Goal: Task Accomplishment & Management: Manage account settings

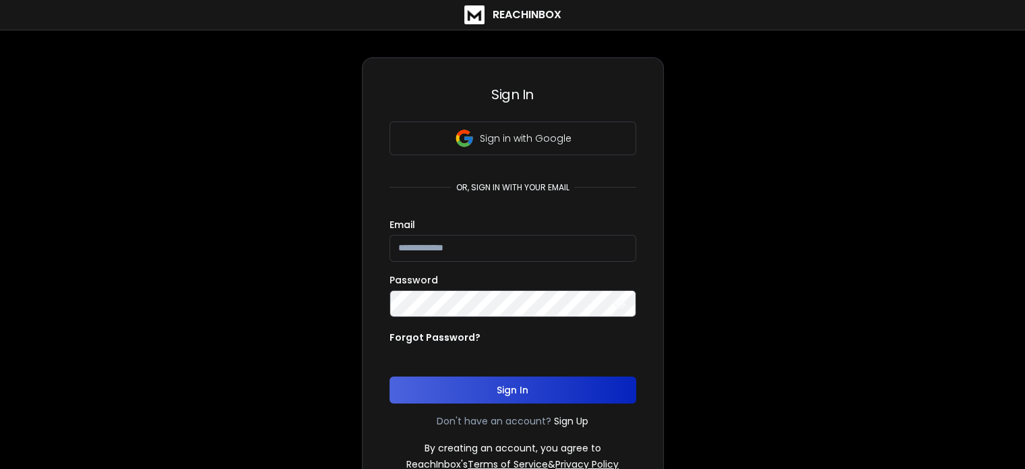
click at [426, 245] on input "email" at bounding box center [513, 248] width 247 height 27
paste input "**********"
drag, startPoint x: 507, startPoint y: 247, endPoint x: 599, endPoint y: 247, distance: 91.7
click at [599, 247] on input "**********" at bounding box center [513, 248] width 247 height 27
type input "**********"
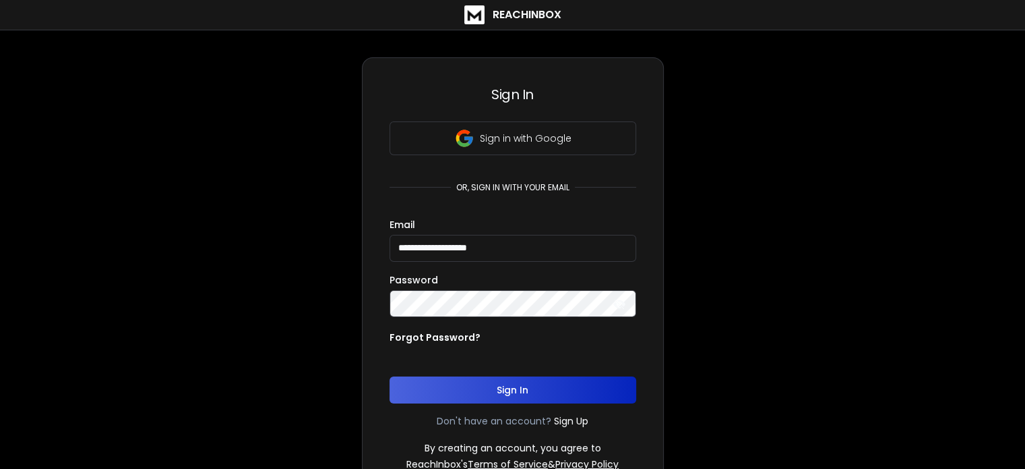
click at [467, 377] on button "Sign In" at bounding box center [513, 389] width 247 height 27
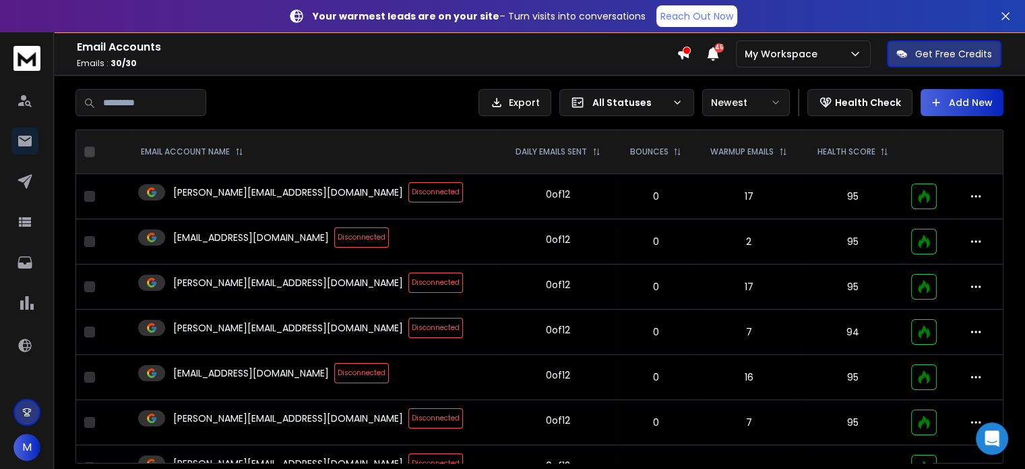
click at [955, 100] on button "Add New" at bounding box center [962, 102] width 83 height 27
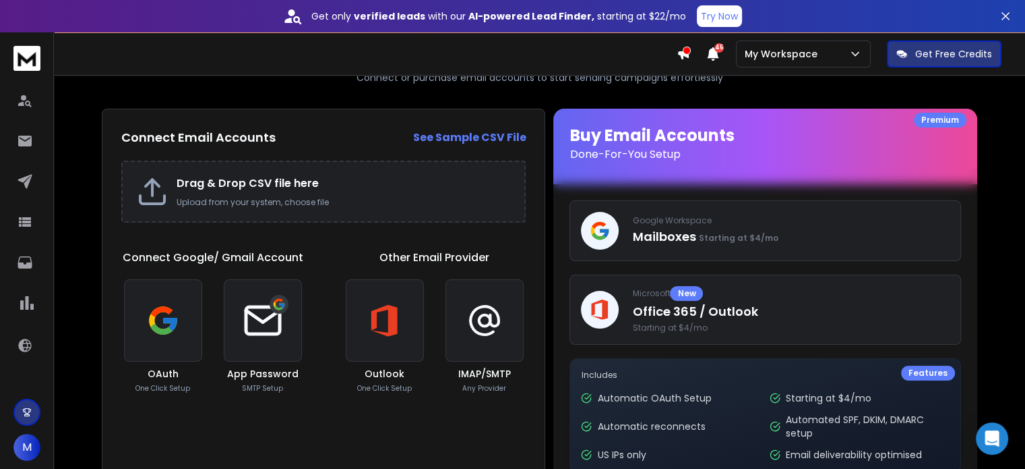
scroll to position [102, 0]
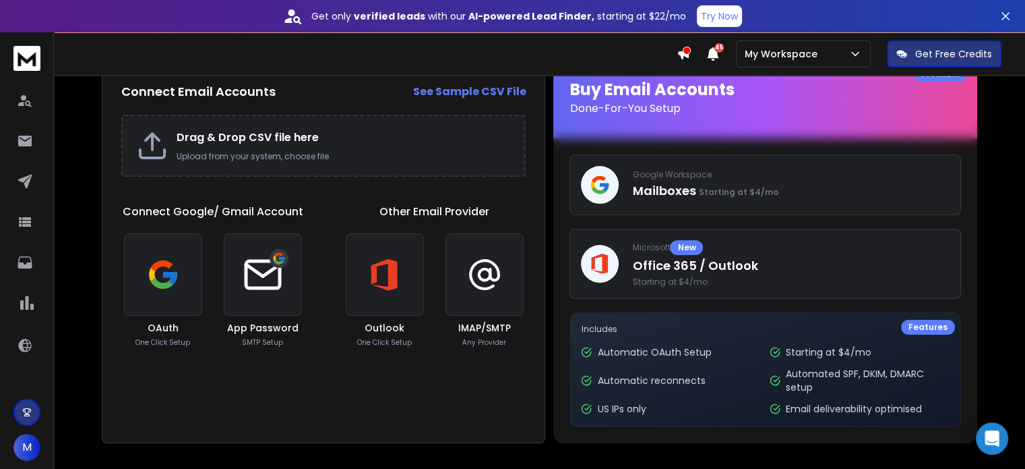
click at [706, 187] on span "Starting at $4/mo" at bounding box center [738, 191] width 80 height 11
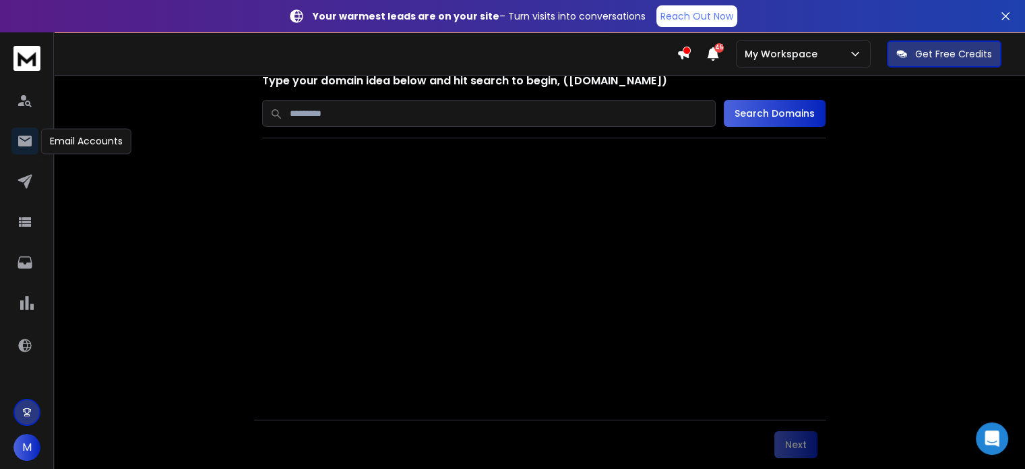
click at [22, 141] on icon at bounding box center [24, 141] width 13 height 11
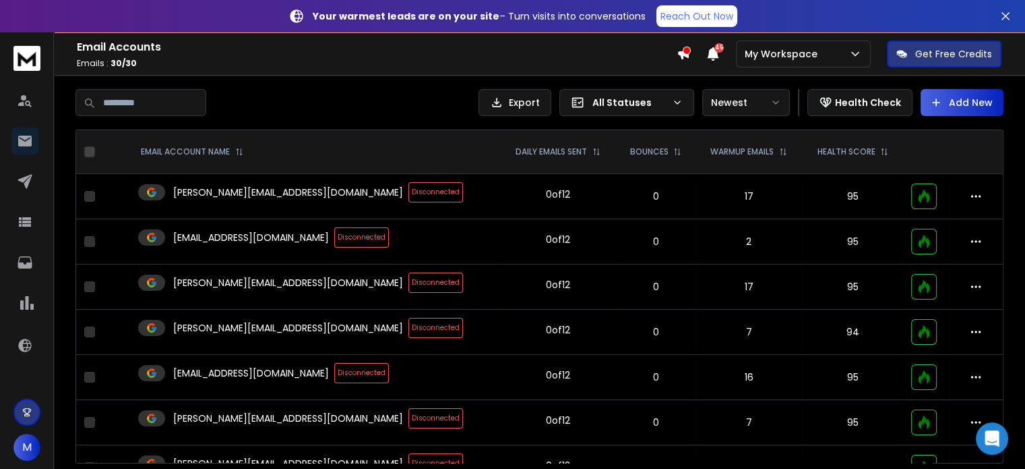
click at [947, 100] on button "Add New" at bounding box center [962, 102] width 83 height 27
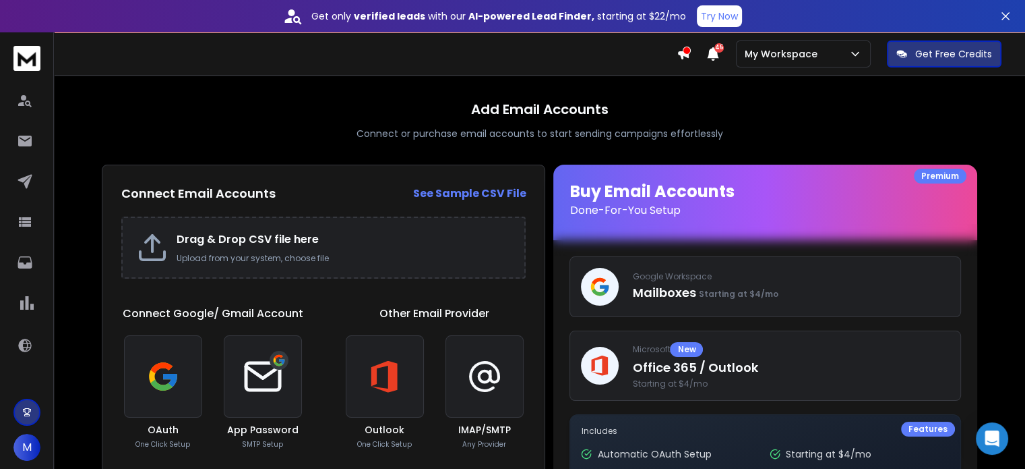
click at [175, 384] on icon at bounding box center [170, 380] width 14 height 13
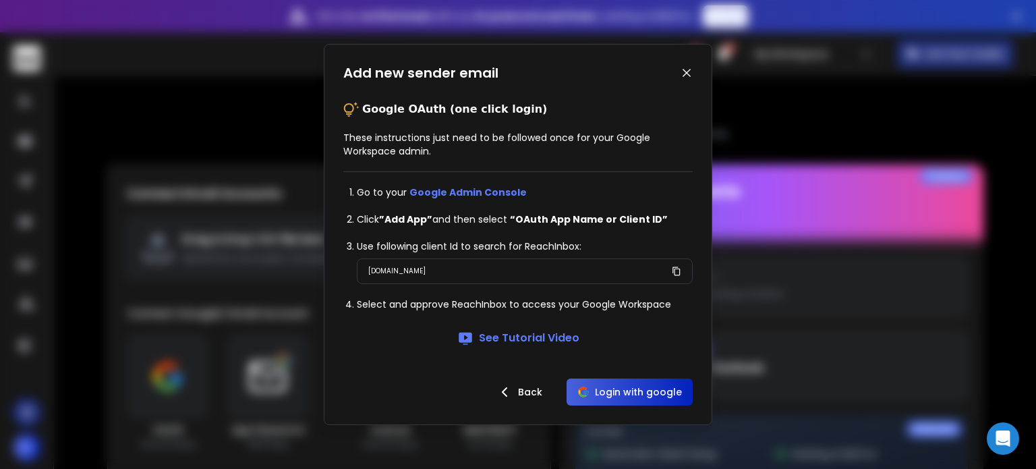
click at [607, 390] on button "Login with google" at bounding box center [629, 391] width 126 height 27
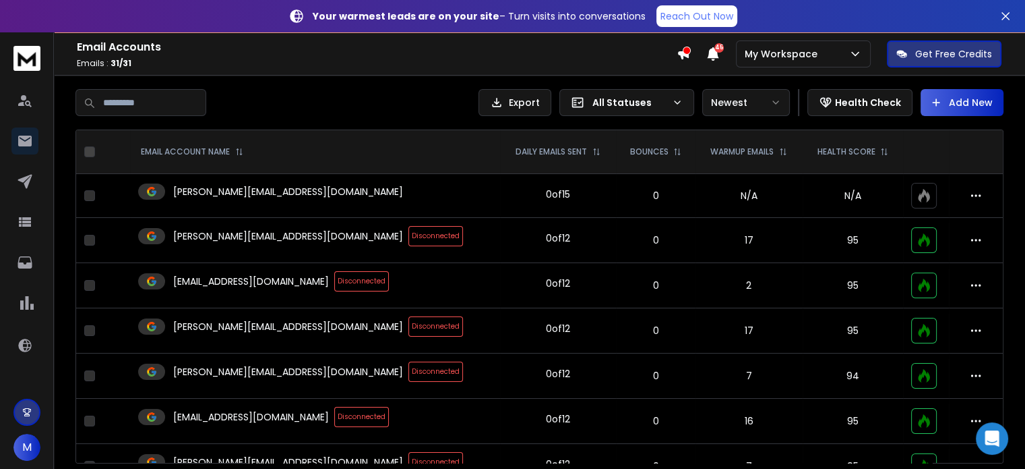
click at [949, 102] on button "Add New" at bounding box center [962, 102] width 83 height 27
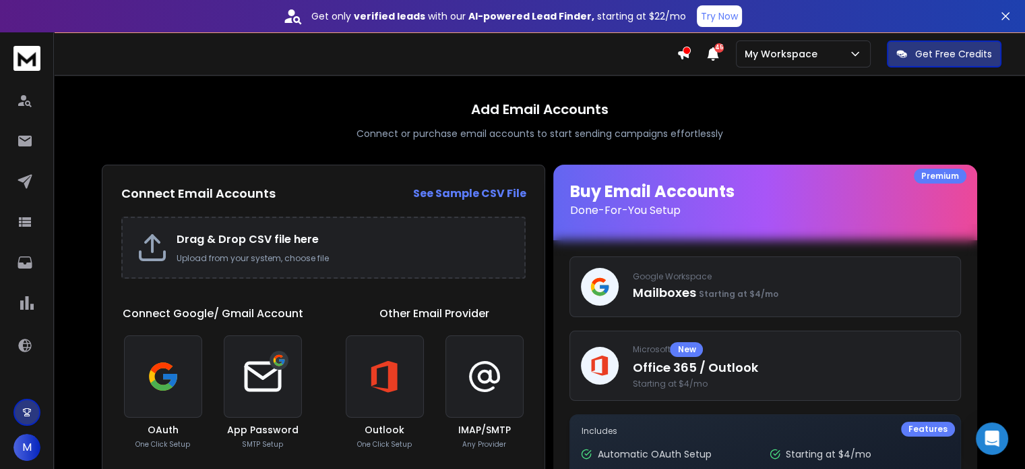
click at [193, 366] on div at bounding box center [163, 376] width 78 height 82
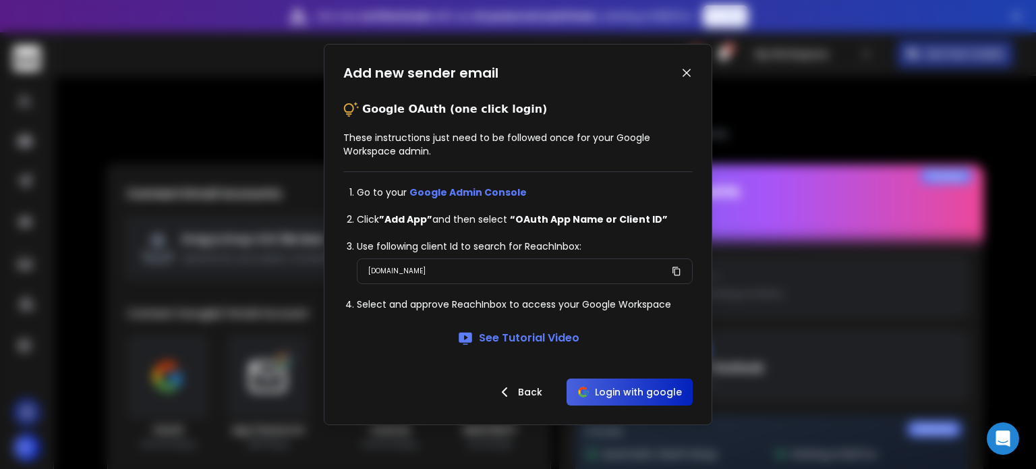
click at [608, 385] on button "Login with google" at bounding box center [629, 391] width 126 height 27
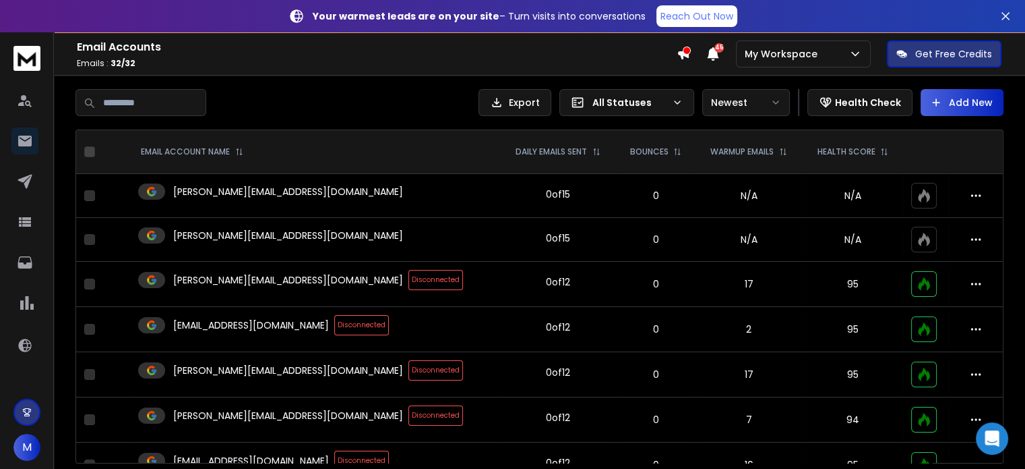
click at [972, 96] on button "Add New" at bounding box center [962, 102] width 83 height 27
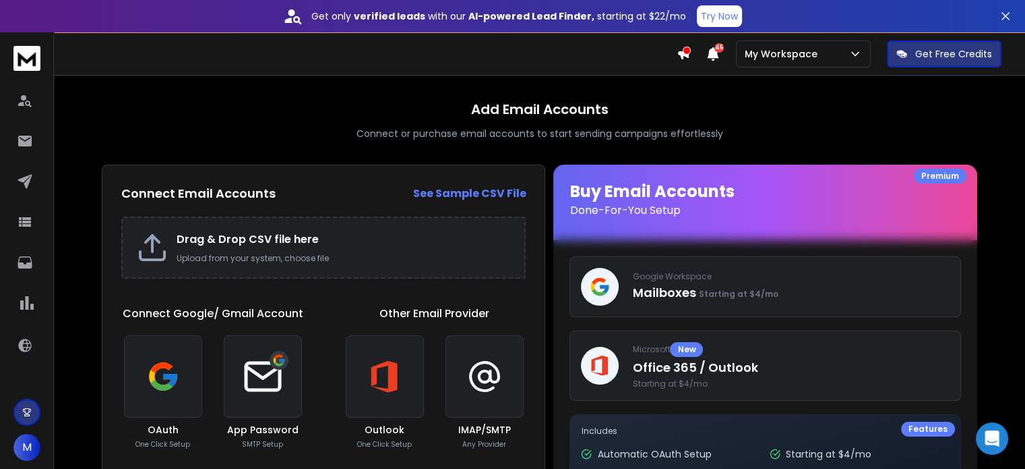
click at [191, 369] on div at bounding box center [163, 376] width 78 height 82
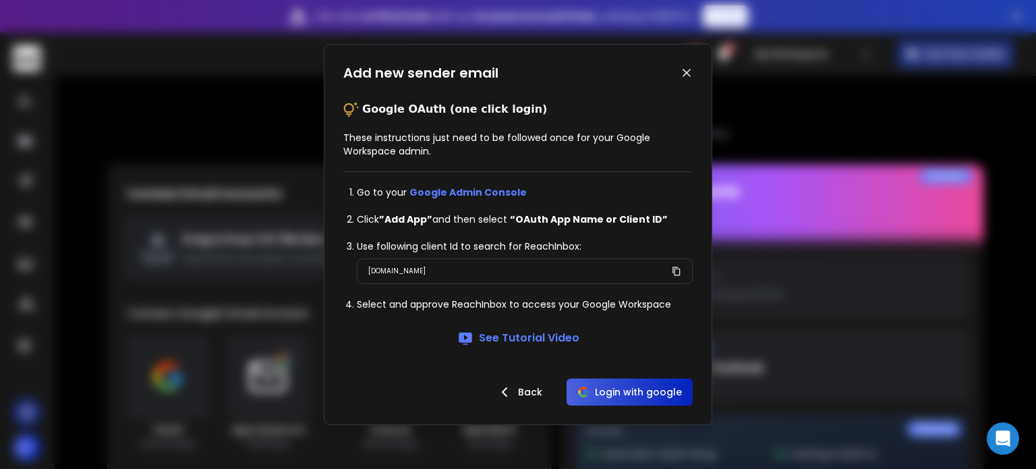
click at [599, 386] on button "Login with google" at bounding box center [629, 391] width 126 height 27
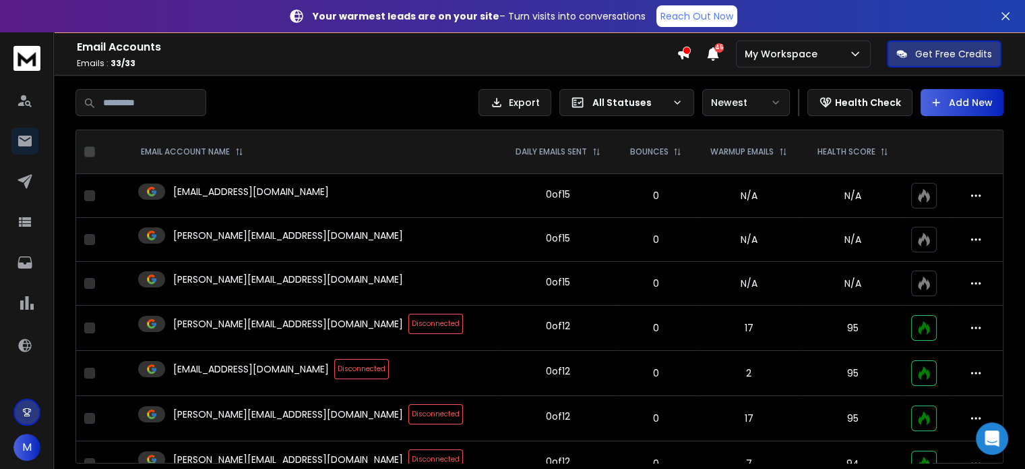
click at [156, 105] on input at bounding box center [141, 102] width 131 height 27
paste input "**********"
type input "**********"
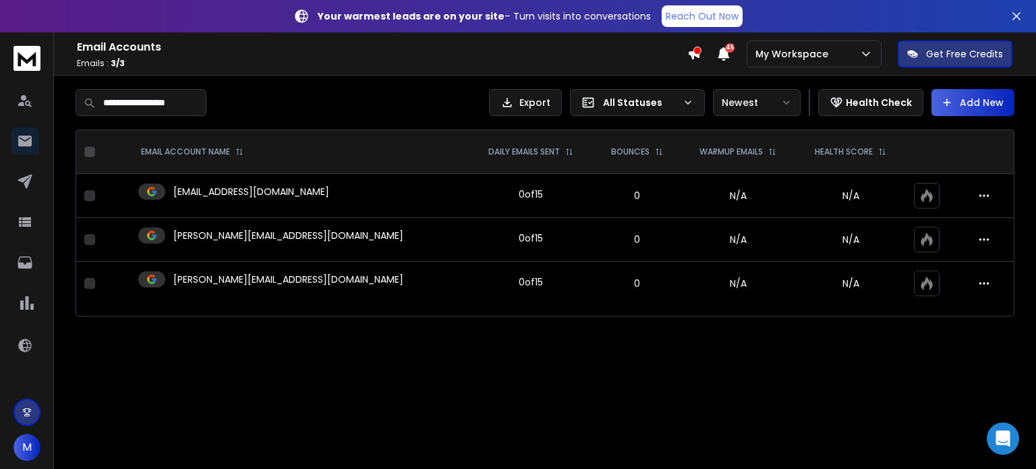
click at [81, 152] on th at bounding box center [103, 152] width 54 height 44
click at [108, 215] on label "Select all 3" at bounding box center [105, 217] width 44 height 11
click at [111, 215] on label "Select all 3" at bounding box center [105, 217] width 44 height 11
click at [73, 214] on button "Select this Page" at bounding box center [72, 217] width 11 height 11
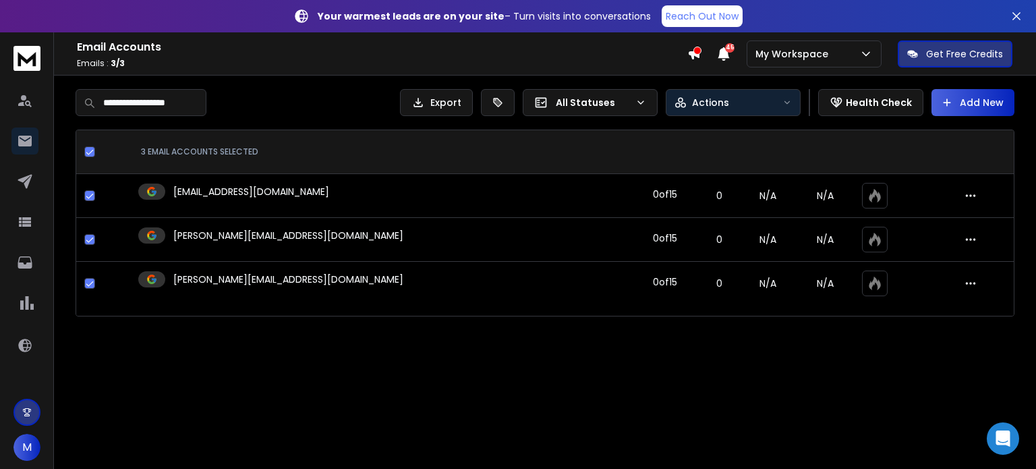
click at [750, 100] on div "Actions" at bounding box center [725, 102] width 102 height 13
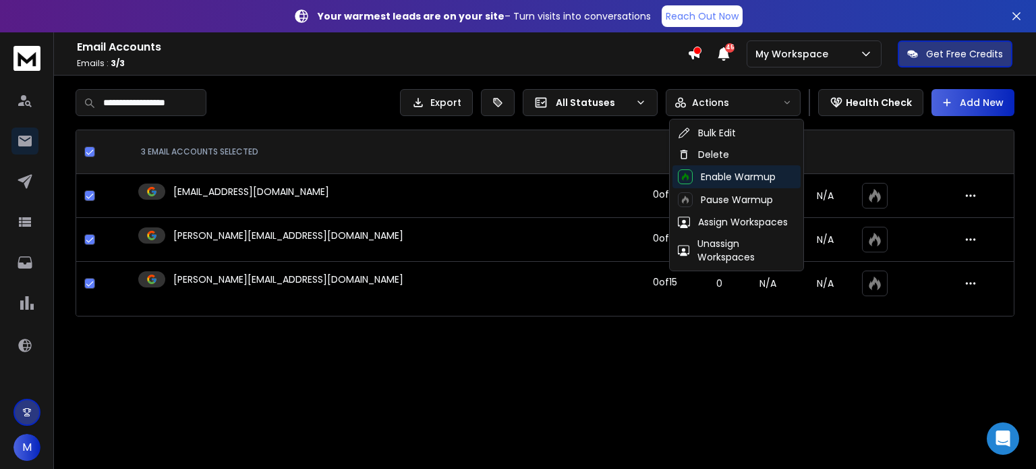
click at [748, 175] on div "Enable Warmup" at bounding box center [727, 176] width 98 height 15
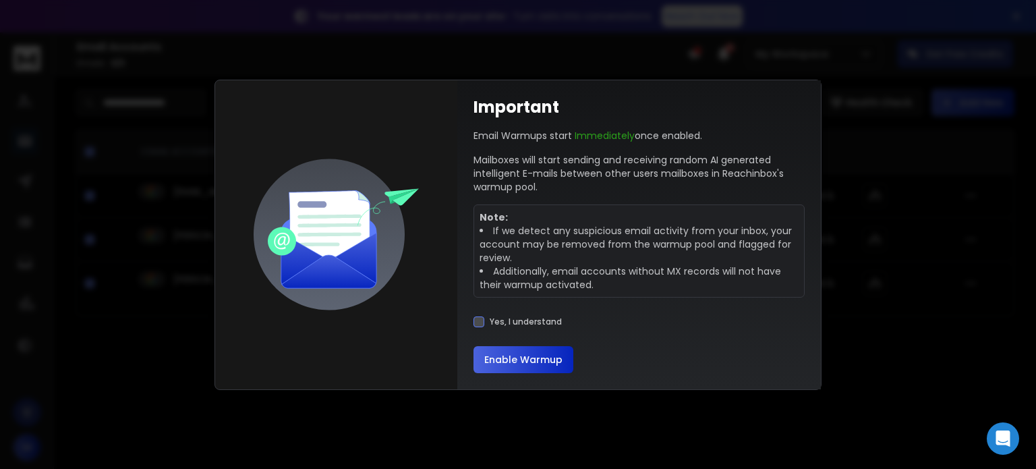
click at [480, 326] on button "Yes, I understand" at bounding box center [478, 321] width 11 height 11
click at [510, 351] on button "Enable Warmup" at bounding box center [523, 359] width 100 height 27
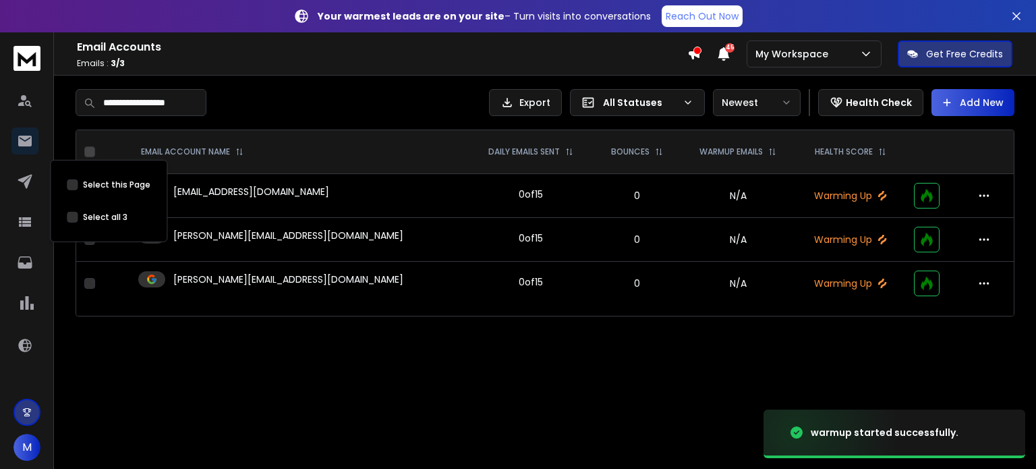
click at [88, 149] on button "Select this Page" at bounding box center [89, 151] width 11 height 11
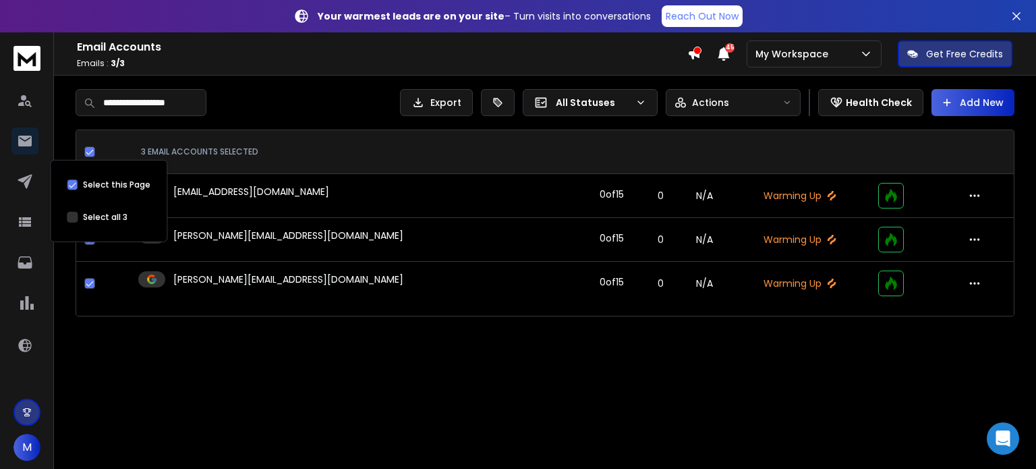
click at [76, 215] on button "Select this Page" at bounding box center [72, 217] width 11 height 11
click at [609, 103] on p "All Statuses" at bounding box center [593, 102] width 74 height 13
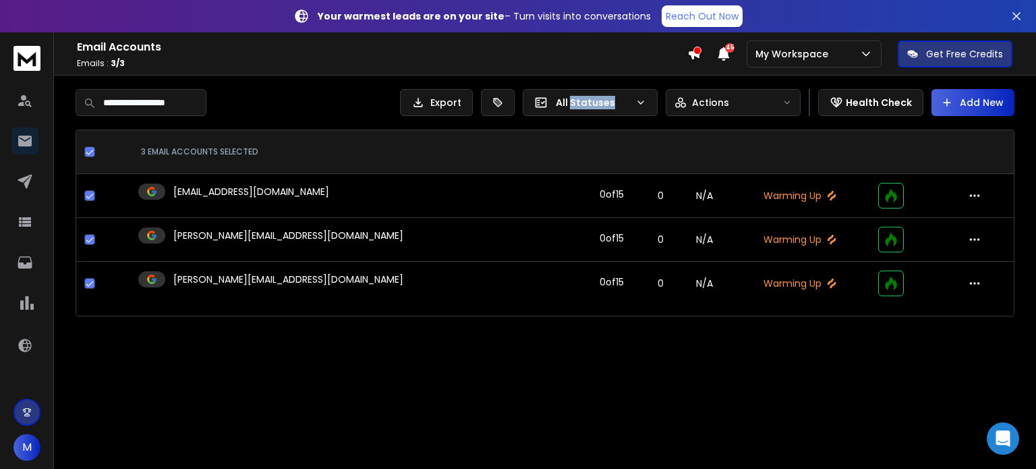
click at [609, 103] on p "All Statuses" at bounding box center [593, 102] width 74 height 13
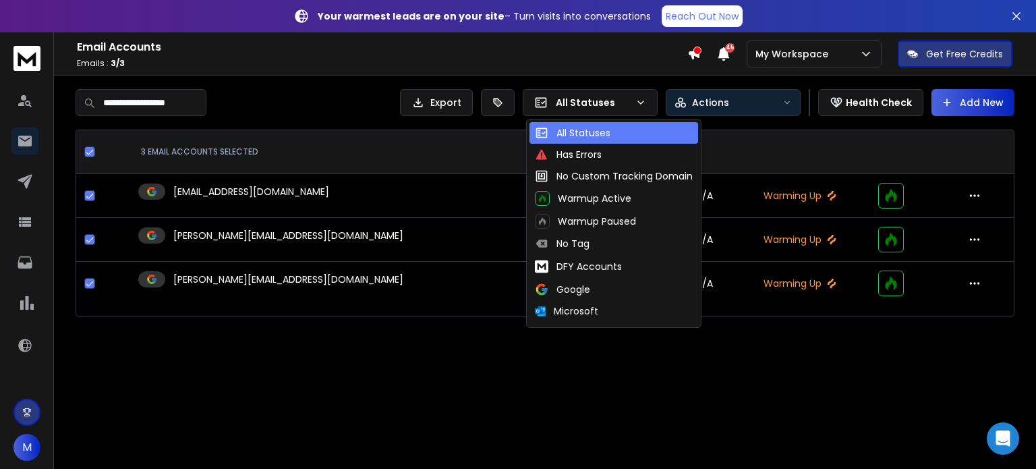
click at [722, 102] on p "Actions" at bounding box center [710, 102] width 37 height 13
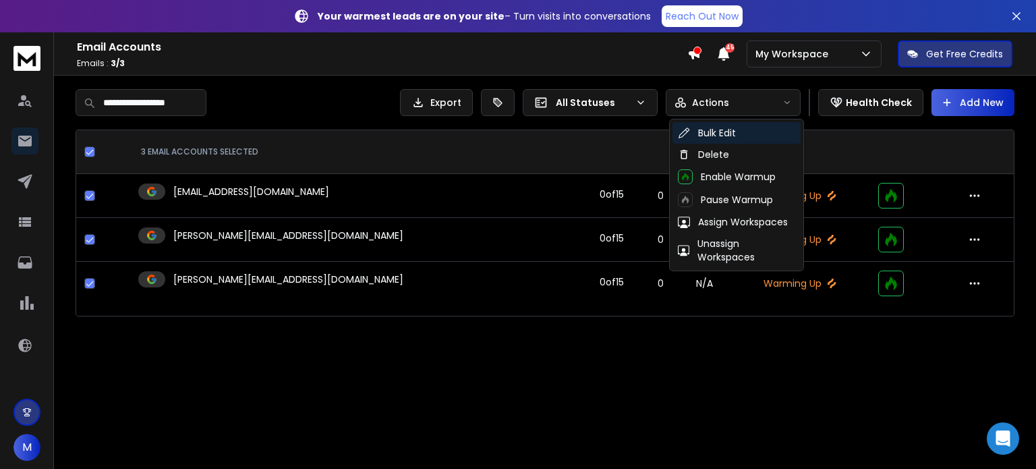
click at [722, 129] on div "Bulk Edit" at bounding box center [707, 132] width 58 height 13
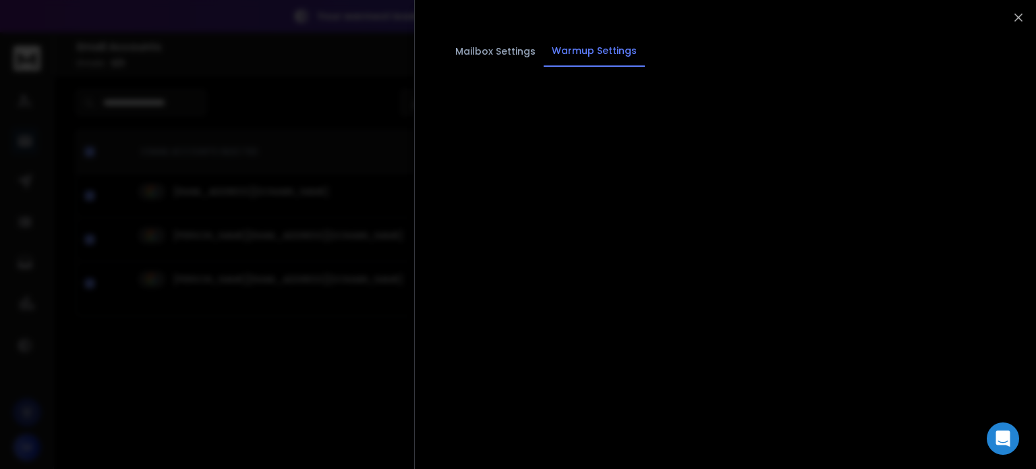
click at [577, 48] on button "Warmup Settings" at bounding box center [593, 51] width 101 height 31
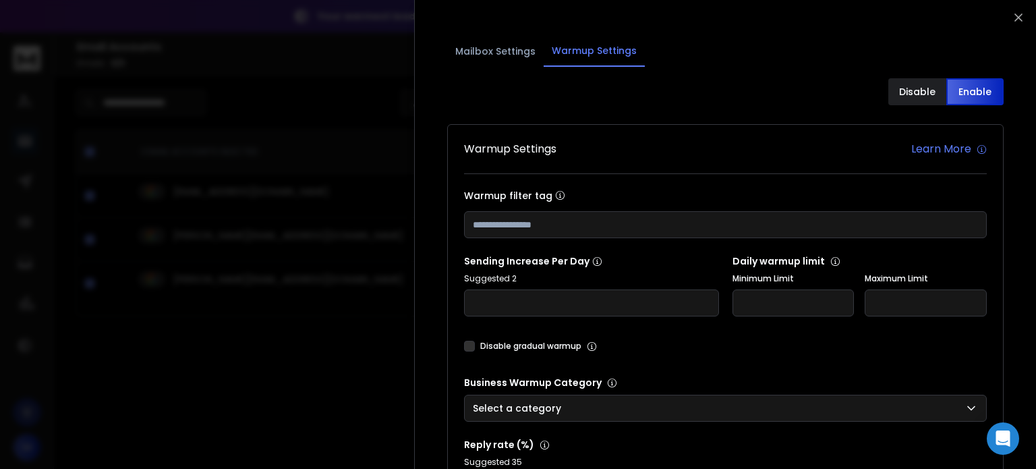
click at [491, 47] on button "Mailbox Settings" at bounding box center [495, 51] width 96 height 30
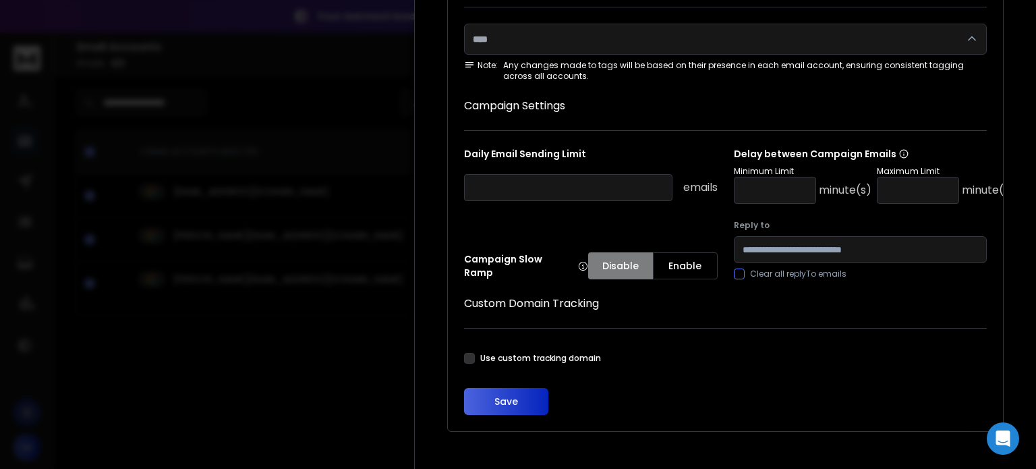
scroll to position [364, 0]
click at [468, 352] on button "Reply to" at bounding box center [469, 357] width 11 height 11
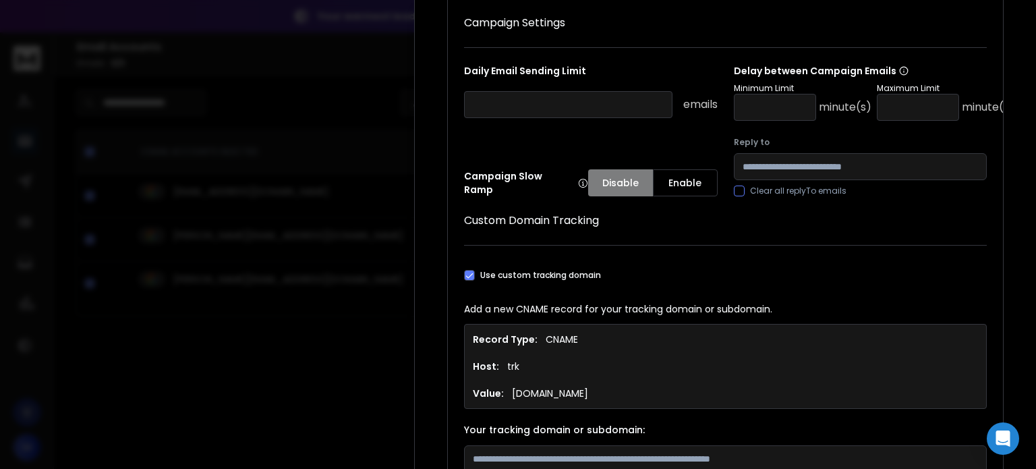
scroll to position [499, 0]
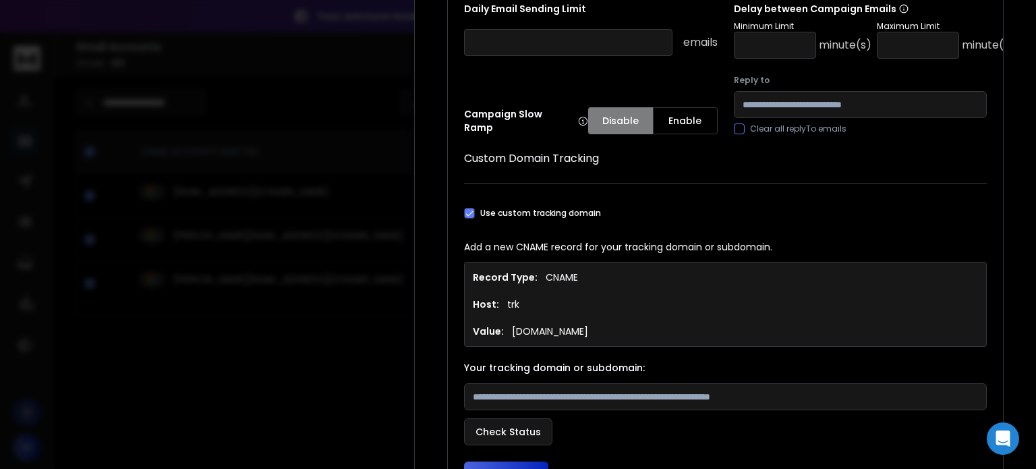
click at [500, 396] on input at bounding box center [725, 396] width 523 height 27
paste input "**********"
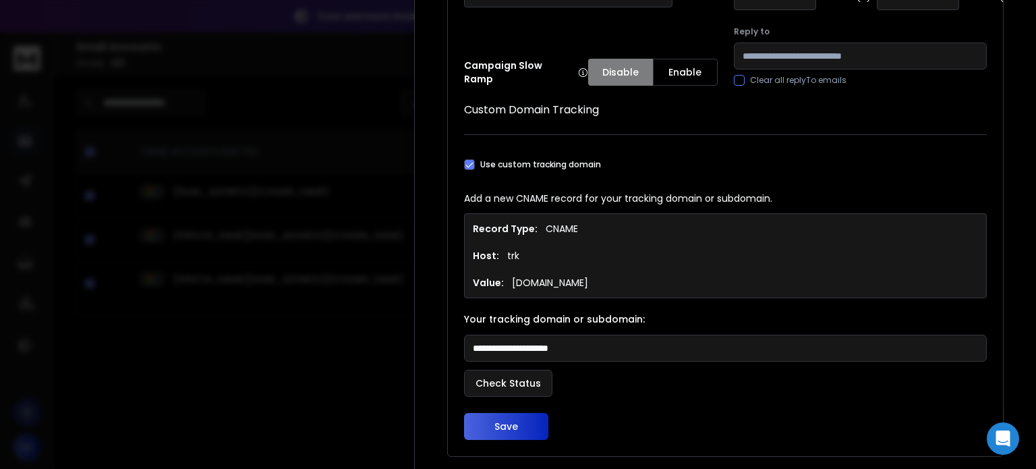
scroll to position [583, 0]
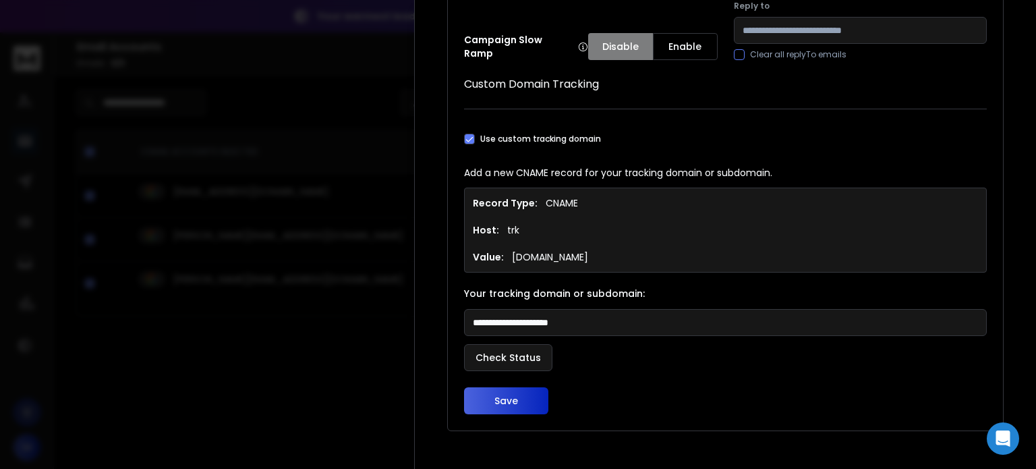
type input "**********"
click at [508, 354] on button "Check Status" at bounding box center [508, 357] width 88 height 27
click at [508, 354] on div "Check Status" at bounding box center [725, 357] width 523 height 27
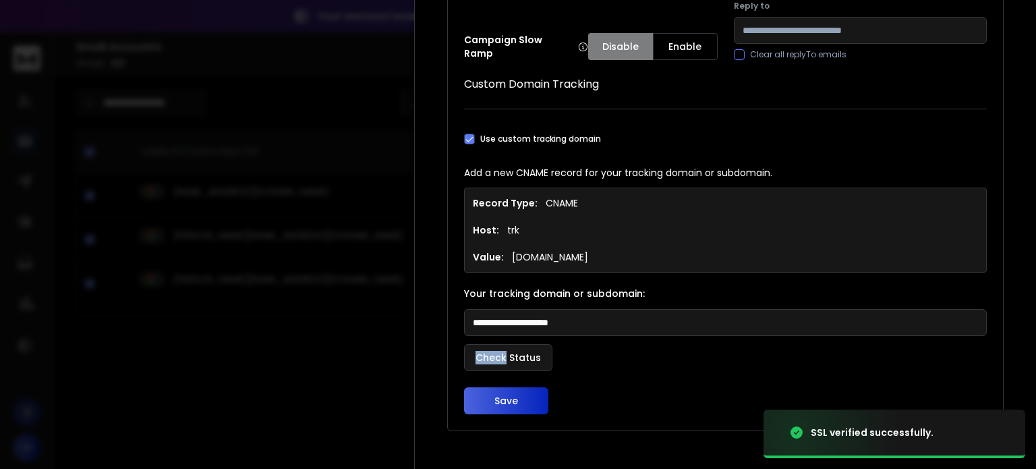
click at [528, 388] on button "Save" at bounding box center [506, 400] width 84 height 27
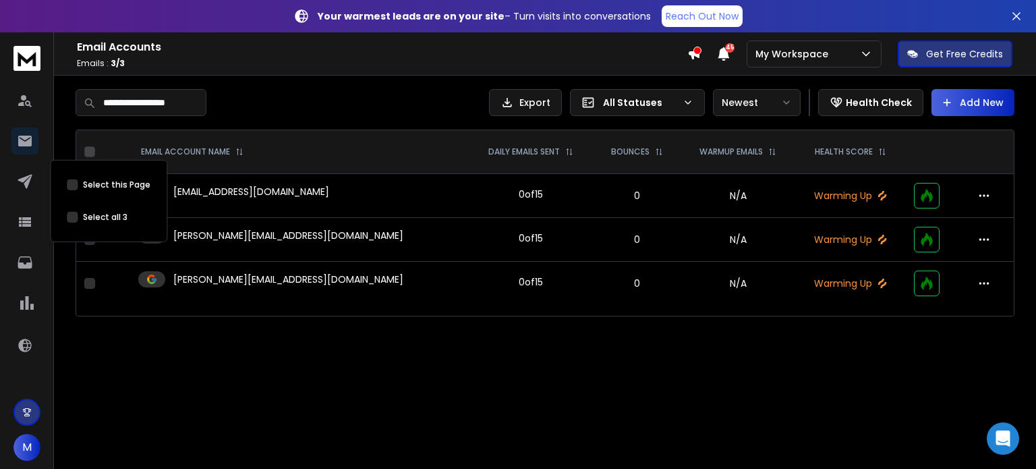
click at [86, 150] on button "Select this Page" at bounding box center [89, 151] width 11 height 11
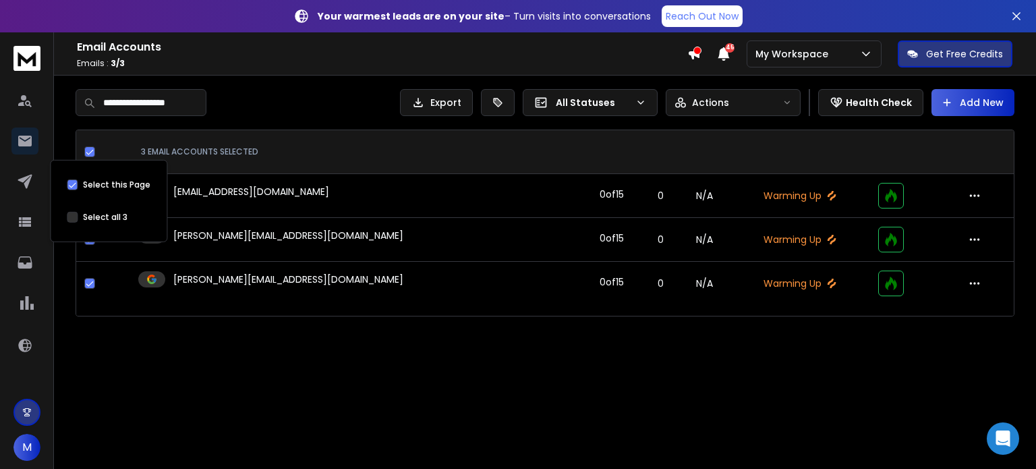
click at [71, 217] on button "Select this Page" at bounding box center [72, 217] width 11 height 11
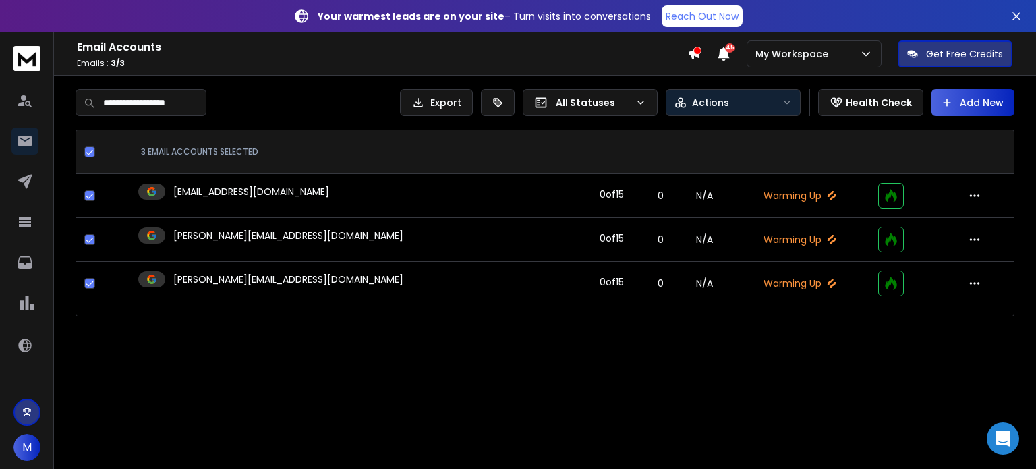
click at [744, 110] on button "Actions" at bounding box center [732, 102] width 135 height 27
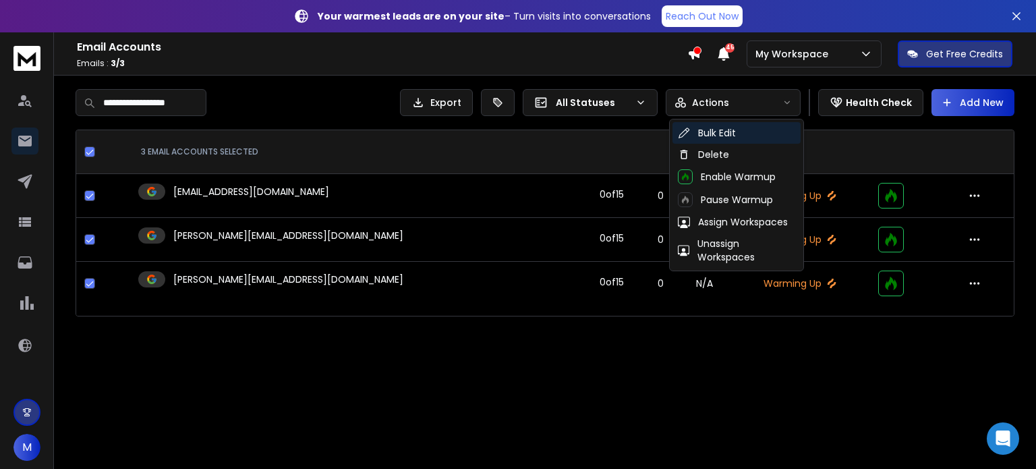
click at [720, 135] on div "Bulk Edit" at bounding box center [707, 132] width 58 height 13
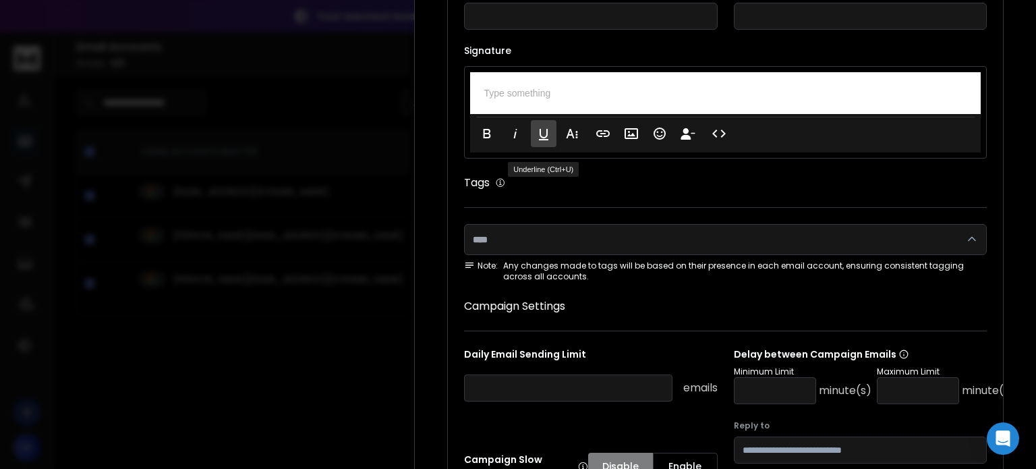
scroll to position [364, 0]
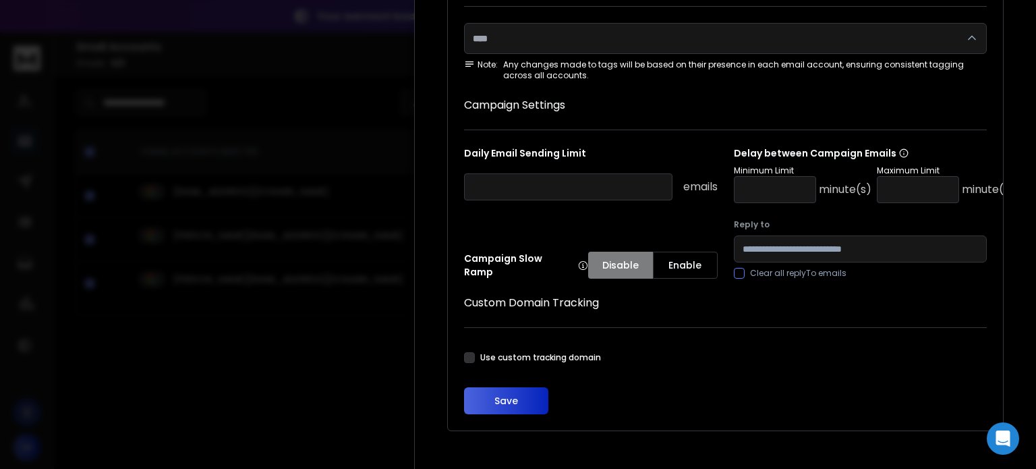
click at [294, 409] on div at bounding box center [518, 234] width 1036 height 469
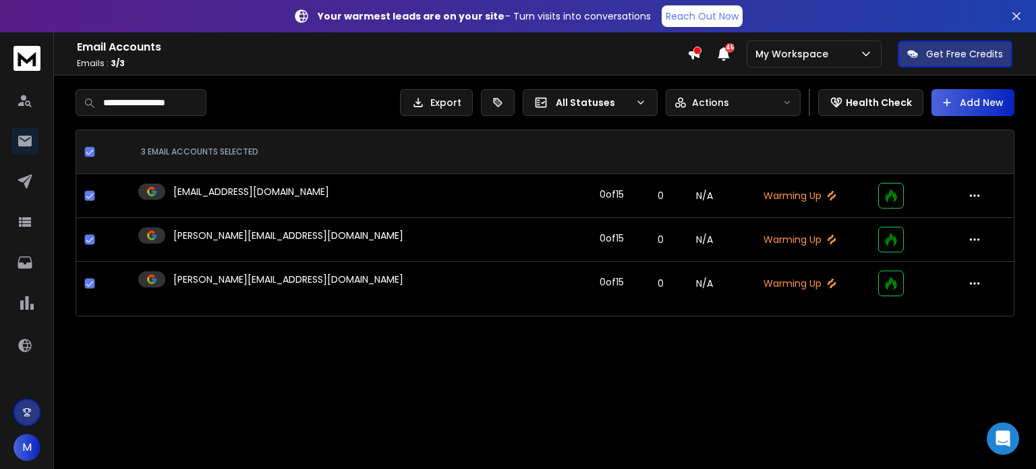
click at [241, 187] on p "[EMAIL_ADDRESS][DOMAIN_NAME]" at bounding box center [251, 191] width 156 height 13
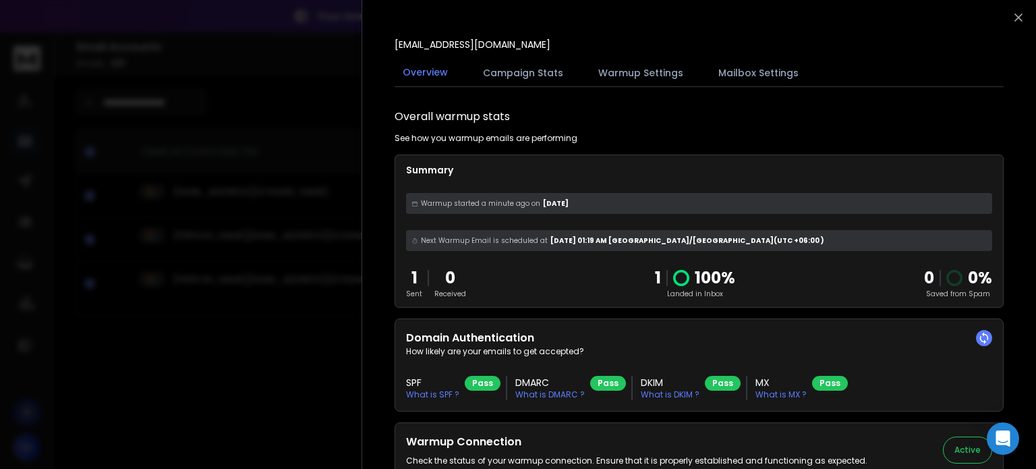
click at [609, 64] on button "Warmup Settings" at bounding box center [640, 73] width 101 height 30
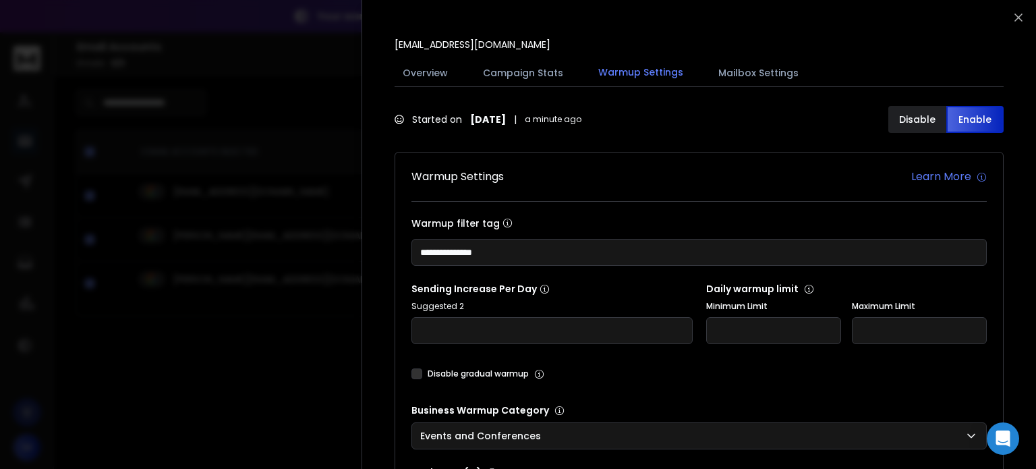
scroll to position [337, 0]
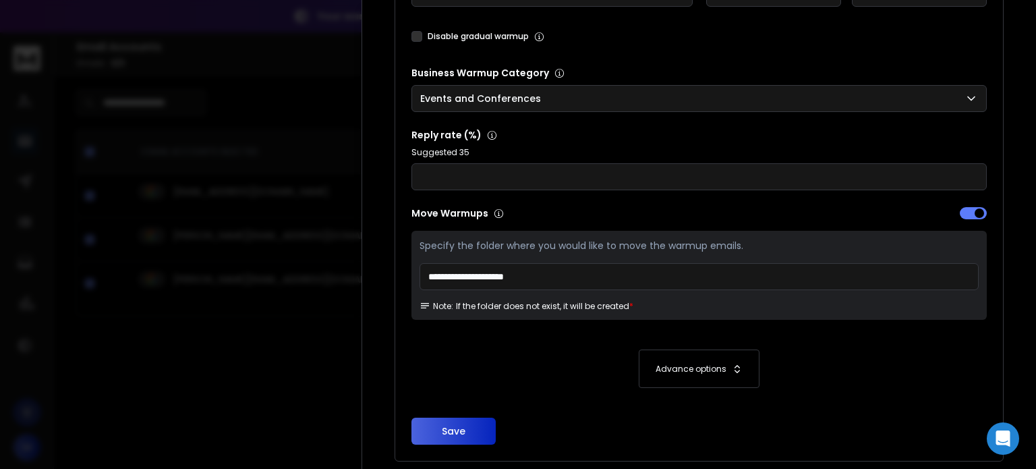
click at [738, 369] on icon "button" at bounding box center [737, 368] width 11 height 11
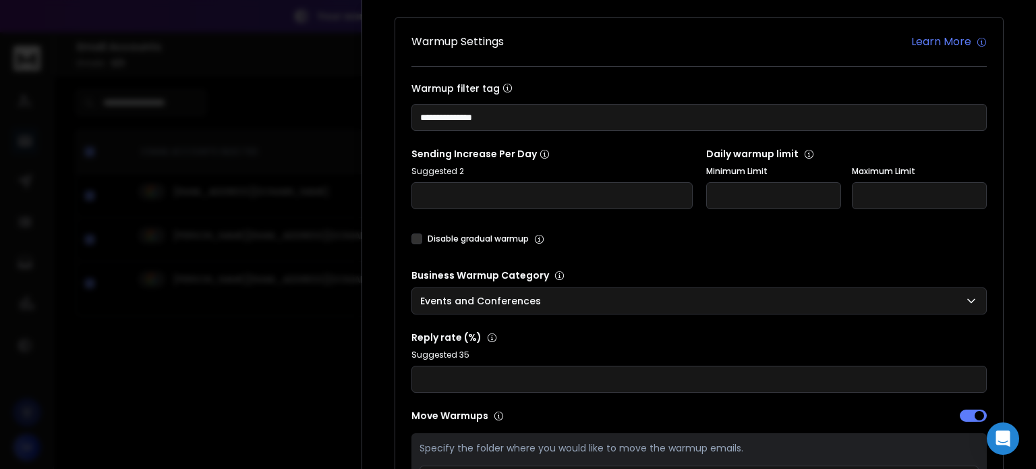
scroll to position [0, 0]
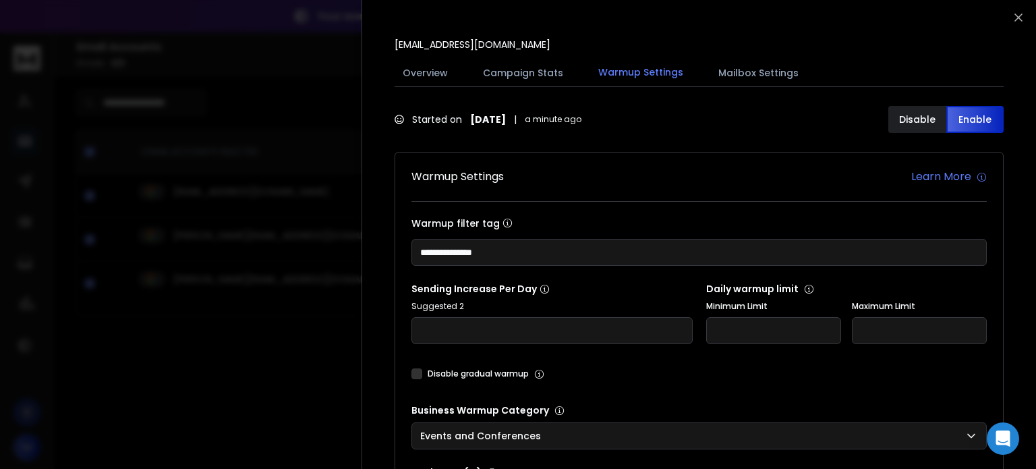
click at [748, 61] on button "Mailbox Settings" at bounding box center [758, 73] width 96 height 30
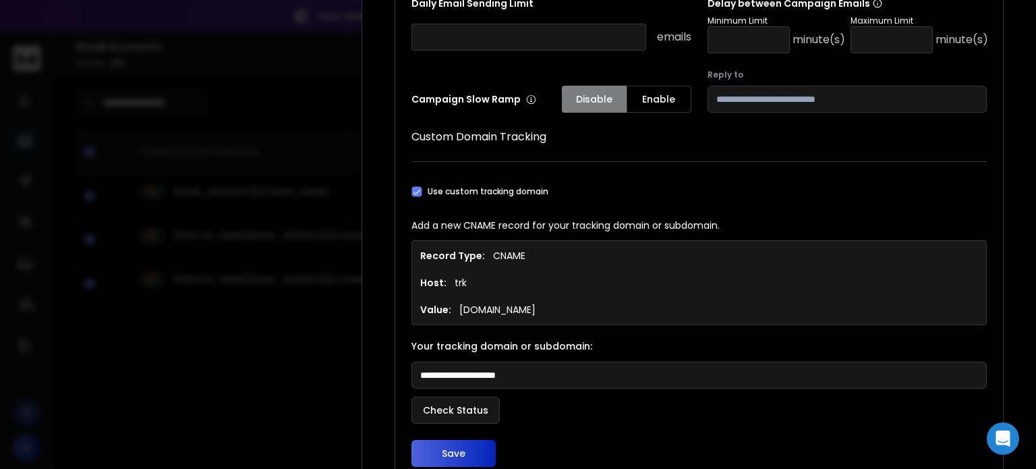
scroll to position [556, 0]
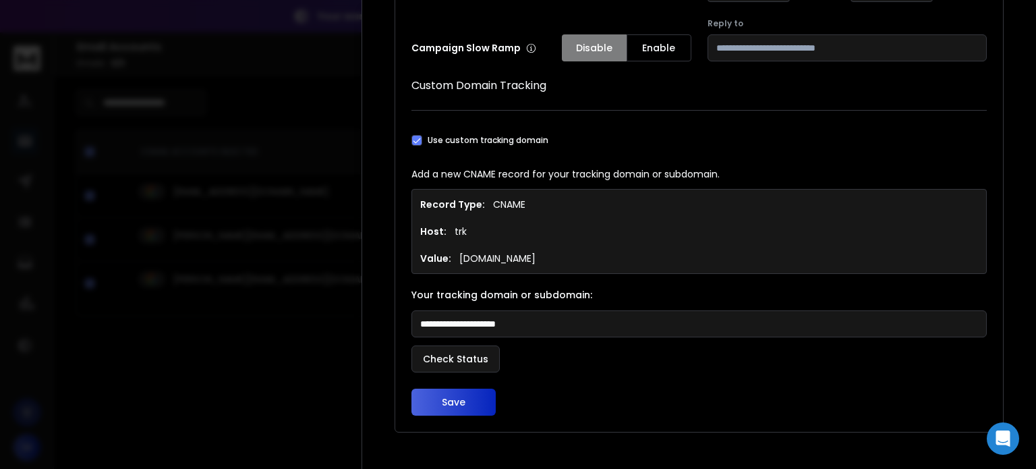
click at [259, 355] on div at bounding box center [518, 234] width 1036 height 469
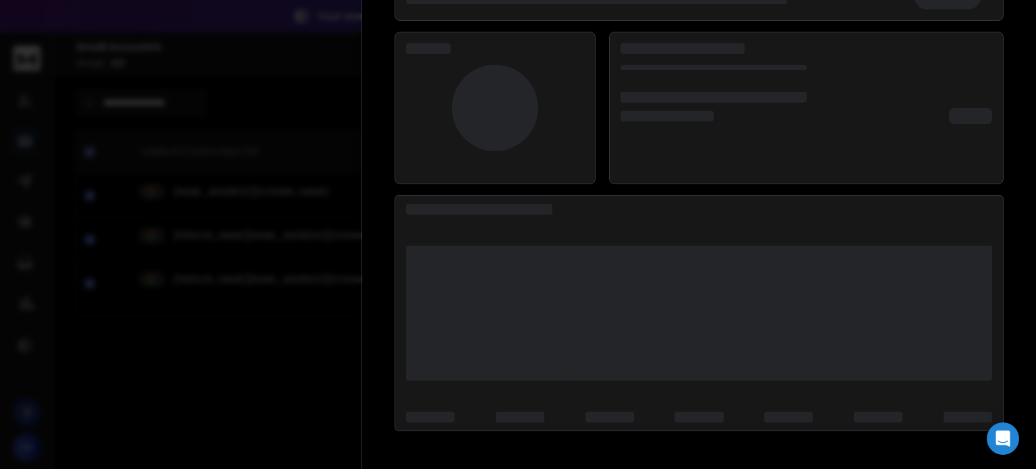
scroll to position [230, 0]
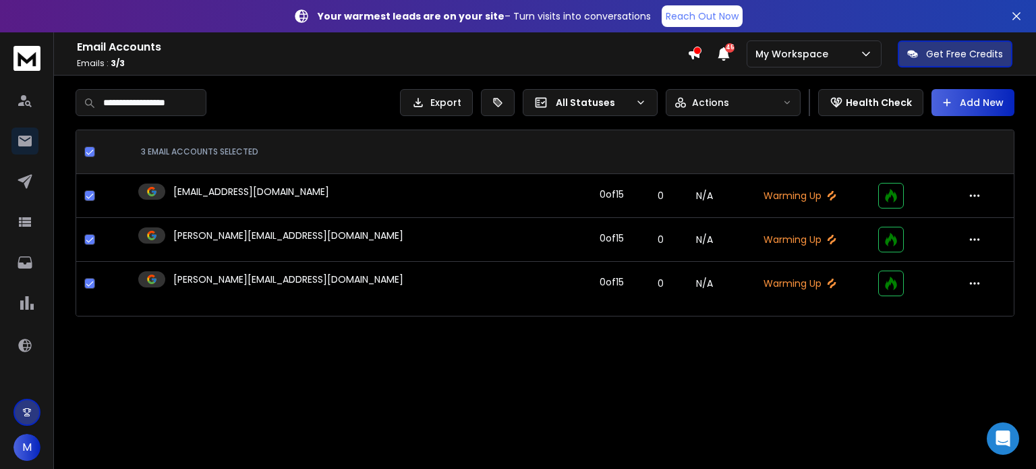
click at [968, 102] on button "Add New" at bounding box center [972, 102] width 83 height 27
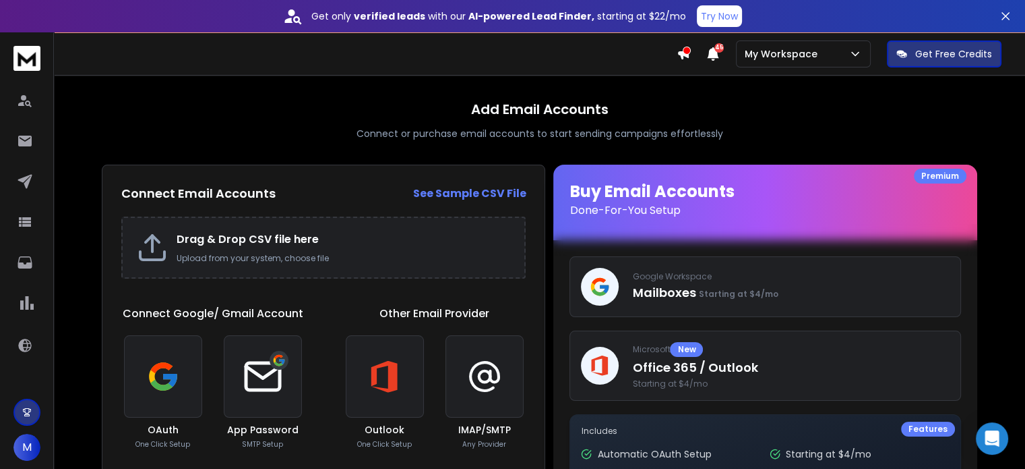
click at [152, 384] on icon at bounding box center [163, 376] width 34 height 40
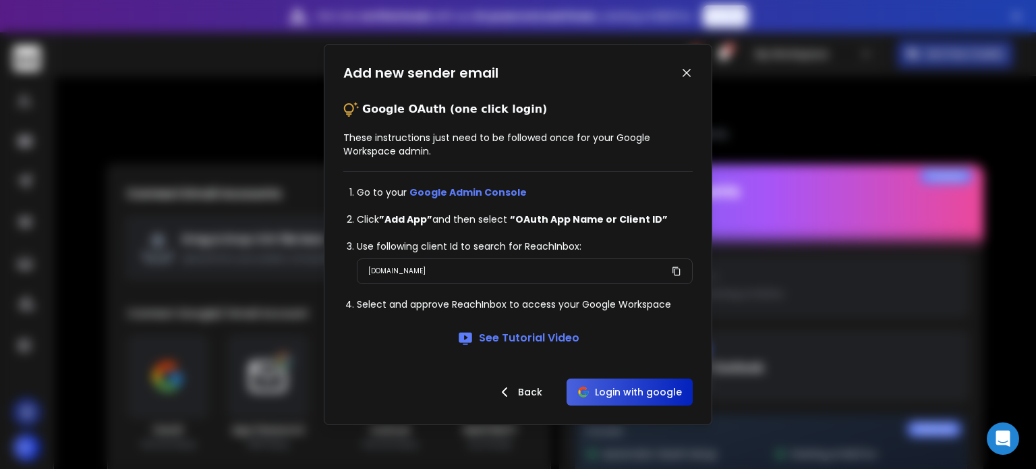
click at [607, 393] on button "Login with google" at bounding box center [629, 391] width 126 height 27
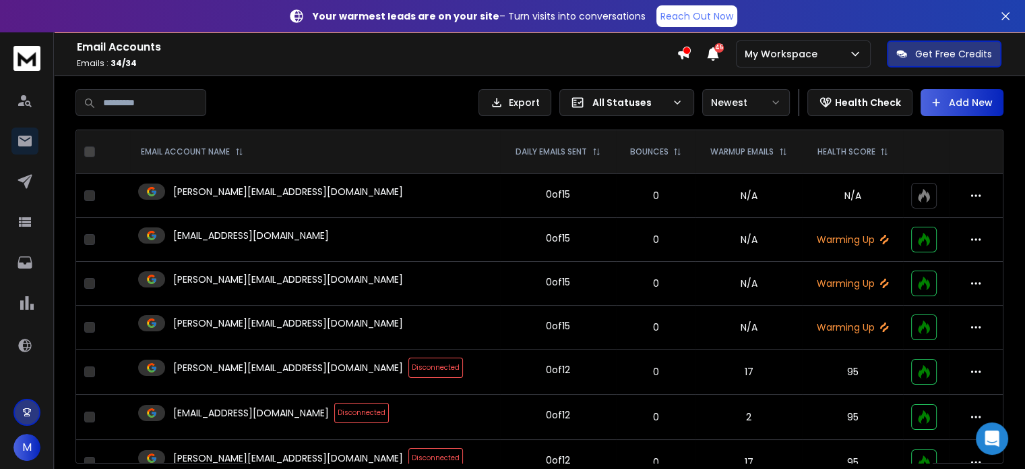
click at [947, 100] on button "Add New" at bounding box center [962, 102] width 83 height 27
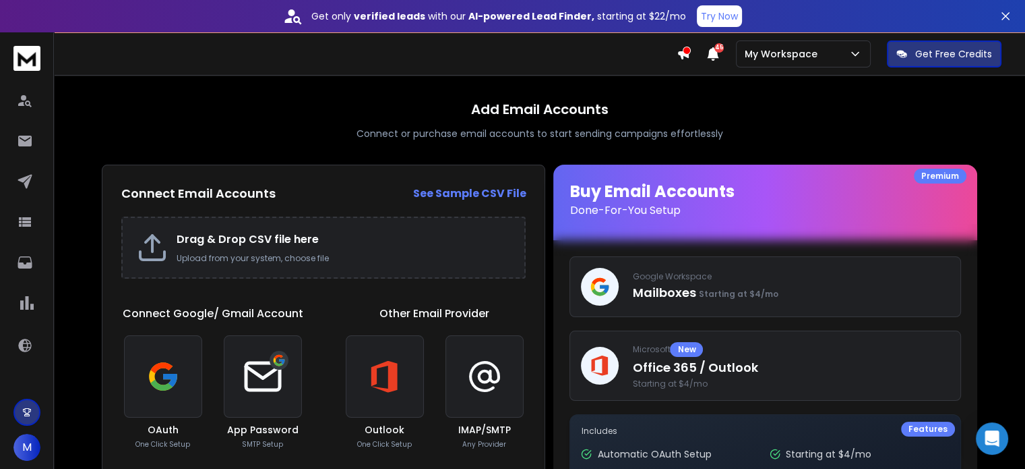
click at [198, 371] on div at bounding box center [163, 376] width 78 height 82
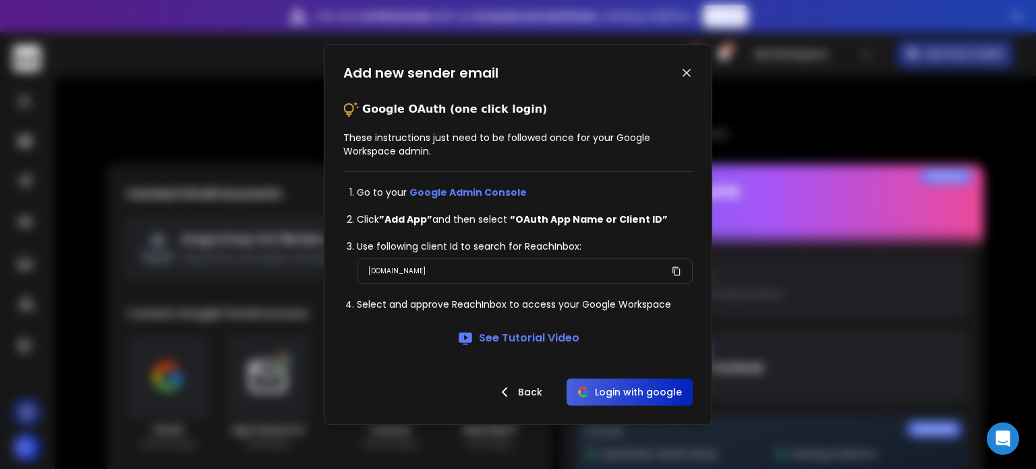
click at [623, 392] on button "Login with google" at bounding box center [629, 391] width 126 height 27
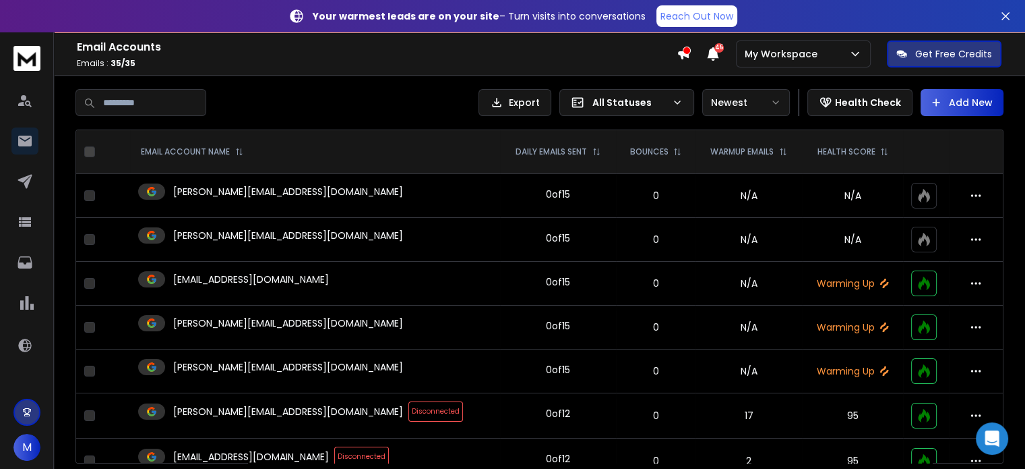
click at [939, 101] on icon at bounding box center [936, 102] width 9 height 9
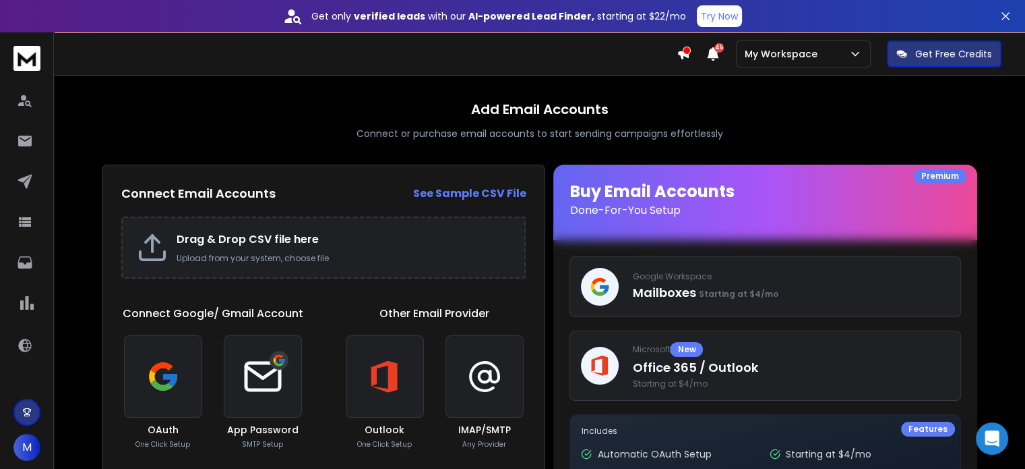
click at [170, 369] on icon at bounding box center [163, 376] width 34 height 40
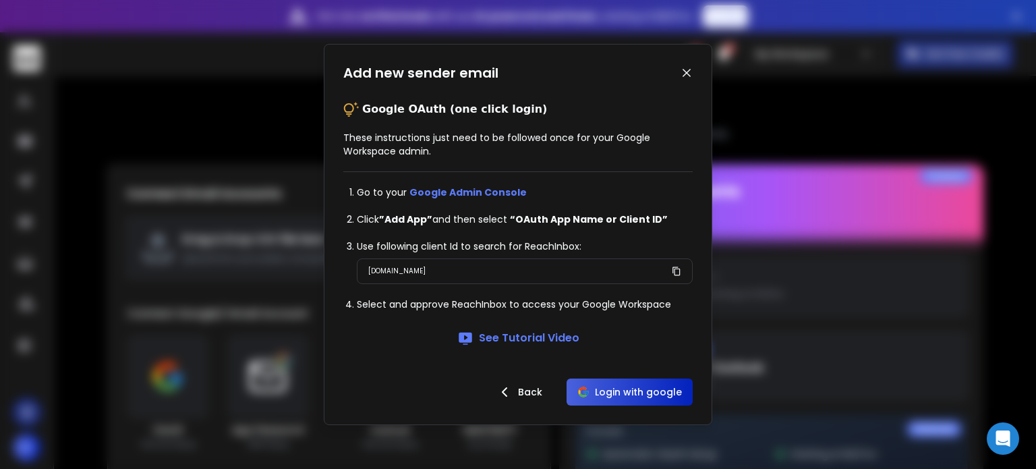
click at [618, 398] on button "Login with google" at bounding box center [629, 391] width 126 height 27
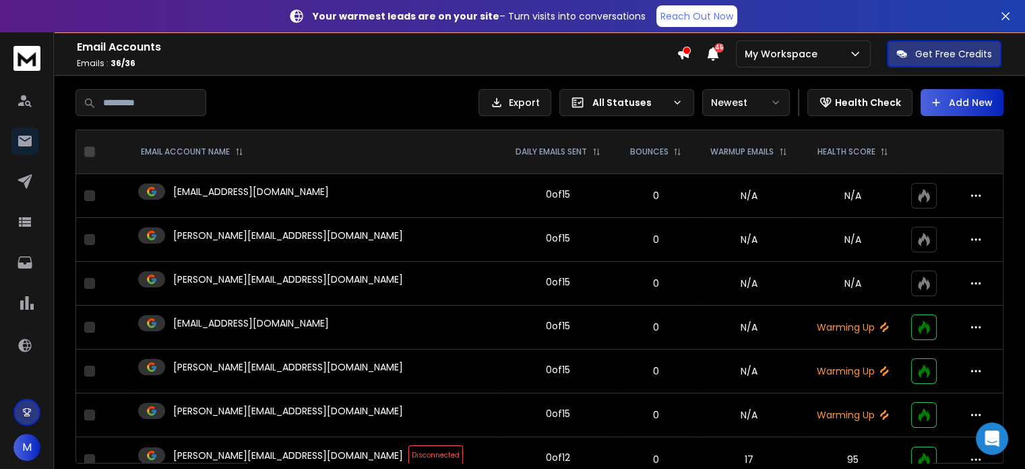
click at [952, 102] on button "Add New" at bounding box center [962, 102] width 83 height 27
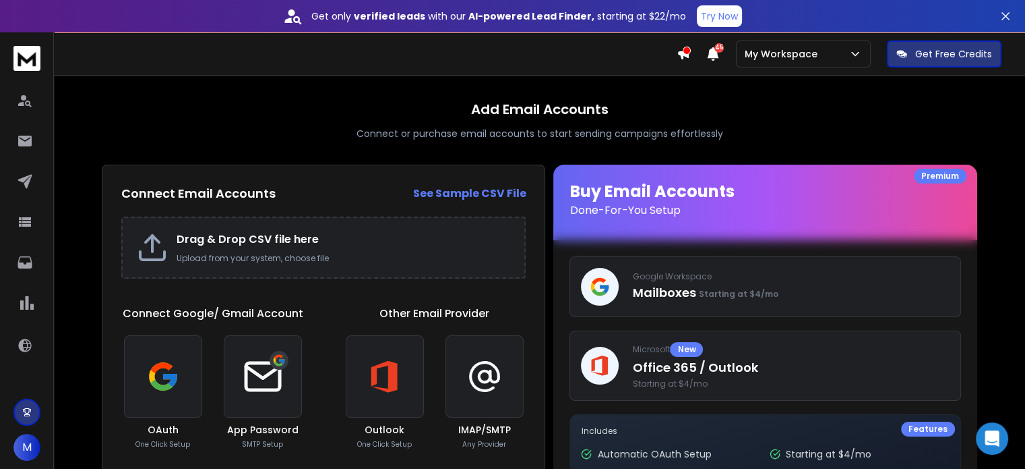
click at [165, 346] on div at bounding box center [163, 376] width 78 height 82
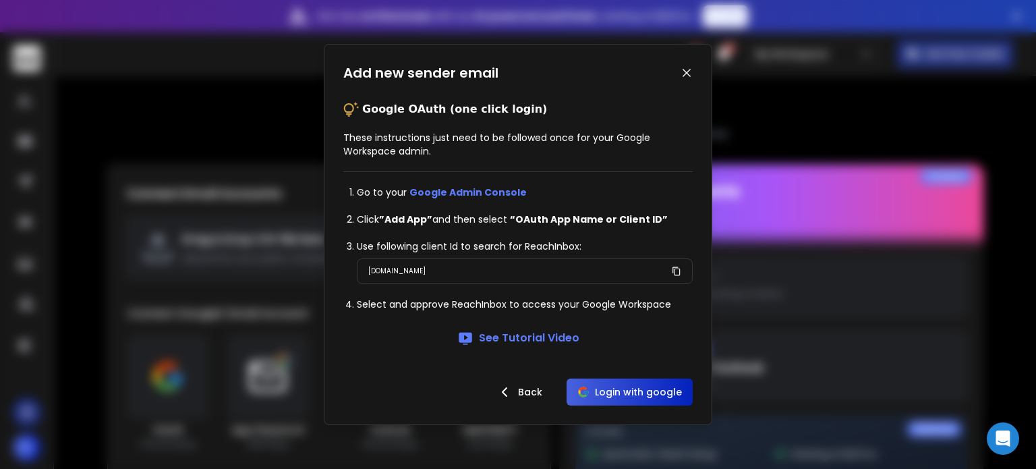
click at [620, 388] on button "Login with google" at bounding box center [629, 391] width 126 height 27
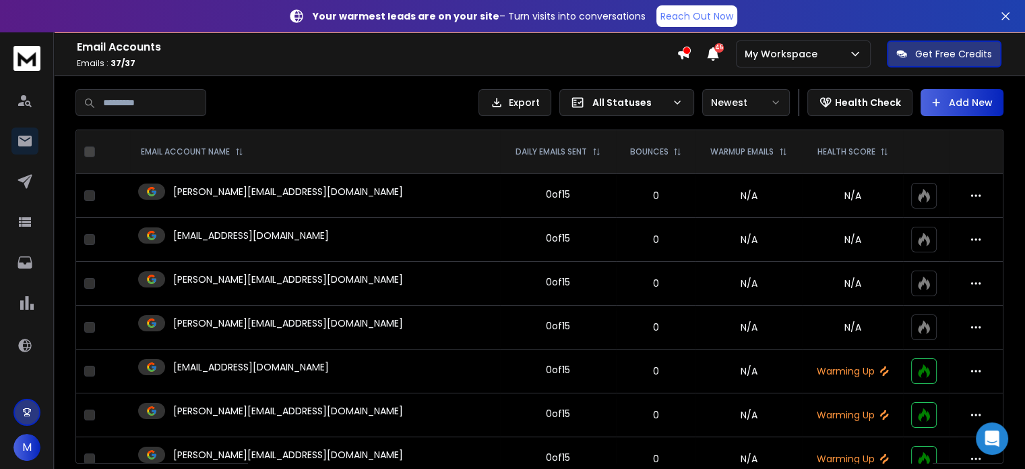
click at [941, 107] on button "Add New" at bounding box center [962, 102] width 83 height 27
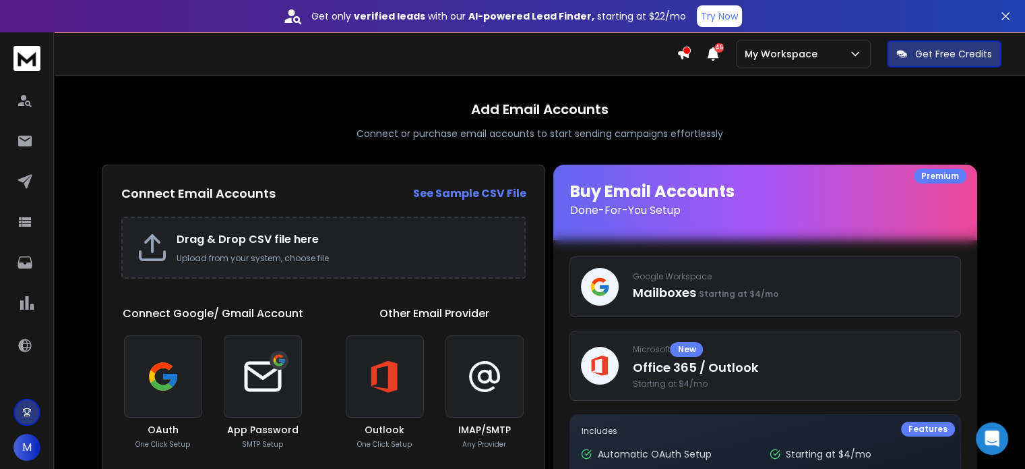
click at [148, 369] on div at bounding box center [163, 376] width 78 height 82
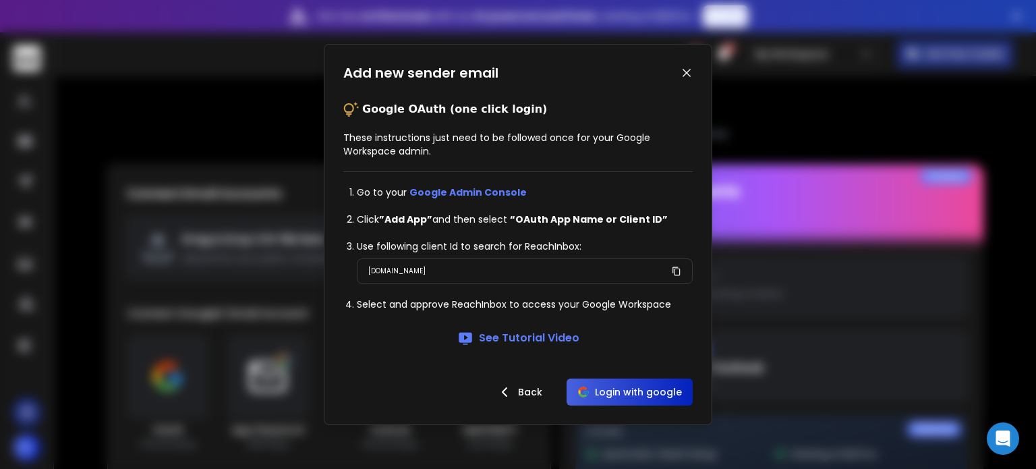
click at [601, 386] on button "Login with google" at bounding box center [629, 391] width 126 height 27
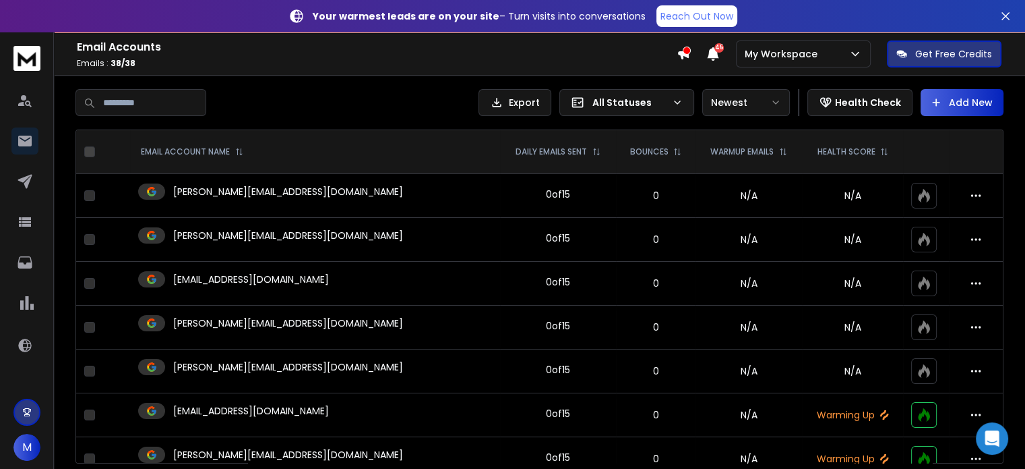
click at [949, 105] on button "Add New" at bounding box center [962, 102] width 83 height 27
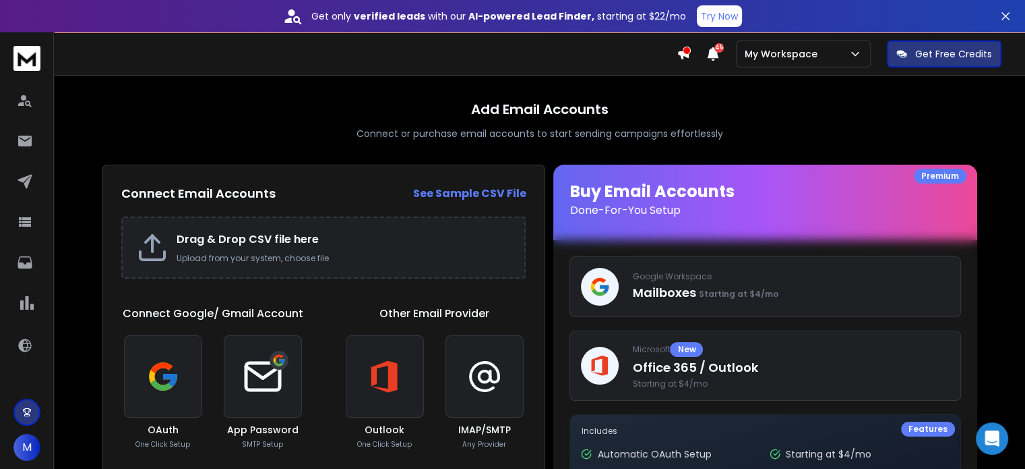
click at [151, 367] on icon at bounding box center [163, 376] width 34 height 40
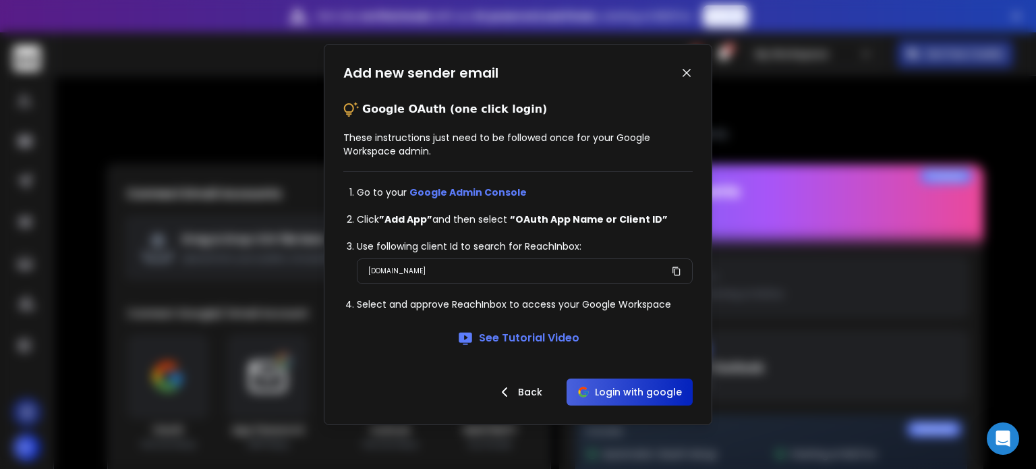
click at [619, 375] on div "Google OAuth (one click login) These instructions just need to be followed once…" at bounding box center [517, 253] width 349 height 304
click at [607, 400] on button "Login with google" at bounding box center [629, 391] width 126 height 27
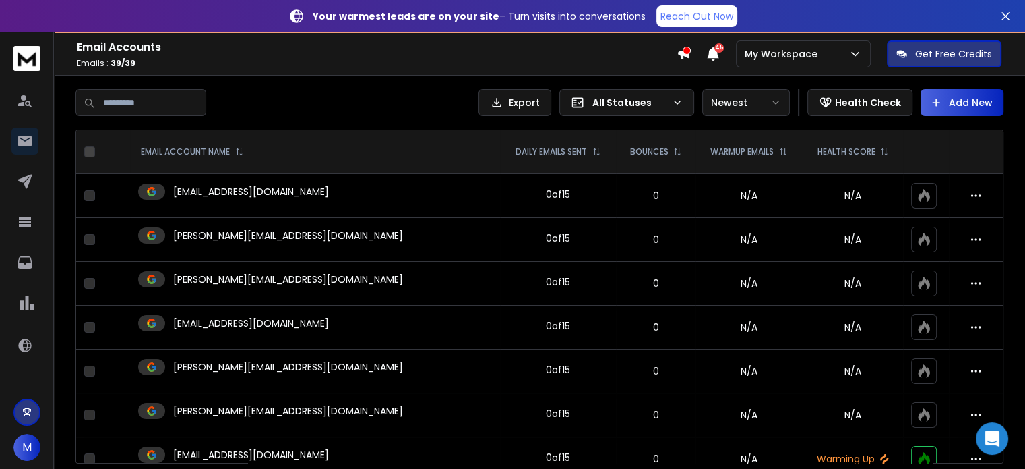
click at [978, 95] on button "Add New" at bounding box center [962, 102] width 83 height 27
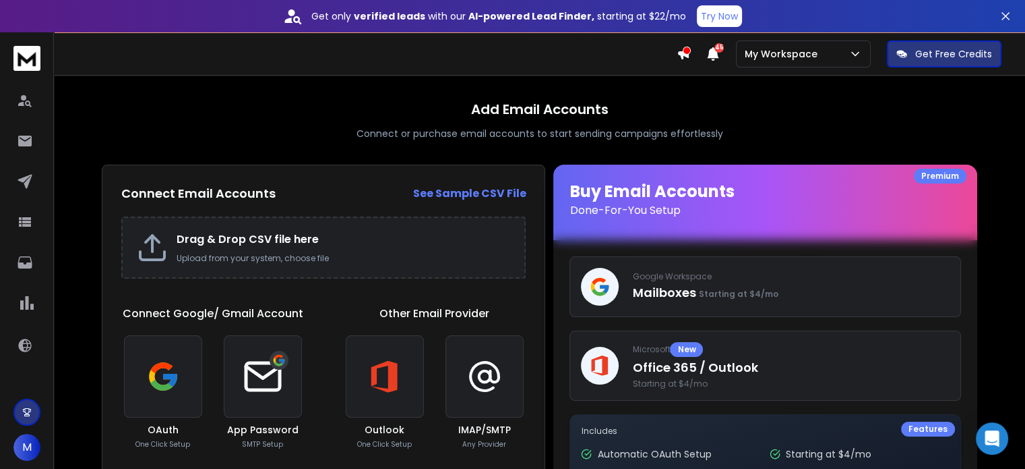
click at [178, 385] on icon at bounding box center [163, 376] width 34 height 40
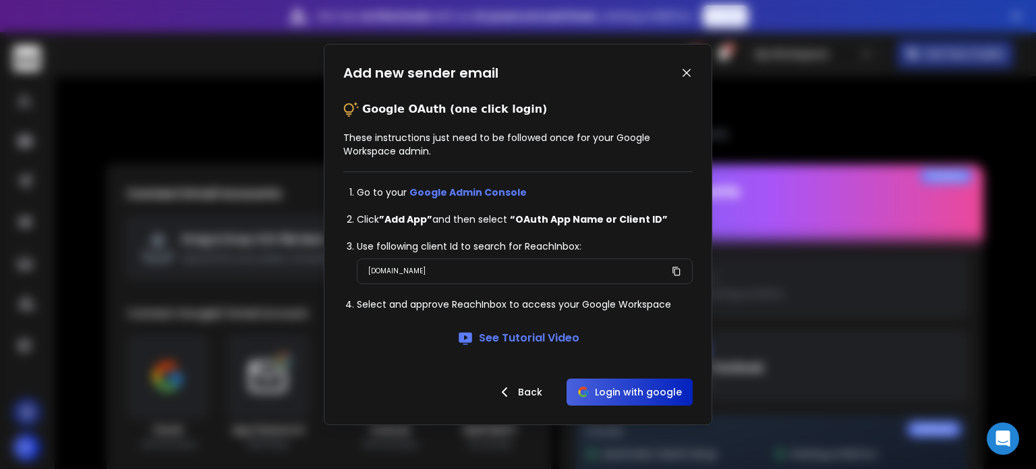
click at [604, 394] on button "Login with google" at bounding box center [629, 391] width 126 height 27
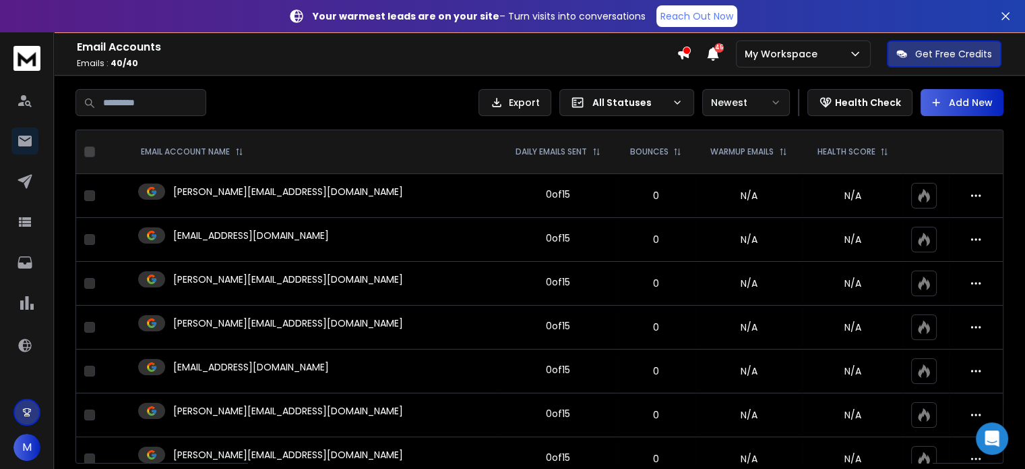
click at [971, 92] on button "Add New" at bounding box center [962, 102] width 83 height 27
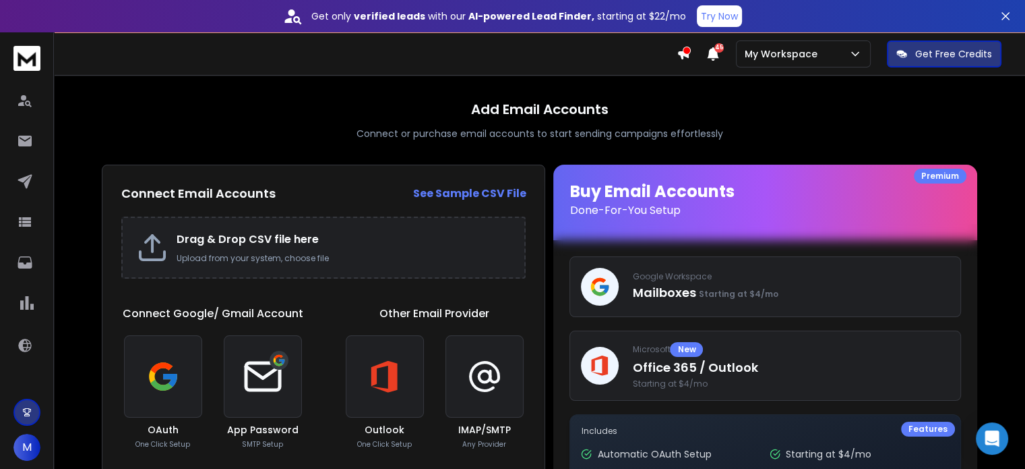
click at [180, 387] on icon at bounding box center [163, 376] width 34 height 40
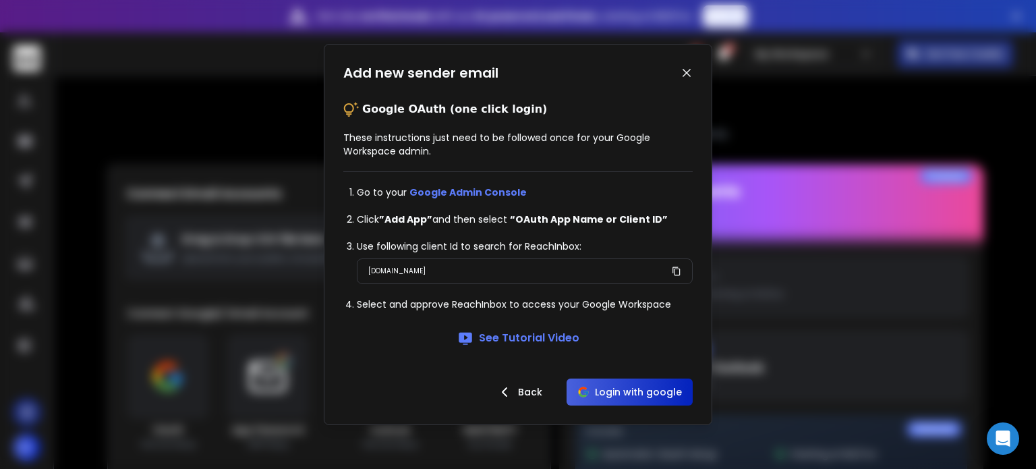
click at [605, 389] on button "Login with google" at bounding box center [629, 391] width 126 height 27
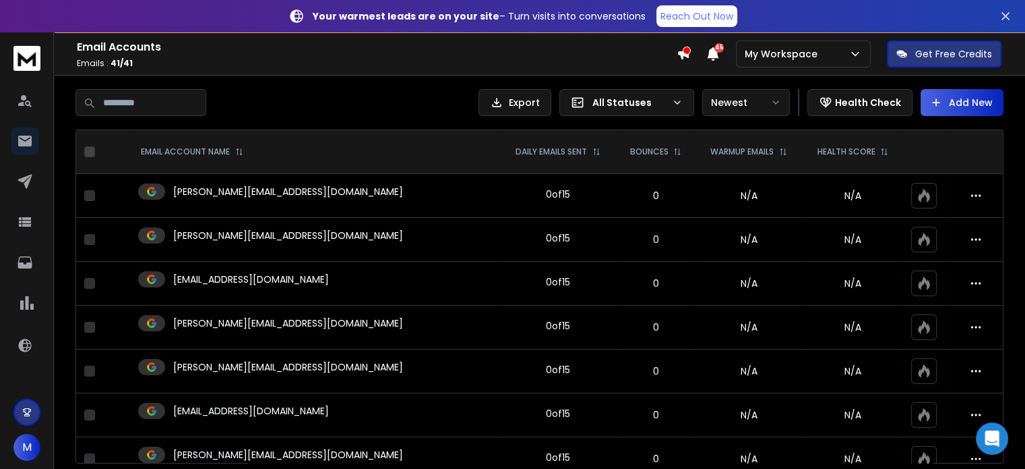
click at [959, 110] on button "Add New" at bounding box center [962, 102] width 83 height 27
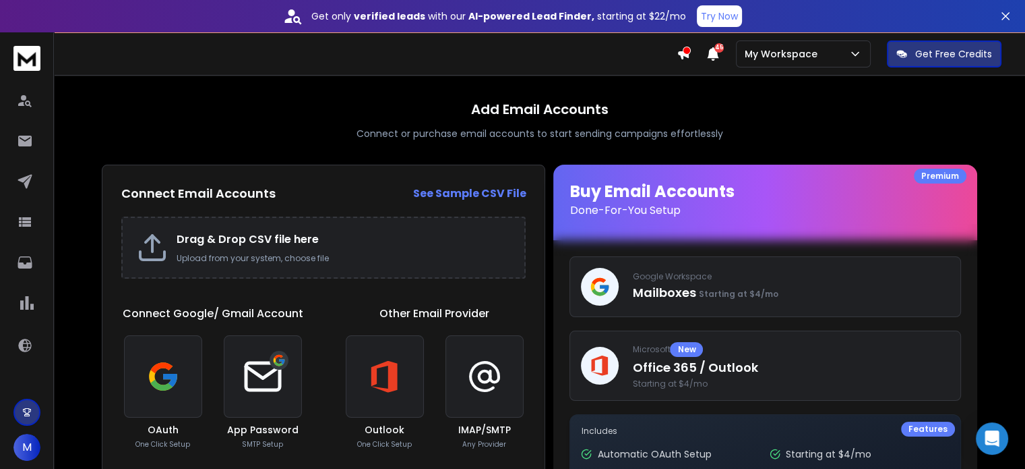
click at [188, 380] on div at bounding box center [163, 376] width 78 height 82
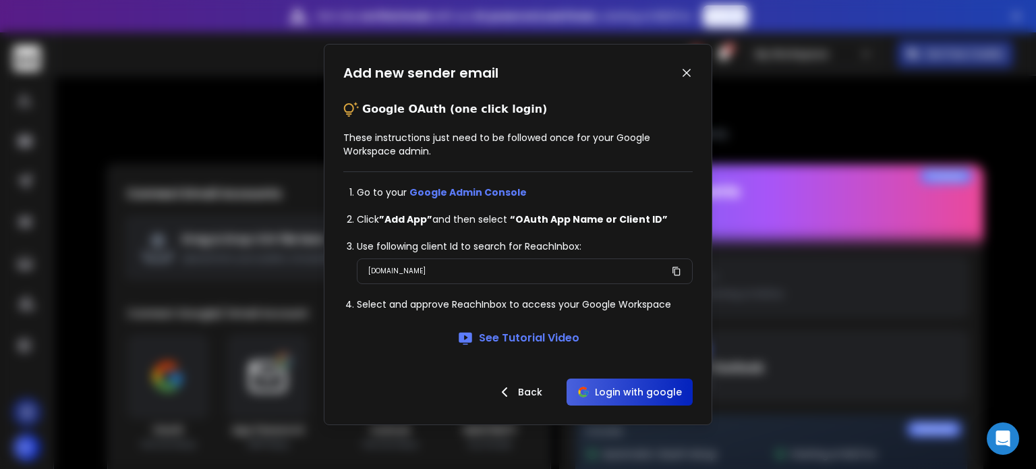
click at [607, 398] on button "Login with google" at bounding box center [629, 391] width 126 height 27
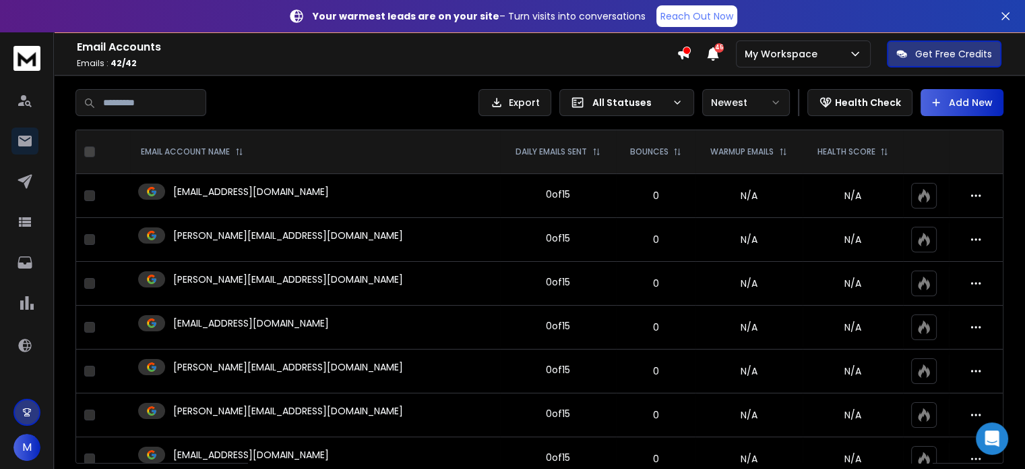
click at [959, 101] on button "Add New" at bounding box center [962, 102] width 83 height 27
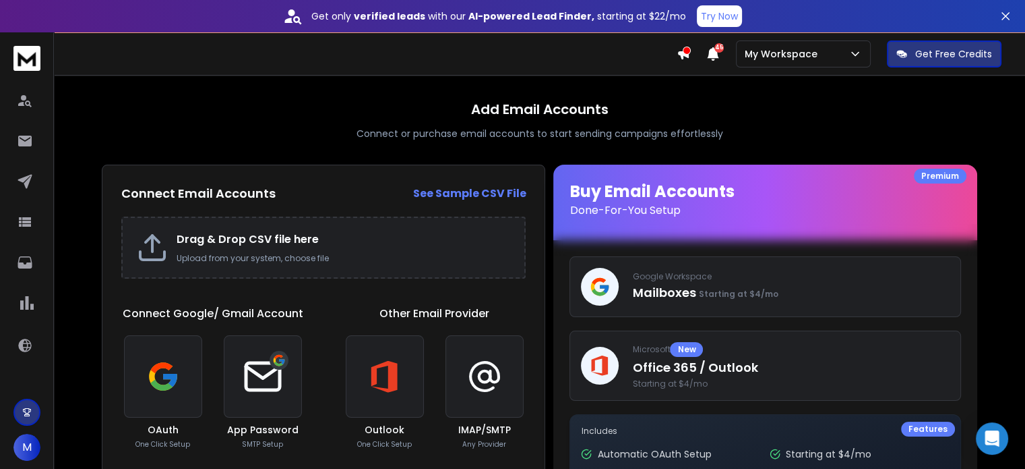
click at [154, 392] on icon at bounding box center [163, 376] width 34 height 40
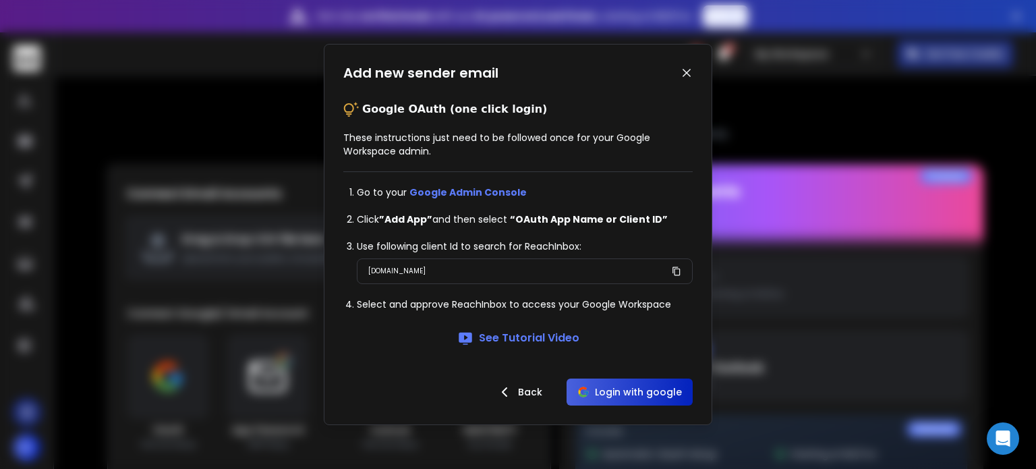
click at [618, 388] on button "Login with google" at bounding box center [629, 391] width 126 height 27
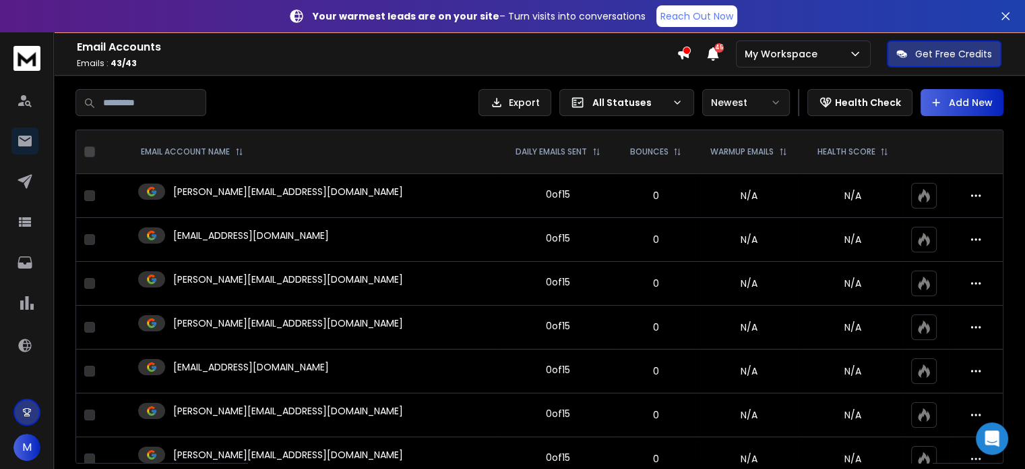
click at [970, 99] on button "Add New" at bounding box center [962, 102] width 83 height 27
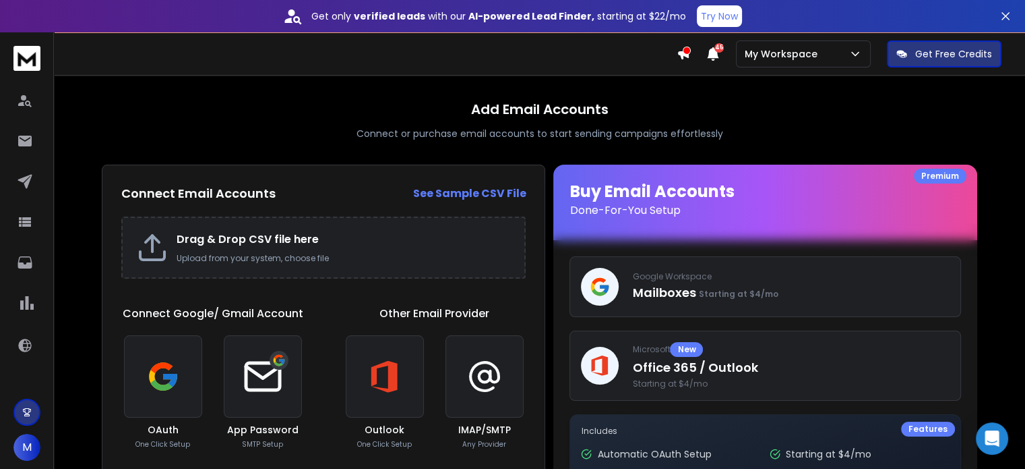
click at [175, 366] on icon at bounding box center [163, 376] width 34 height 40
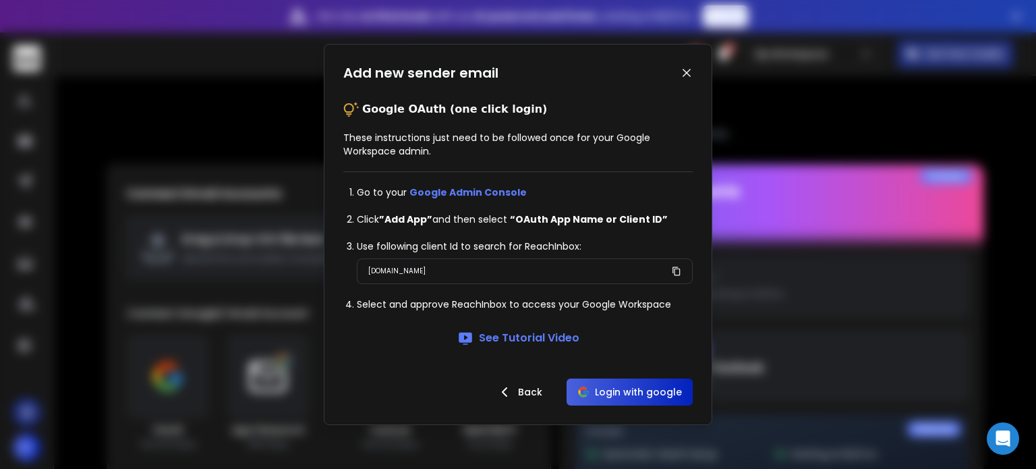
click at [587, 386] on icon at bounding box center [583, 392] width 12 height 12
click at [587, 385] on div "Back Login with google" at bounding box center [517, 391] width 349 height 27
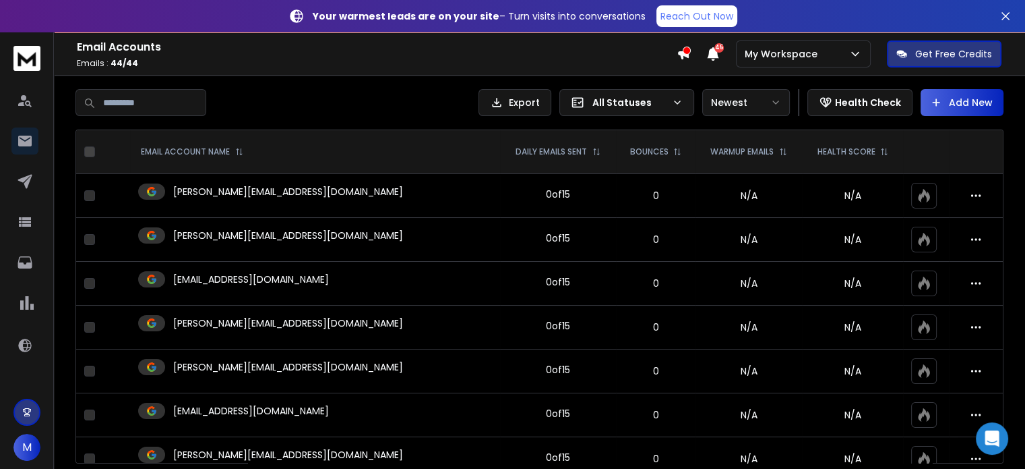
click at [956, 107] on button "Add New" at bounding box center [962, 102] width 83 height 27
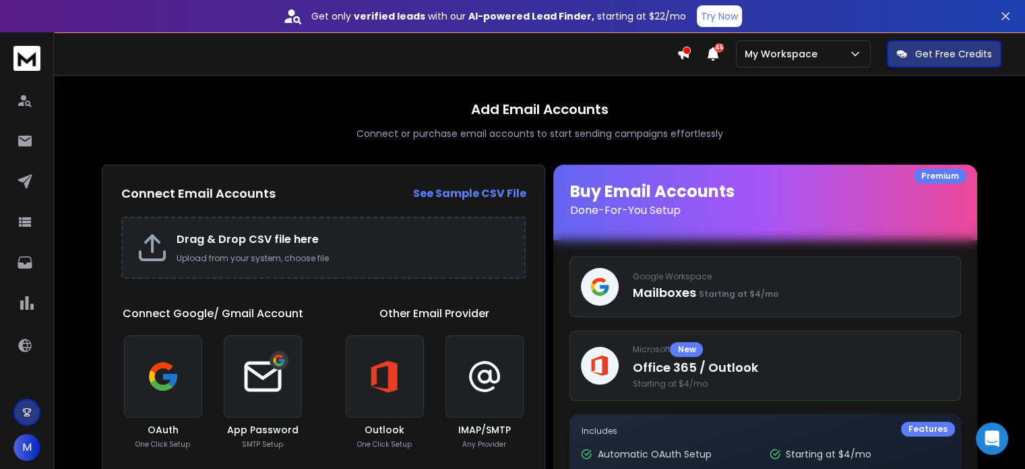
click at [147, 365] on div at bounding box center [163, 376] width 78 height 82
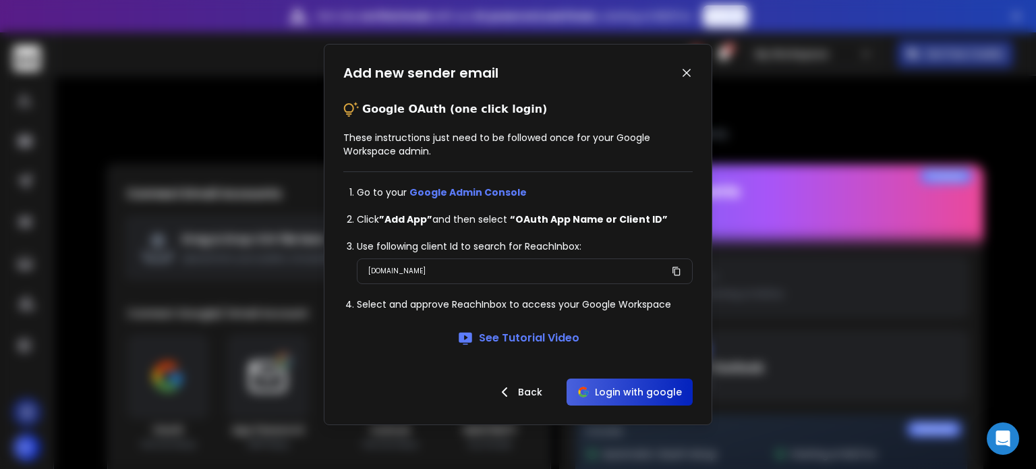
click at [621, 396] on button "Login with google" at bounding box center [629, 391] width 126 height 27
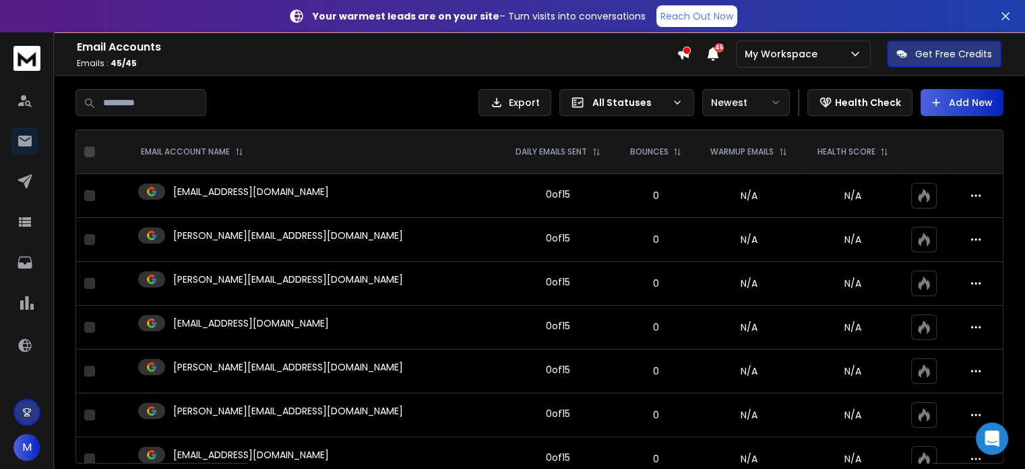
click at [954, 105] on button "Add New" at bounding box center [962, 102] width 83 height 27
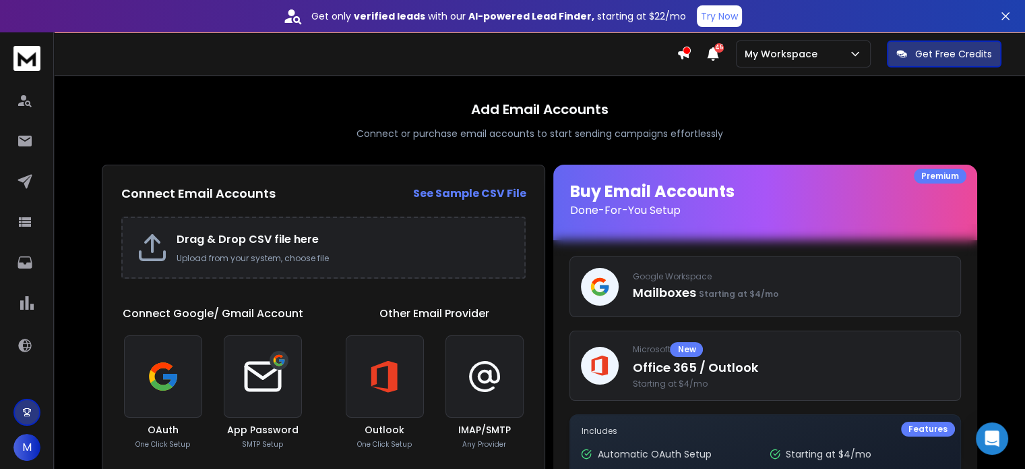
click at [180, 376] on icon at bounding box center [163, 376] width 34 height 40
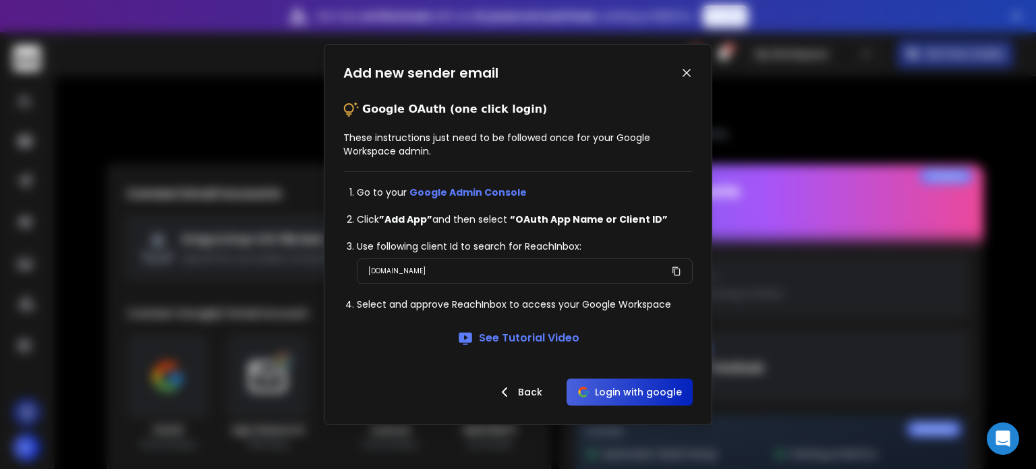
click at [607, 393] on button "Login with google" at bounding box center [629, 391] width 126 height 27
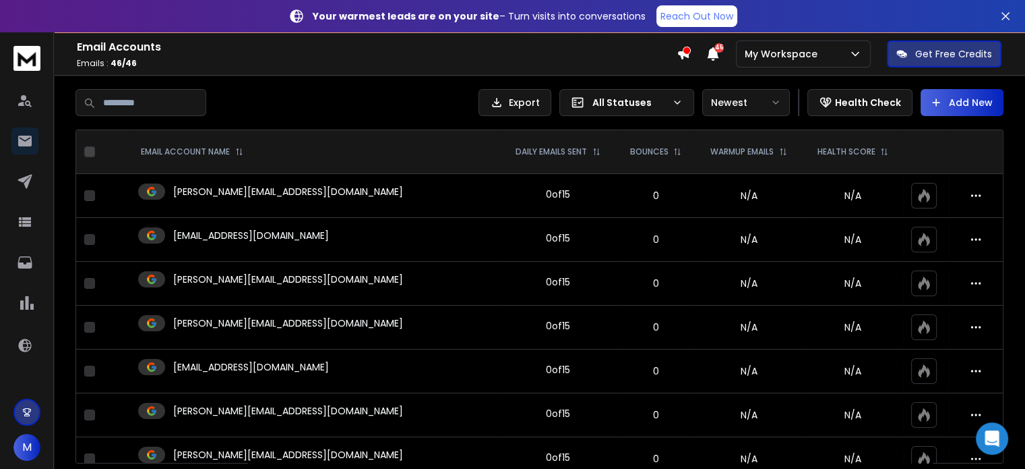
click at [955, 97] on button "Add New" at bounding box center [962, 102] width 83 height 27
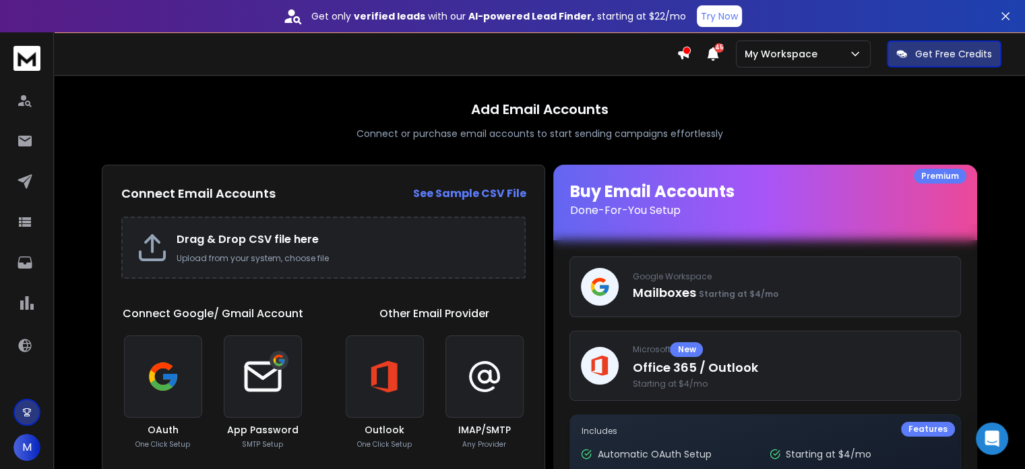
click at [165, 377] on icon at bounding box center [163, 376] width 34 height 40
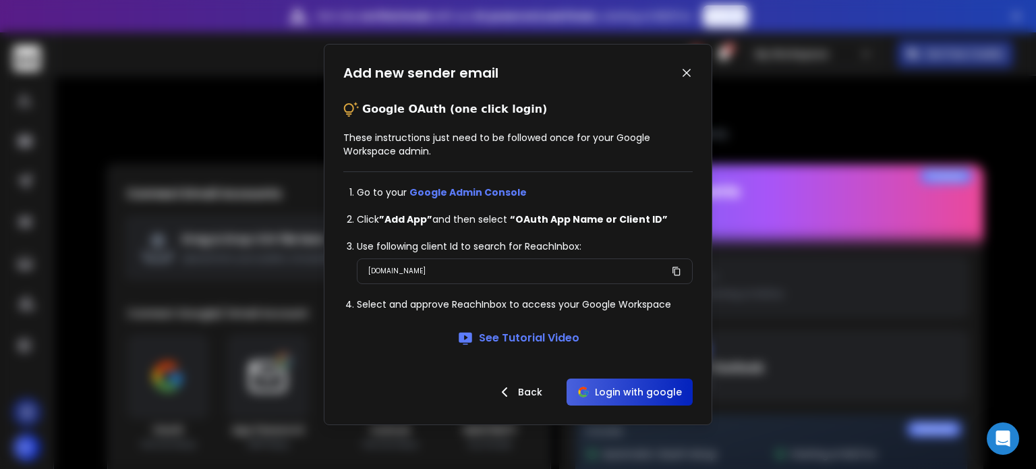
click at [608, 380] on button "Login with google" at bounding box center [629, 391] width 126 height 27
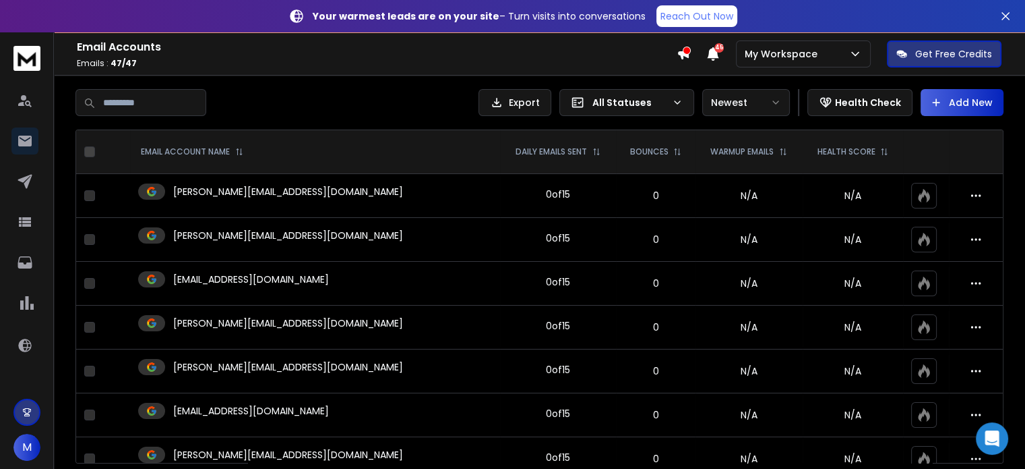
click at [947, 96] on button "Add New" at bounding box center [962, 102] width 83 height 27
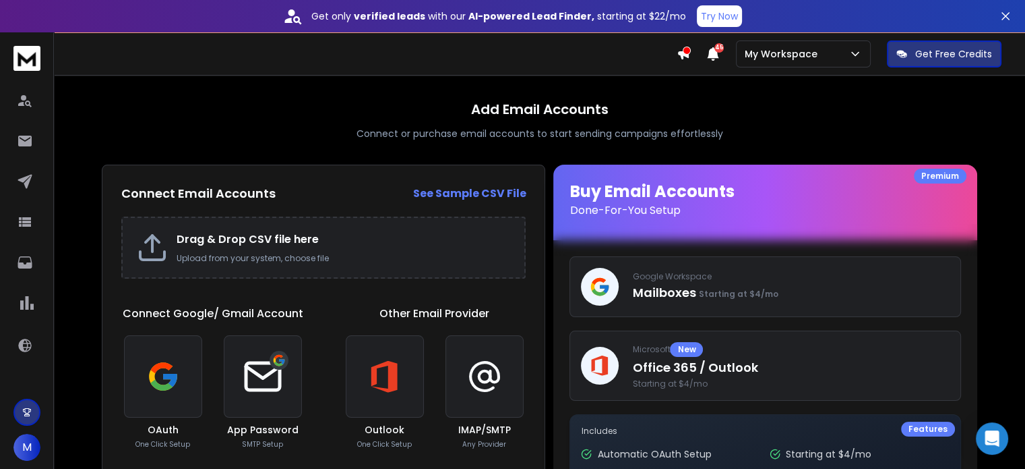
click at [155, 388] on icon at bounding box center [163, 376] width 34 height 40
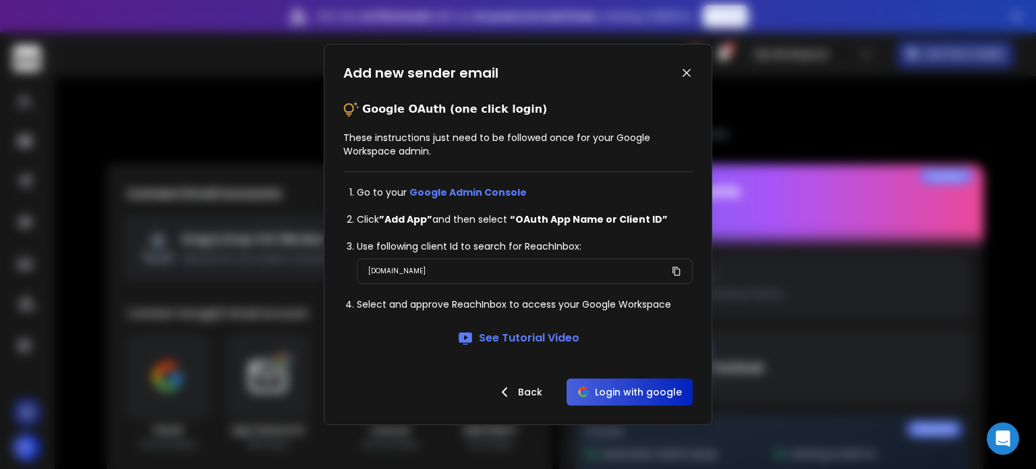
click at [590, 385] on button "Login with google" at bounding box center [629, 391] width 126 height 27
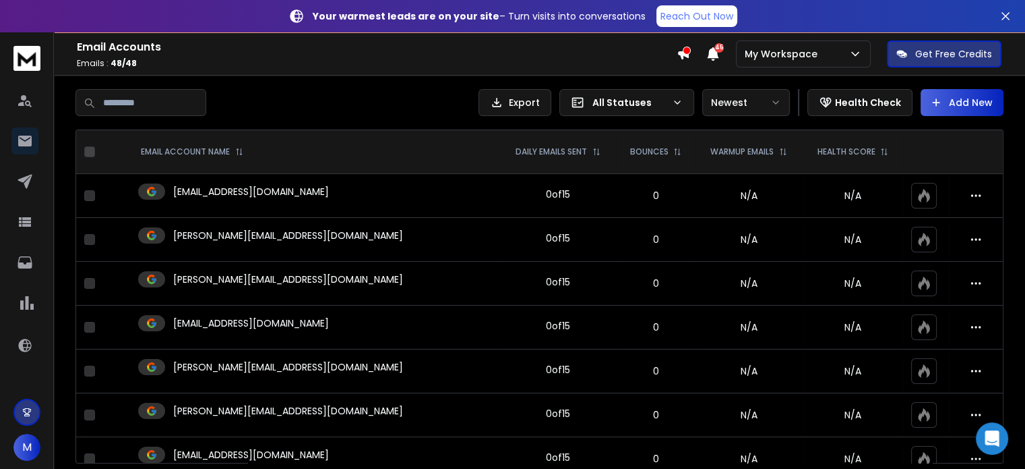
click at [957, 111] on button "Add New" at bounding box center [962, 102] width 83 height 27
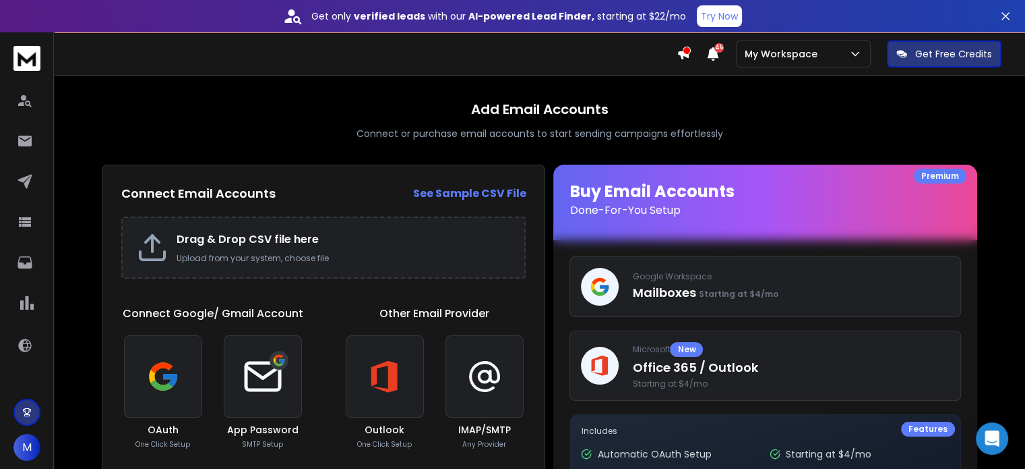
click at [156, 371] on icon at bounding box center [163, 376] width 28 height 28
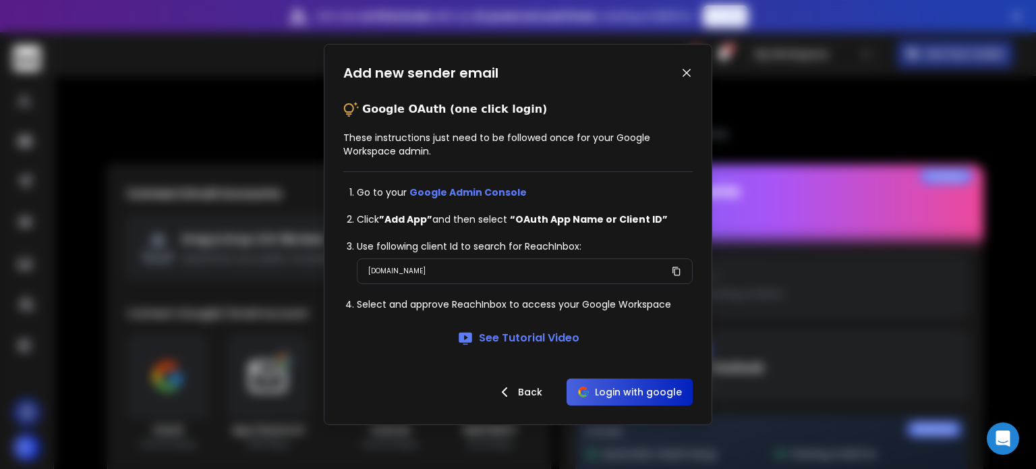
click at [609, 393] on button "Login with google" at bounding box center [629, 391] width 126 height 27
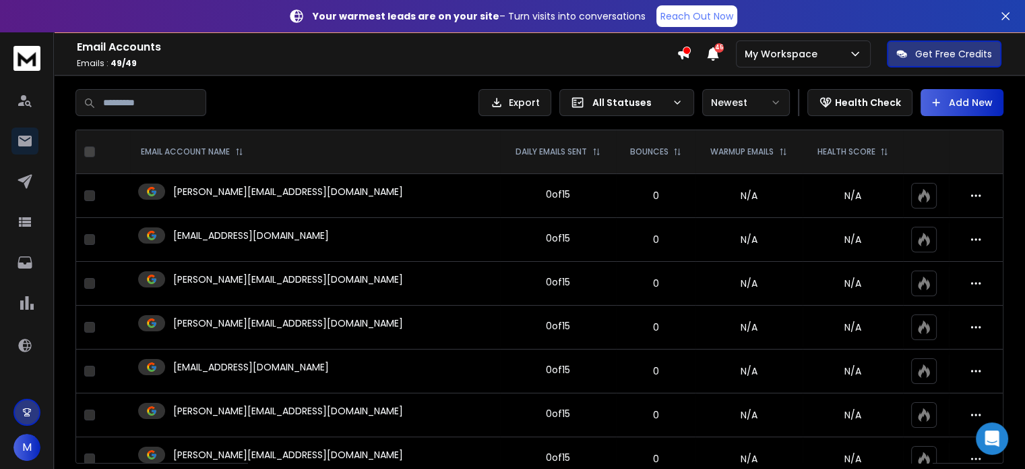
click at [957, 113] on button "Add New" at bounding box center [962, 102] width 83 height 27
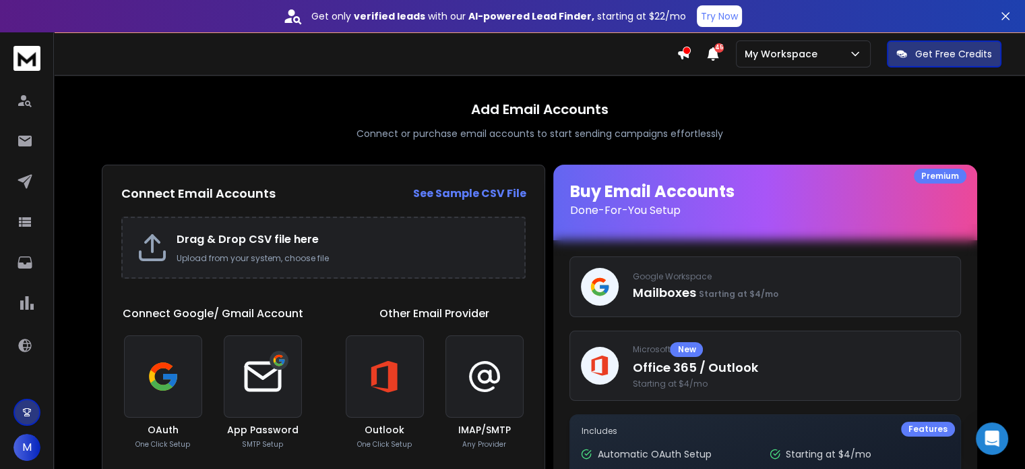
click at [165, 386] on icon at bounding box center [161, 384] width 22 height 11
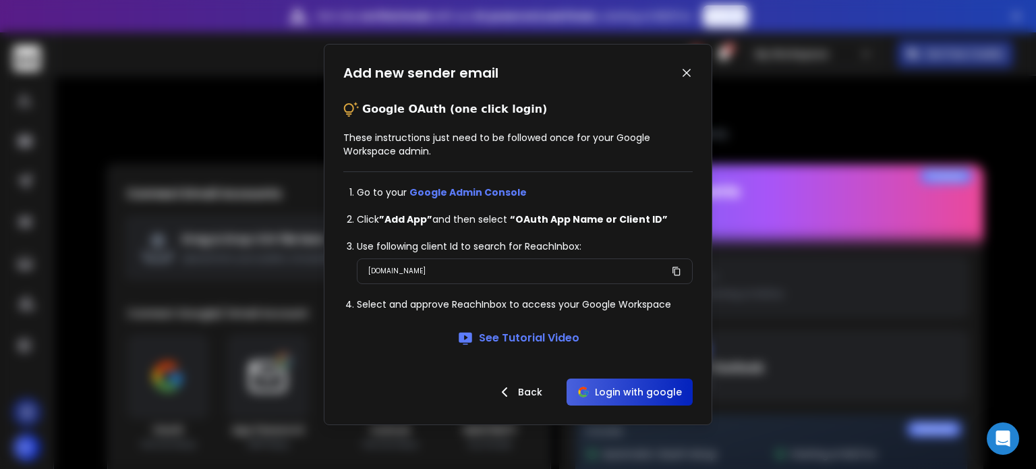
click at [624, 391] on button "Login with google" at bounding box center [629, 391] width 126 height 27
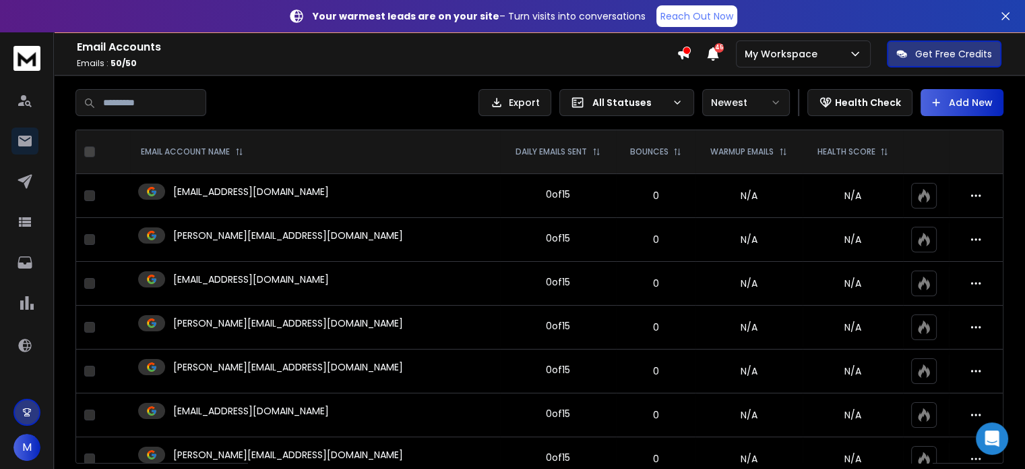
click at [952, 112] on button "Add New" at bounding box center [962, 102] width 83 height 27
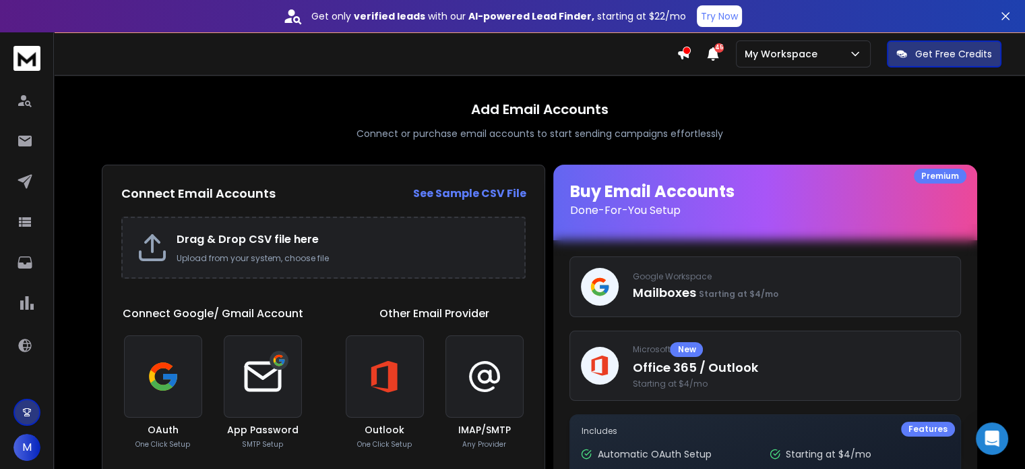
click at [173, 369] on icon at bounding box center [163, 376] width 34 height 40
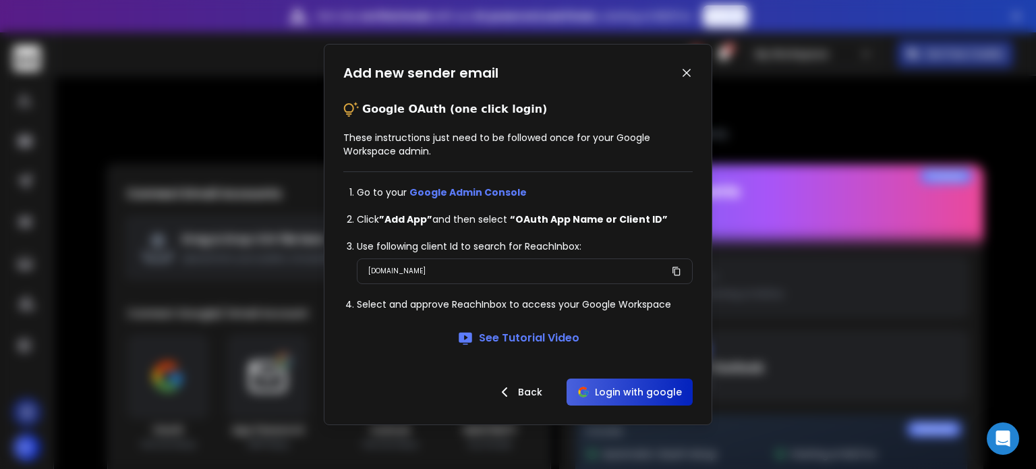
click at [615, 393] on button "Login with google" at bounding box center [629, 391] width 126 height 27
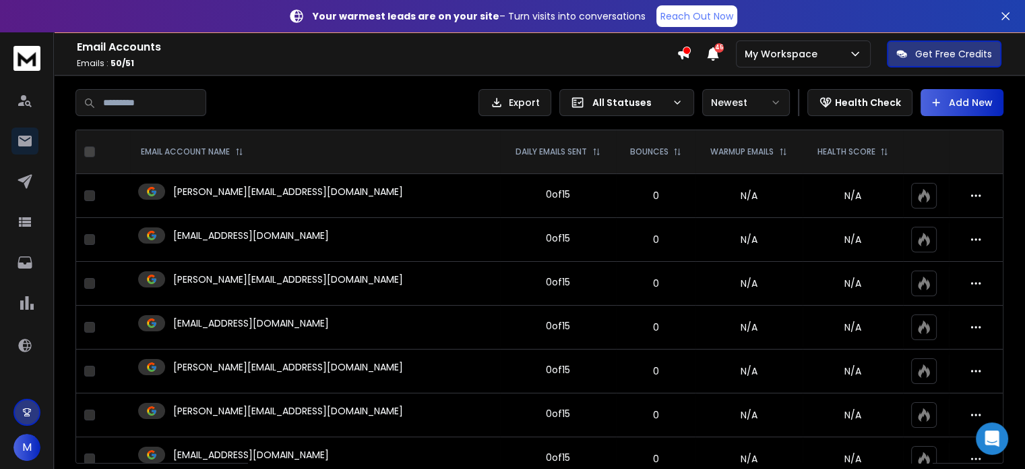
click at [945, 103] on button "Add New" at bounding box center [962, 102] width 83 height 27
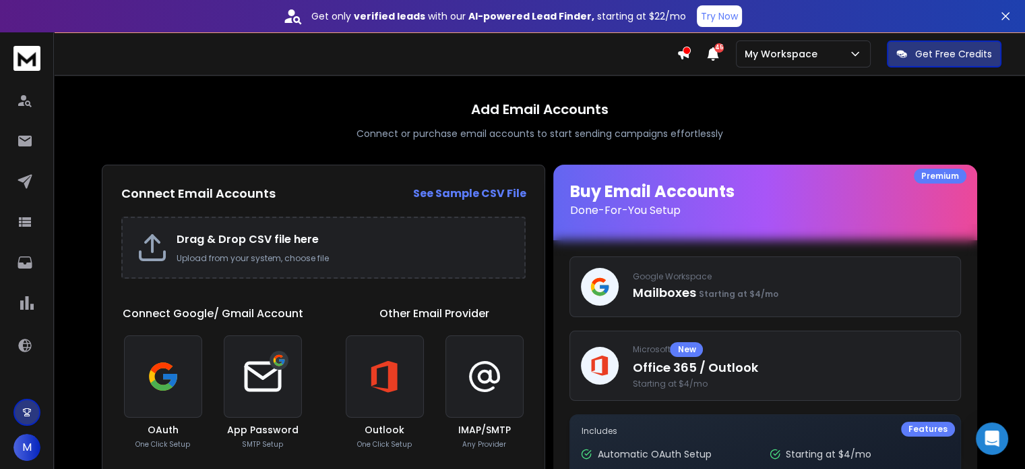
click at [175, 390] on icon at bounding box center [163, 376] width 34 height 40
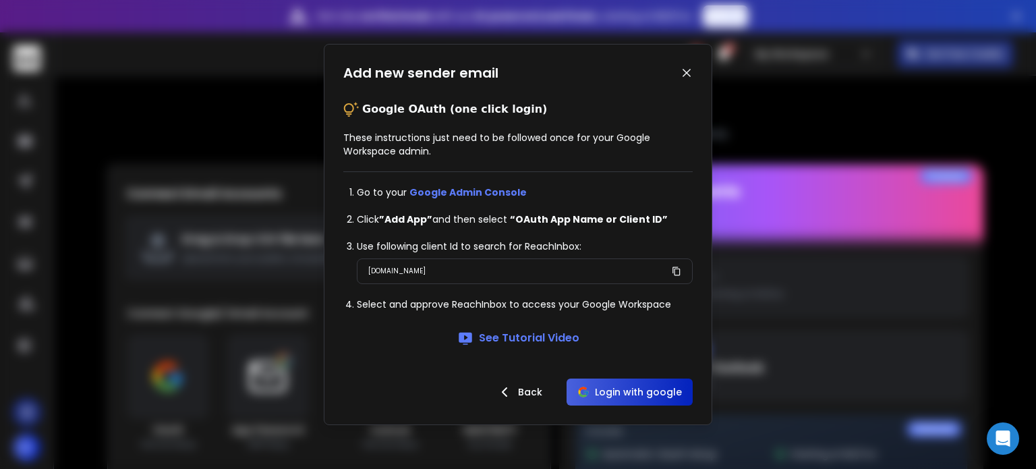
click at [667, 384] on button "Login with google" at bounding box center [629, 391] width 126 height 27
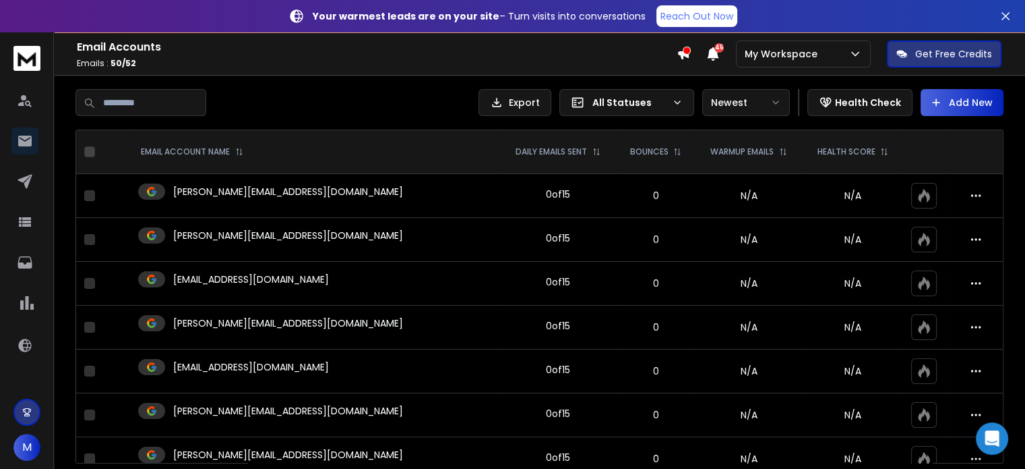
click at [963, 107] on button "Add New" at bounding box center [962, 102] width 83 height 27
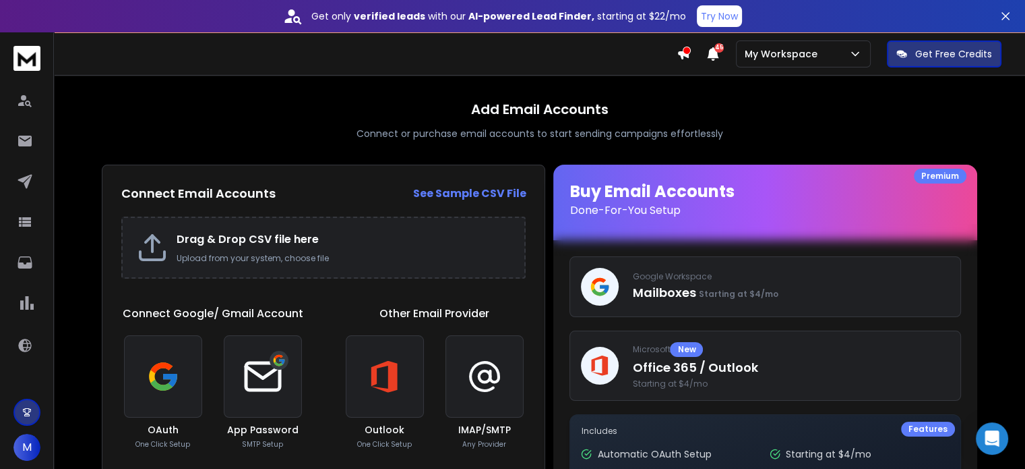
click at [164, 367] on icon at bounding box center [163, 376] width 34 height 40
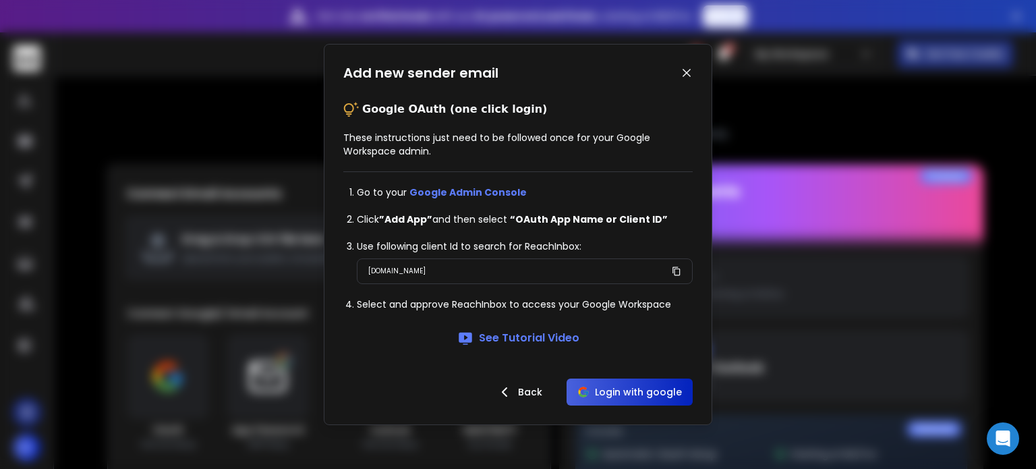
click at [577, 386] on button "Login with google" at bounding box center [629, 391] width 126 height 27
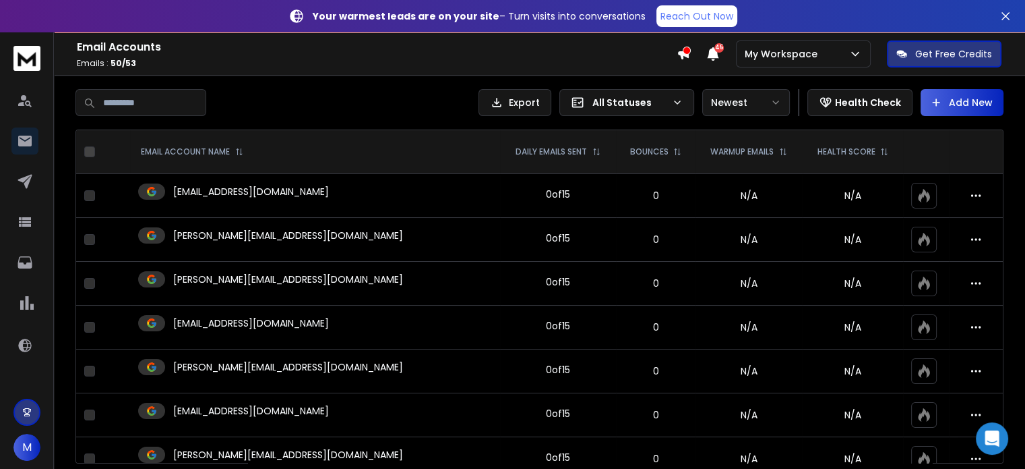
click at [949, 104] on button "Add New" at bounding box center [962, 102] width 83 height 27
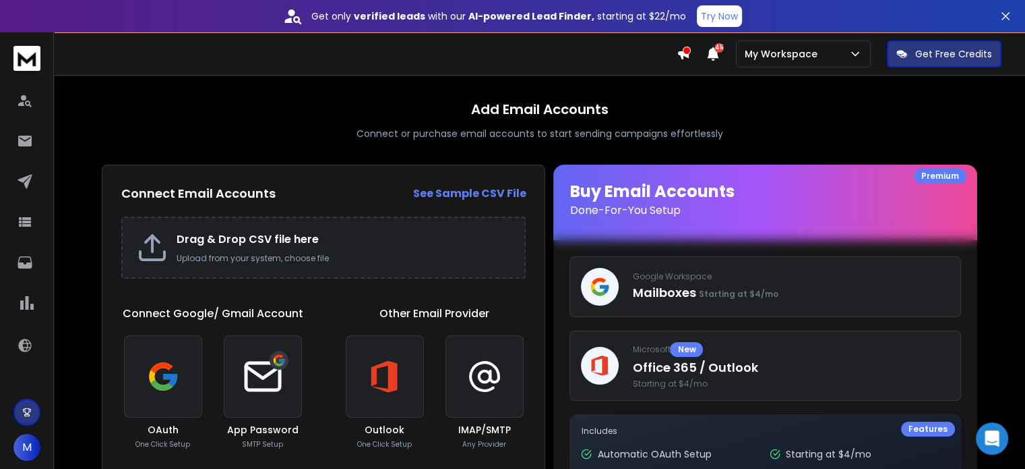
click at [167, 391] on icon at bounding box center [163, 376] width 34 height 40
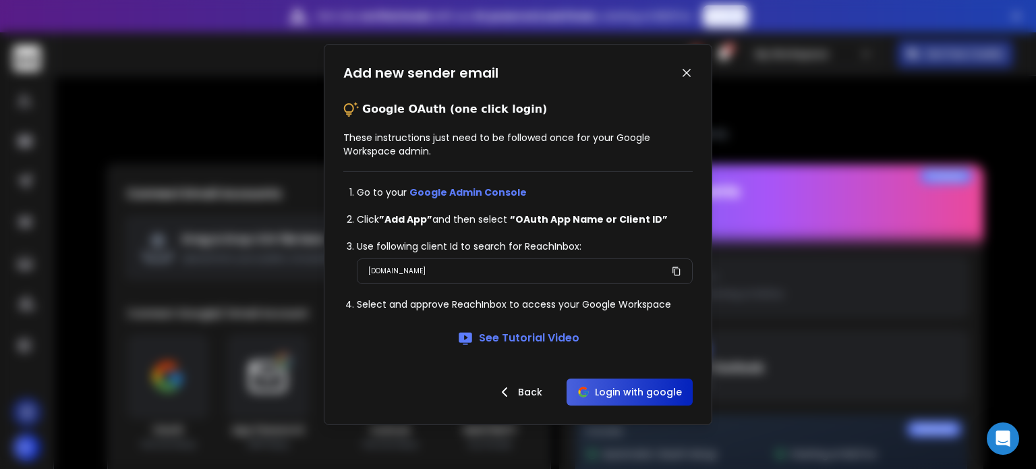
click at [621, 387] on button "Login with google" at bounding box center [629, 391] width 126 height 27
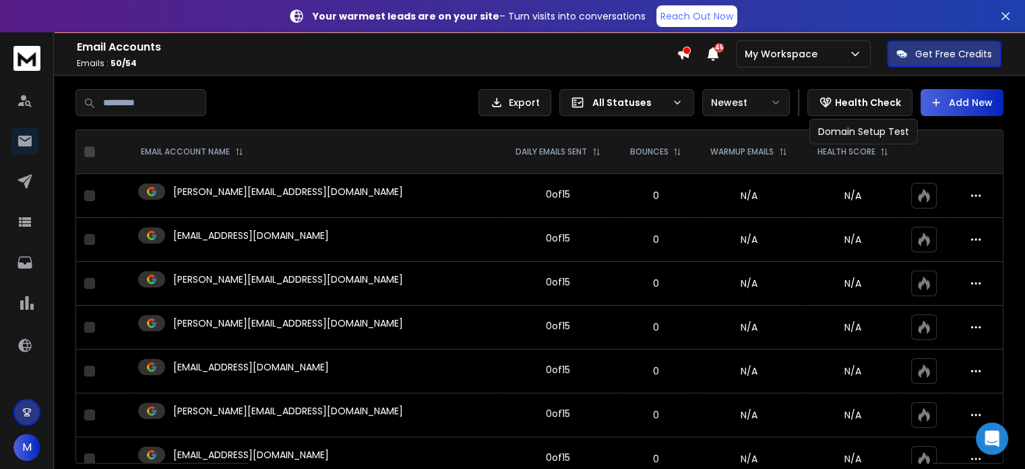
click at [947, 110] on button "Add New" at bounding box center [962, 102] width 83 height 27
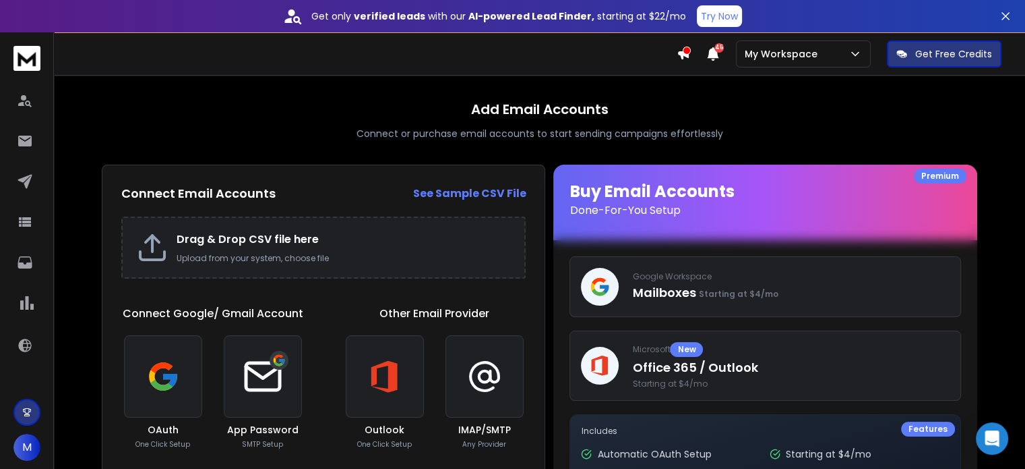
click at [156, 358] on icon at bounding box center [163, 376] width 34 height 40
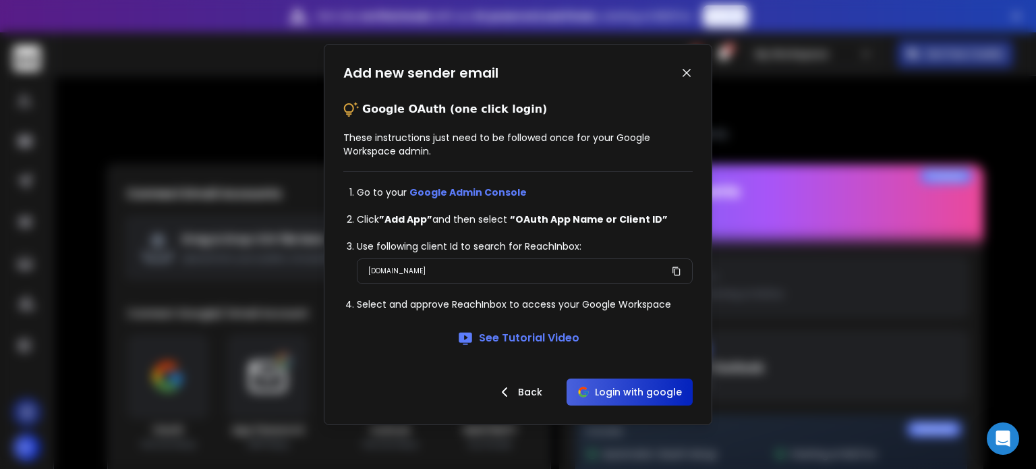
click at [603, 385] on button "Login with google" at bounding box center [629, 391] width 126 height 27
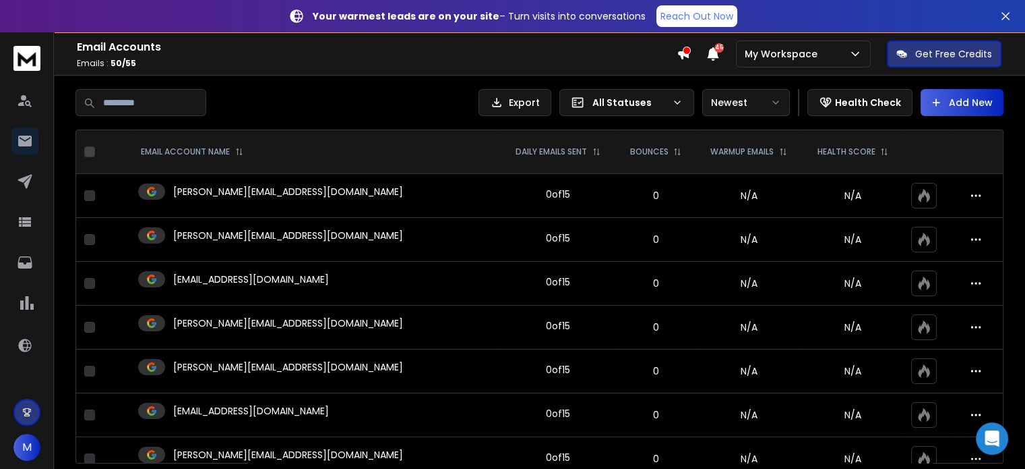
click at [949, 101] on button "Add New" at bounding box center [962, 102] width 83 height 27
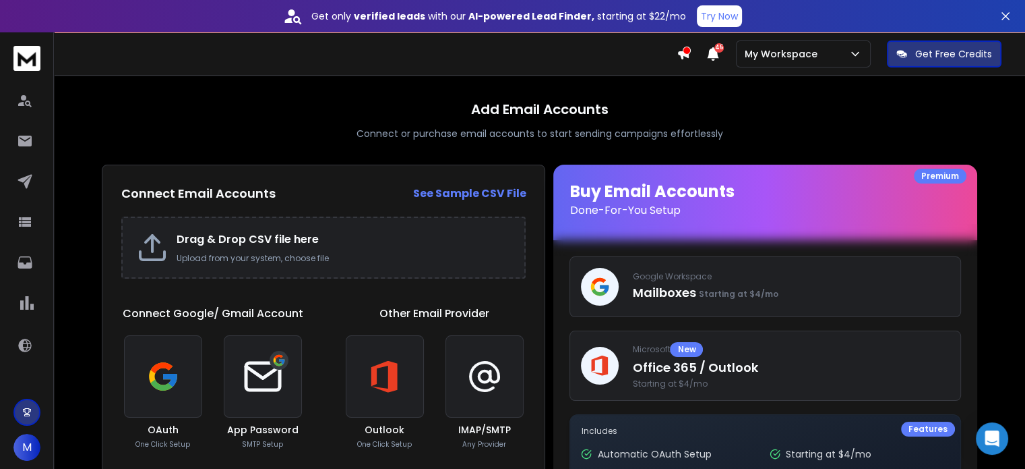
click at [173, 377] on icon at bounding box center [170, 380] width 14 height 13
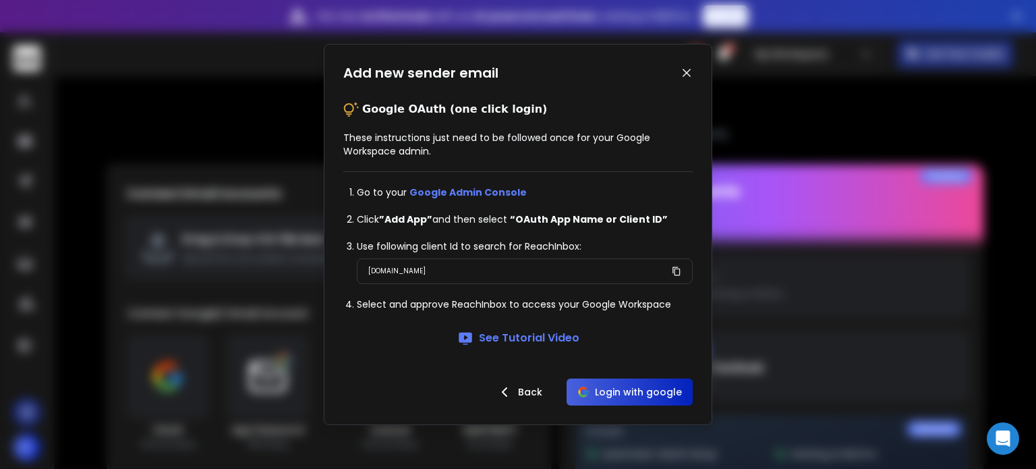
click at [618, 386] on button "Login with google" at bounding box center [629, 391] width 126 height 27
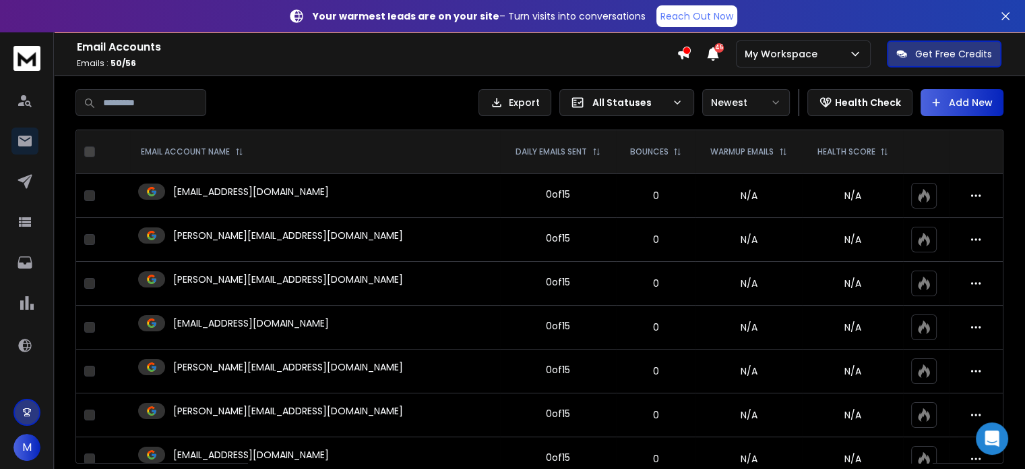
click at [986, 92] on button "Add New" at bounding box center [962, 102] width 83 height 27
click at [960, 102] on button "Add New" at bounding box center [962, 102] width 83 height 27
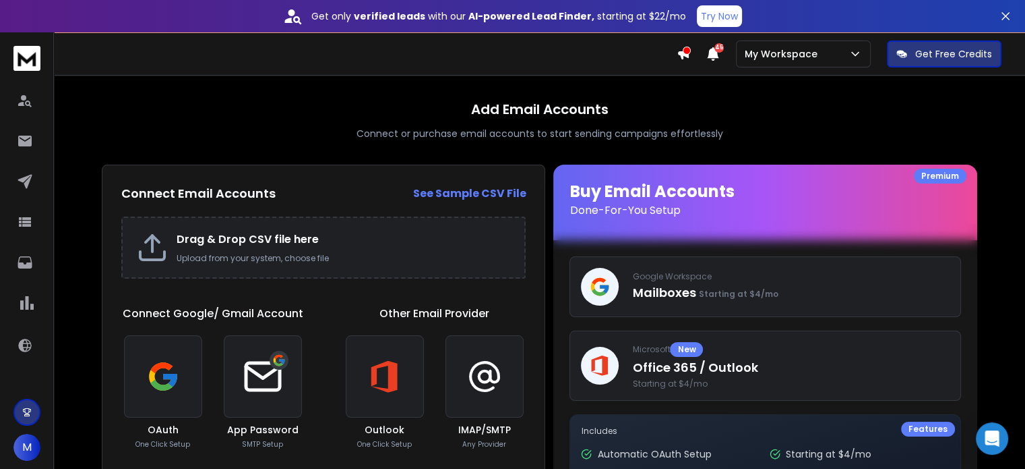
click at [183, 377] on div at bounding box center [163, 376] width 78 height 82
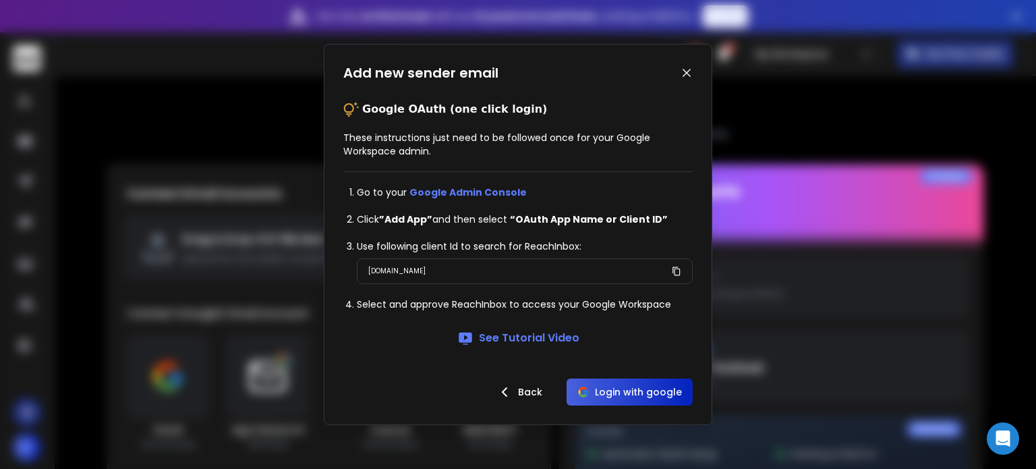
click at [609, 389] on button "Login with google" at bounding box center [629, 391] width 126 height 27
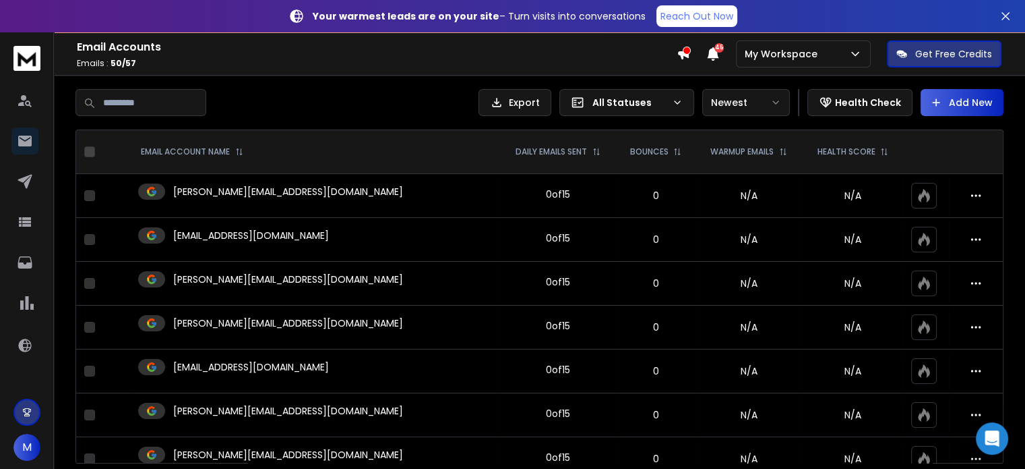
click at [949, 105] on button "Add New" at bounding box center [962, 102] width 83 height 27
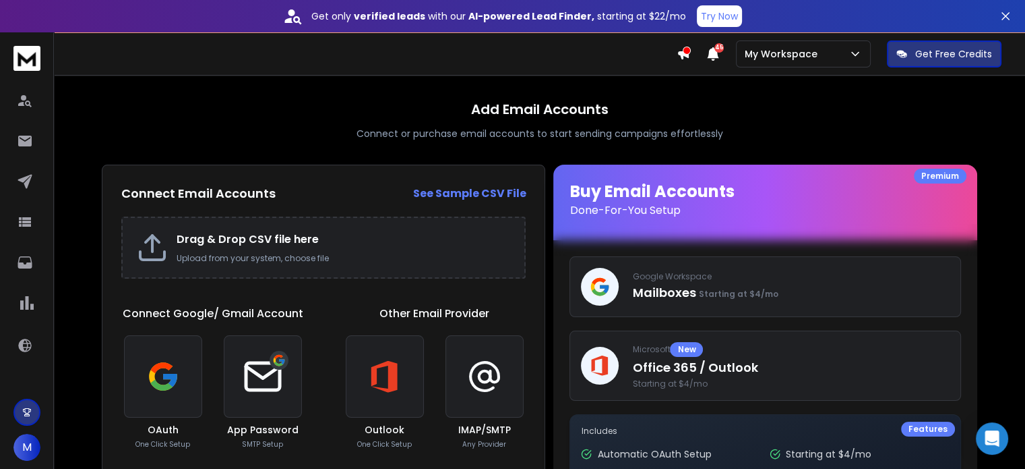
click at [168, 378] on icon at bounding box center [170, 380] width 14 height 13
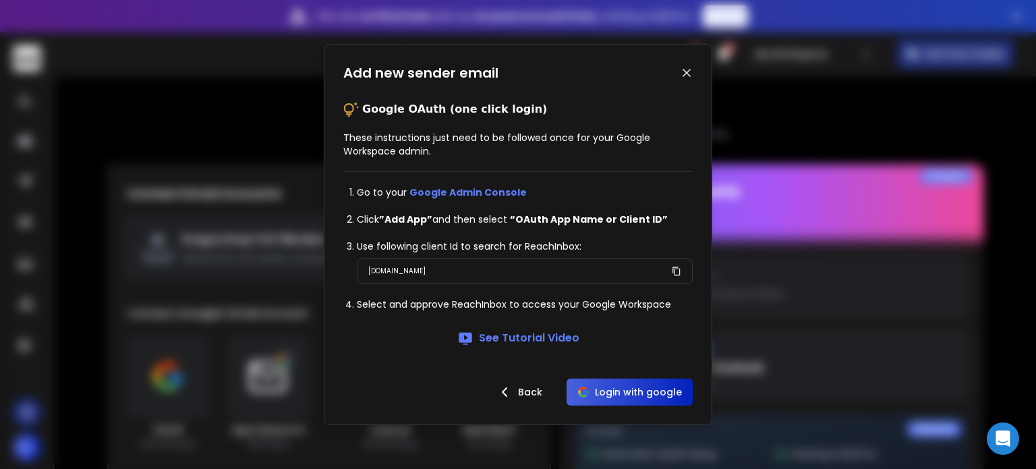
click at [607, 380] on button "Login with google" at bounding box center [629, 391] width 126 height 27
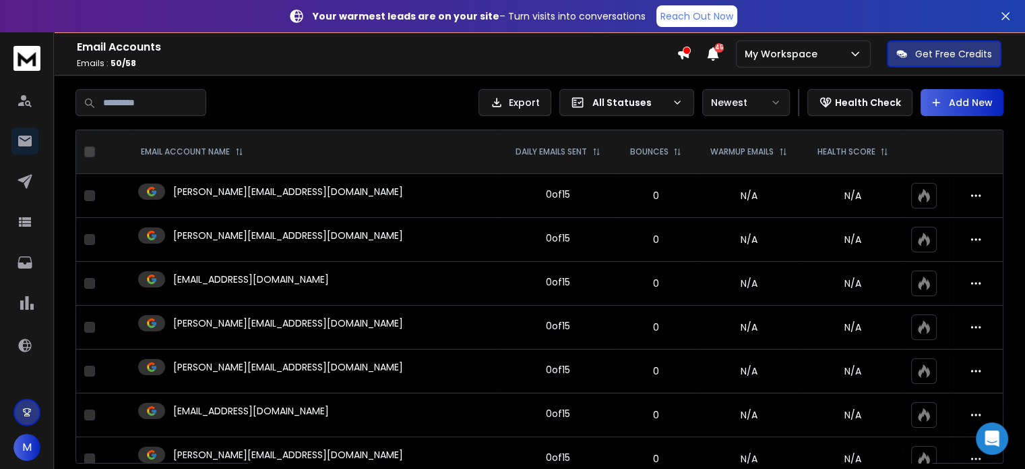
click at [959, 99] on button "Add New" at bounding box center [962, 102] width 83 height 27
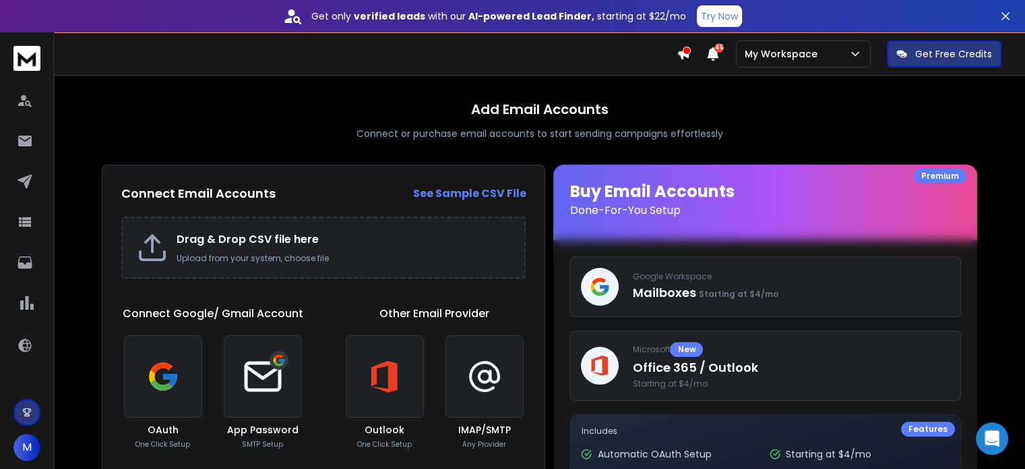
click at [160, 371] on icon at bounding box center [163, 376] width 34 height 40
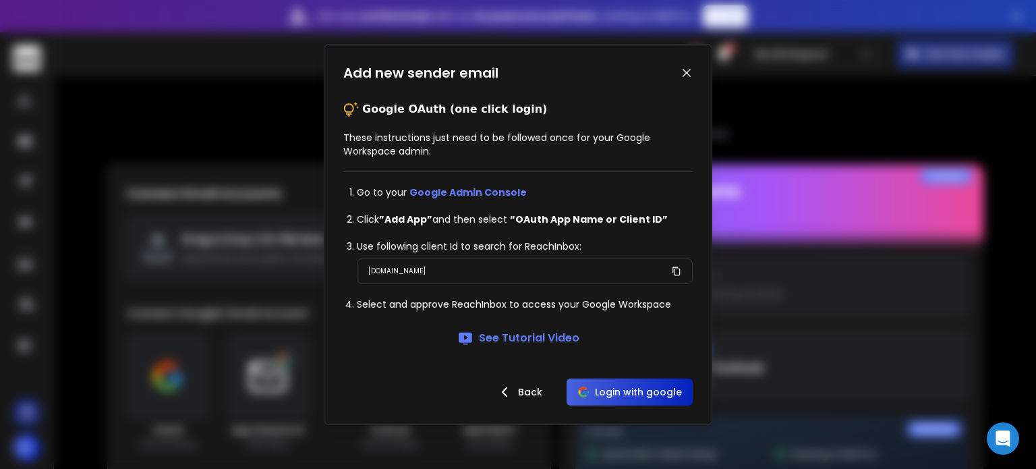
click at [590, 385] on button "Login with google" at bounding box center [629, 391] width 126 height 27
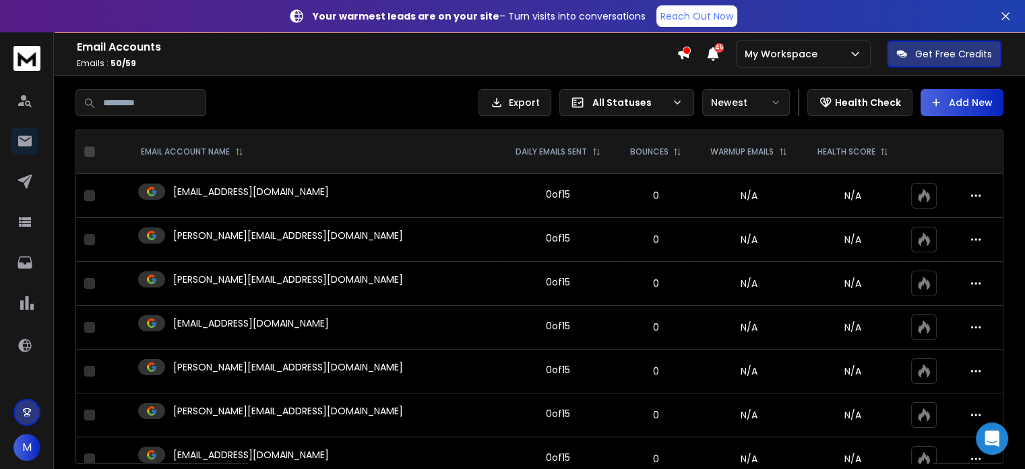
click at [977, 94] on button "Add New" at bounding box center [962, 102] width 83 height 27
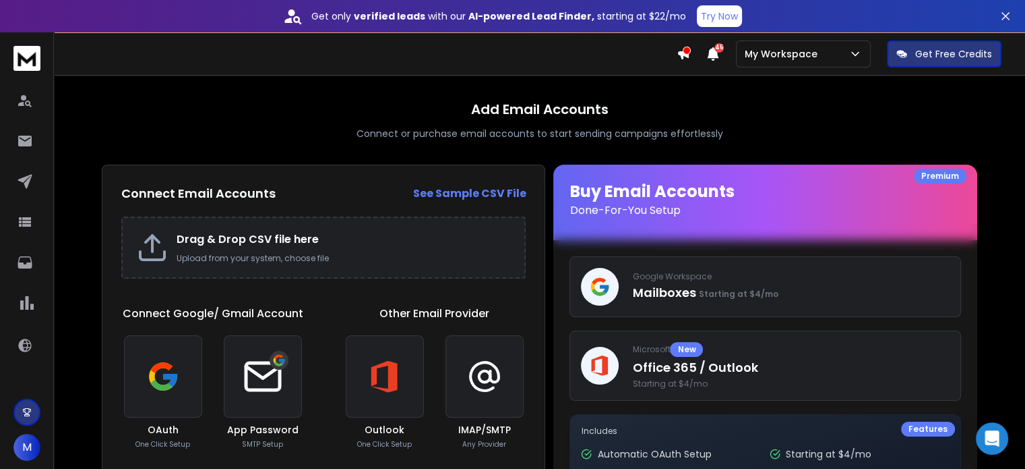
click at [176, 375] on icon at bounding box center [170, 380] width 14 height 13
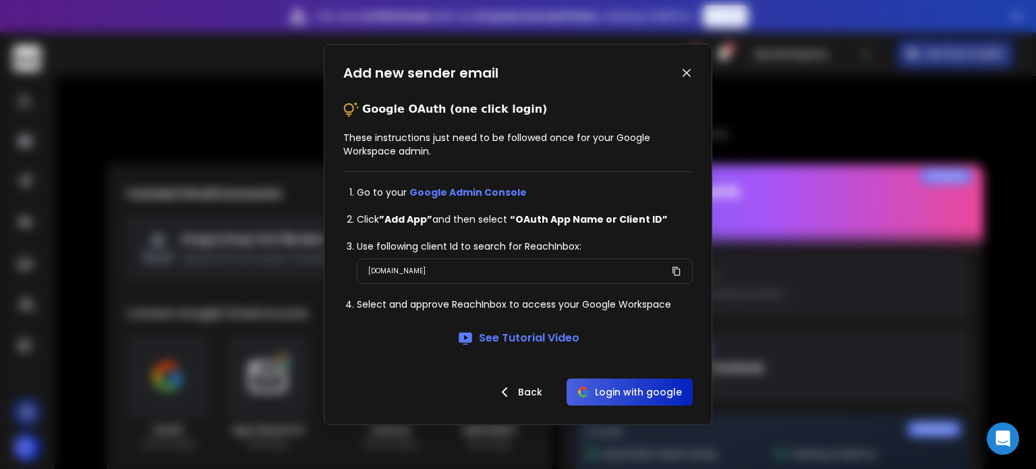
click at [583, 381] on button "Login with google" at bounding box center [629, 391] width 126 height 27
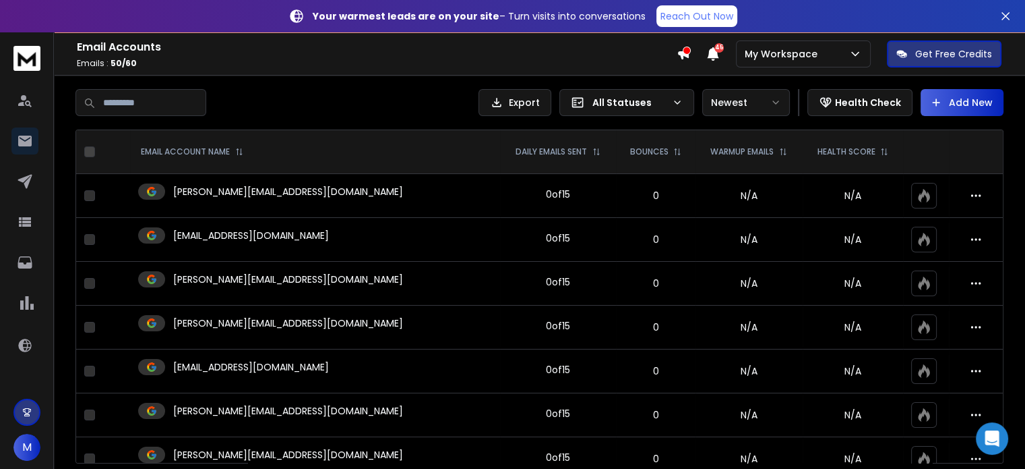
click at [959, 108] on button "Add New" at bounding box center [962, 102] width 83 height 27
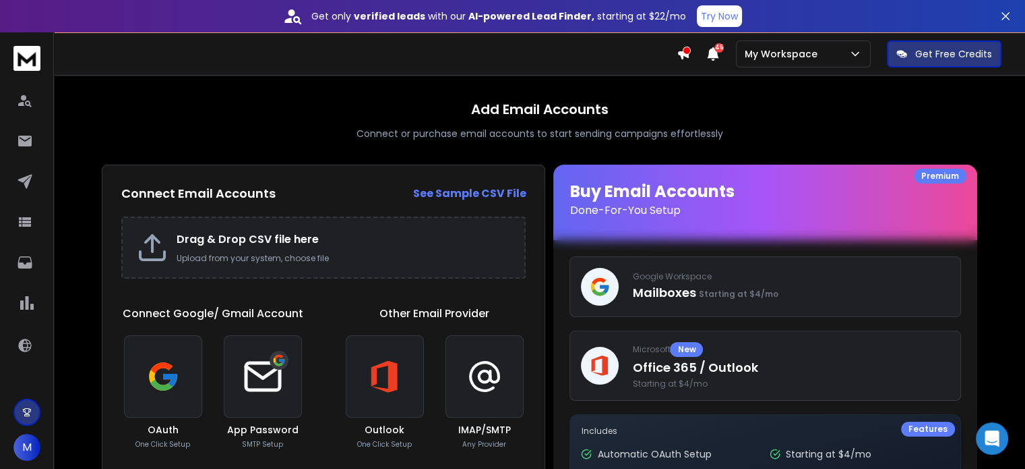
click at [165, 386] on icon at bounding box center [161, 384] width 22 height 11
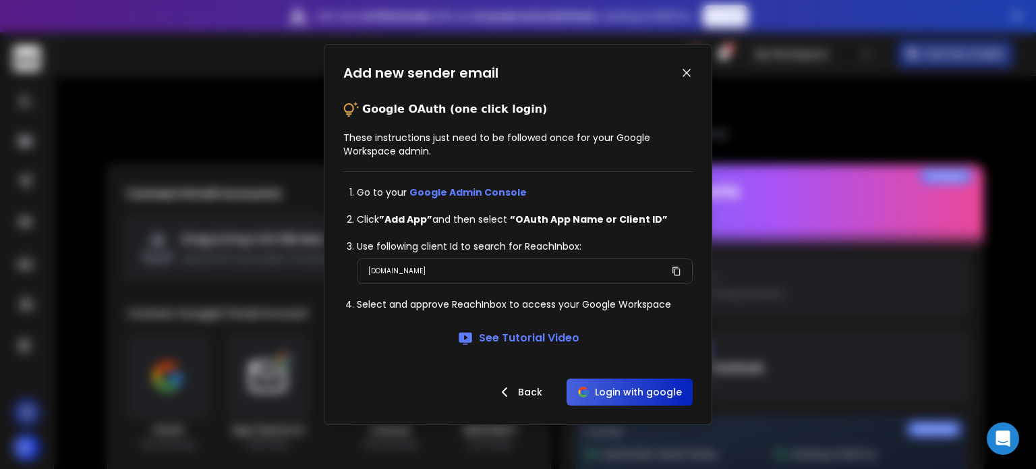
click at [589, 390] on icon at bounding box center [583, 392] width 12 height 12
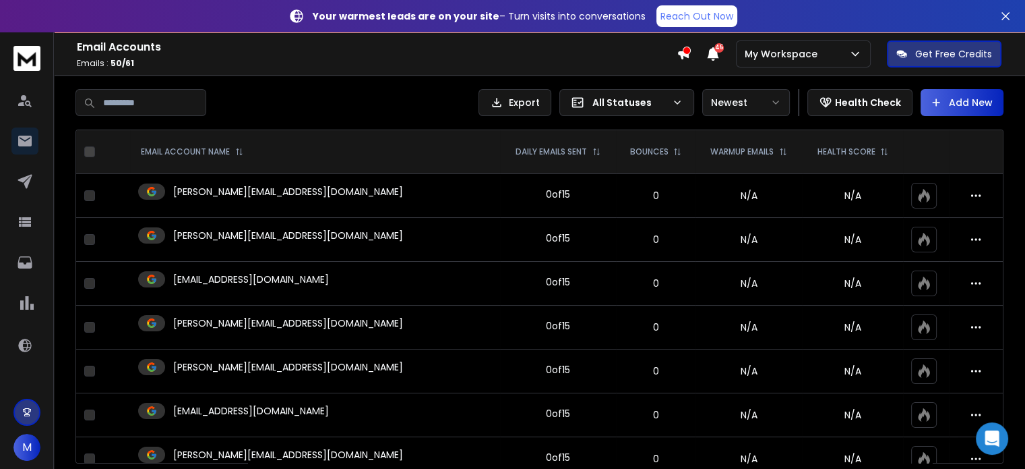
click at [960, 100] on button "Add New" at bounding box center [962, 102] width 83 height 27
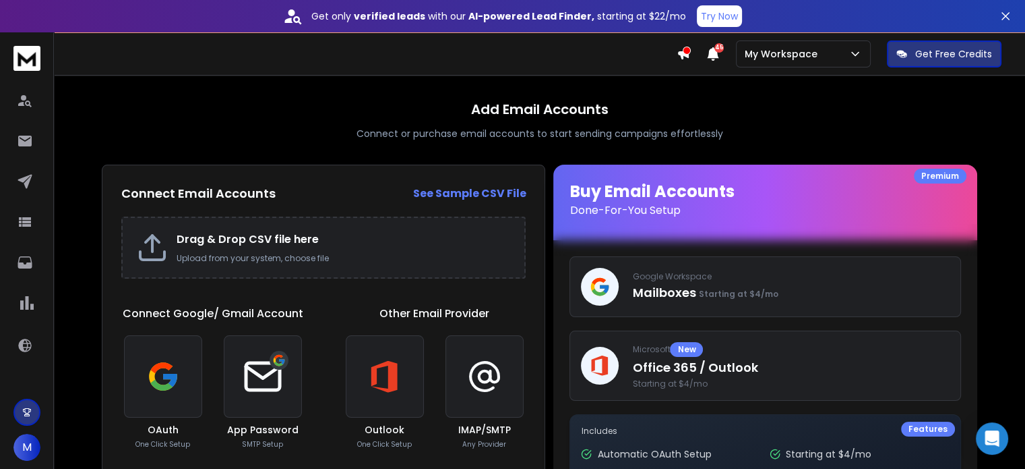
click at [171, 376] on icon at bounding box center [170, 380] width 14 height 13
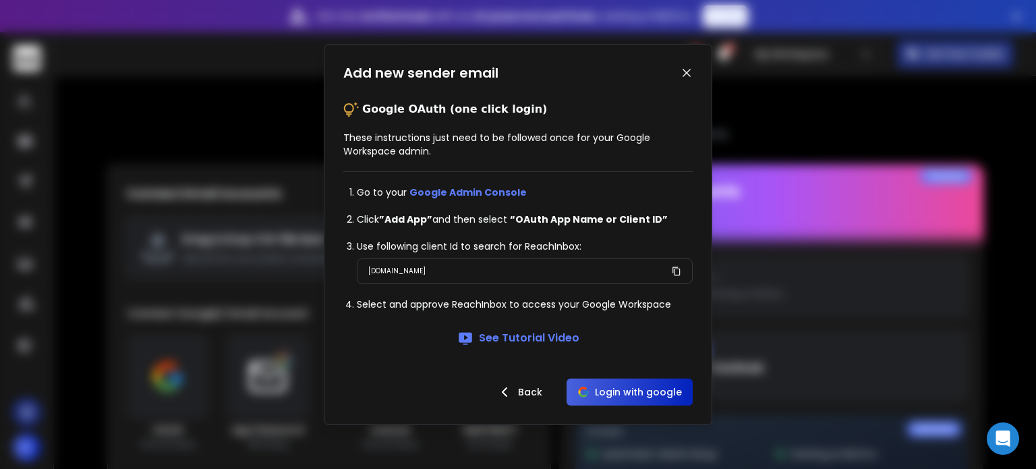
click at [618, 392] on button "Login with google" at bounding box center [629, 391] width 126 height 27
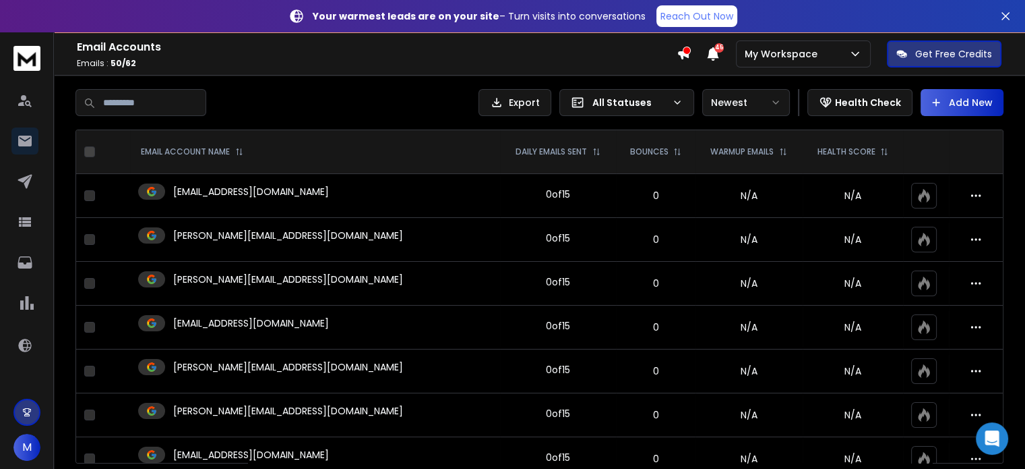
click at [946, 108] on button "Add New" at bounding box center [962, 102] width 83 height 27
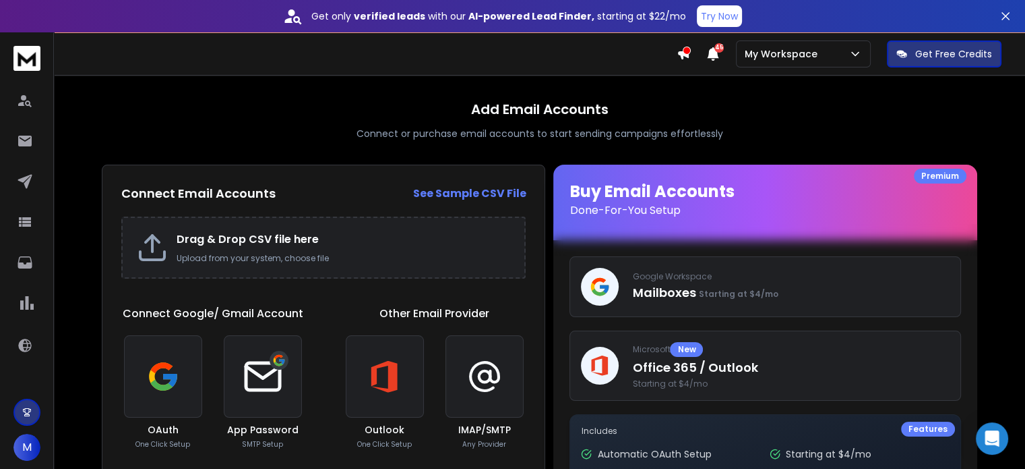
click at [185, 384] on div at bounding box center [163, 376] width 78 height 82
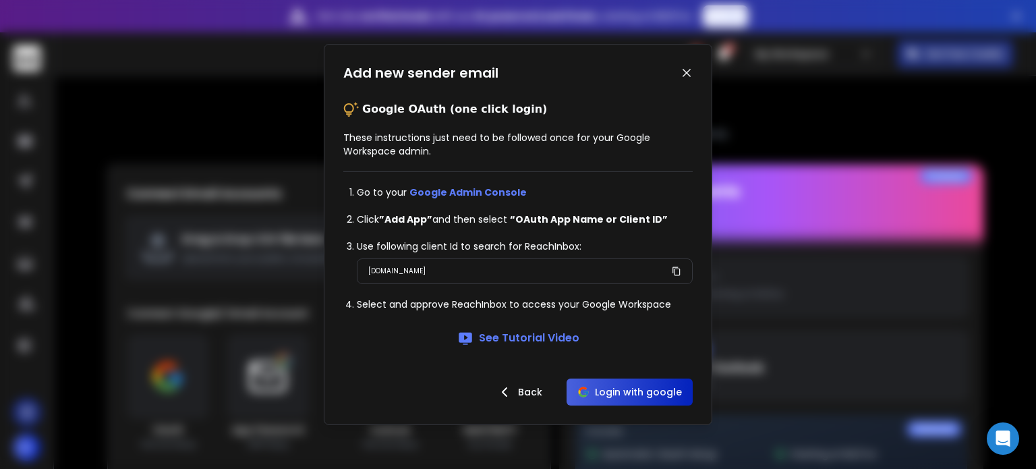
click at [607, 397] on button "Login with google" at bounding box center [629, 391] width 126 height 27
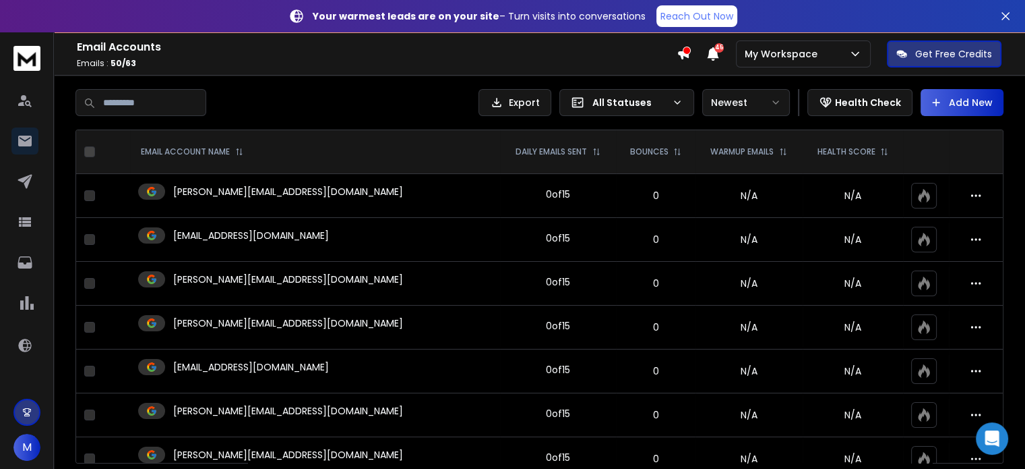
click at [961, 95] on button "Add New" at bounding box center [962, 102] width 83 height 27
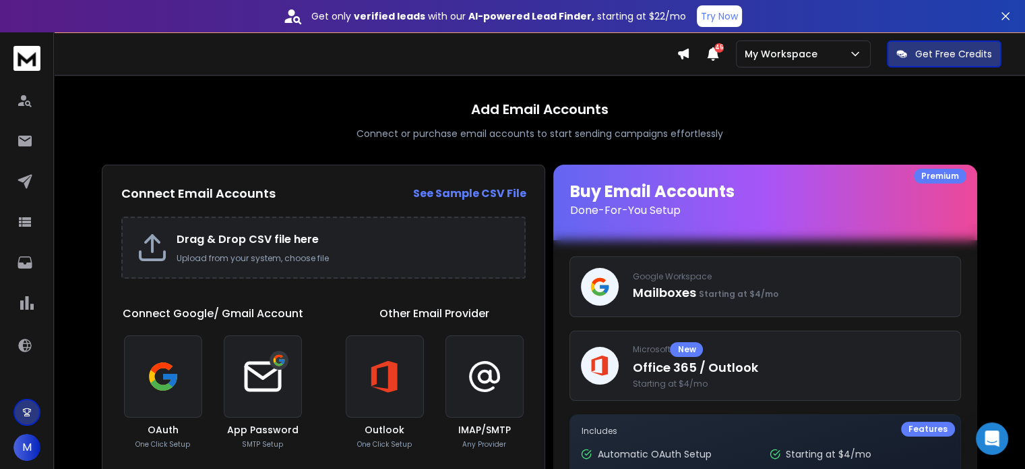
click at [162, 378] on icon at bounding box center [163, 376] width 34 height 40
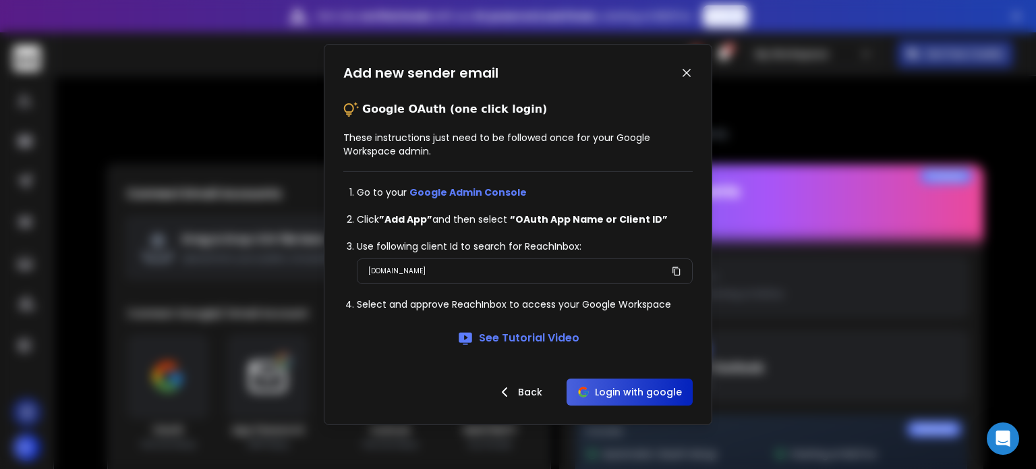
click at [616, 394] on button "Login with google" at bounding box center [629, 391] width 126 height 27
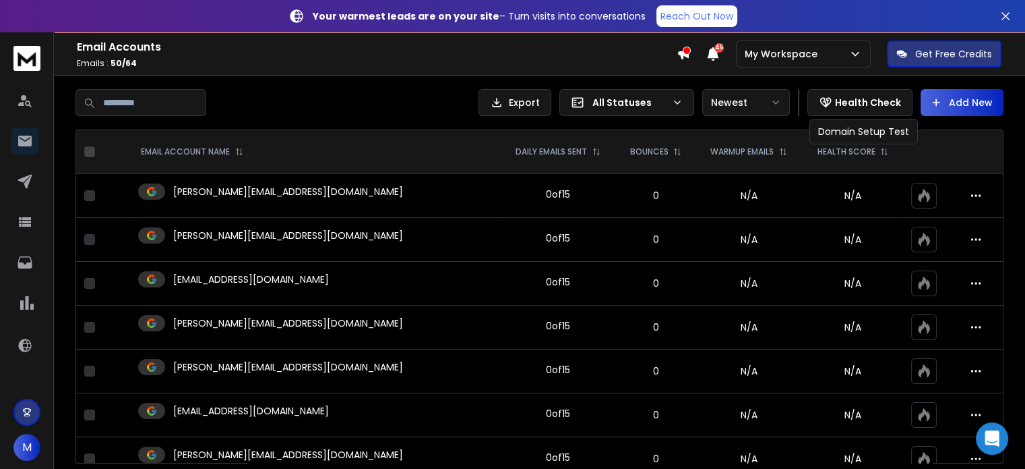
click at [941, 98] on icon at bounding box center [936, 102] width 9 height 9
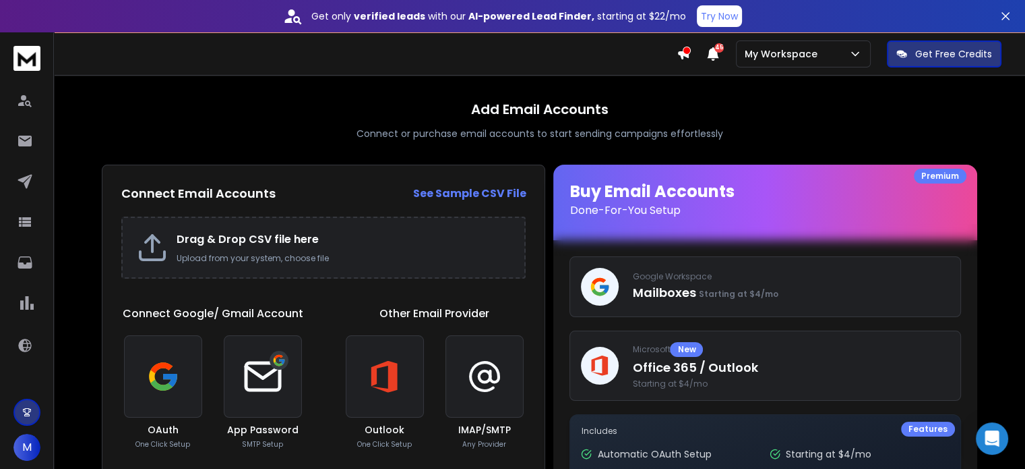
click at [179, 393] on icon at bounding box center [163, 376] width 34 height 40
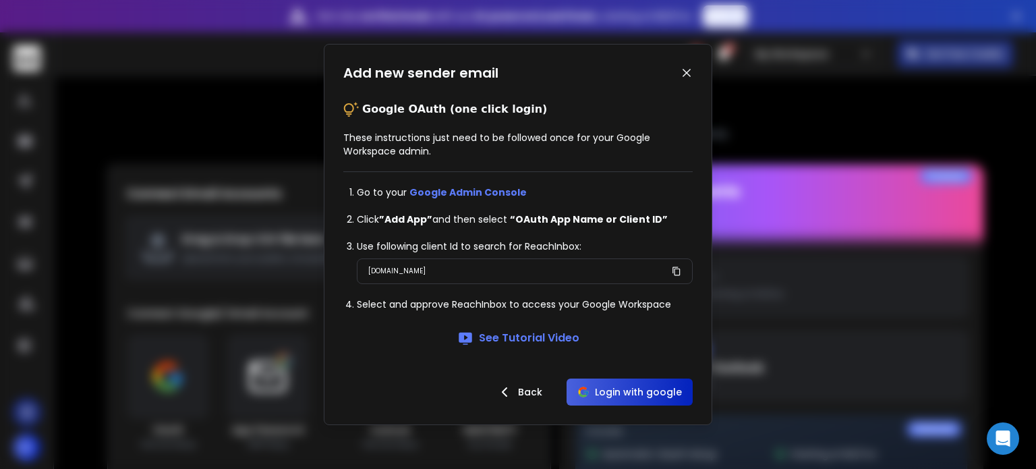
click at [601, 397] on button "Login with google" at bounding box center [629, 391] width 126 height 27
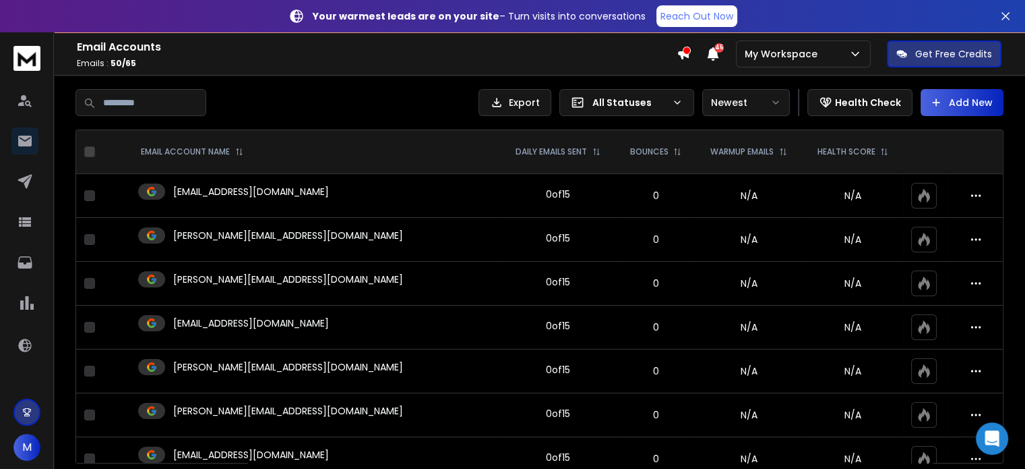
click at [967, 91] on button "Add New" at bounding box center [962, 102] width 83 height 27
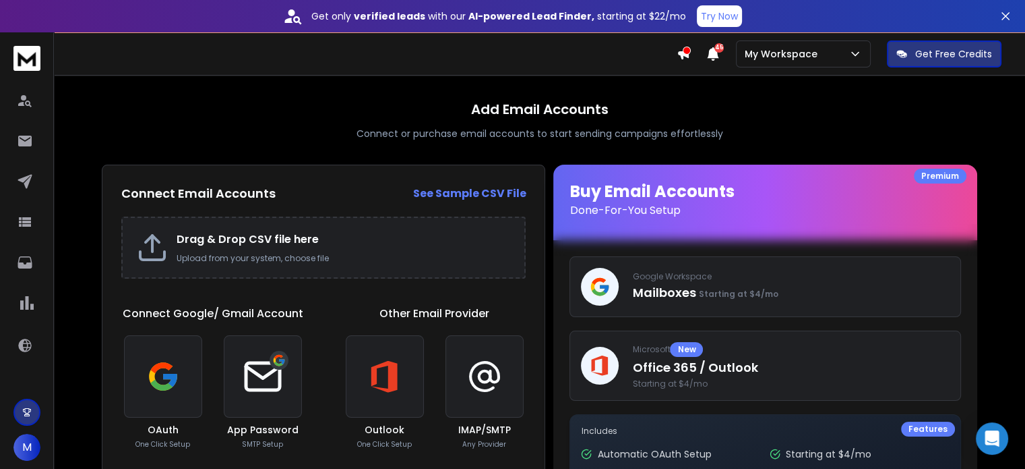
click at [162, 359] on icon at bounding box center [163, 376] width 34 height 40
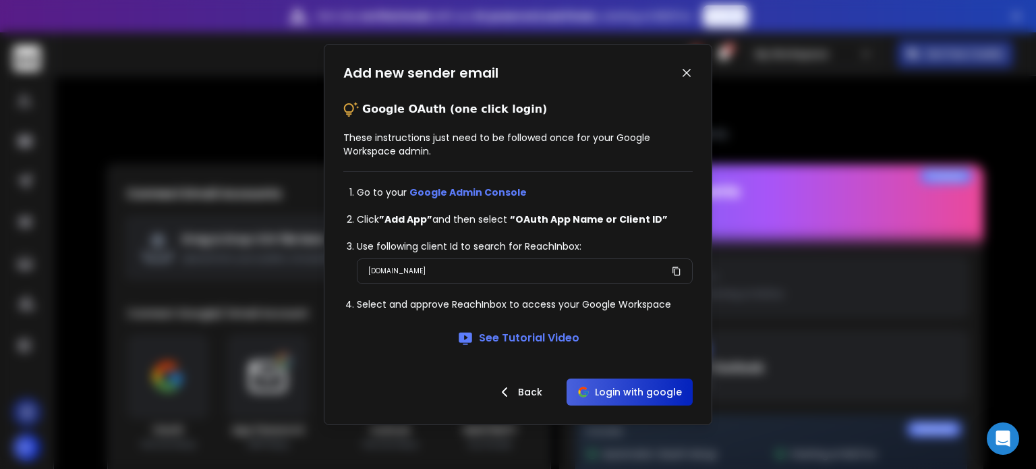
click at [601, 394] on button "Login with google" at bounding box center [629, 391] width 126 height 27
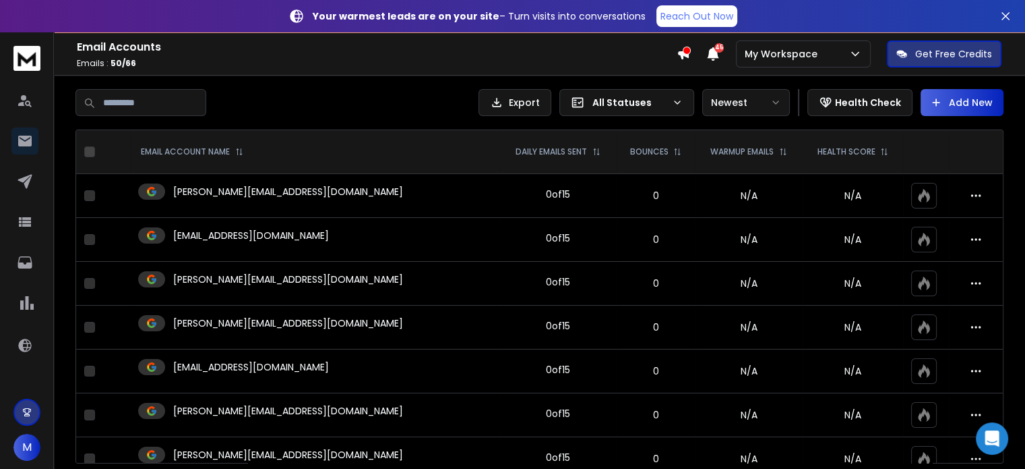
click at [937, 107] on button "Add New" at bounding box center [962, 102] width 83 height 27
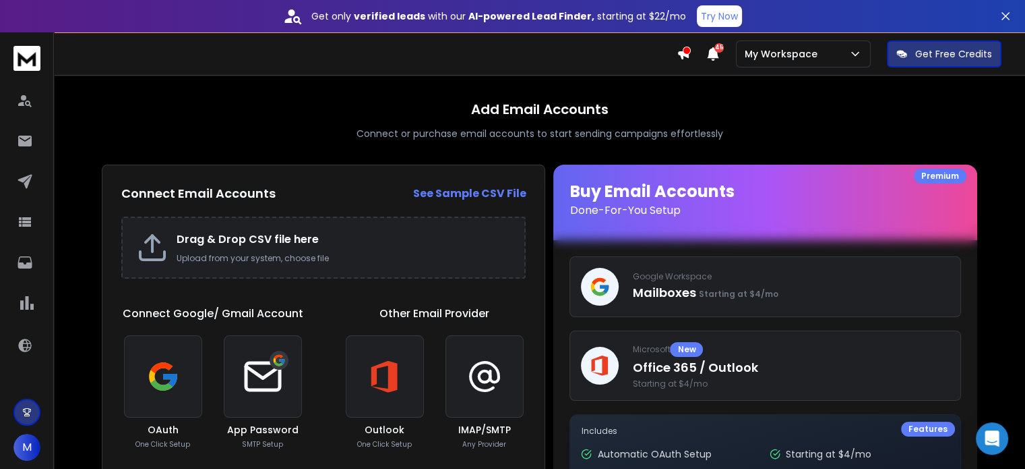
click at [154, 374] on icon at bounding box center [163, 376] width 28 height 28
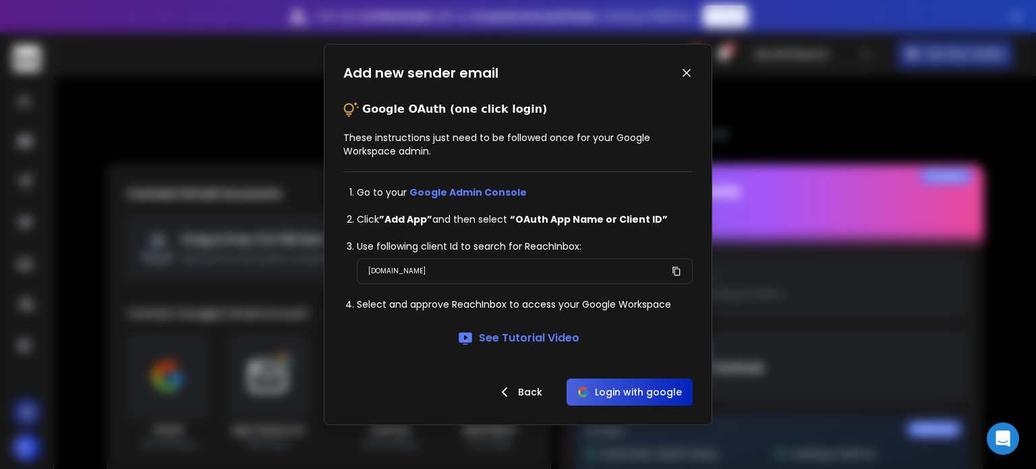
click at [601, 385] on button "Login with google" at bounding box center [629, 391] width 126 height 27
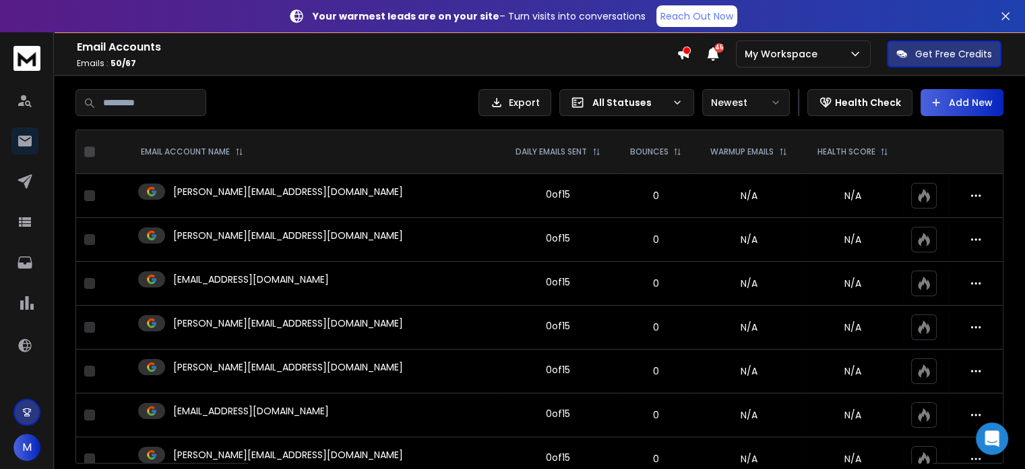
click at [954, 107] on button "Add New" at bounding box center [962, 102] width 83 height 27
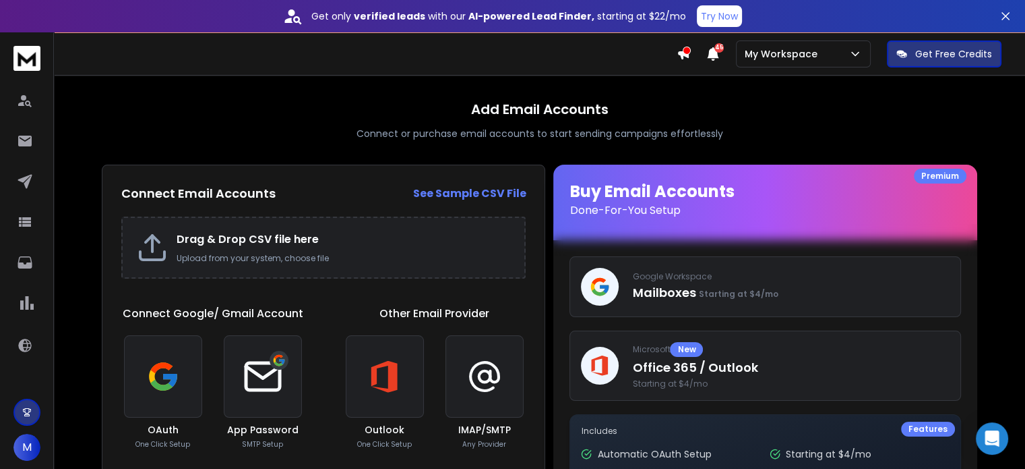
click at [169, 398] on div at bounding box center [163, 376] width 78 height 82
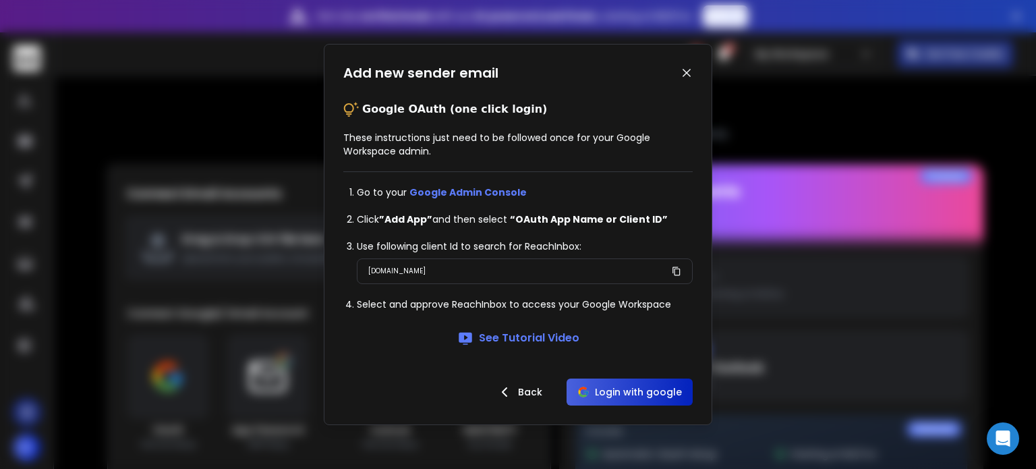
click at [633, 388] on button "Login with google" at bounding box center [629, 391] width 126 height 27
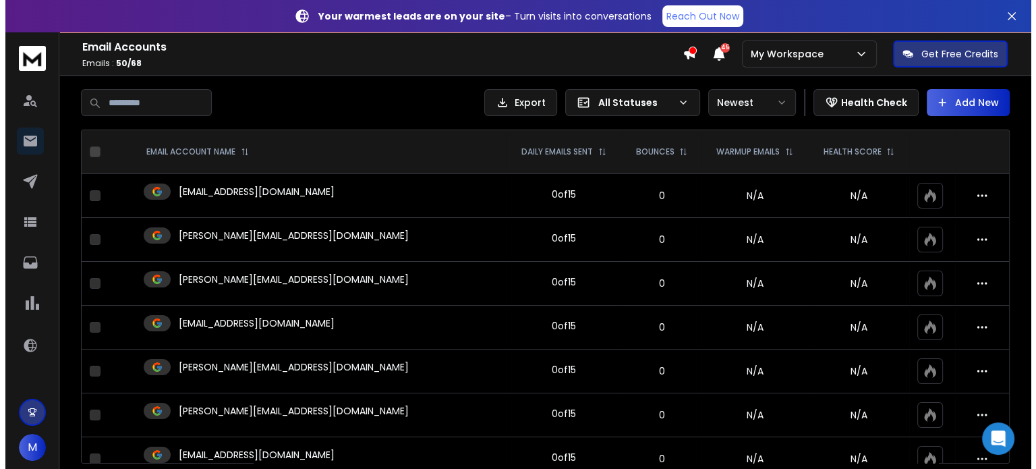
scroll to position [270, 0]
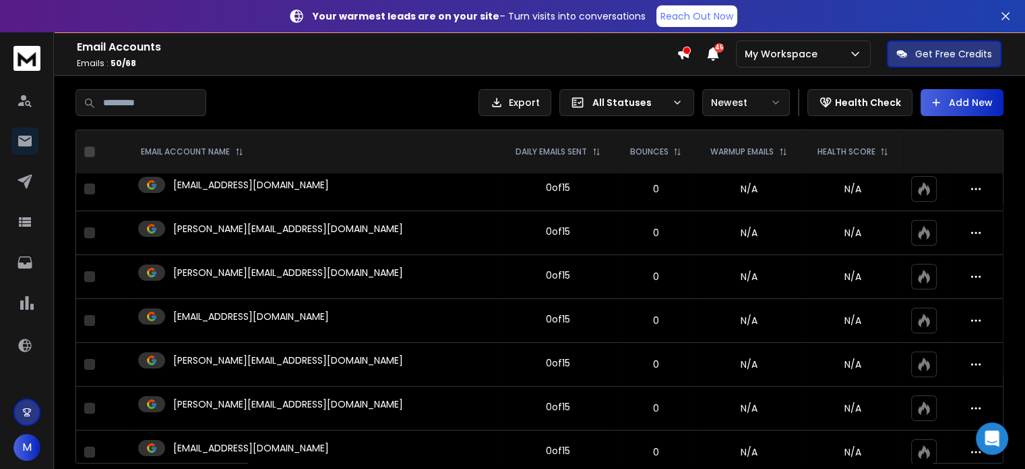
click at [952, 107] on button "Add New" at bounding box center [962, 102] width 83 height 27
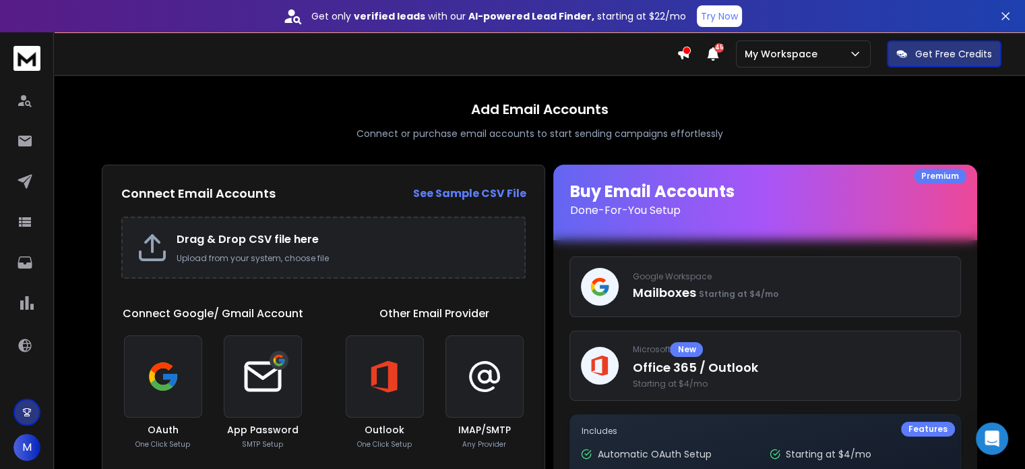
click at [193, 377] on div at bounding box center [163, 376] width 78 height 82
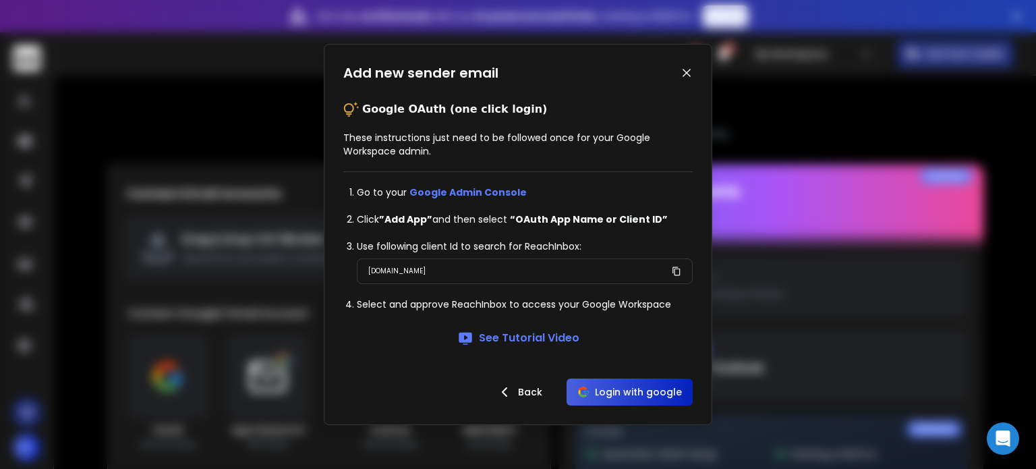
click at [607, 390] on button "Login with google" at bounding box center [629, 391] width 126 height 27
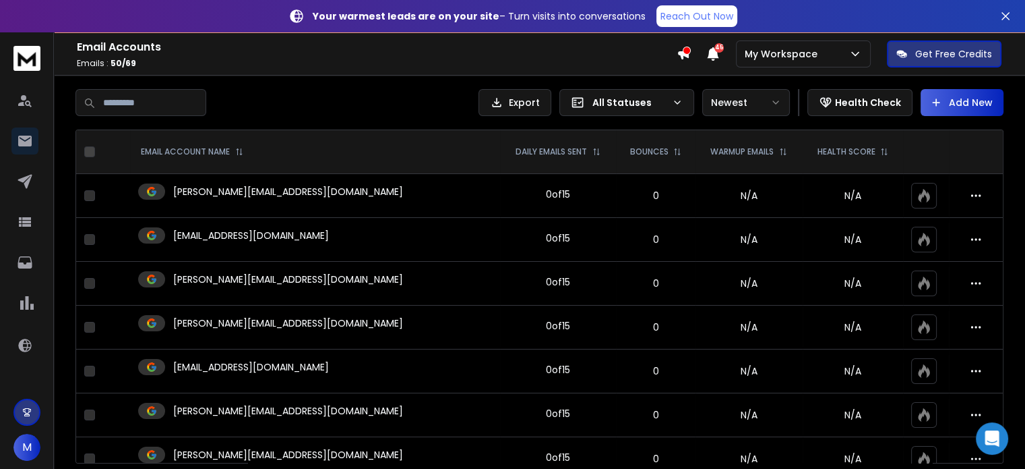
click at [951, 101] on button "Add New" at bounding box center [962, 102] width 83 height 27
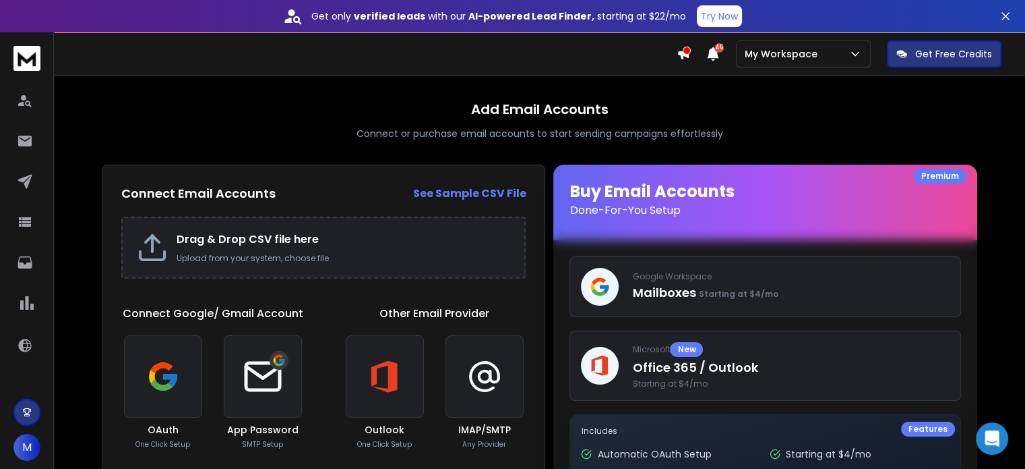
click at [178, 365] on icon at bounding box center [163, 376] width 34 height 40
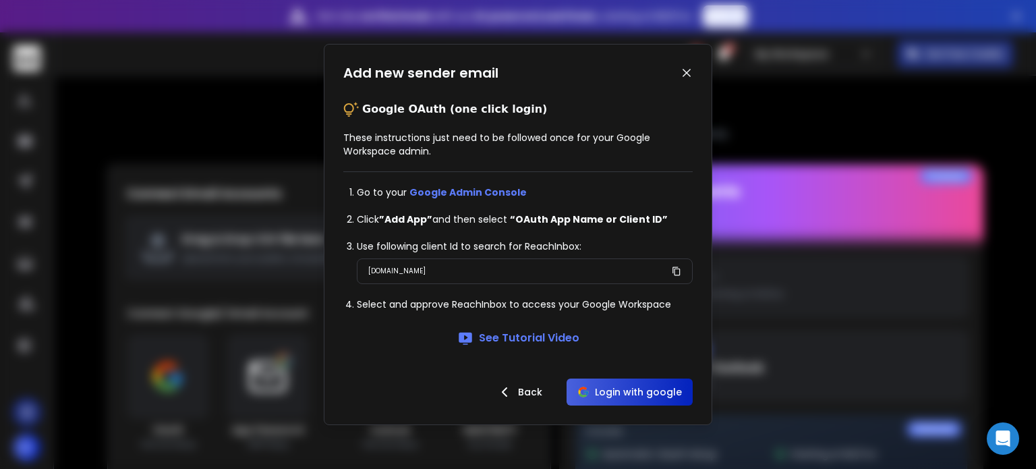
click at [589, 385] on button "Login with google" at bounding box center [629, 391] width 126 height 27
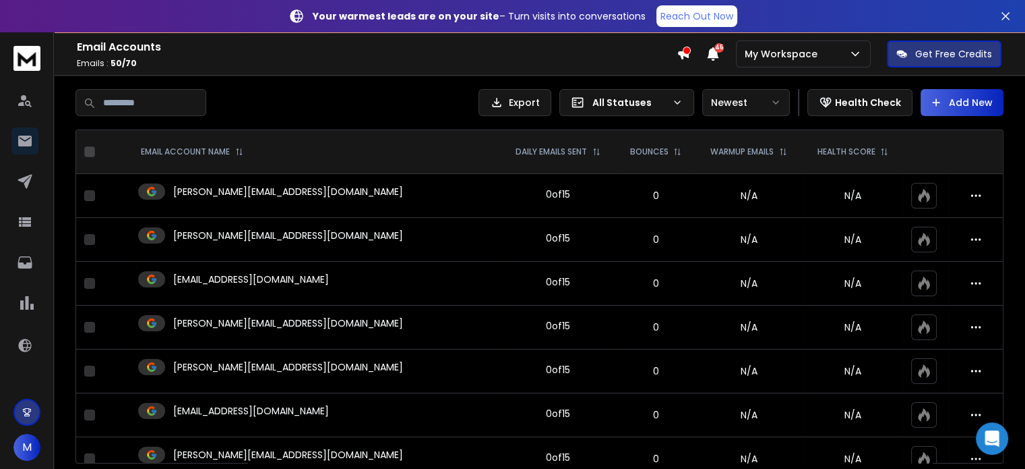
click at [963, 103] on button "Add New" at bounding box center [962, 102] width 83 height 27
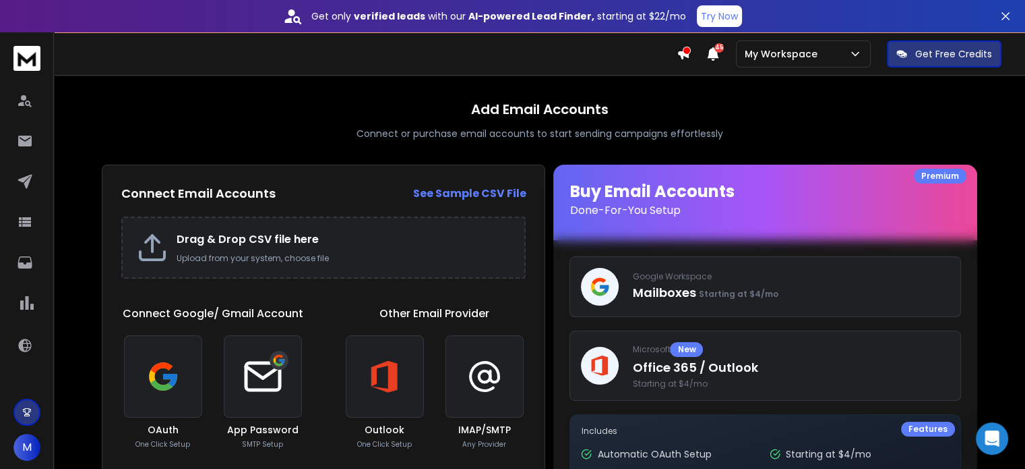
click at [140, 405] on div at bounding box center [163, 376] width 78 height 82
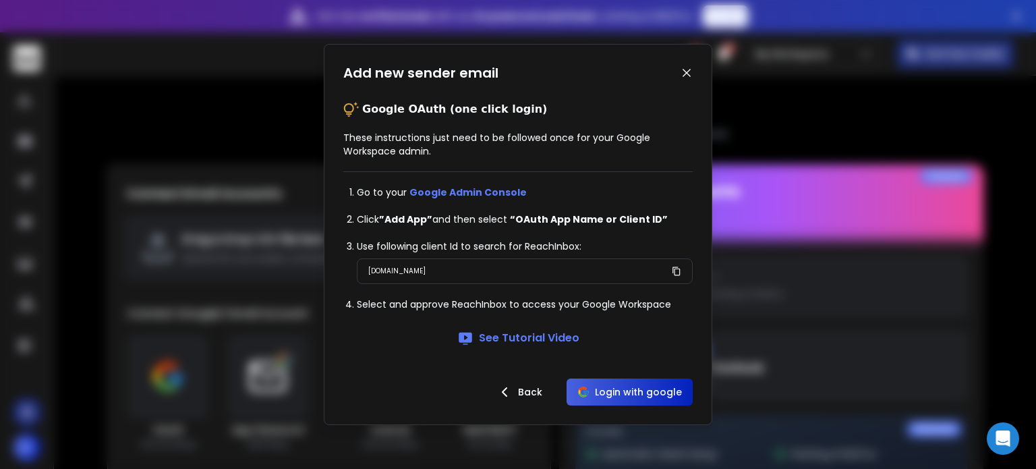
click at [632, 381] on button "Login with google" at bounding box center [629, 391] width 126 height 27
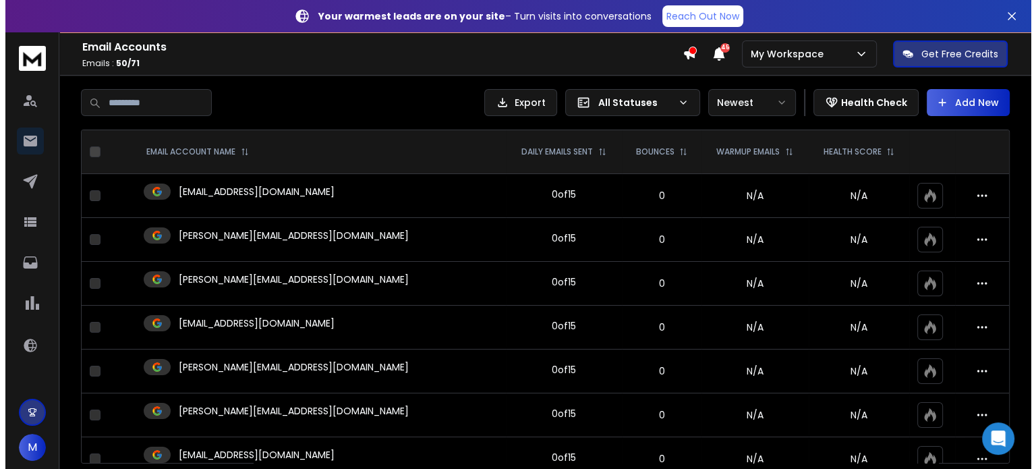
scroll to position [202, 0]
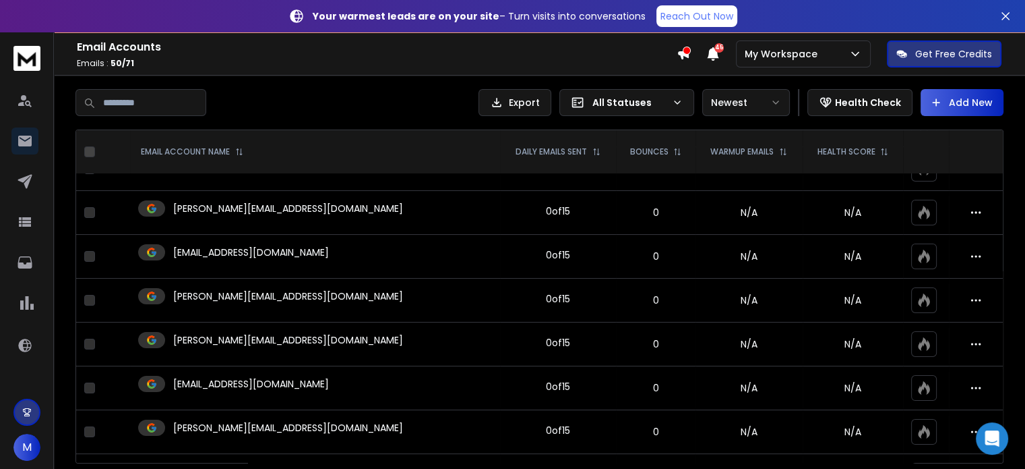
click at [955, 105] on button "Add New" at bounding box center [962, 102] width 83 height 27
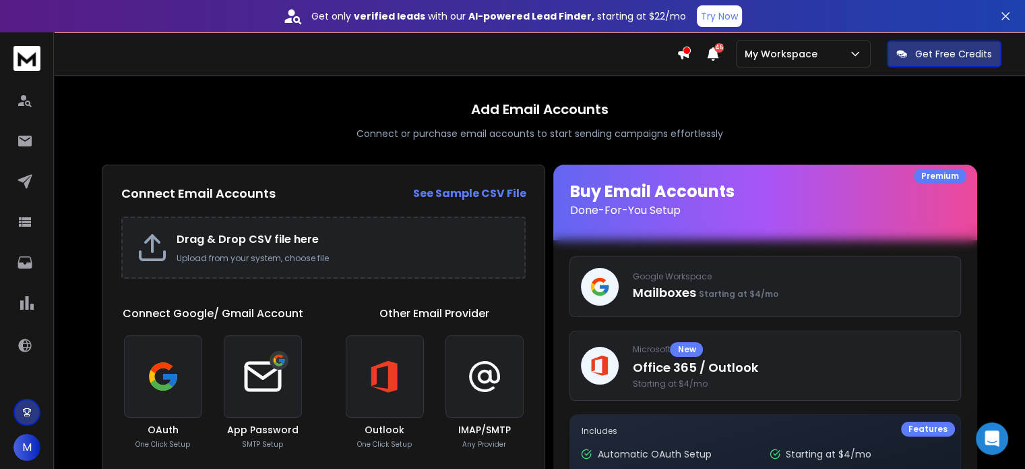
click at [162, 398] on div at bounding box center [163, 376] width 78 height 82
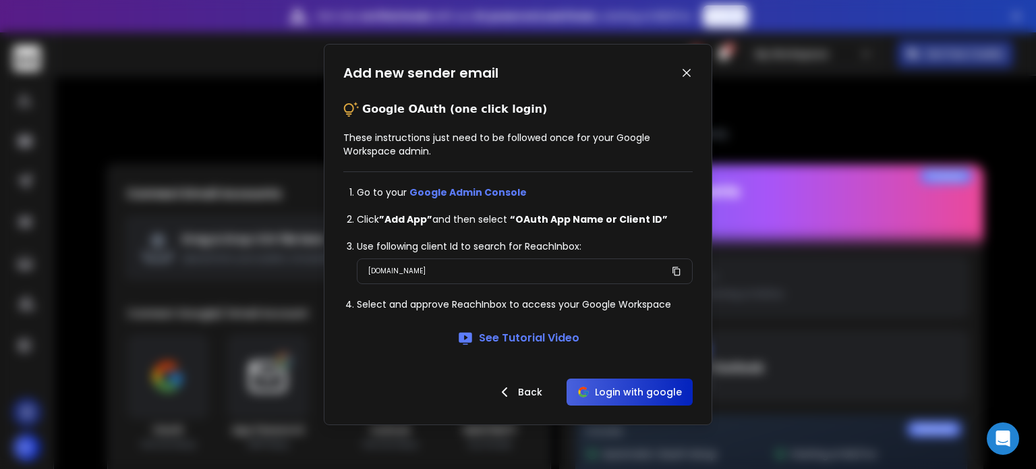
click at [618, 396] on button "Login with google" at bounding box center [629, 391] width 126 height 27
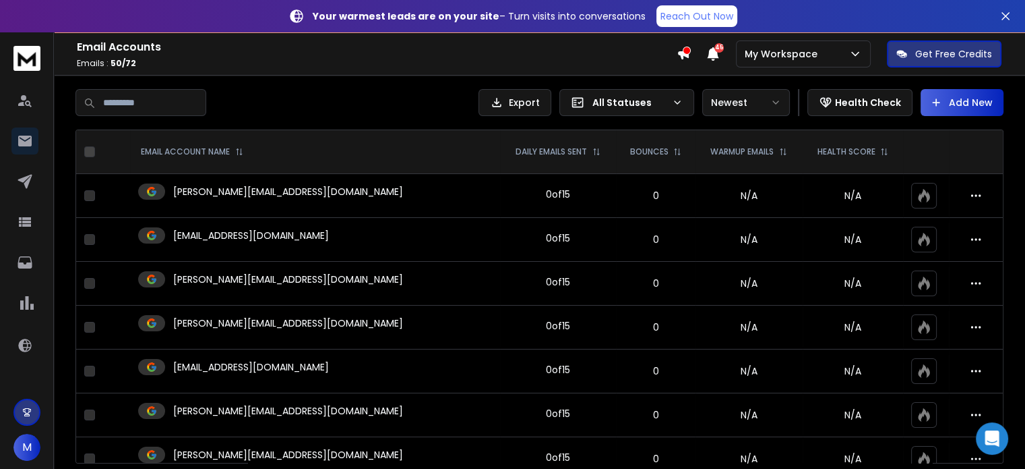
click at [974, 96] on button "Add New" at bounding box center [962, 102] width 83 height 27
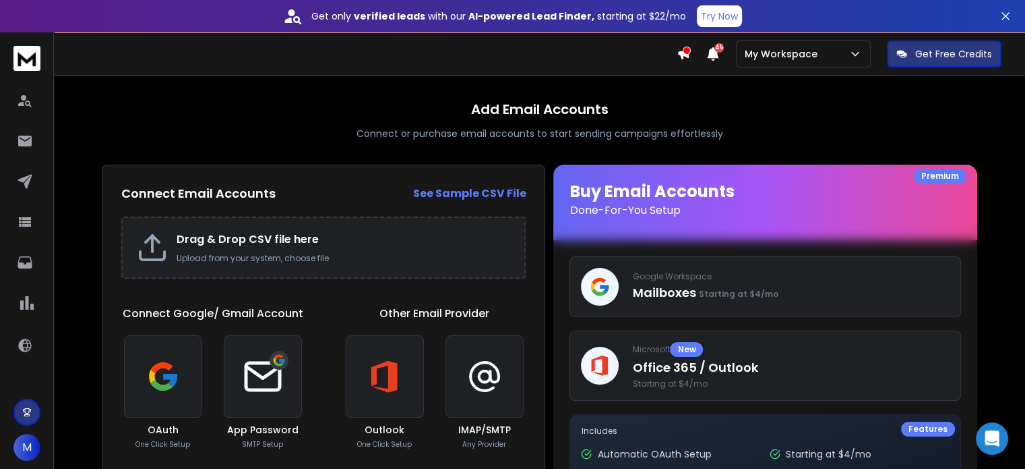
click at [178, 382] on icon at bounding box center [163, 376] width 34 height 40
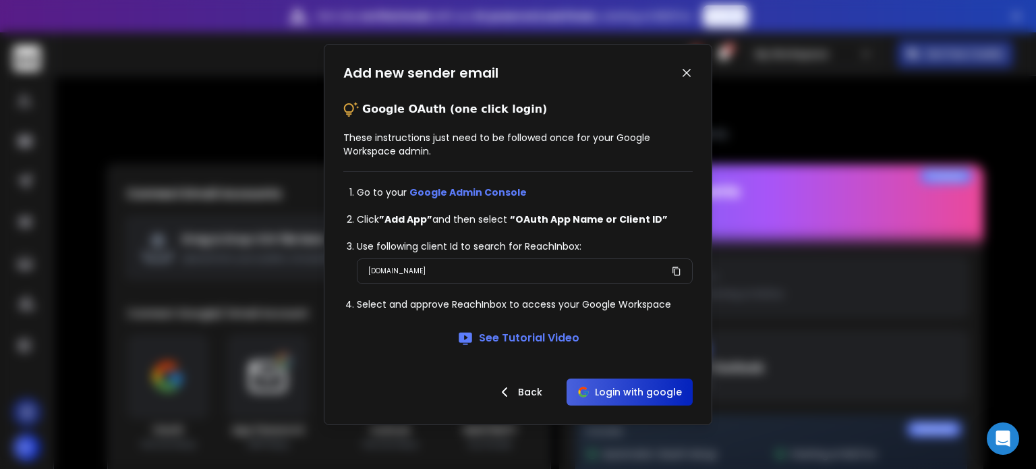
click at [602, 385] on button "Login with google" at bounding box center [629, 391] width 126 height 27
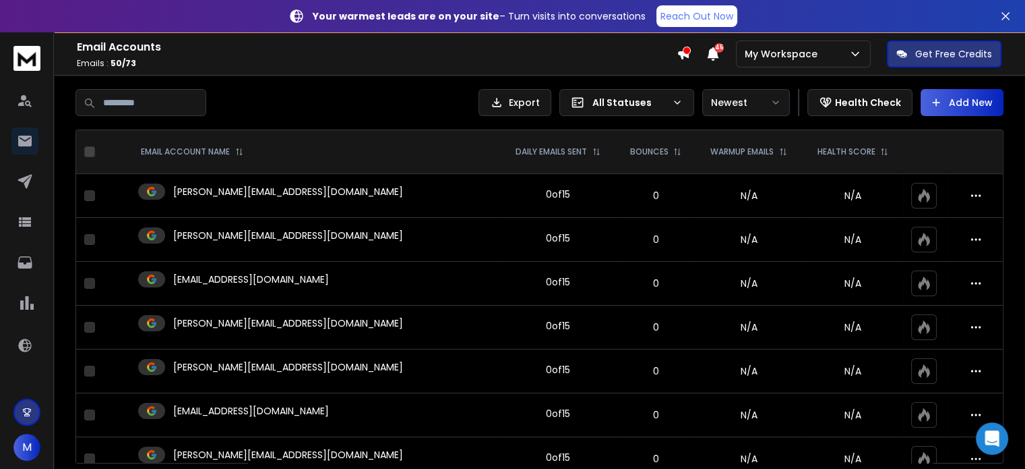
click at [967, 106] on button "Add New" at bounding box center [962, 102] width 83 height 27
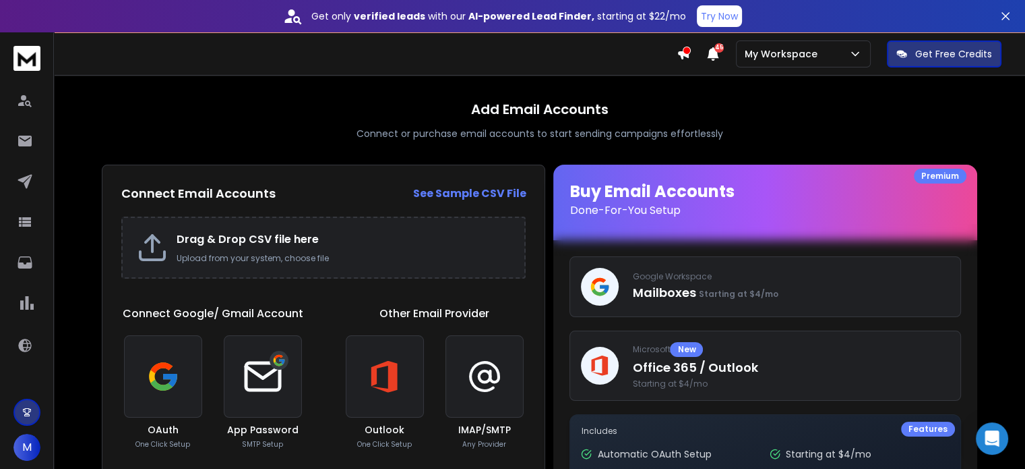
click at [187, 380] on div at bounding box center [163, 376] width 78 height 82
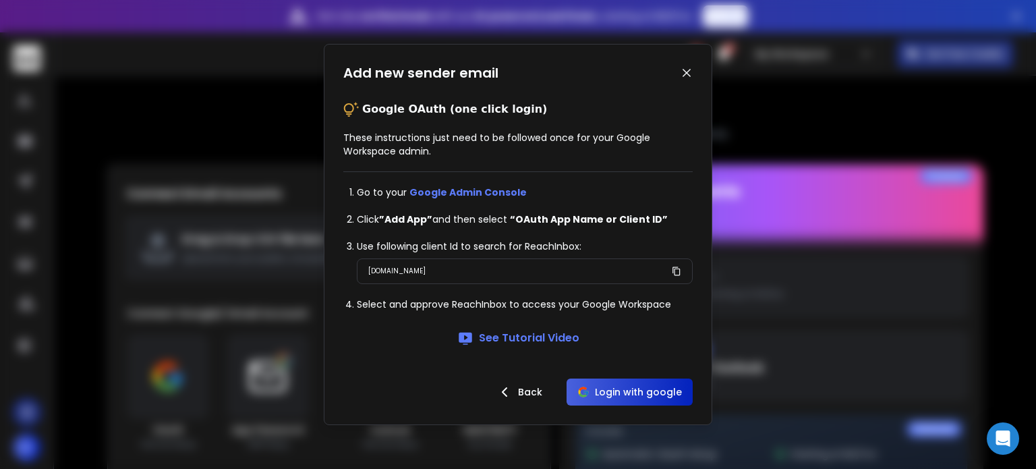
click at [622, 397] on button "Login with google" at bounding box center [629, 391] width 126 height 27
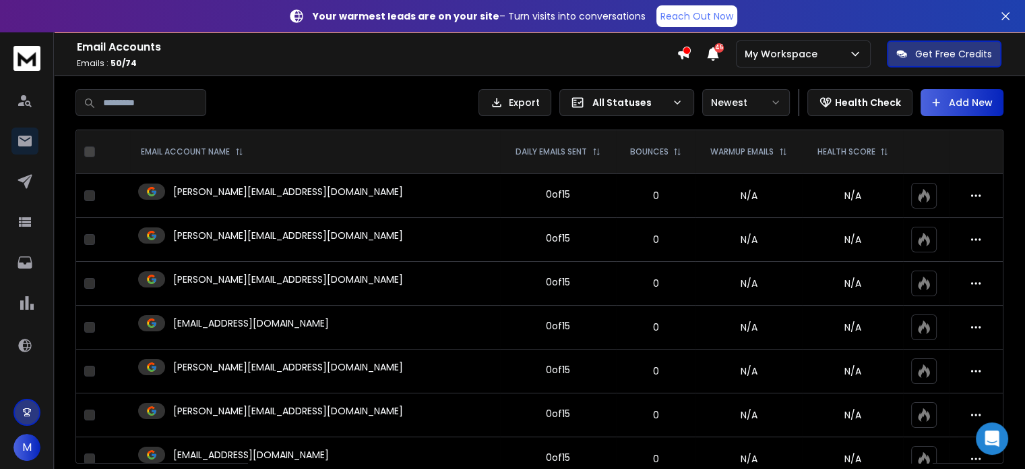
click at [944, 111] on button "Add New" at bounding box center [962, 102] width 83 height 27
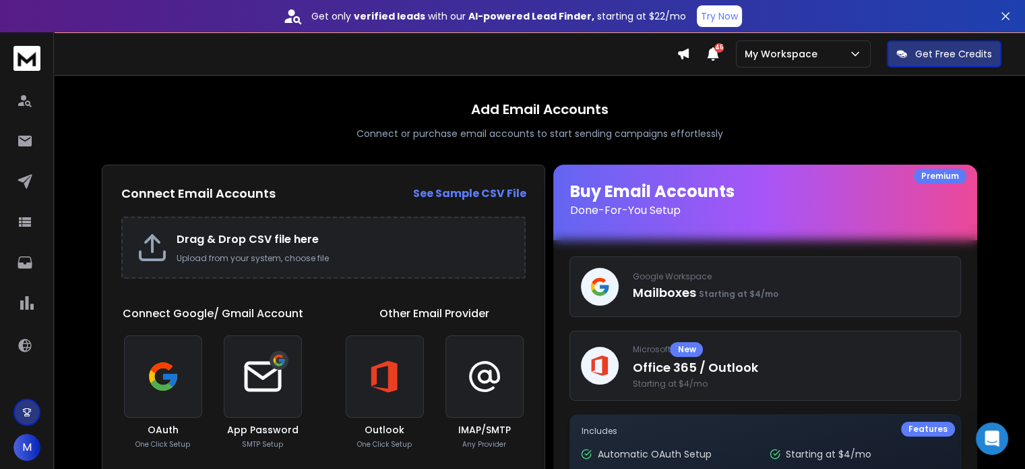
click at [175, 392] on icon at bounding box center [163, 376] width 34 height 40
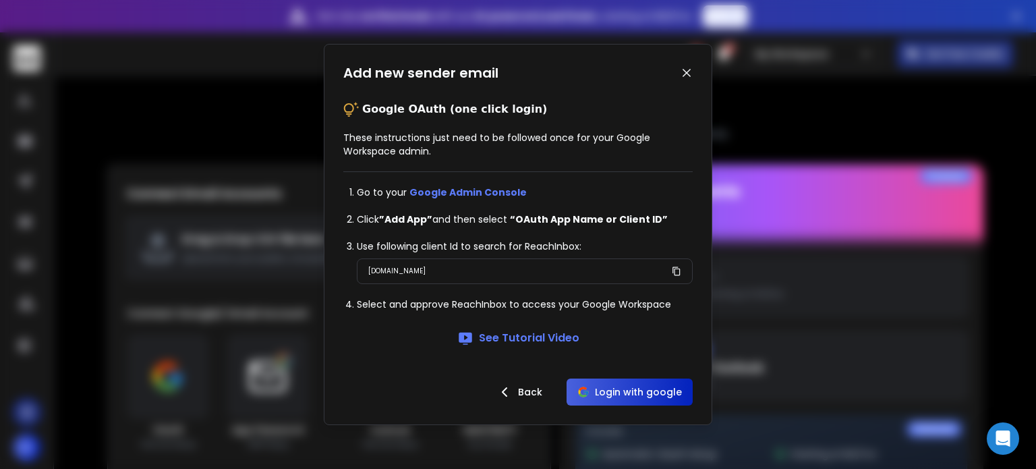
click at [617, 383] on button "Login with google" at bounding box center [629, 391] width 126 height 27
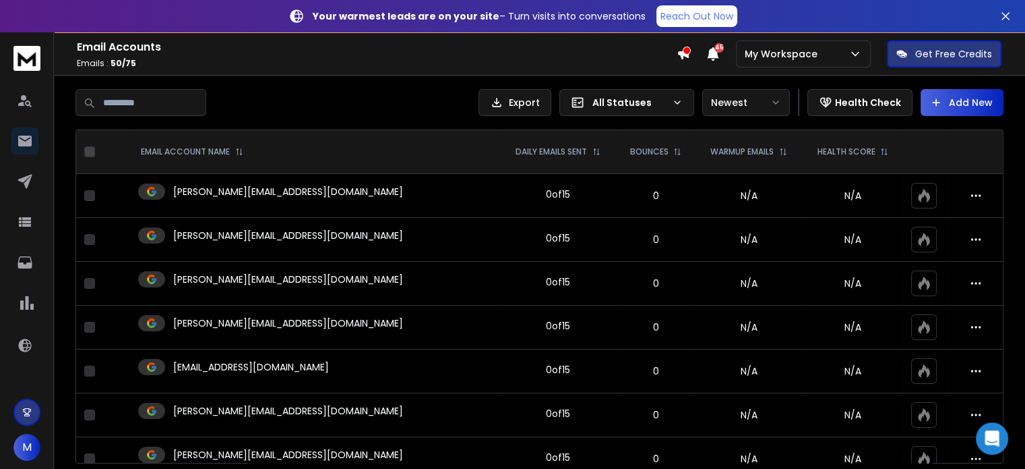
click at [965, 108] on button "Add New" at bounding box center [962, 102] width 83 height 27
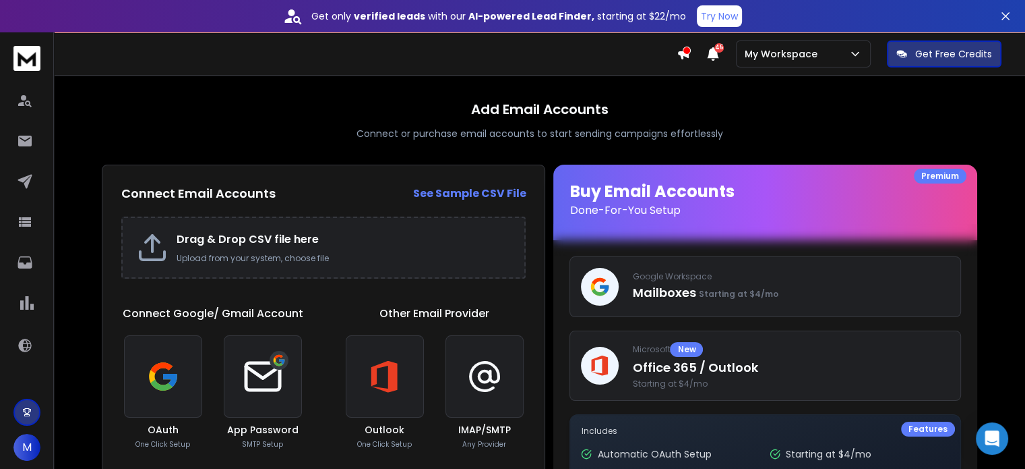
click at [172, 389] on icon at bounding box center [163, 376] width 34 height 40
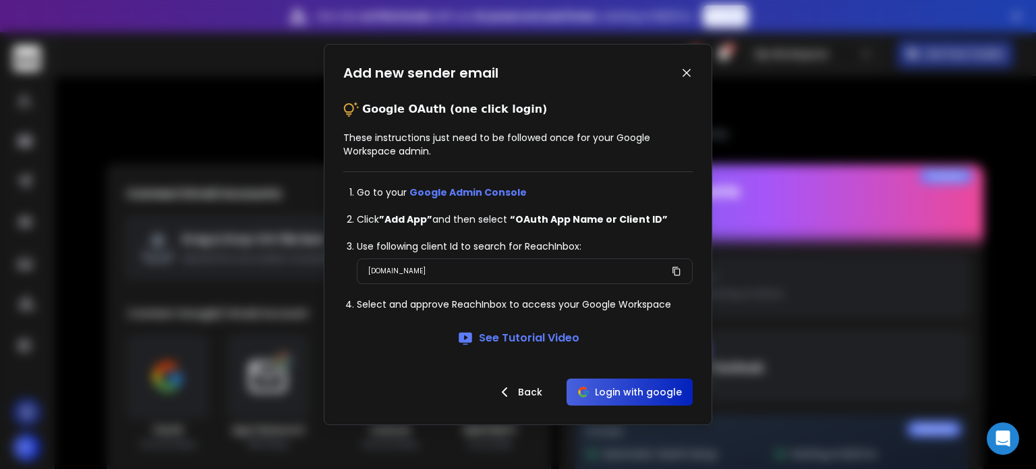
click at [611, 383] on button "Login with google" at bounding box center [629, 391] width 126 height 27
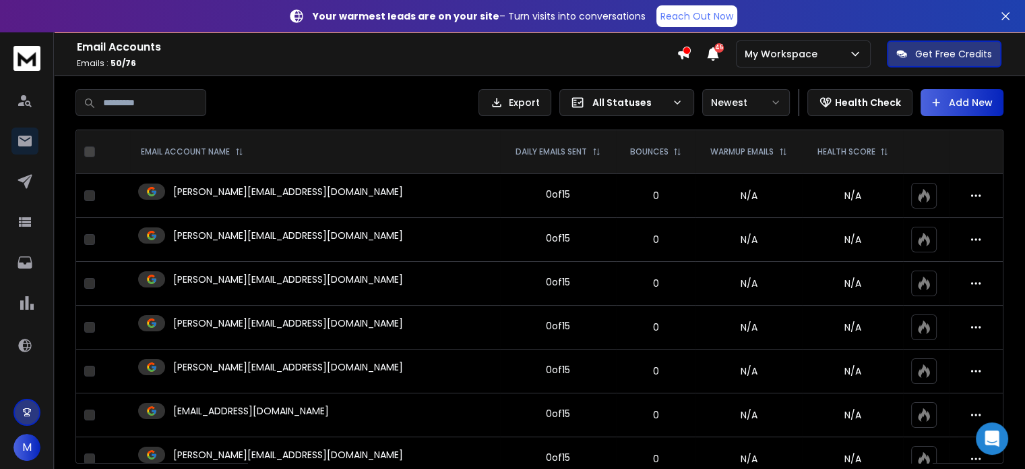
click at [950, 97] on button "Add New" at bounding box center [962, 102] width 83 height 27
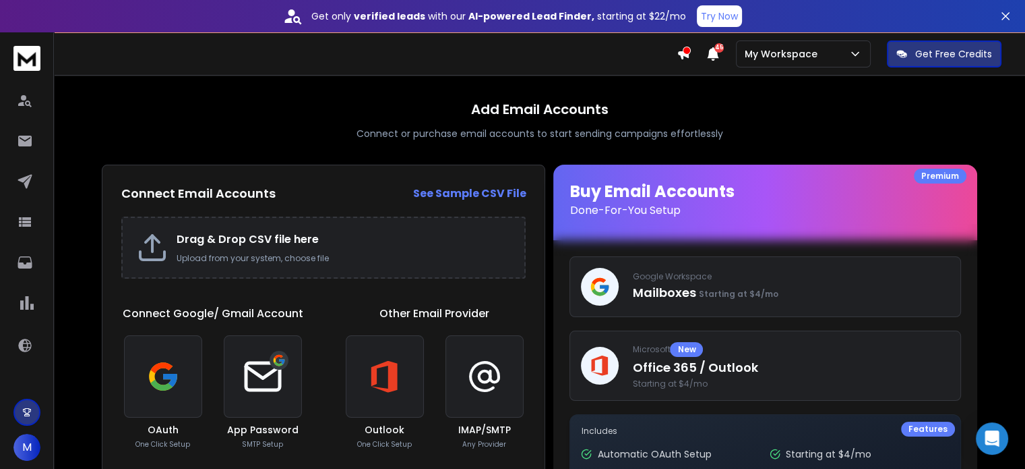
click at [157, 386] on icon at bounding box center [161, 384] width 22 height 11
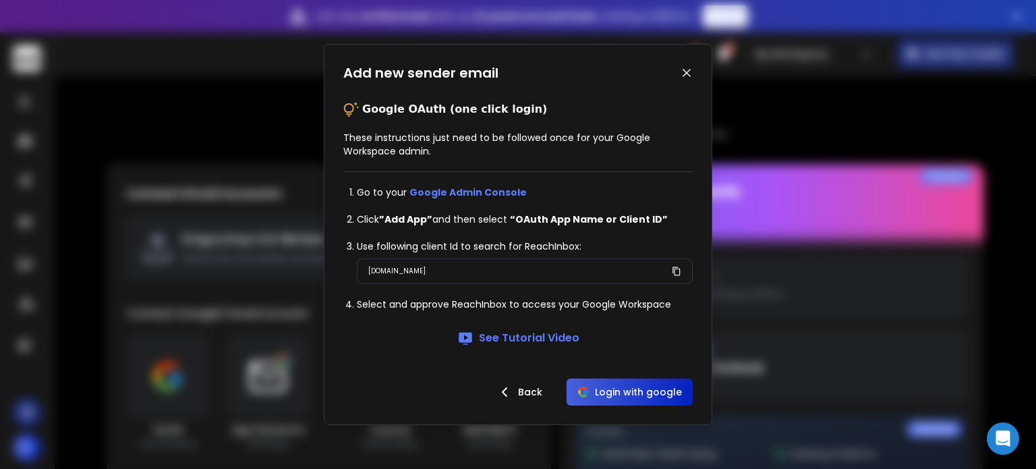
click at [609, 378] on button "Login with google" at bounding box center [629, 391] width 126 height 27
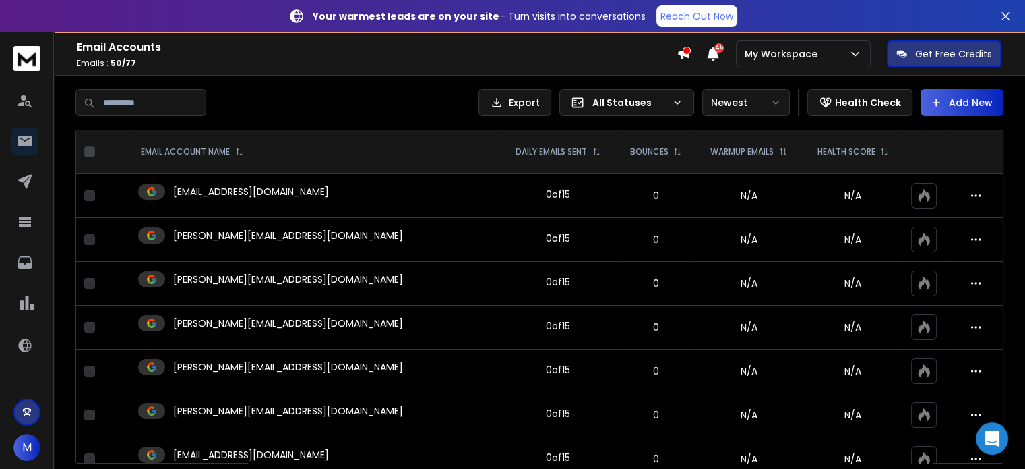
click at [962, 110] on button "Add New" at bounding box center [962, 102] width 83 height 27
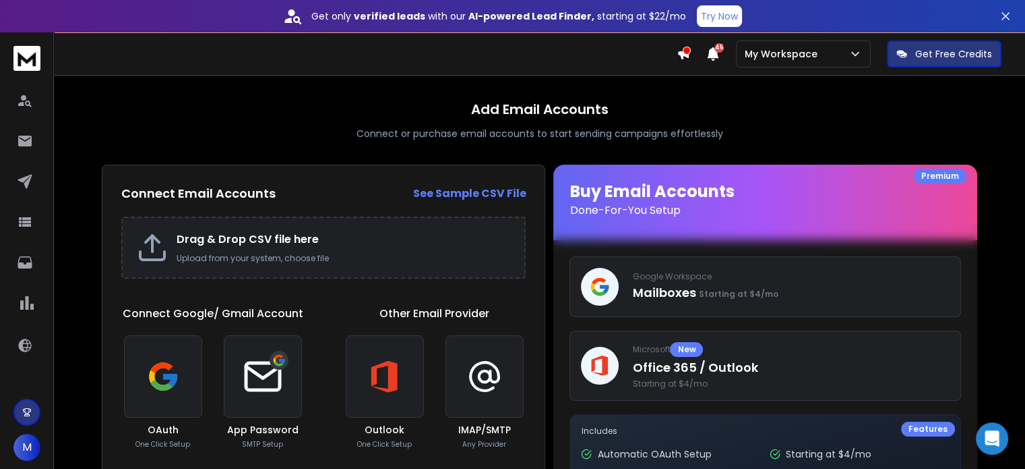
click at [175, 369] on icon at bounding box center [163, 376] width 34 height 40
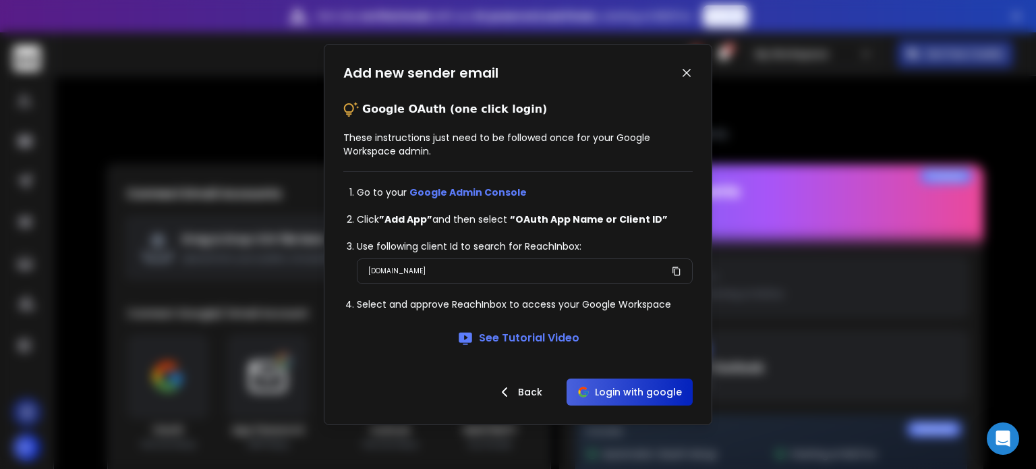
click at [608, 402] on button "Login with google" at bounding box center [629, 391] width 126 height 27
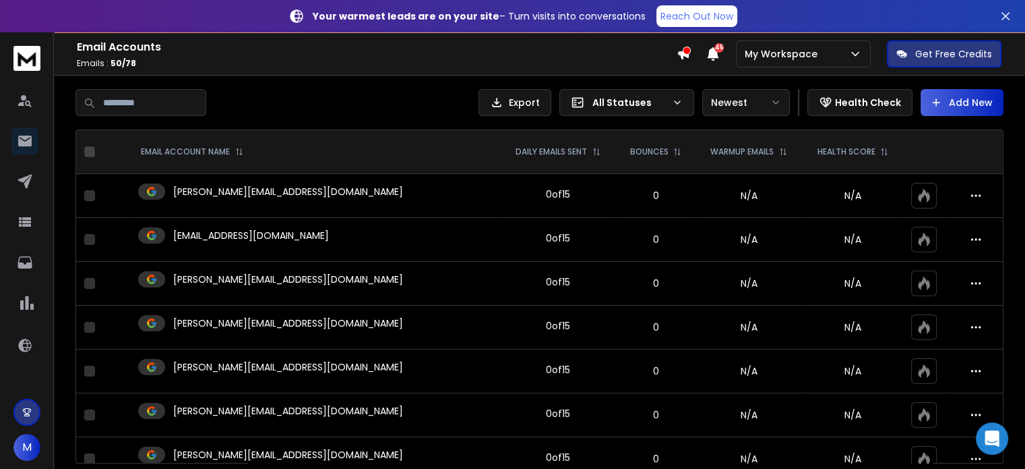
click at [955, 111] on button "Add New" at bounding box center [962, 102] width 83 height 27
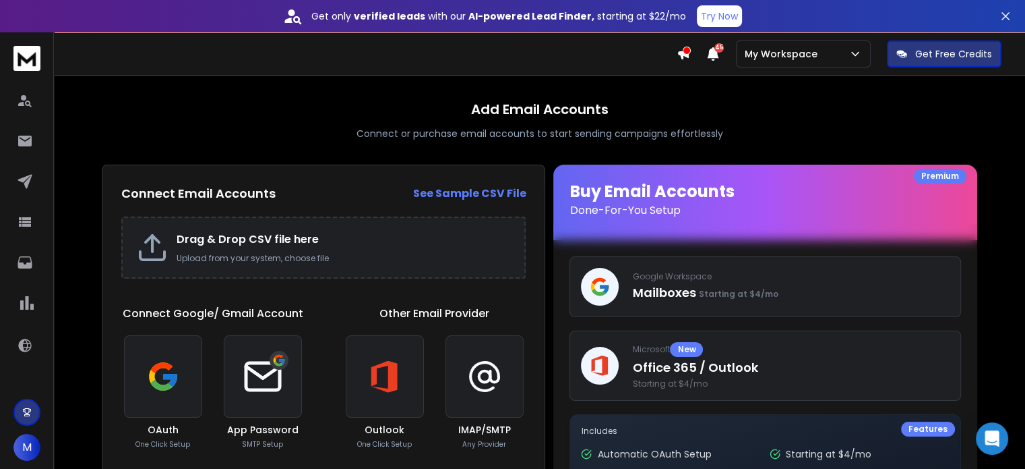
click at [165, 390] on icon at bounding box center [163, 376] width 34 height 40
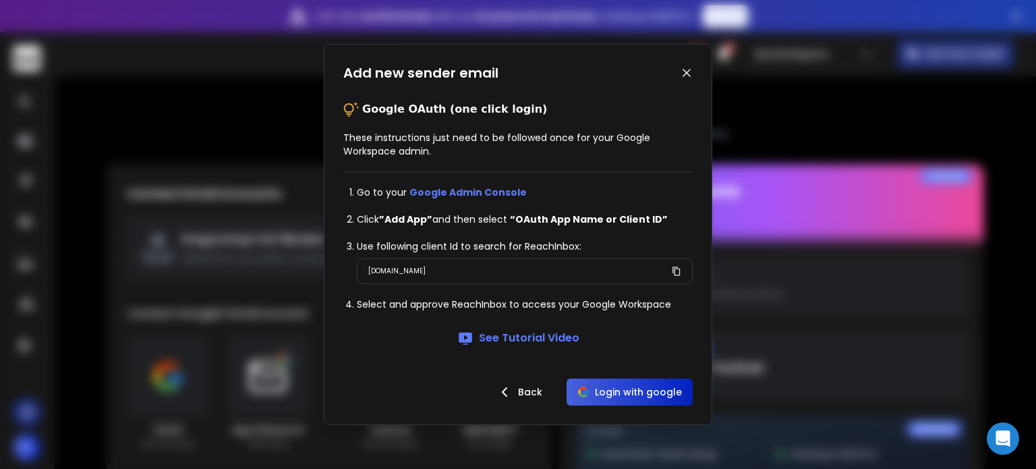
click at [609, 392] on button "Login with google" at bounding box center [629, 391] width 126 height 27
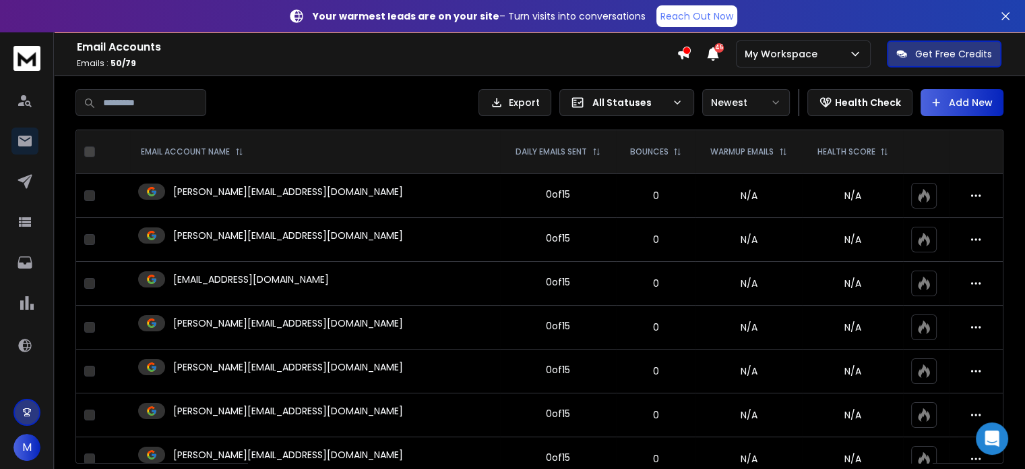
click at [957, 95] on button "Add New" at bounding box center [962, 102] width 83 height 27
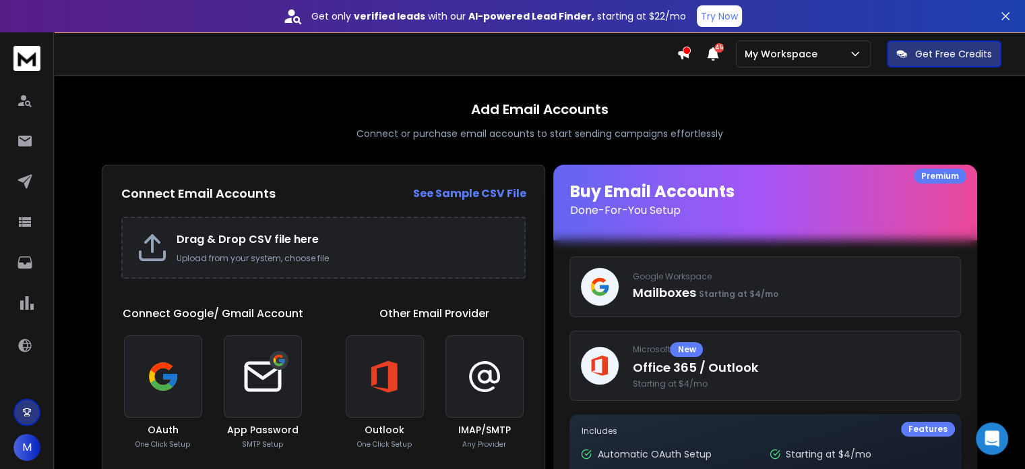
click at [187, 364] on div at bounding box center [163, 376] width 78 height 82
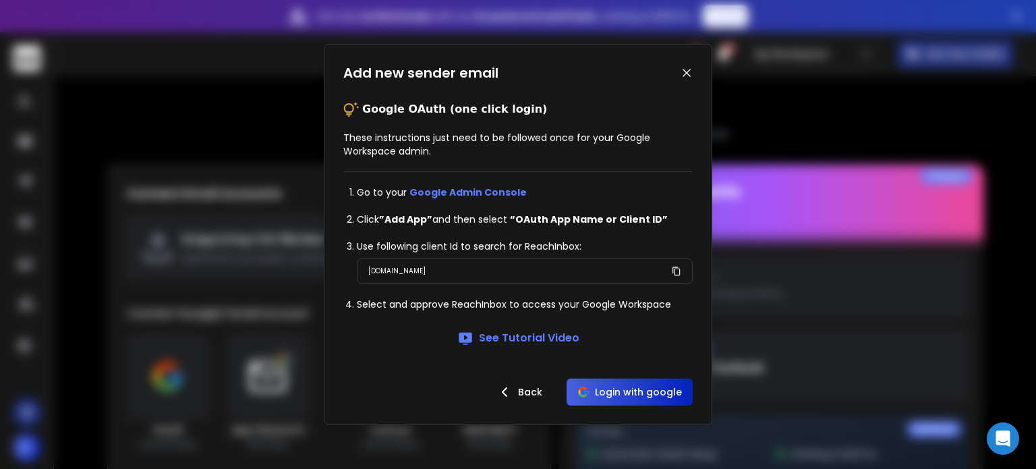
click at [628, 390] on button "Login with google" at bounding box center [629, 391] width 126 height 27
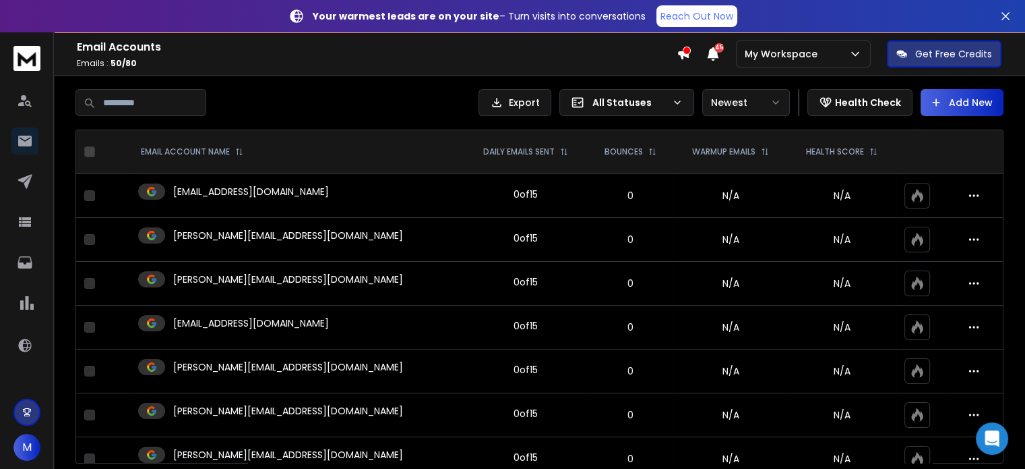
click at [936, 96] on button "Add New" at bounding box center [962, 102] width 83 height 27
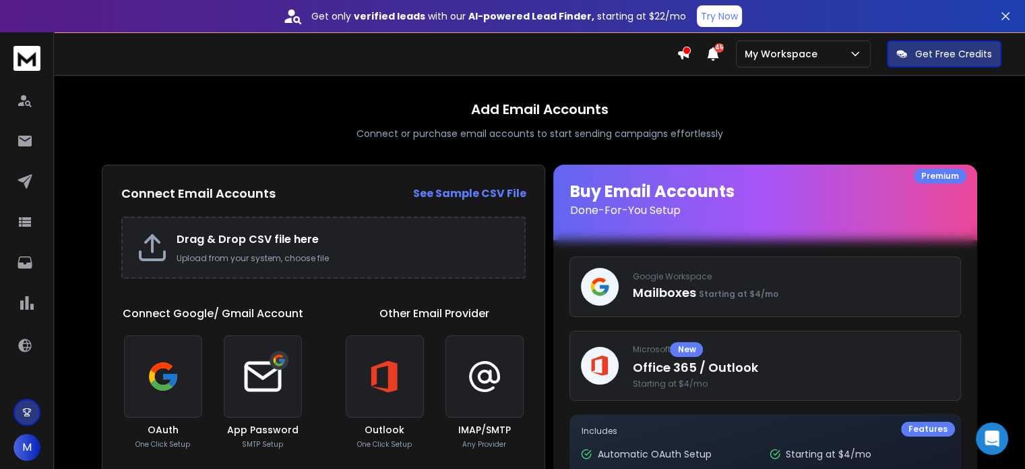
click at [177, 390] on icon at bounding box center [163, 376] width 34 height 40
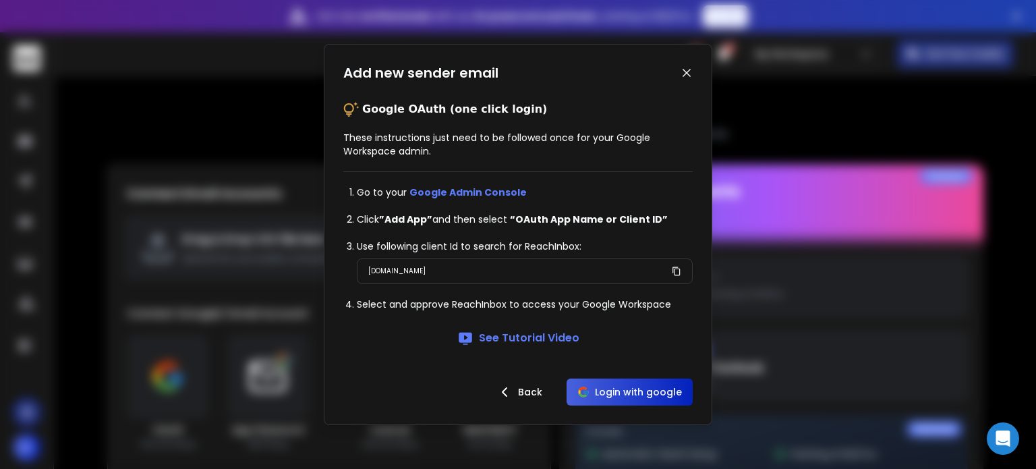
click at [601, 390] on button "Login with google" at bounding box center [629, 391] width 126 height 27
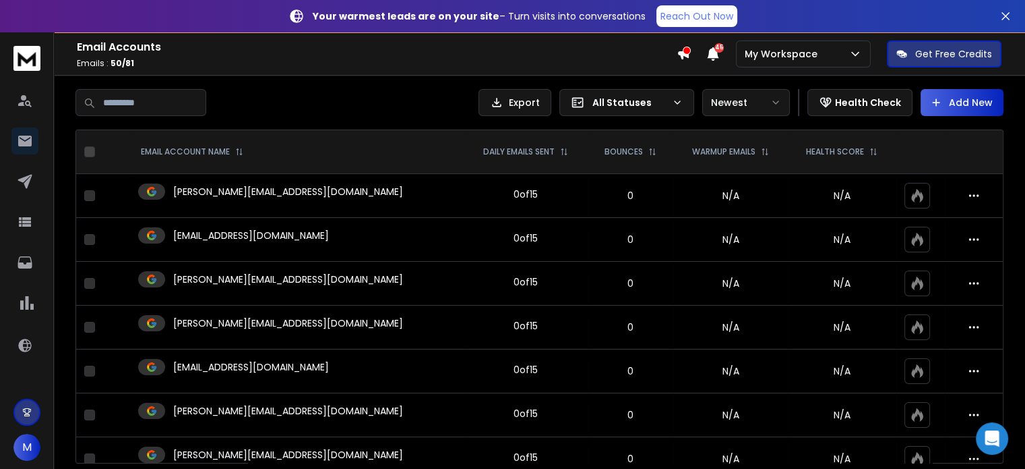
click at [988, 95] on button "Add New" at bounding box center [962, 102] width 83 height 27
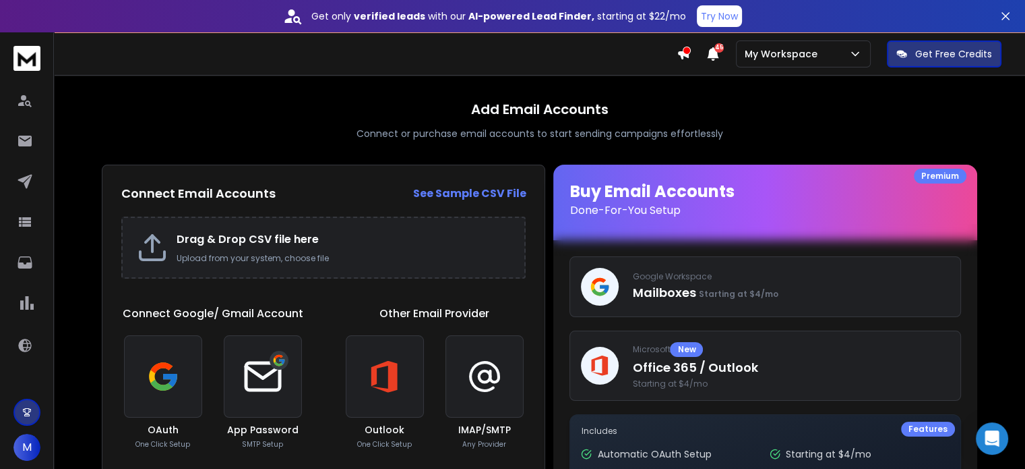
click at [180, 359] on icon at bounding box center [163, 376] width 34 height 40
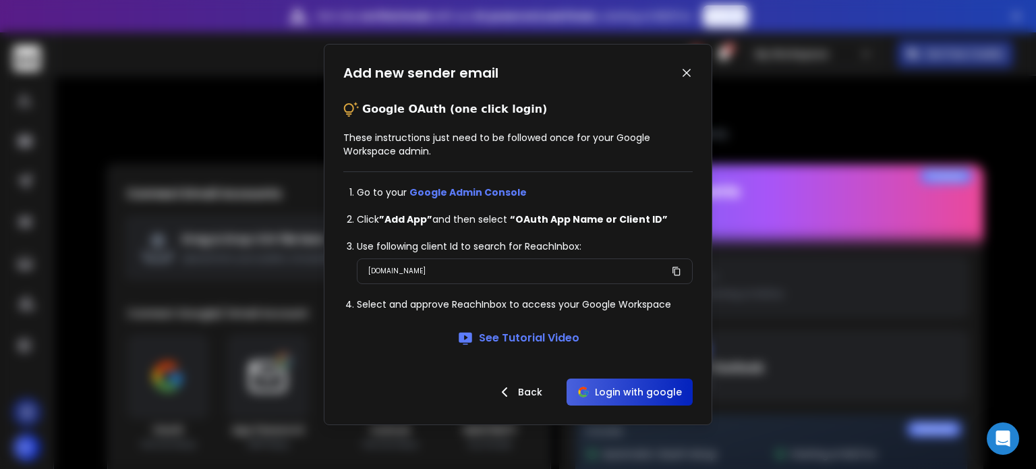
click at [609, 388] on button "Login with google" at bounding box center [629, 391] width 126 height 27
click at [609, 388] on div "Back Login with google" at bounding box center [517, 391] width 349 height 27
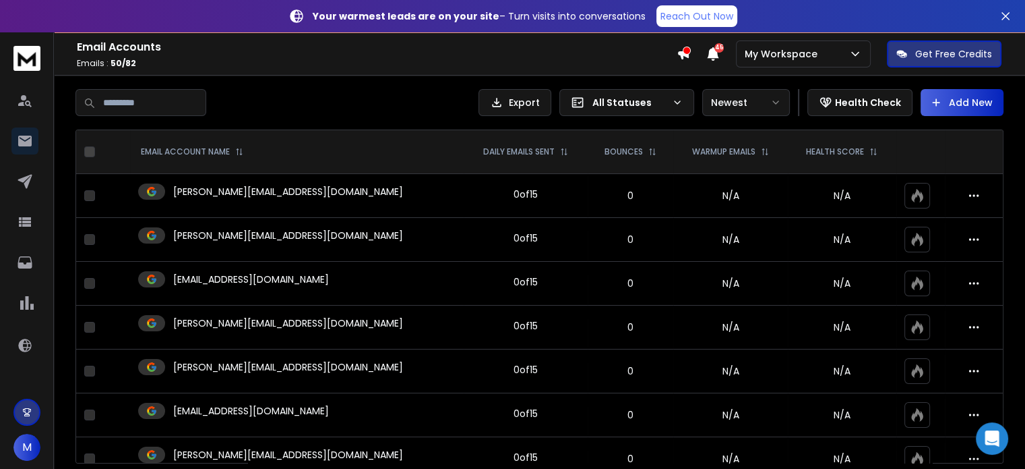
click at [974, 98] on button "Add New" at bounding box center [962, 102] width 83 height 27
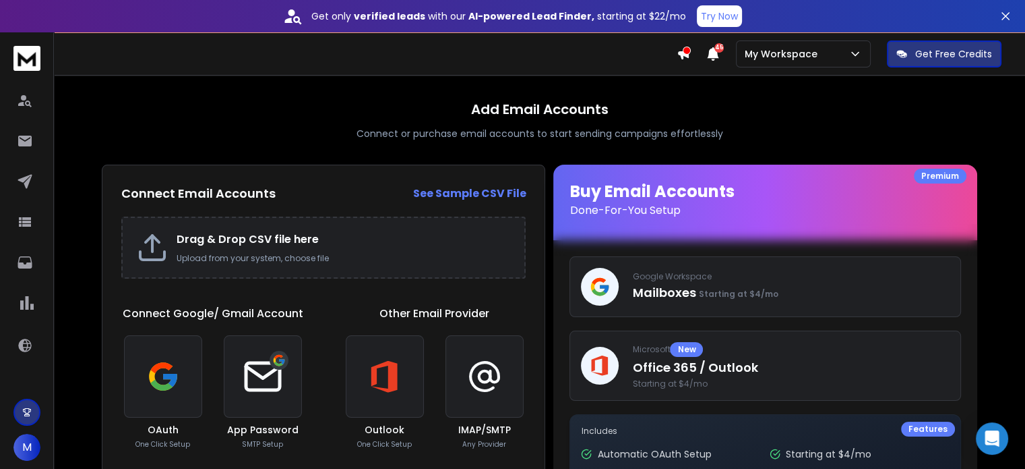
click at [179, 366] on icon at bounding box center [163, 376] width 34 height 40
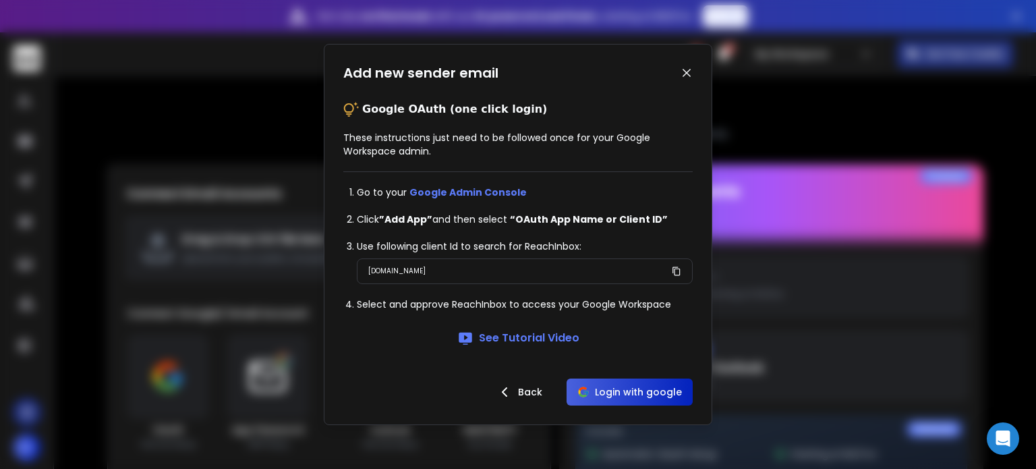
click at [625, 393] on button "Login with google" at bounding box center [629, 391] width 126 height 27
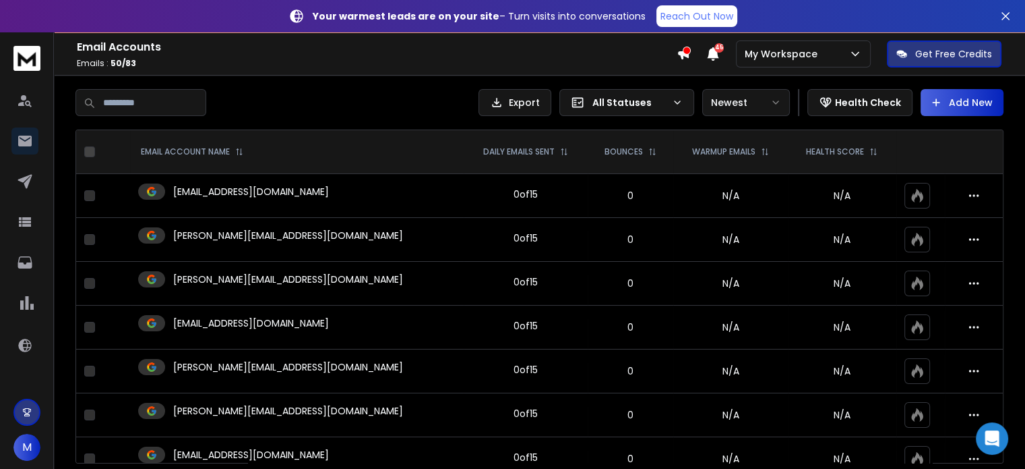
click at [938, 107] on icon at bounding box center [936, 102] width 9 height 9
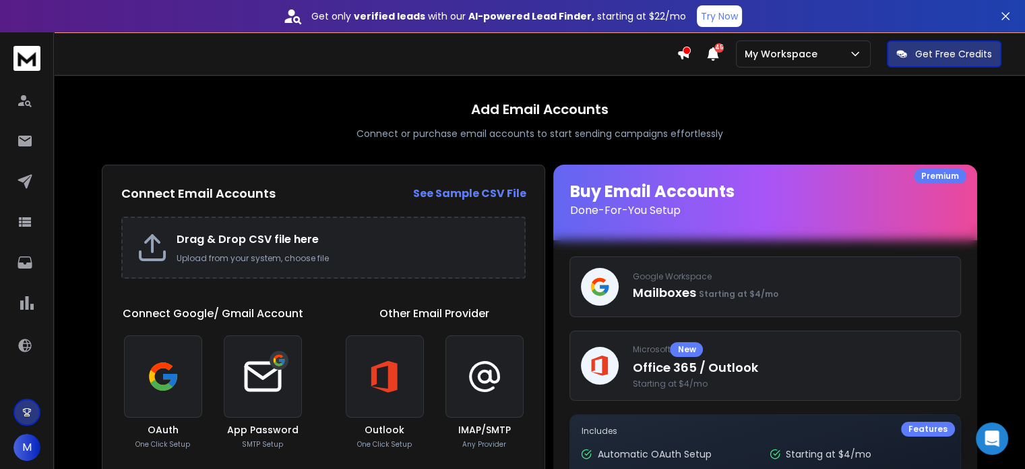
click at [167, 367] on icon at bounding box center [163, 376] width 34 height 40
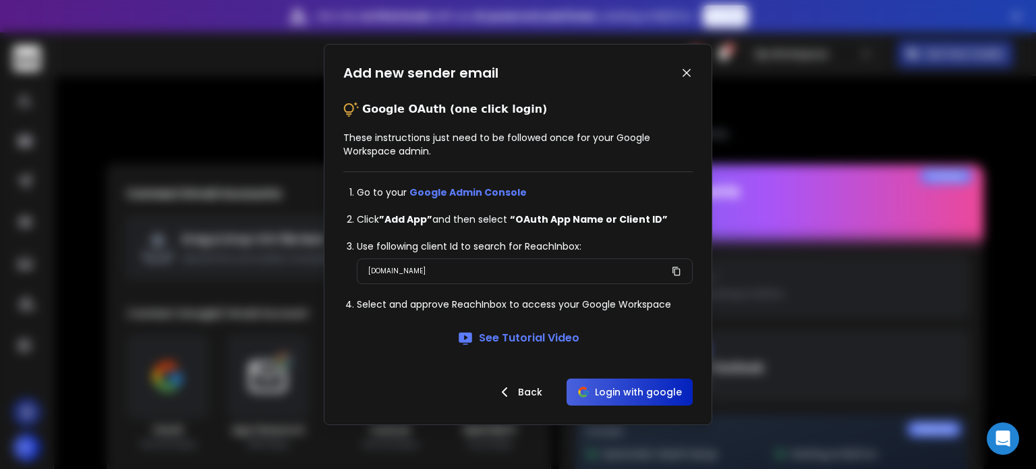
click at [609, 395] on button "Login with google" at bounding box center [629, 391] width 126 height 27
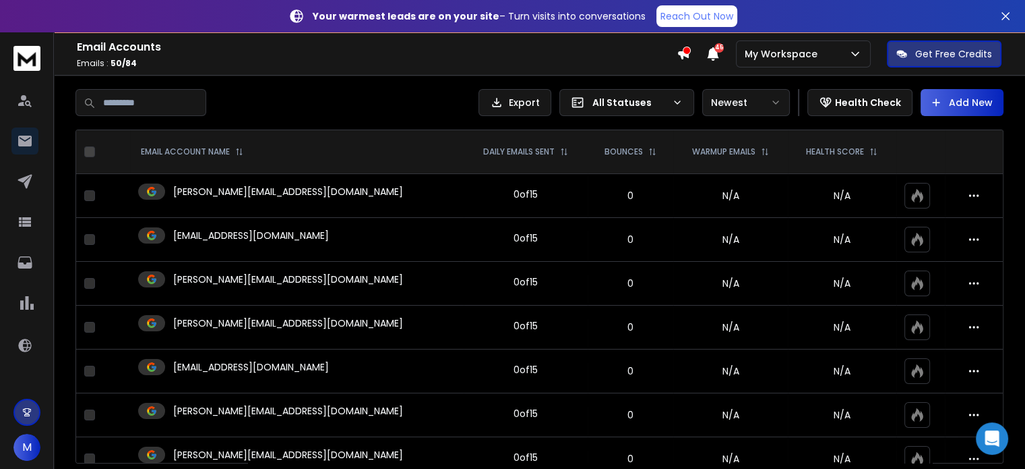
click at [946, 102] on button "Add New" at bounding box center [962, 102] width 83 height 27
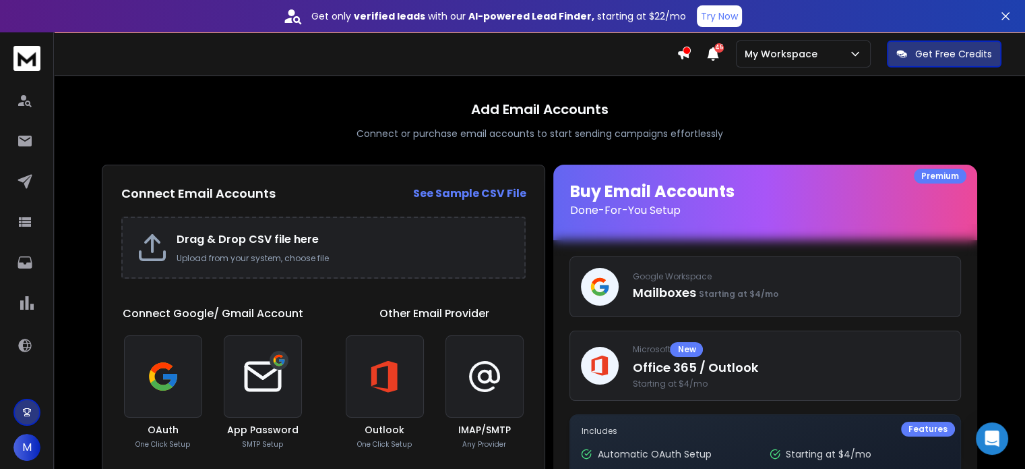
click at [171, 374] on icon at bounding box center [170, 380] width 14 height 13
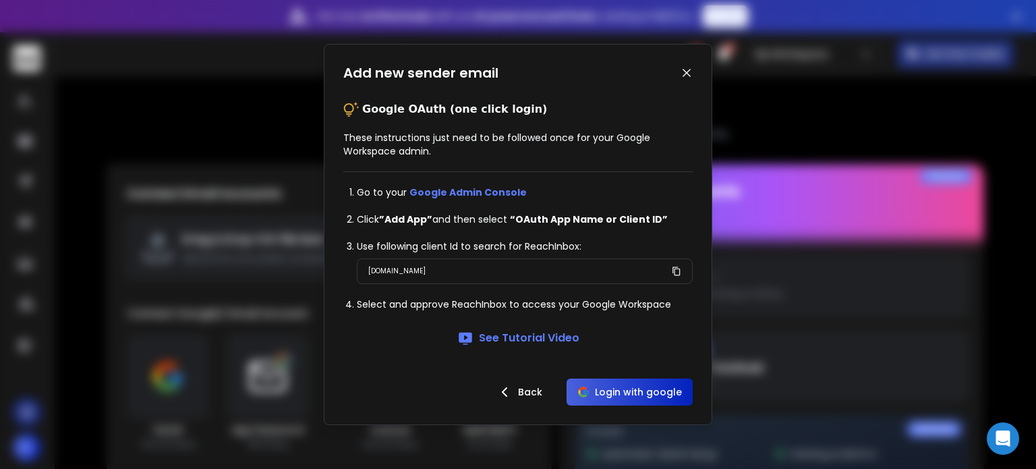
click at [630, 392] on button "Login with google" at bounding box center [629, 391] width 126 height 27
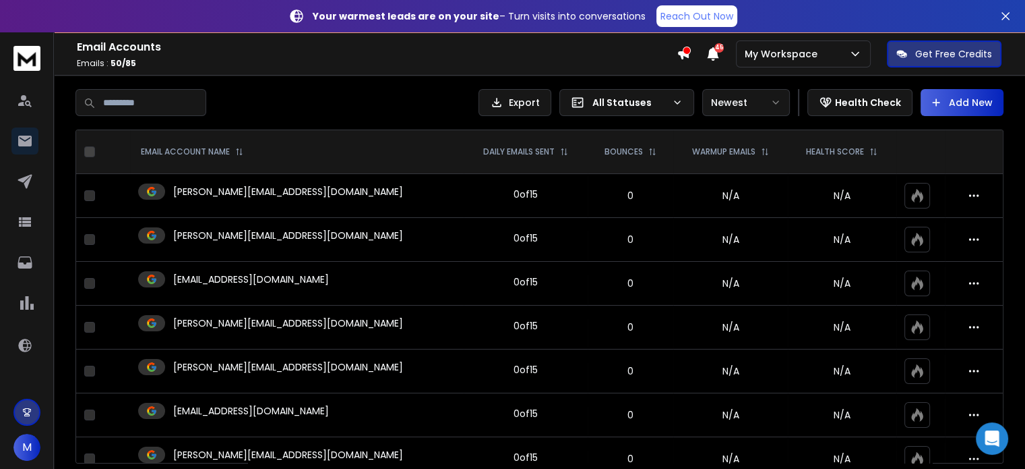
click at [948, 115] on button "Add New" at bounding box center [962, 102] width 83 height 27
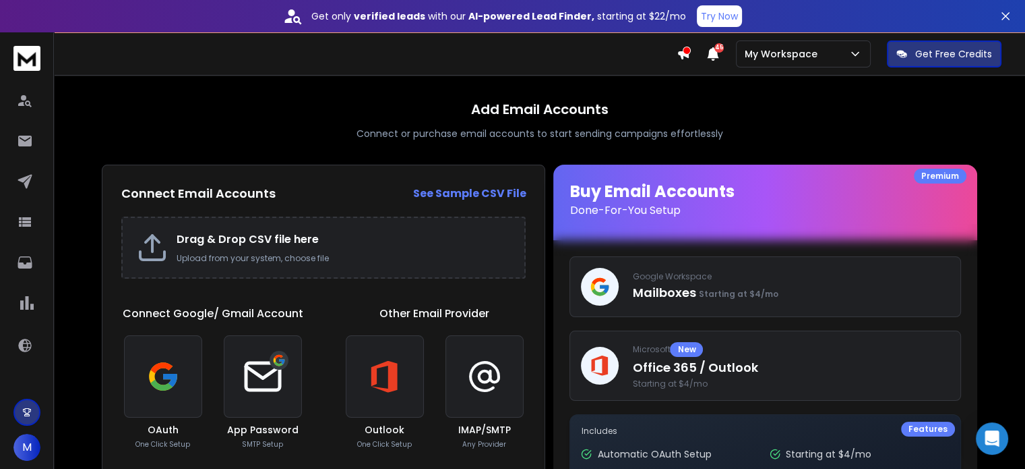
click at [167, 369] on icon at bounding box center [163, 376] width 34 height 40
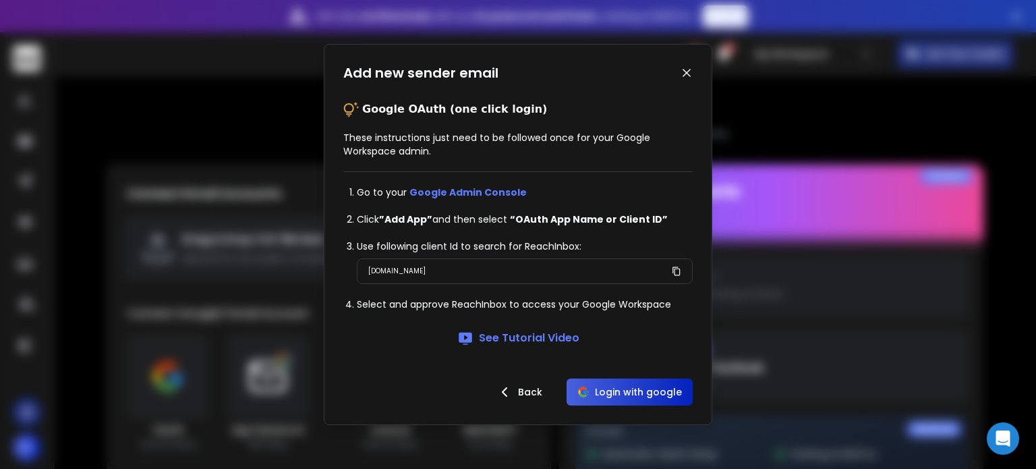
click at [635, 399] on button "Login with google" at bounding box center [629, 391] width 126 height 27
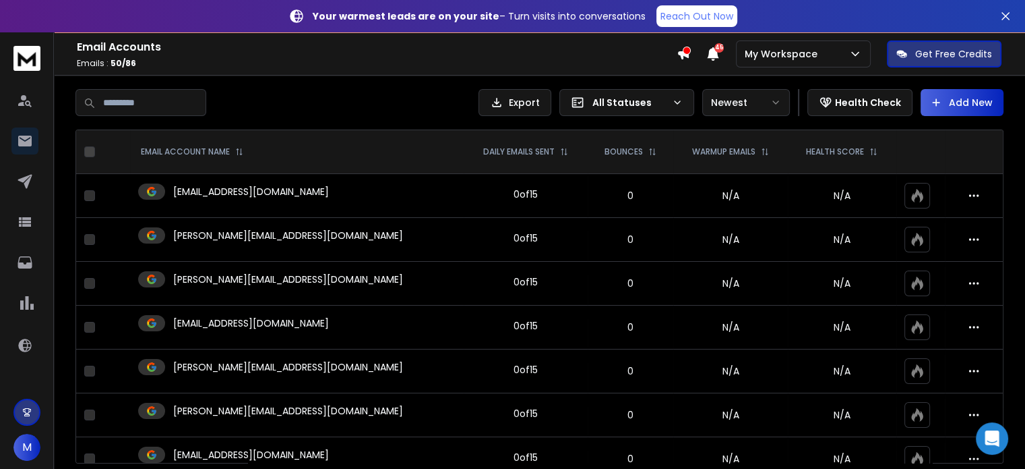
click at [938, 109] on button "Add New" at bounding box center [962, 102] width 83 height 27
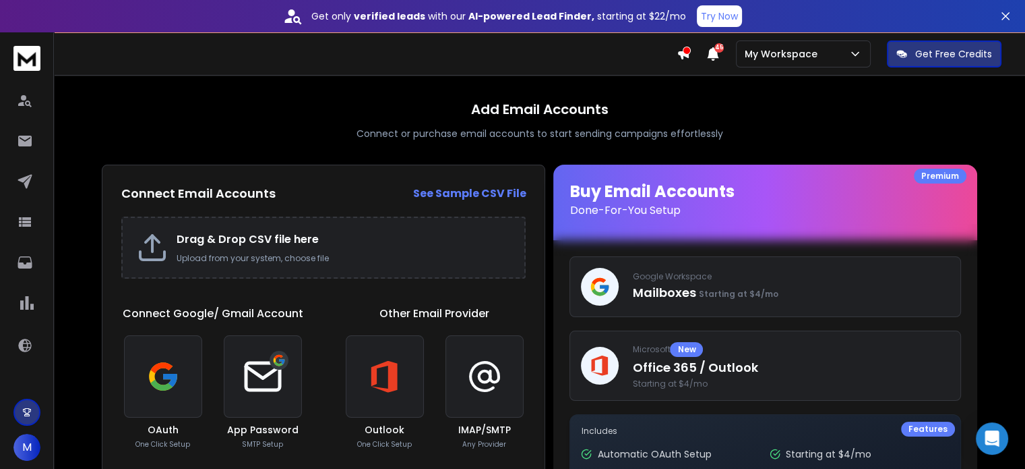
click at [173, 395] on icon at bounding box center [163, 376] width 34 height 40
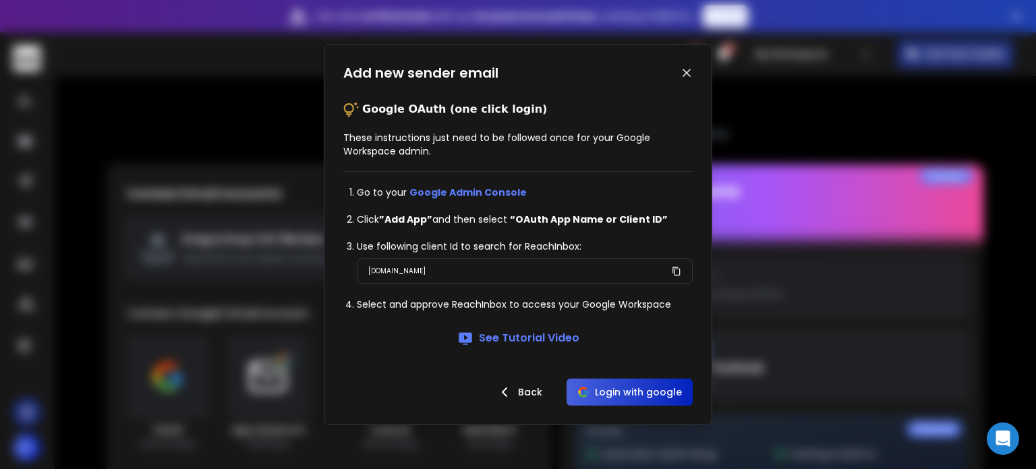
click at [622, 396] on button "Login with google" at bounding box center [629, 391] width 126 height 27
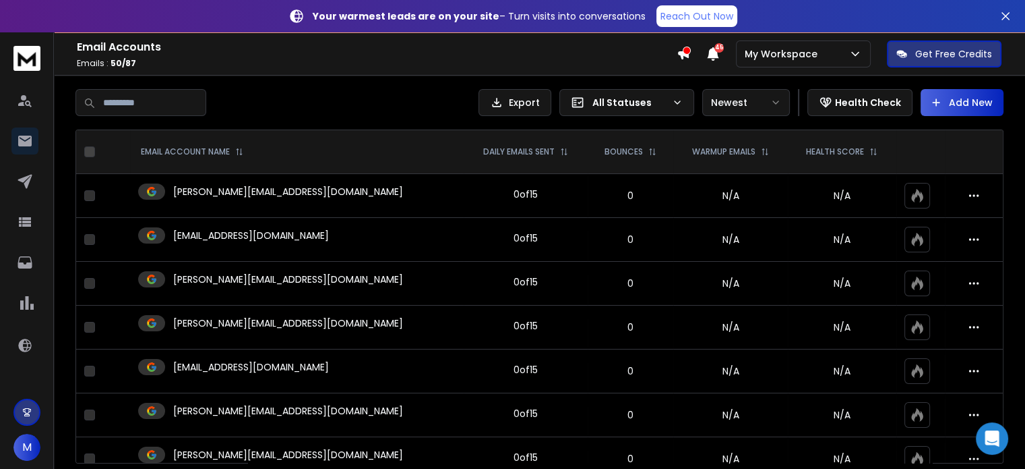
click at [951, 106] on button "Add New" at bounding box center [962, 102] width 83 height 27
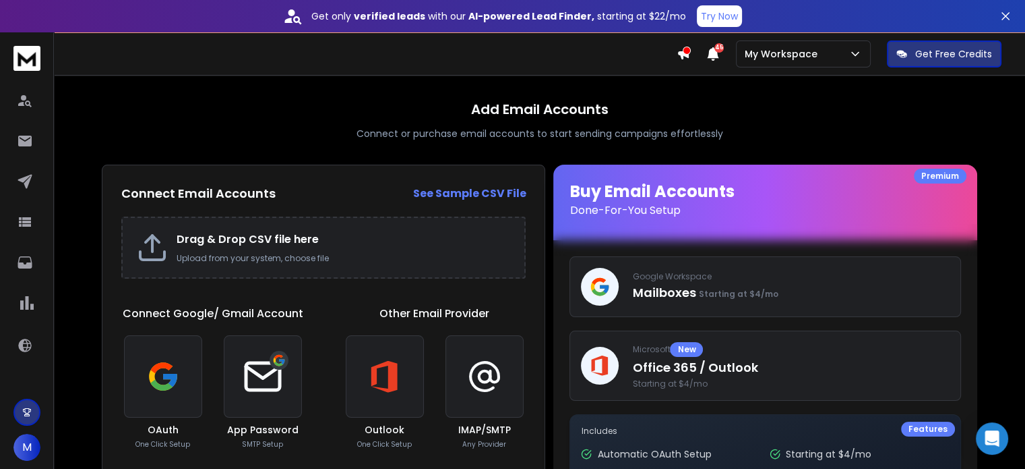
click at [180, 386] on icon at bounding box center [163, 376] width 34 height 40
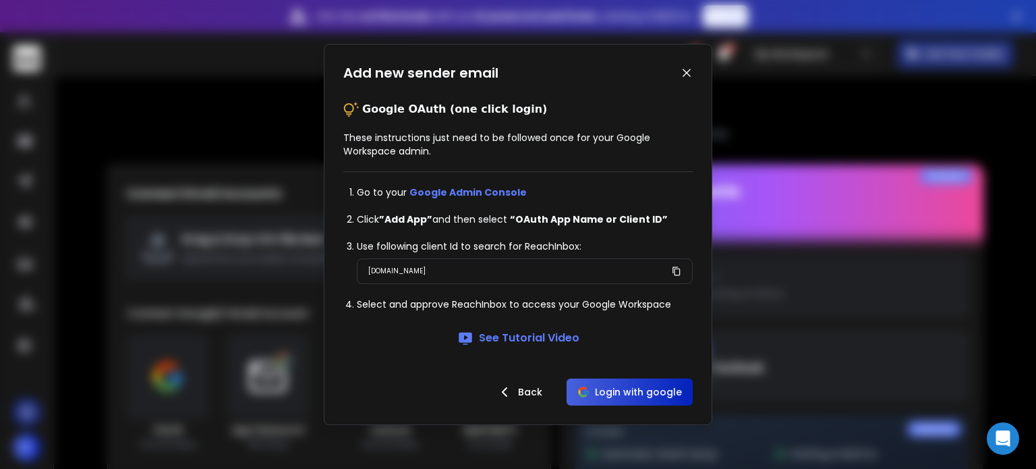
click at [634, 383] on button "Login with google" at bounding box center [629, 391] width 126 height 27
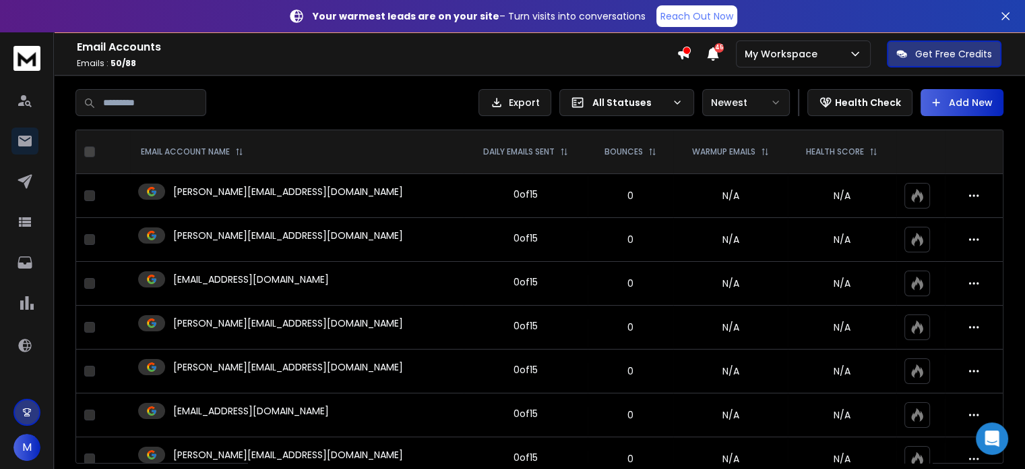
click at [947, 104] on button "Add New" at bounding box center [962, 102] width 83 height 27
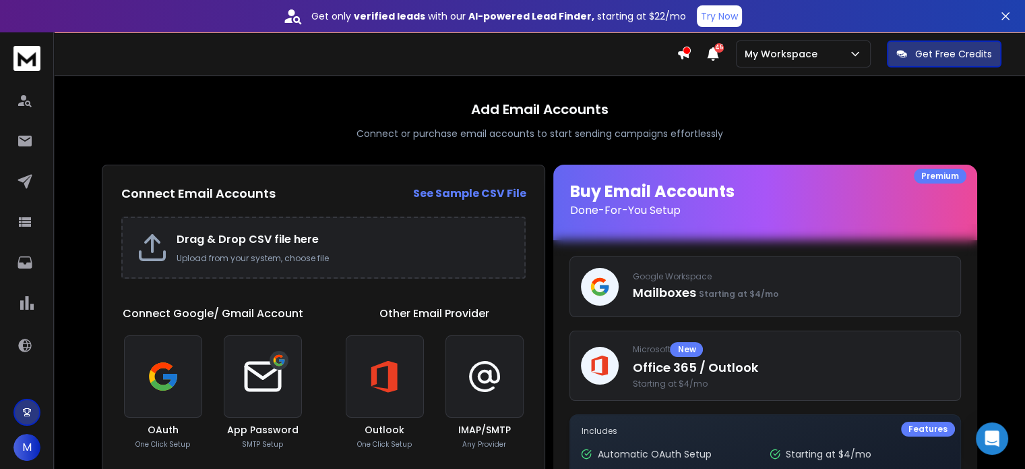
click at [173, 378] on icon at bounding box center [170, 380] width 14 height 13
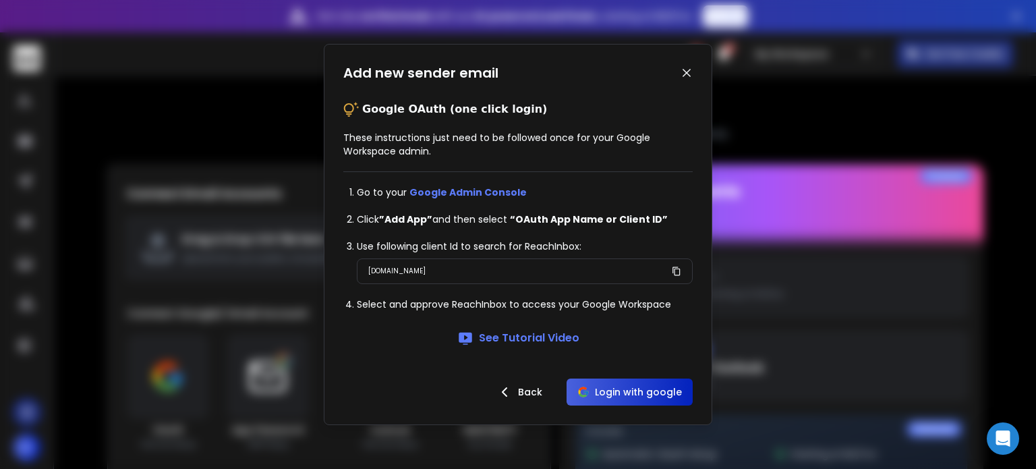
click at [623, 393] on button "Login with google" at bounding box center [629, 391] width 126 height 27
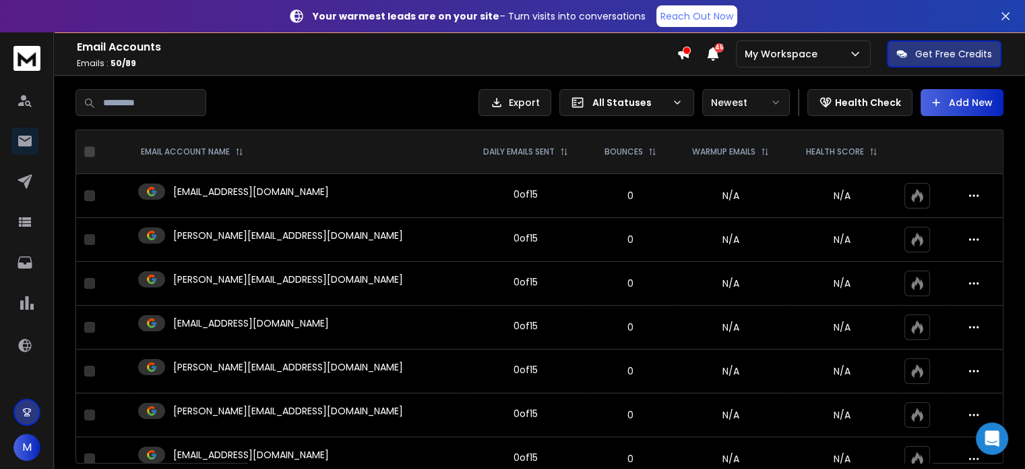
click at [946, 110] on button "Add New" at bounding box center [962, 102] width 83 height 27
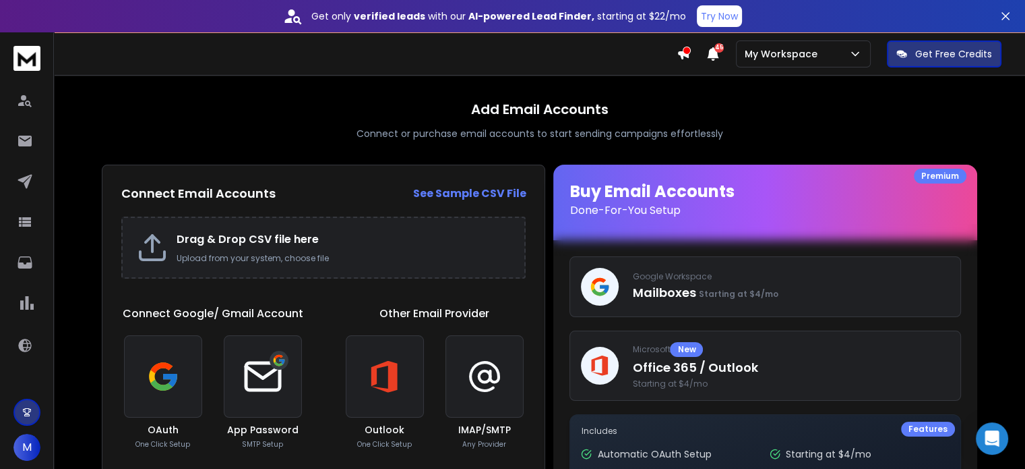
click at [161, 392] on icon at bounding box center [163, 376] width 34 height 40
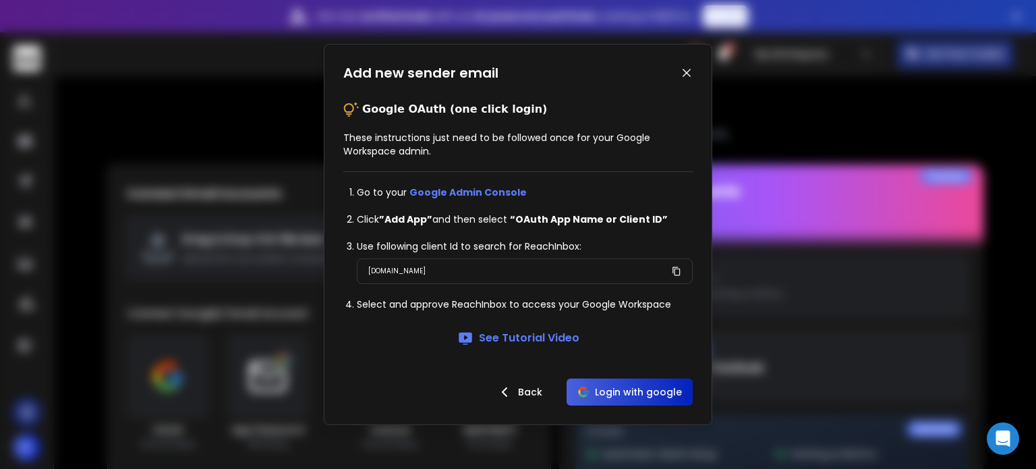
click at [614, 385] on button "Login with google" at bounding box center [629, 391] width 126 height 27
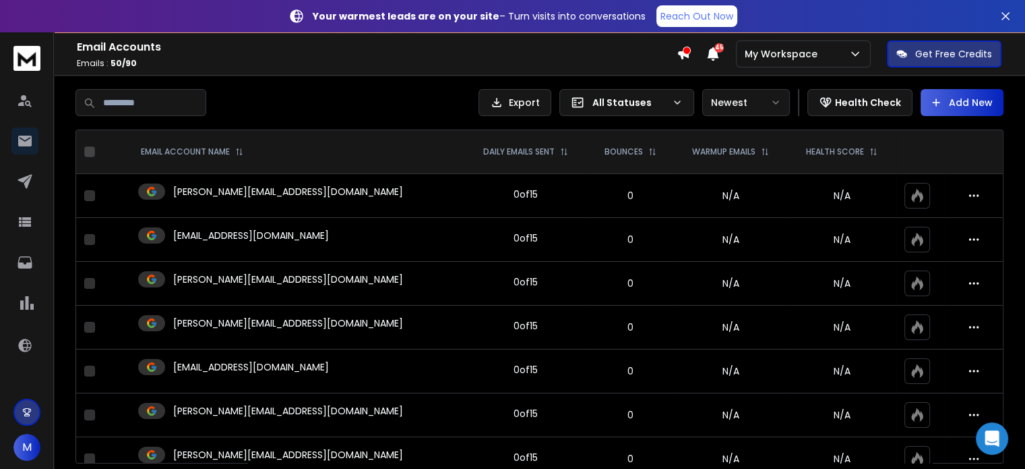
click at [968, 99] on button "Add New" at bounding box center [962, 102] width 83 height 27
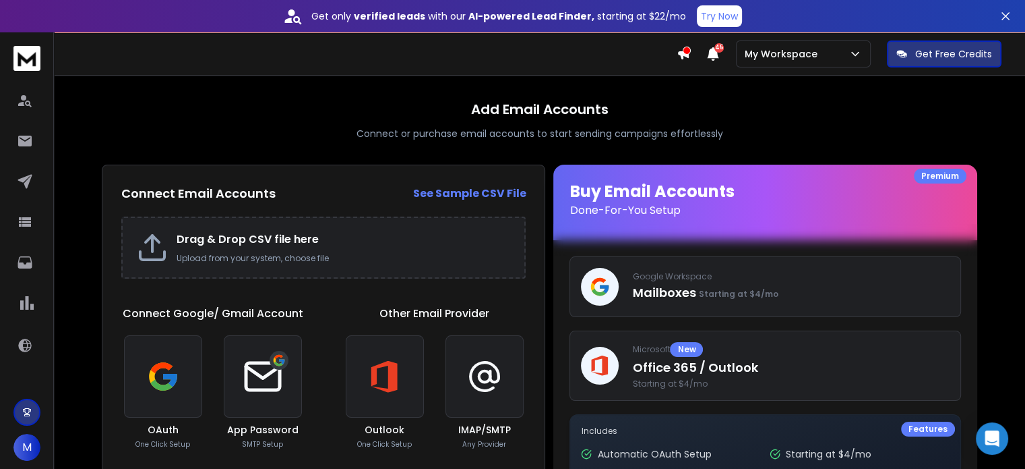
click at [163, 361] on icon at bounding box center [163, 376] width 34 height 40
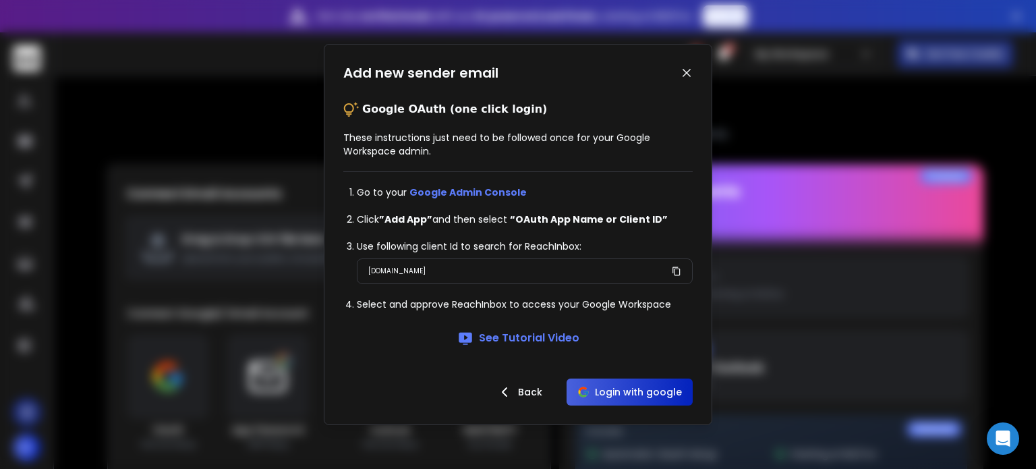
click at [603, 389] on button "Login with google" at bounding box center [629, 391] width 126 height 27
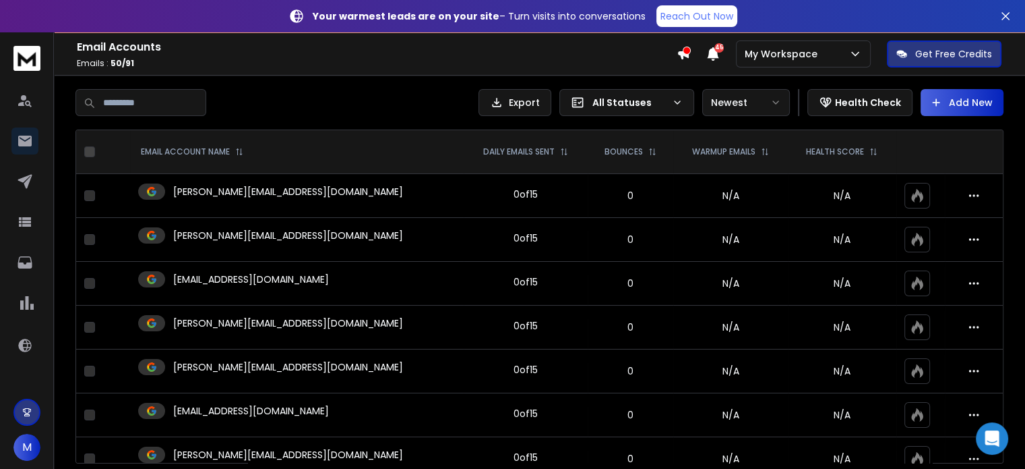
click at [957, 107] on button "Add New" at bounding box center [962, 102] width 83 height 27
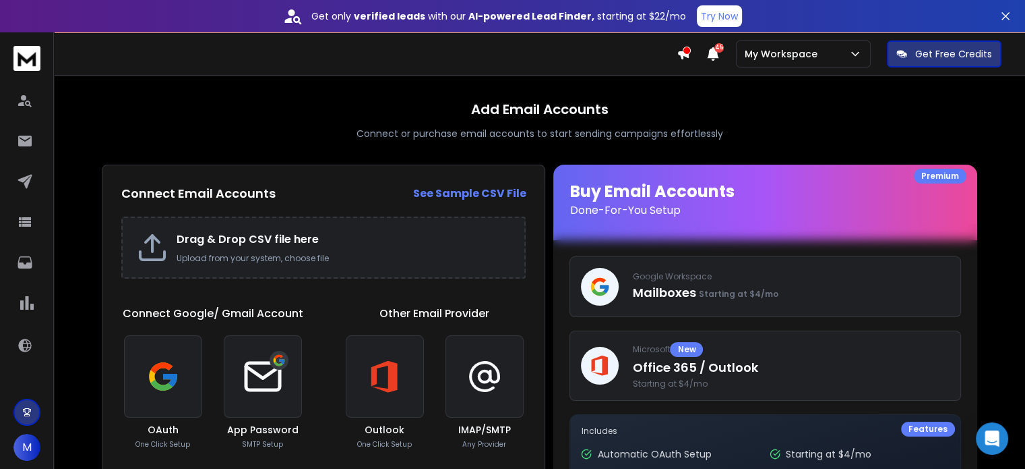
click at [159, 374] on icon at bounding box center [163, 376] width 34 height 40
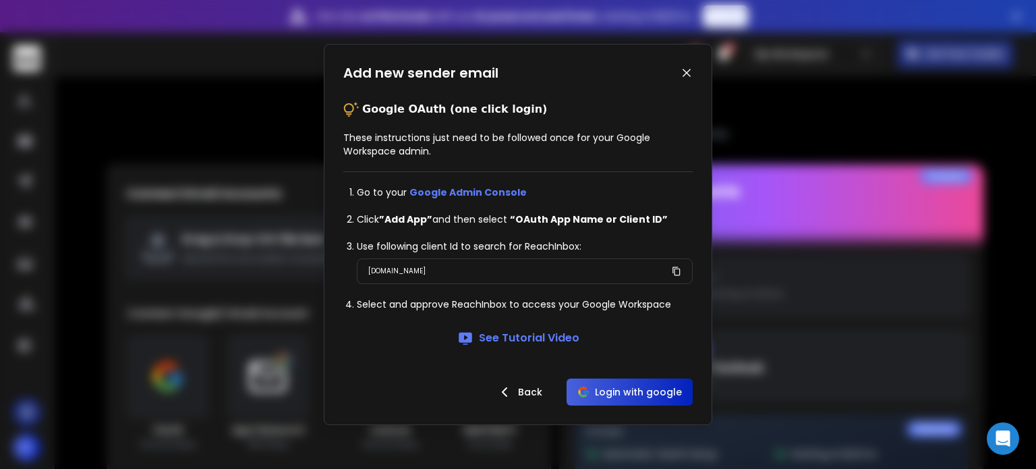
click at [645, 386] on button "Login with google" at bounding box center [629, 391] width 126 height 27
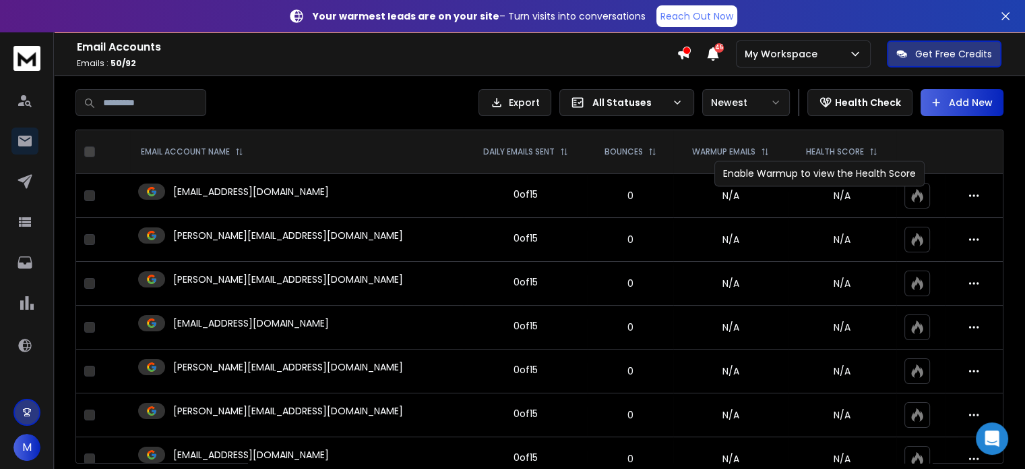
click at [949, 110] on button "Add New" at bounding box center [962, 102] width 83 height 27
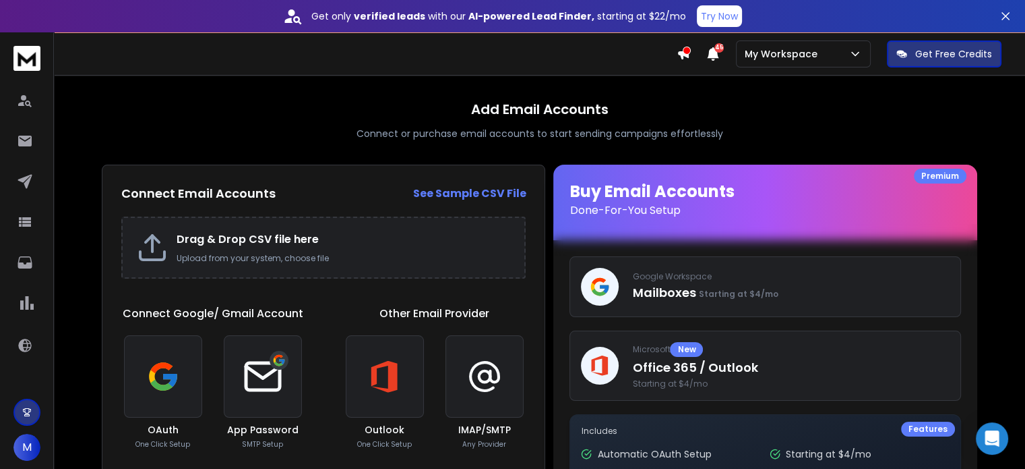
click at [171, 371] on icon at bounding box center [163, 376] width 34 height 40
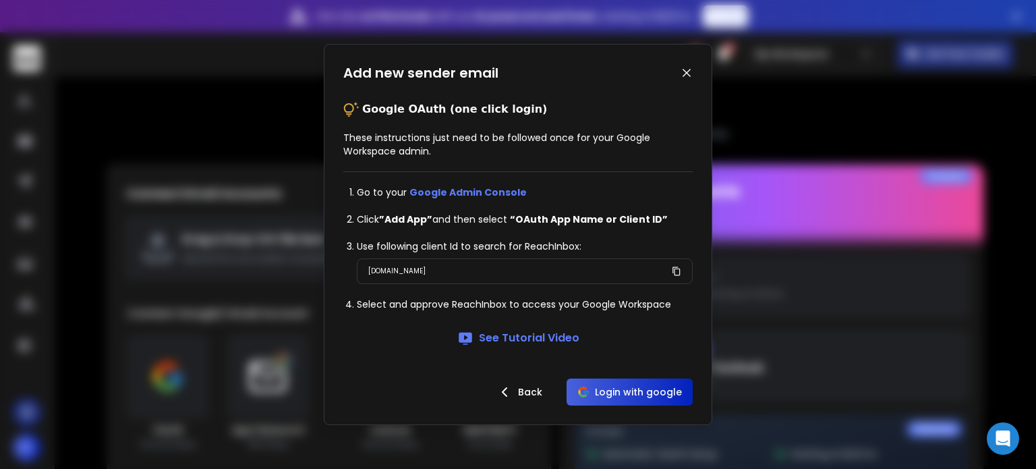
click at [620, 388] on button "Login with google" at bounding box center [629, 391] width 126 height 27
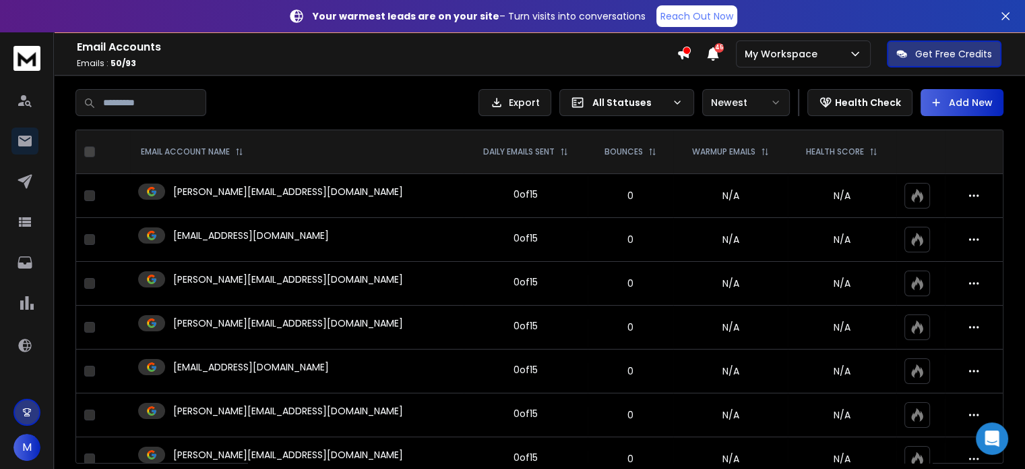
click at [962, 93] on button "Add New" at bounding box center [962, 102] width 83 height 27
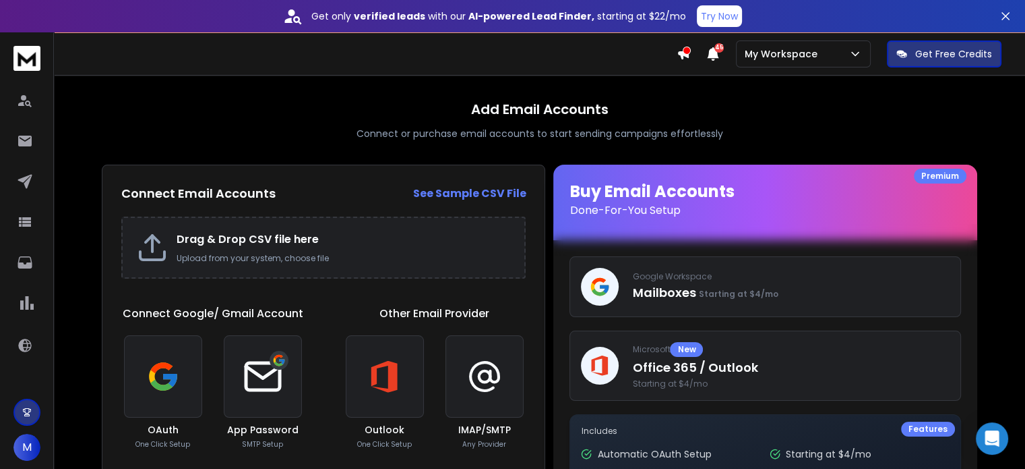
click at [158, 388] on icon at bounding box center [163, 376] width 34 height 40
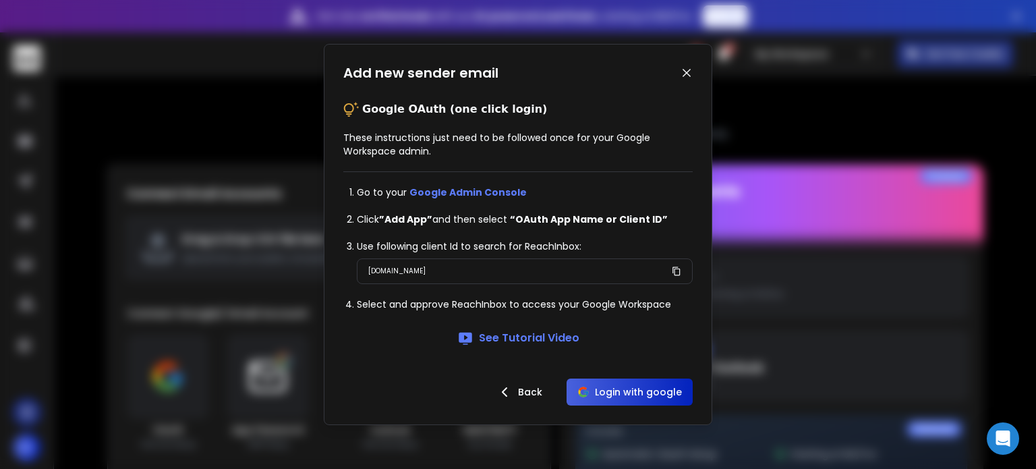
click at [612, 390] on button "Login with google" at bounding box center [629, 391] width 126 height 27
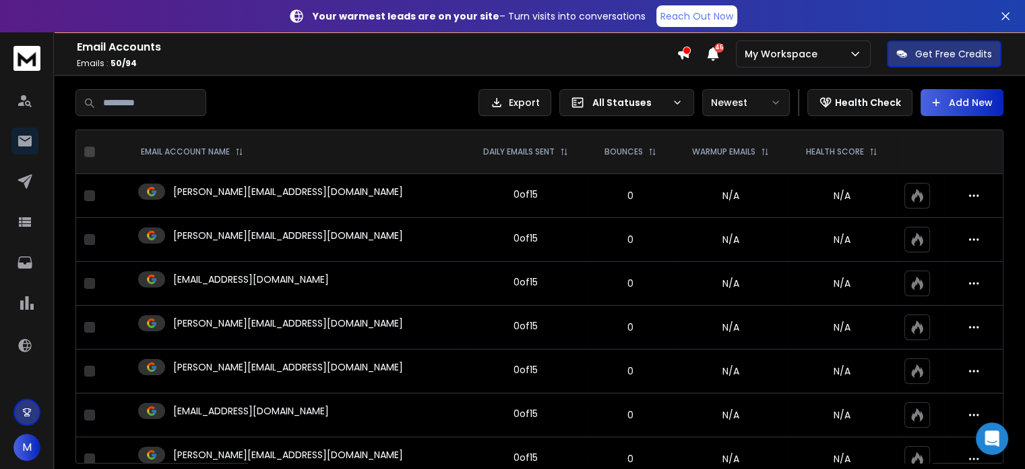
click at [966, 102] on button "Add New" at bounding box center [962, 102] width 83 height 27
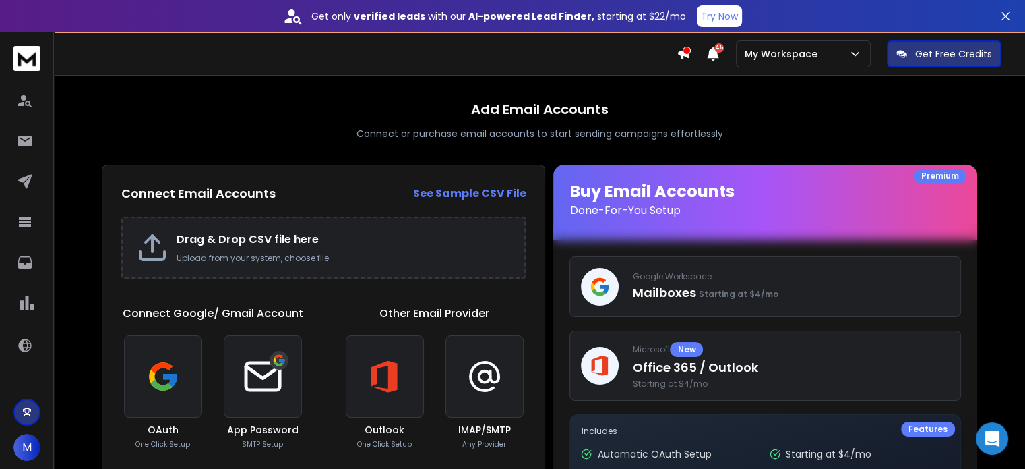
click at [200, 360] on div at bounding box center [163, 376] width 78 height 82
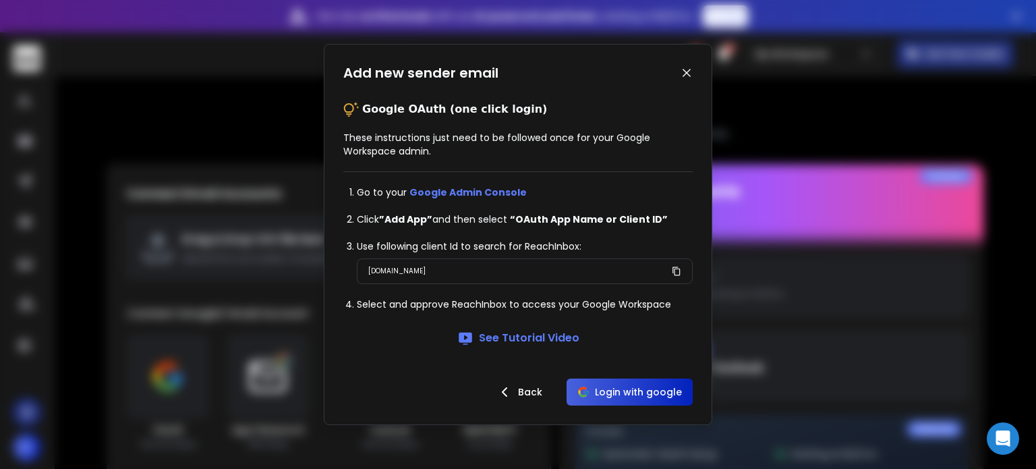
click at [587, 393] on icon at bounding box center [583, 392] width 12 height 12
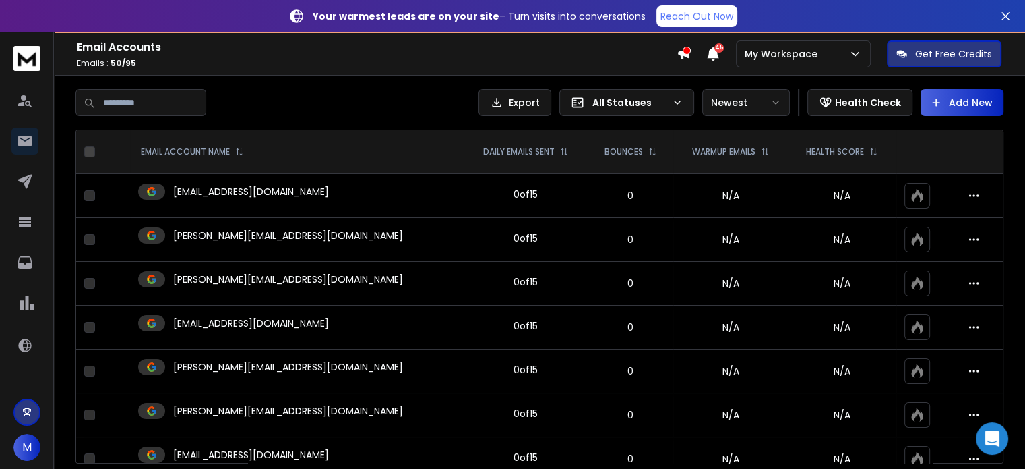
click at [941, 104] on icon at bounding box center [936, 102] width 9 height 9
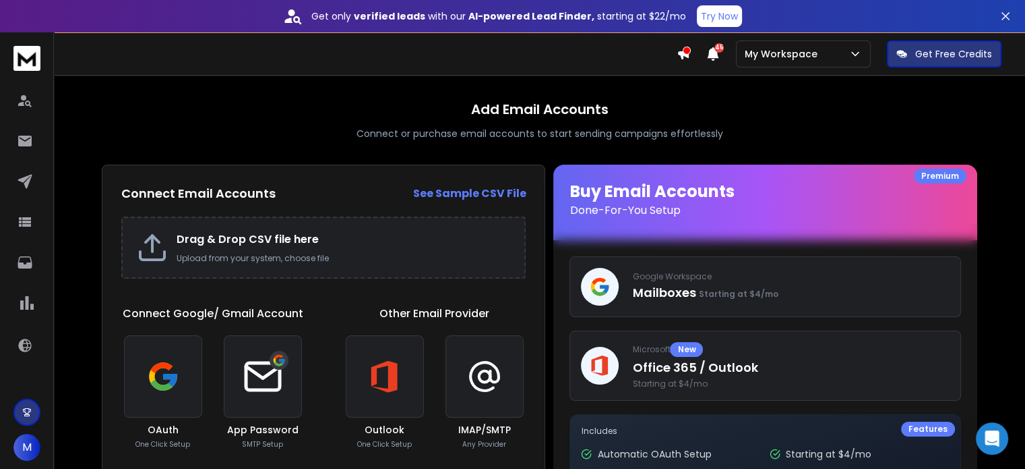
click at [169, 401] on div at bounding box center [163, 376] width 78 height 82
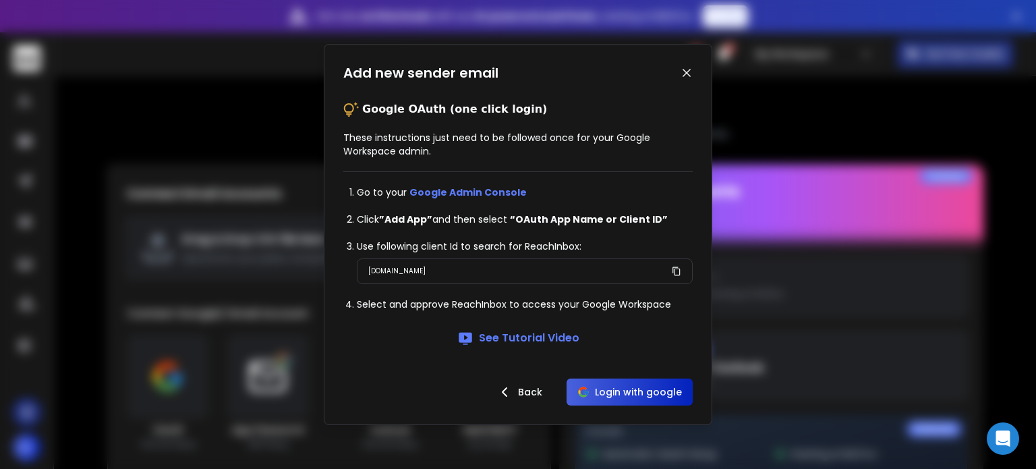
click at [615, 390] on button "Login with google" at bounding box center [629, 391] width 126 height 27
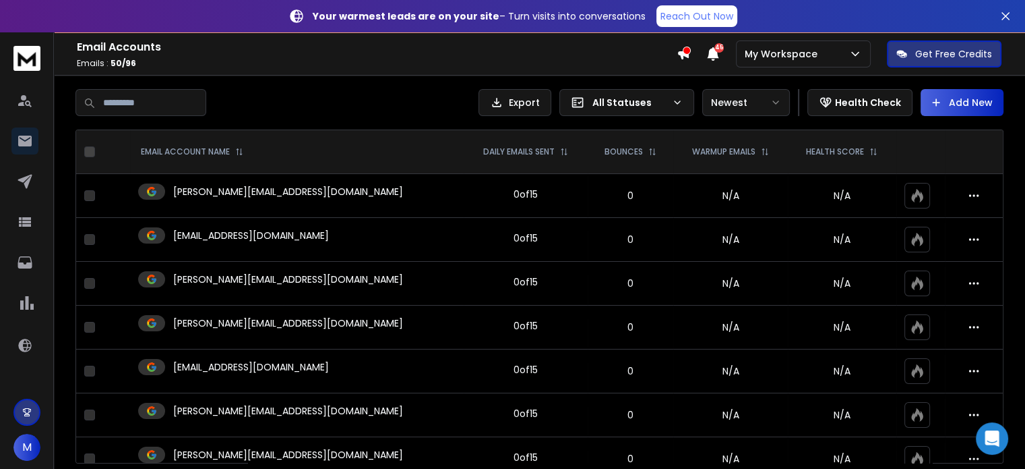
click at [947, 107] on button "Add New" at bounding box center [962, 102] width 83 height 27
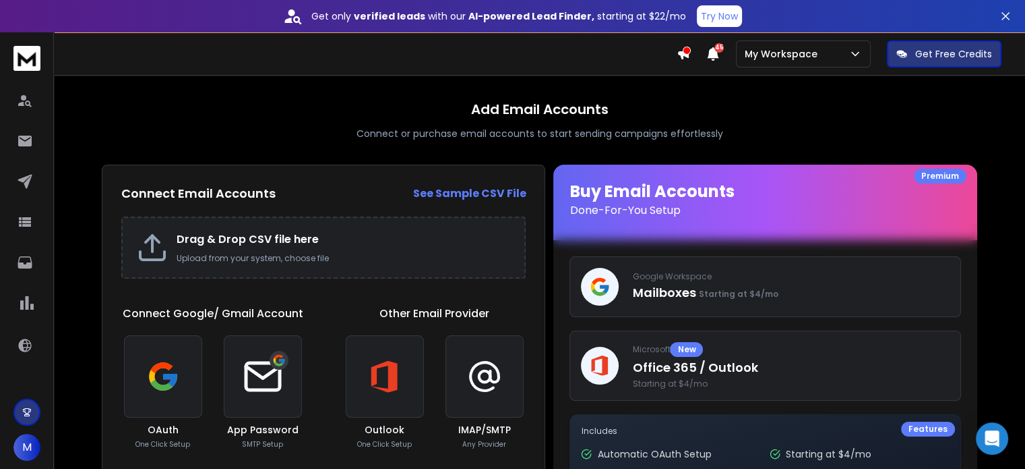
click at [177, 381] on icon at bounding box center [170, 380] width 14 height 13
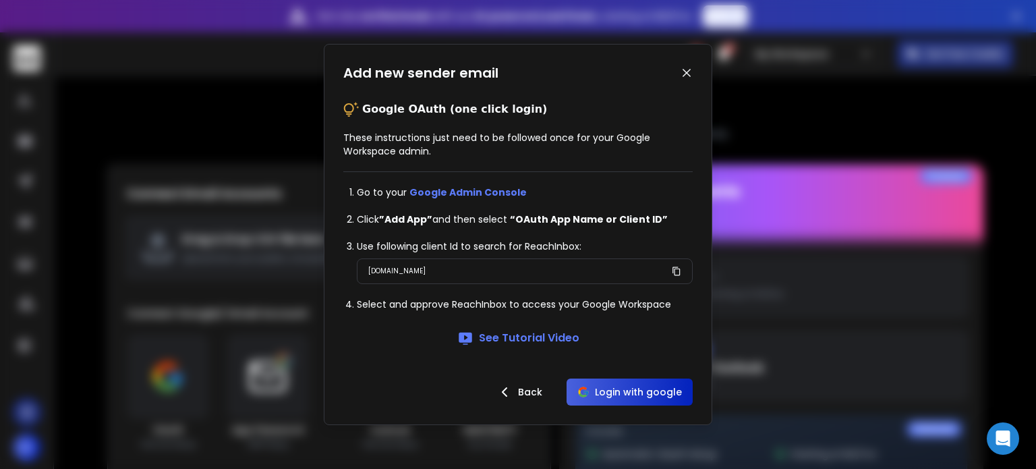
click at [628, 388] on button "Login with google" at bounding box center [629, 391] width 126 height 27
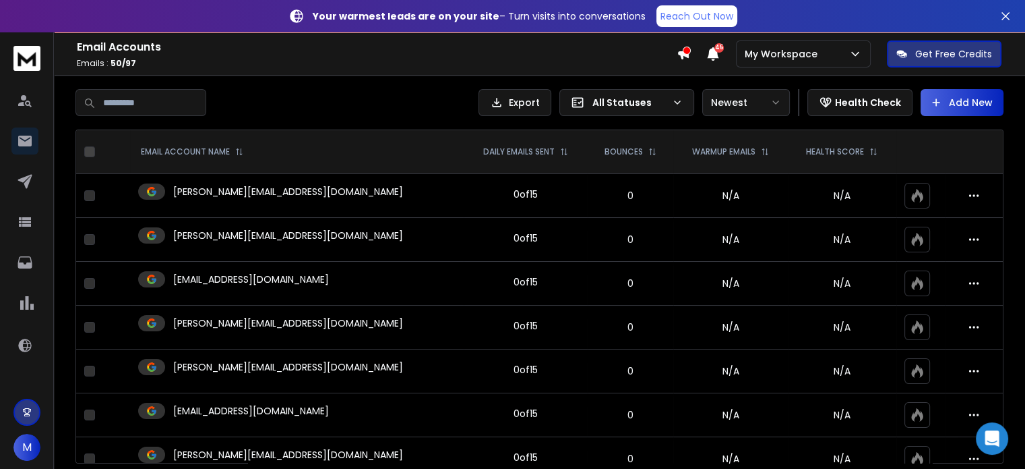
click at [976, 102] on button "Add New" at bounding box center [962, 102] width 83 height 27
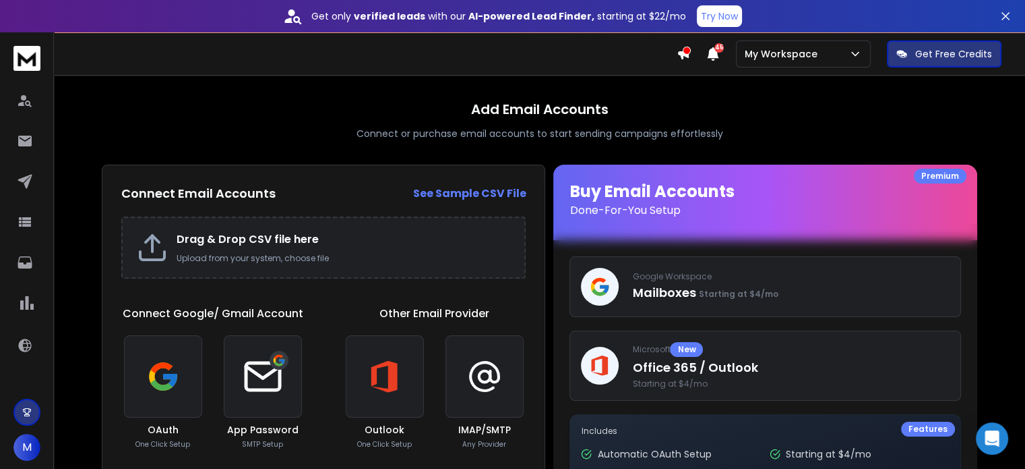
click at [167, 399] on div at bounding box center [163, 376] width 78 height 82
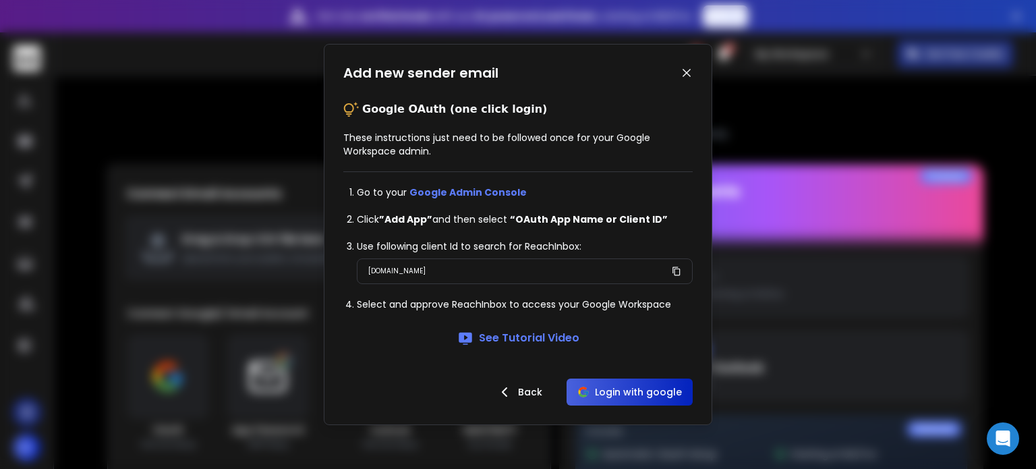
click at [599, 407] on div "Add new sender email Google OAuth (one click login) These instructions just nee…" at bounding box center [518, 234] width 388 height 381
click at [601, 401] on button "Login with google" at bounding box center [629, 391] width 126 height 27
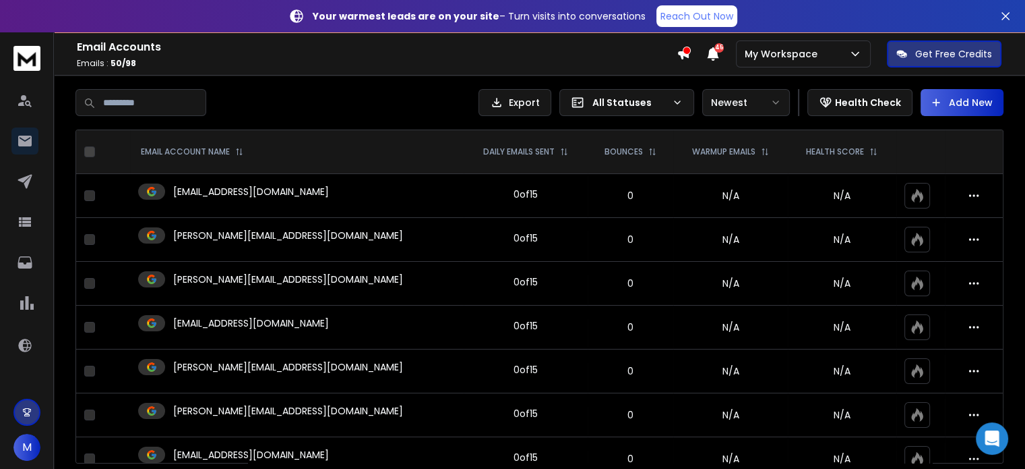
click at [957, 106] on button "Add New" at bounding box center [962, 102] width 83 height 27
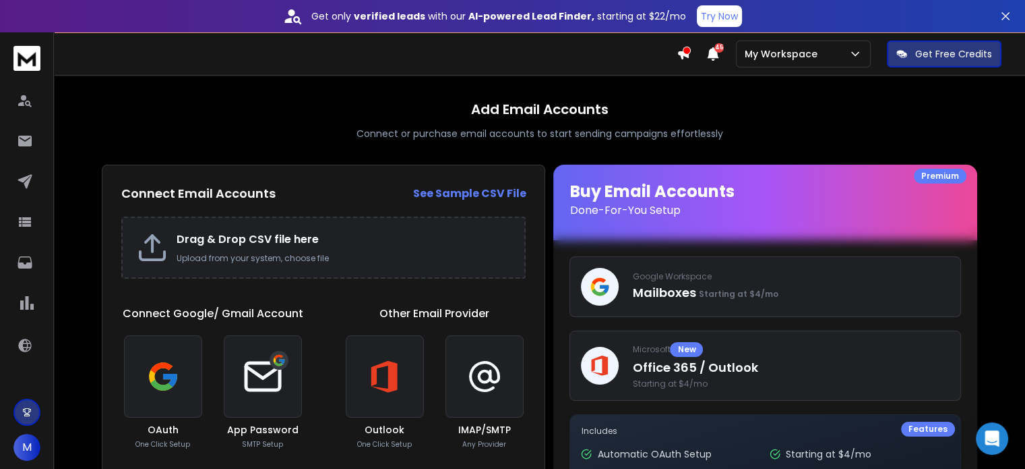
click at [189, 400] on div at bounding box center [163, 376] width 78 height 82
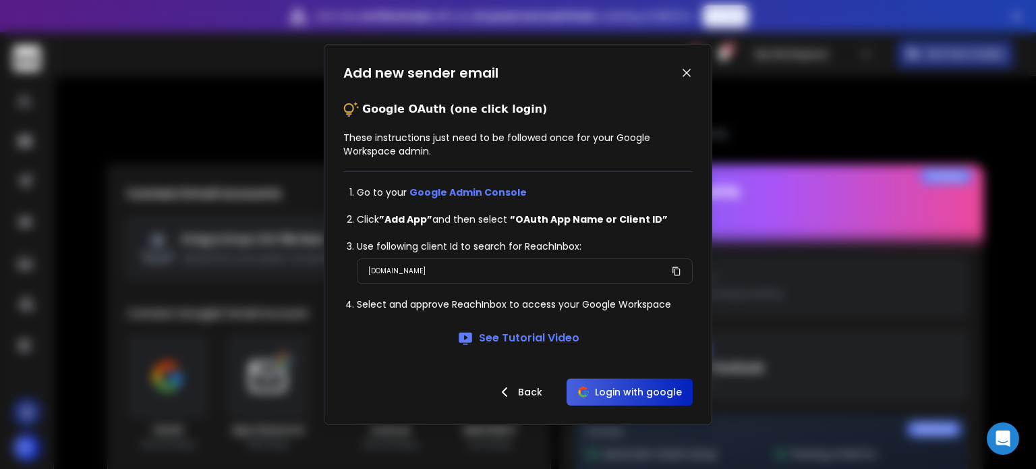
click at [569, 402] on div "Back Login with google" at bounding box center [517, 391] width 349 height 27
click at [593, 391] on button "Login with google" at bounding box center [629, 391] width 126 height 27
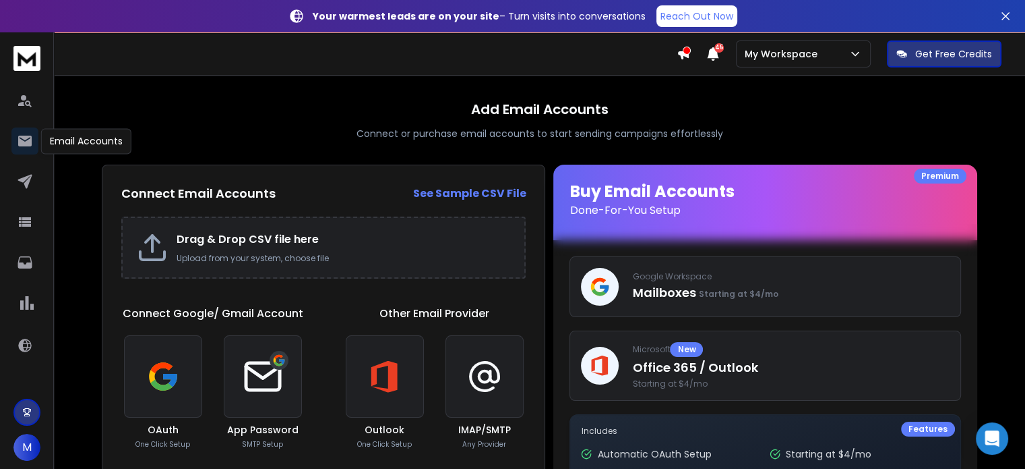
click at [34, 137] on link at bounding box center [24, 140] width 27 height 27
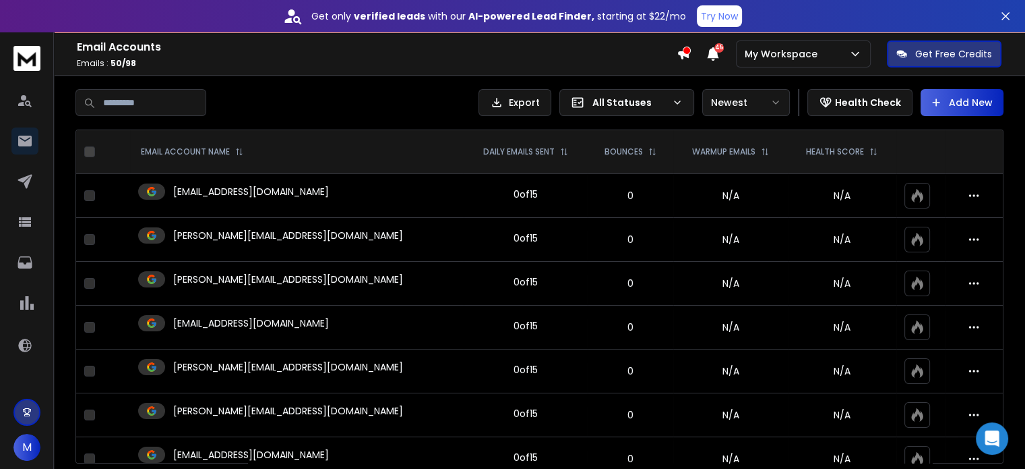
click at [174, 101] on input at bounding box center [141, 102] width 131 height 27
paste input "**********"
type input "**********"
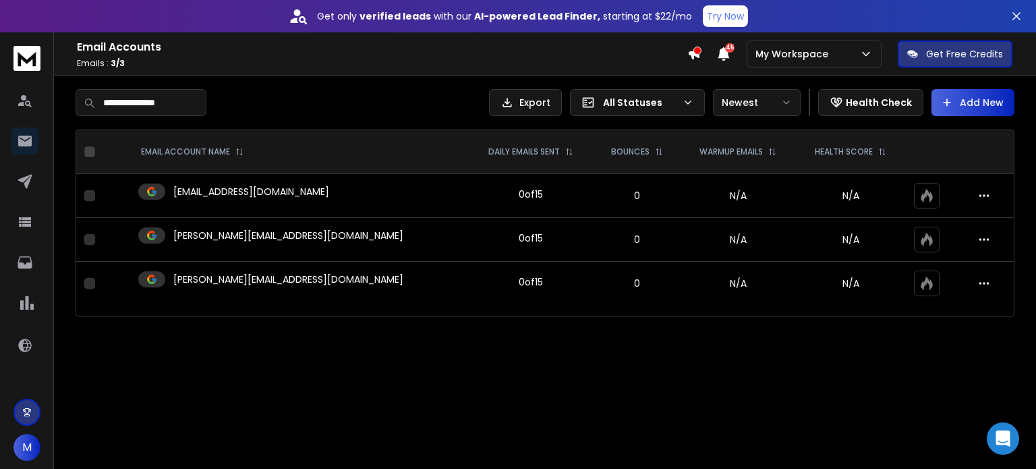
drag, startPoint x: 176, startPoint y: 102, endPoint x: 90, endPoint y: 104, distance: 86.3
click at [88, 102] on div "**********" at bounding box center [141, 102] width 131 height 27
type input "*"
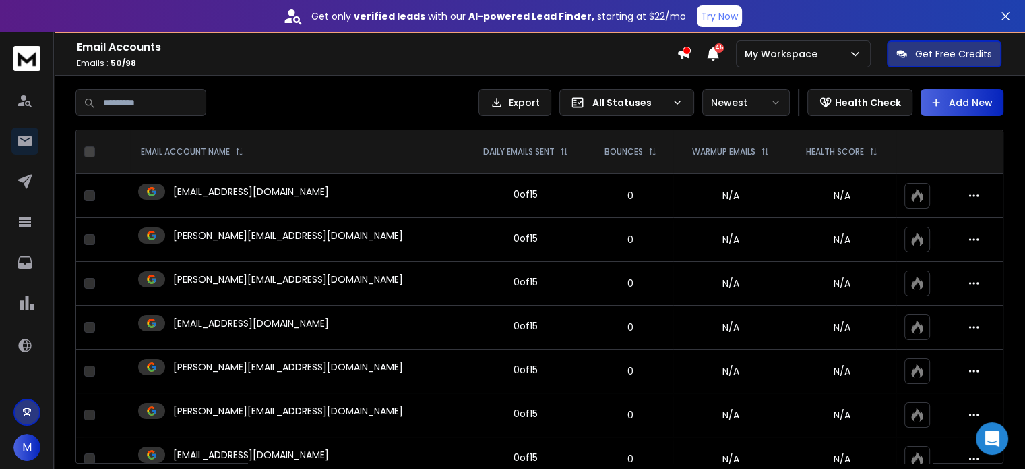
click at [947, 111] on button "Add New" at bounding box center [962, 102] width 83 height 27
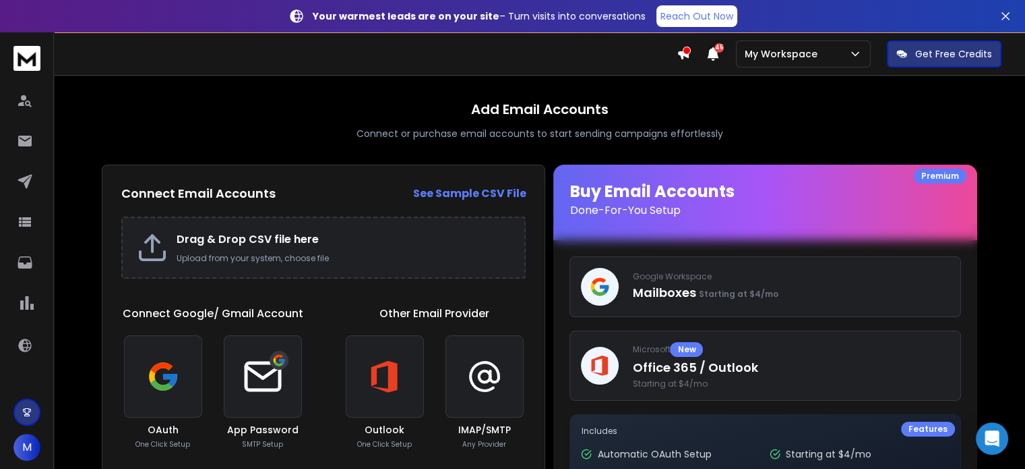
click at [142, 378] on div at bounding box center [163, 376] width 78 height 82
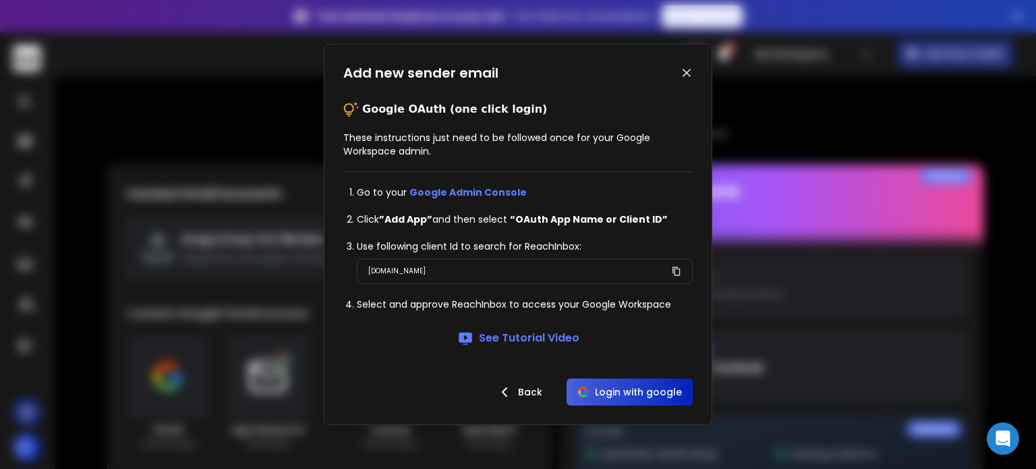
click at [625, 396] on button "Login with google" at bounding box center [629, 391] width 126 height 27
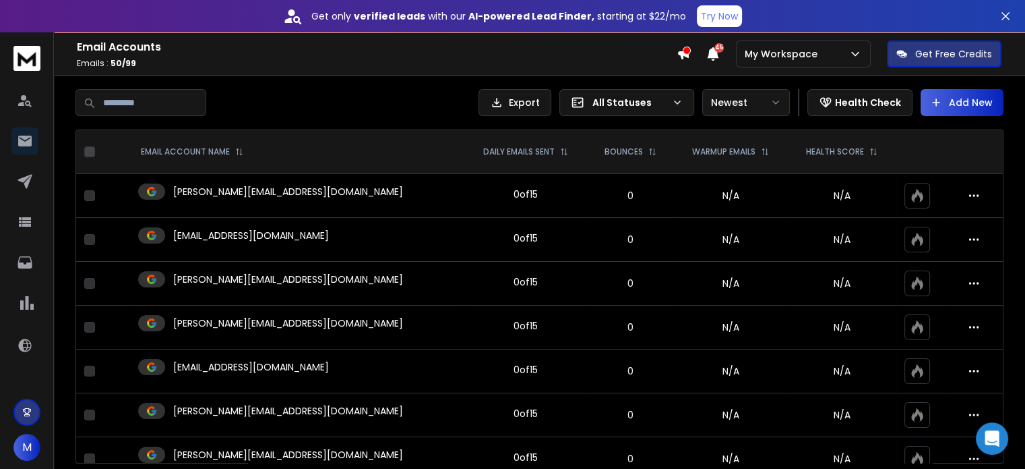
click at [951, 102] on button "Add New" at bounding box center [962, 102] width 83 height 27
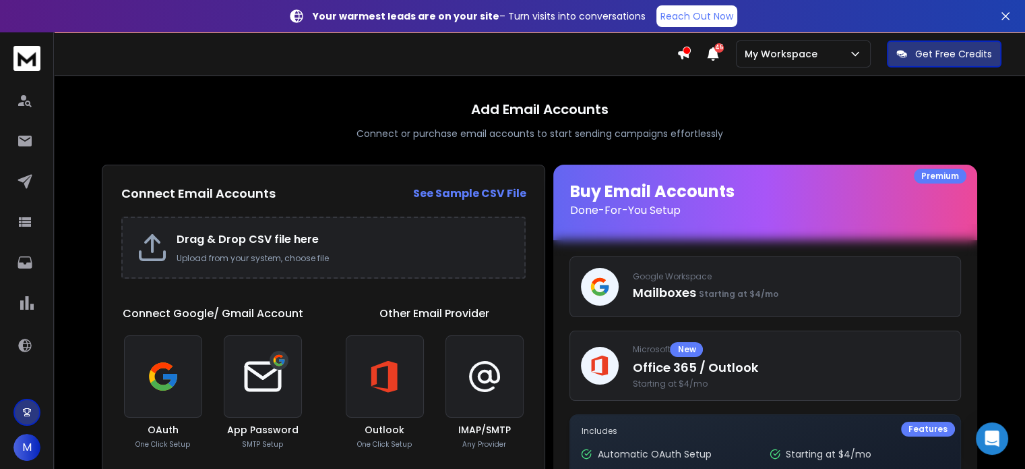
click at [161, 369] on icon at bounding box center [163, 376] width 34 height 40
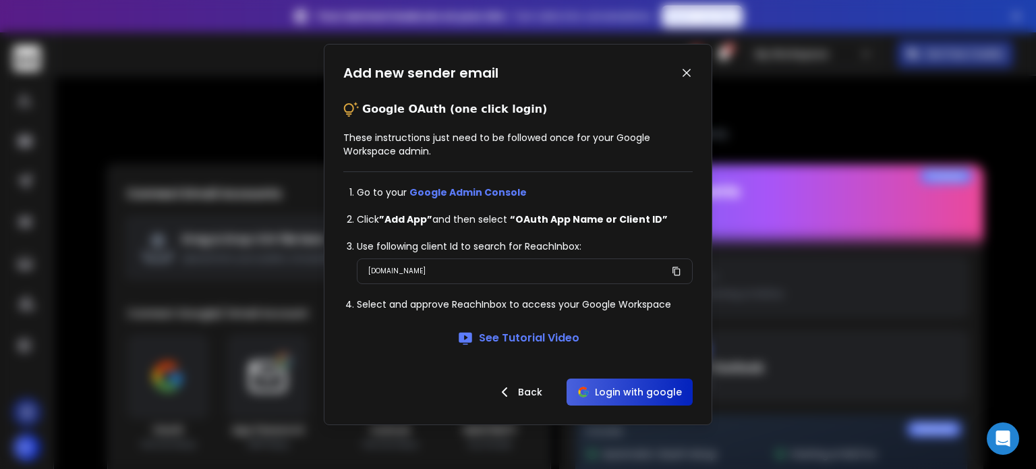
click at [619, 392] on button "Login with google" at bounding box center [629, 391] width 126 height 27
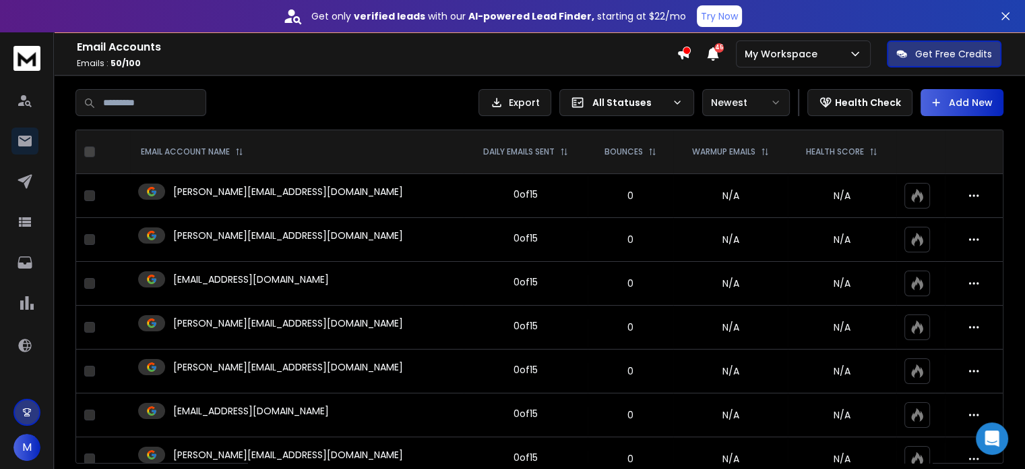
click at [961, 95] on button "Add New" at bounding box center [962, 102] width 83 height 27
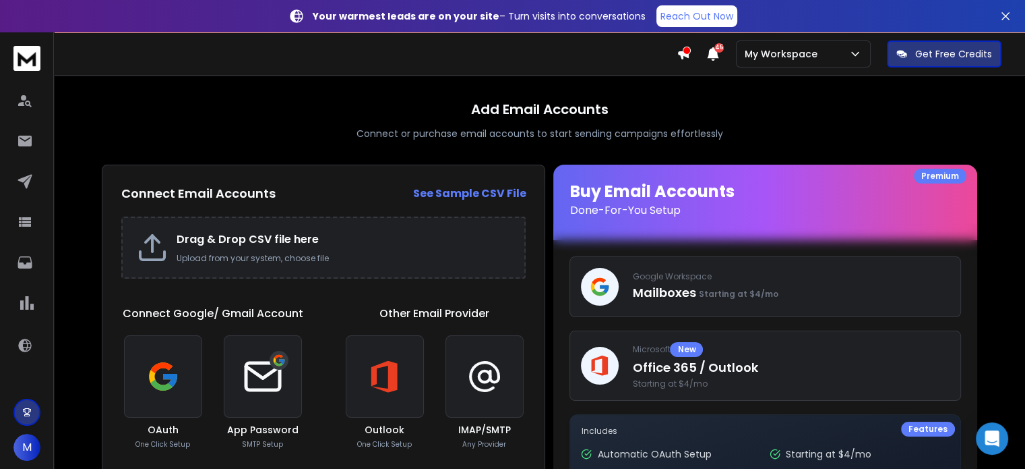
click at [192, 369] on div at bounding box center [163, 376] width 78 height 82
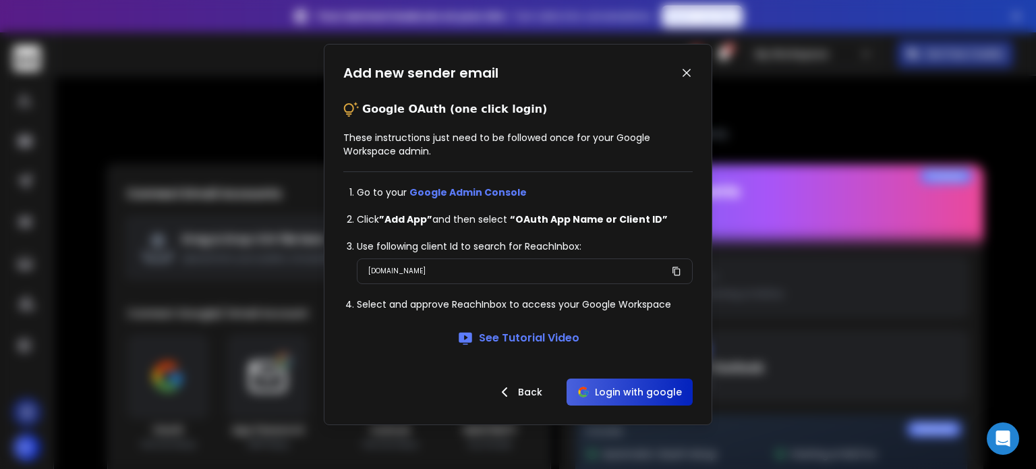
click at [640, 400] on button "Login with google" at bounding box center [629, 391] width 126 height 27
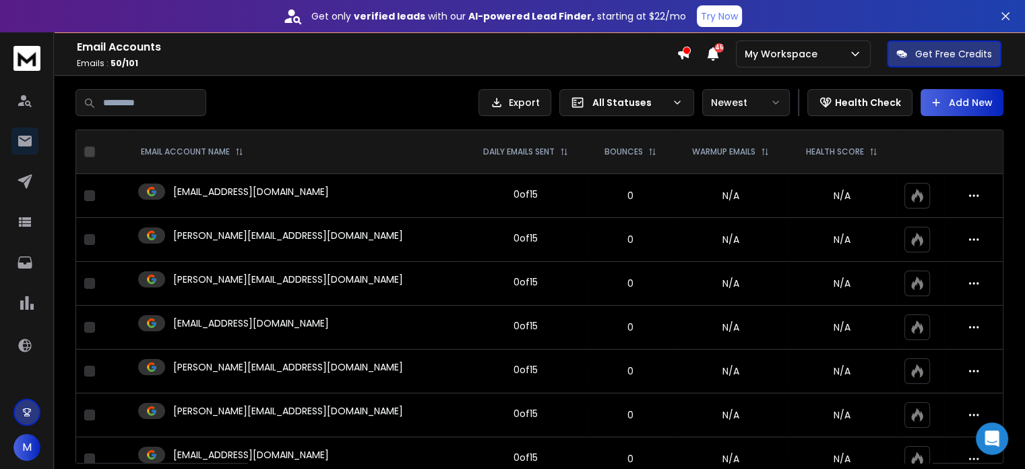
click at [955, 99] on button "Add New" at bounding box center [962, 102] width 83 height 27
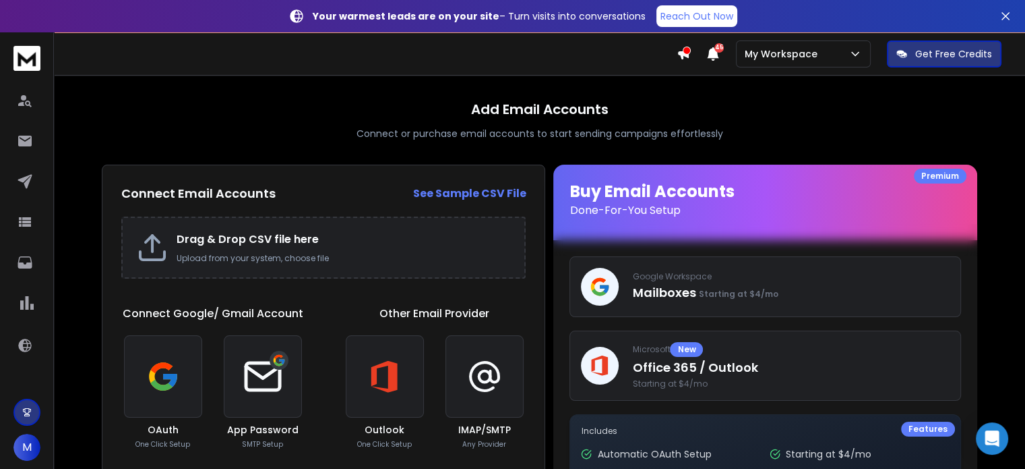
click at [173, 376] on icon at bounding box center [170, 380] width 14 height 13
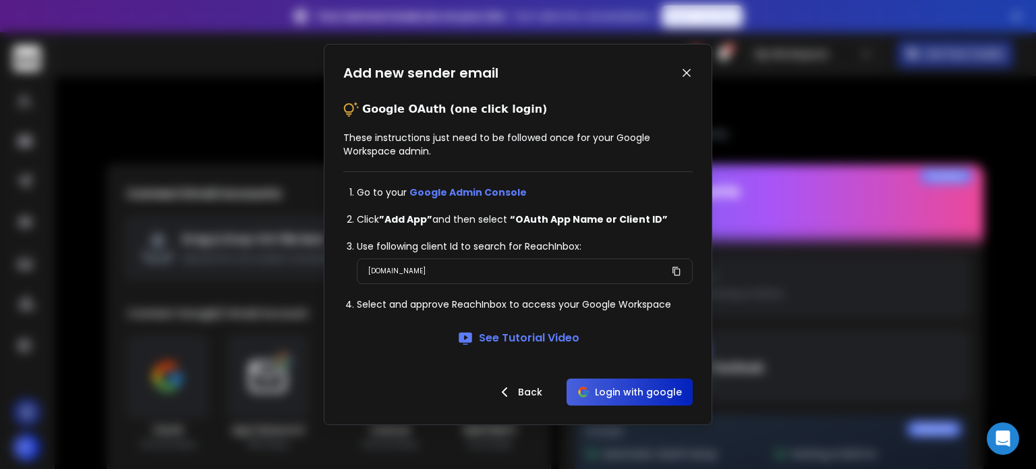
drag, startPoint x: 581, startPoint y: 374, endPoint x: 589, endPoint y: 388, distance: 15.4
click at [581, 374] on div "Google OAuth (one click login) These instructions just need to be followed once…" at bounding box center [517, 253] width 349 height 304
click at [587, 388] on icon at bounding box center [582, 389] width 8 height 4
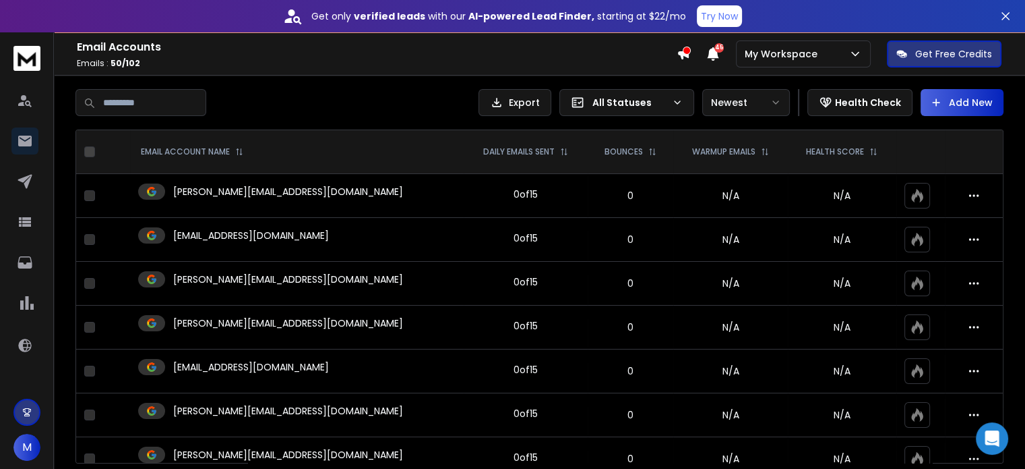
click at [954, 105] on button "Add New" at bounding box center [962, 102] width 83 height 27
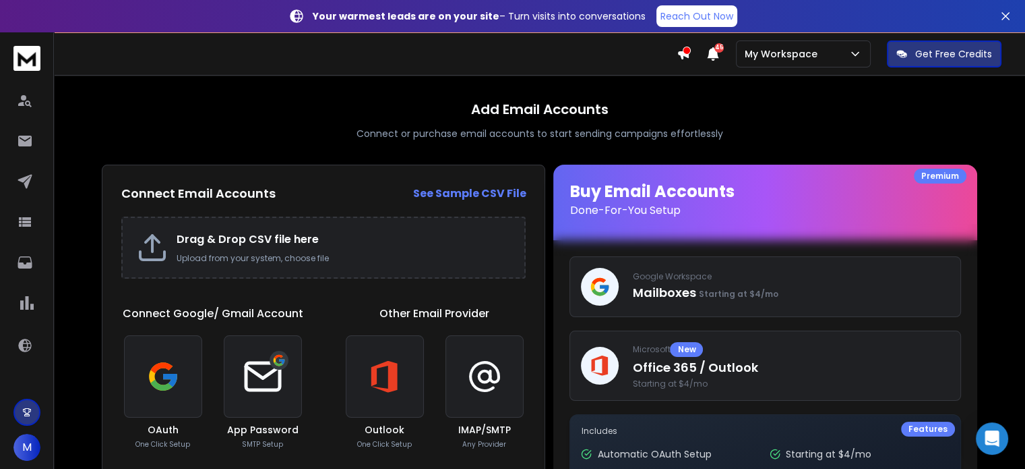
click at [175, 373] on icon at bounding box center [163, 376] width 34 height 40
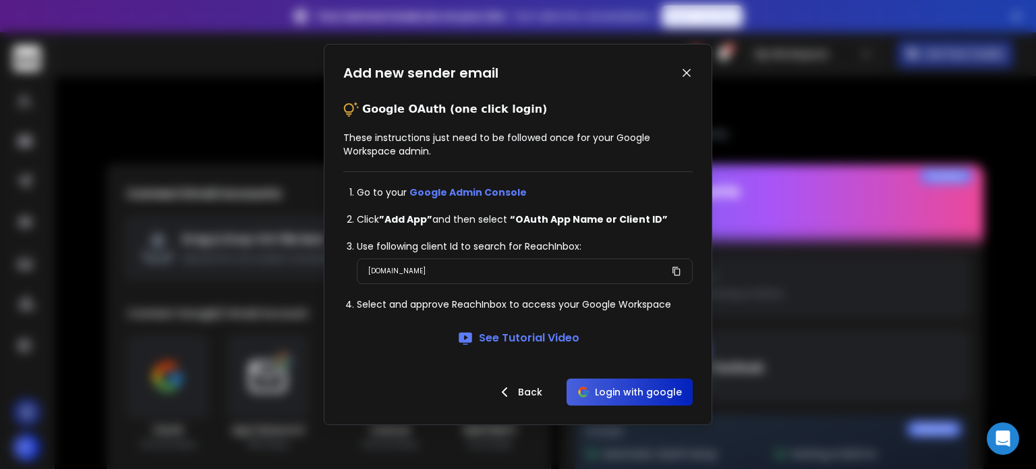
click at [609, 397] on button "Login with google" at bounding box center [629, 391] width 126 height 27
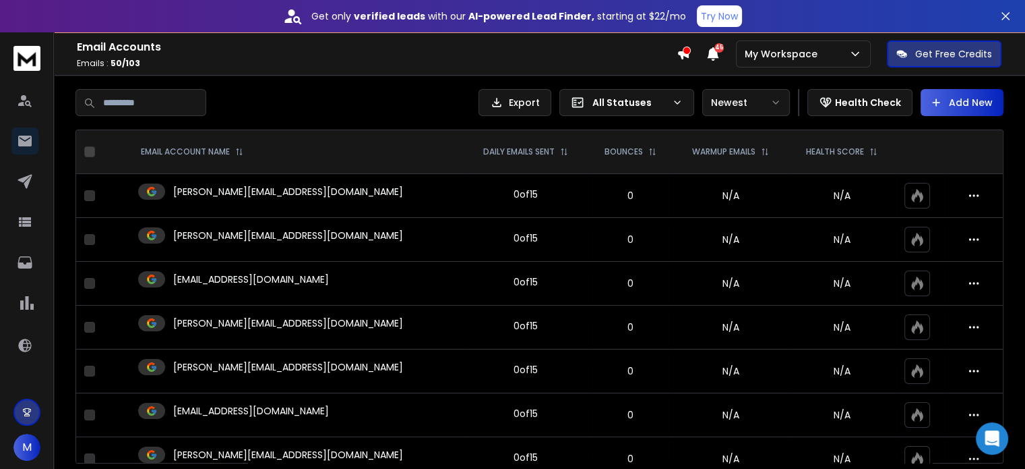
click at [974, 102] on button "Add New" at bounding box center [962, 102] width 83 height 27
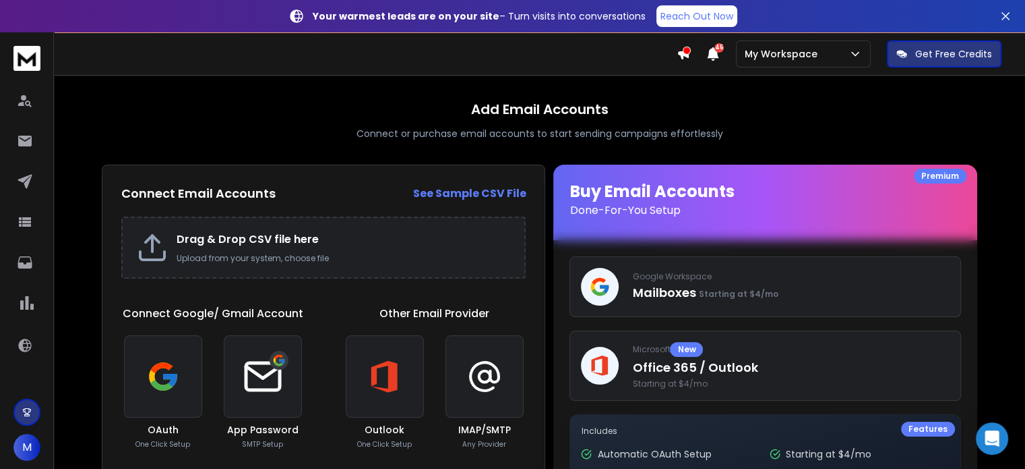
click at [165, 371] on icon at bounding box center [163, 376] width 34 height 40
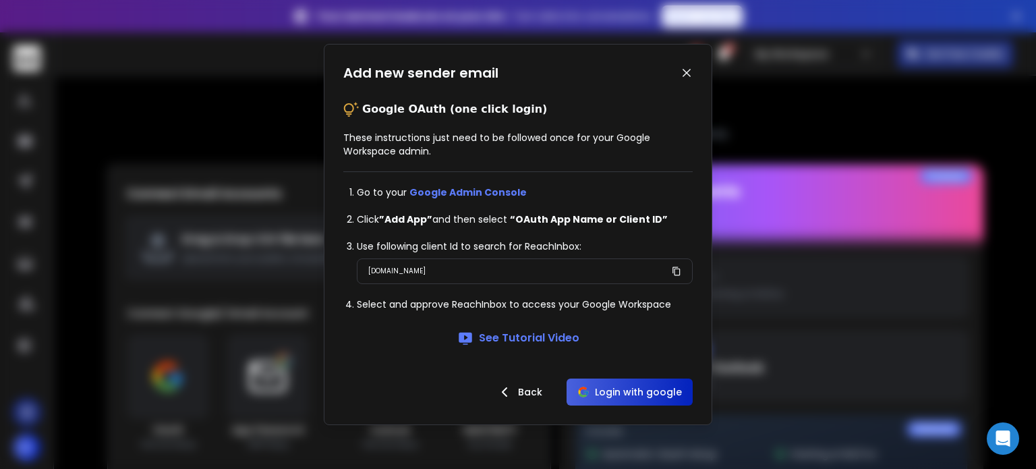
click at [589, 393] on icon at bounding box center [585, 393] width 5 height 5
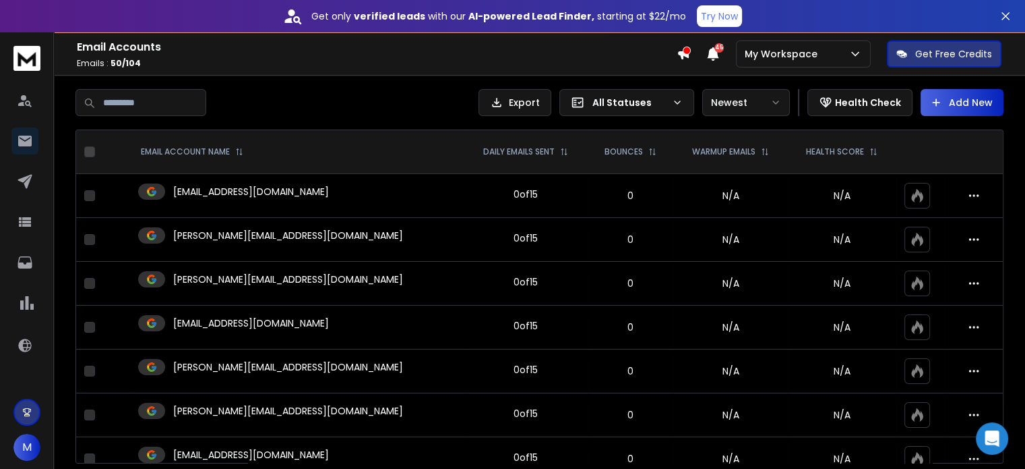
click at [953, 102] on button "Add New" at bounding box center [962, 102] width 83 height 27
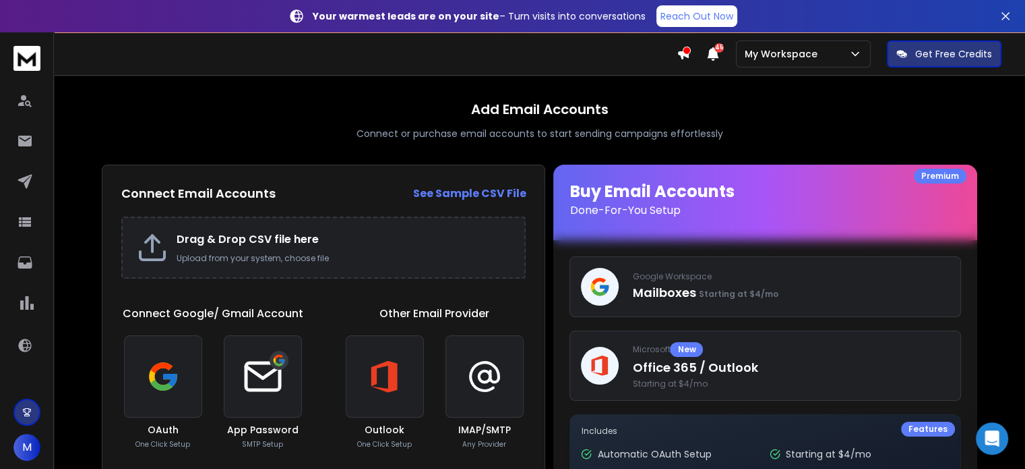
click at [170, 383] on icon at bounding box center [161, 384] width 22 height 11
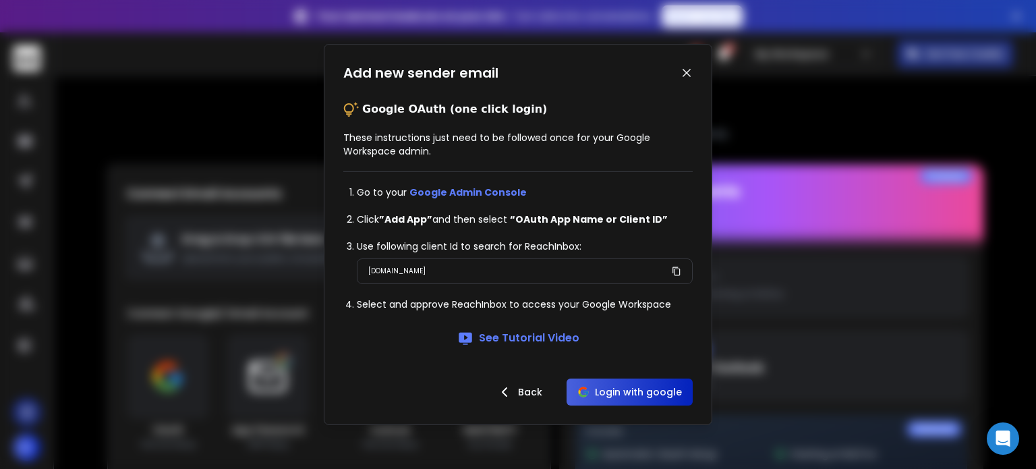
click at [591, 399] on button "Login with google" at bounding box center [629, 391] width 126 height 27
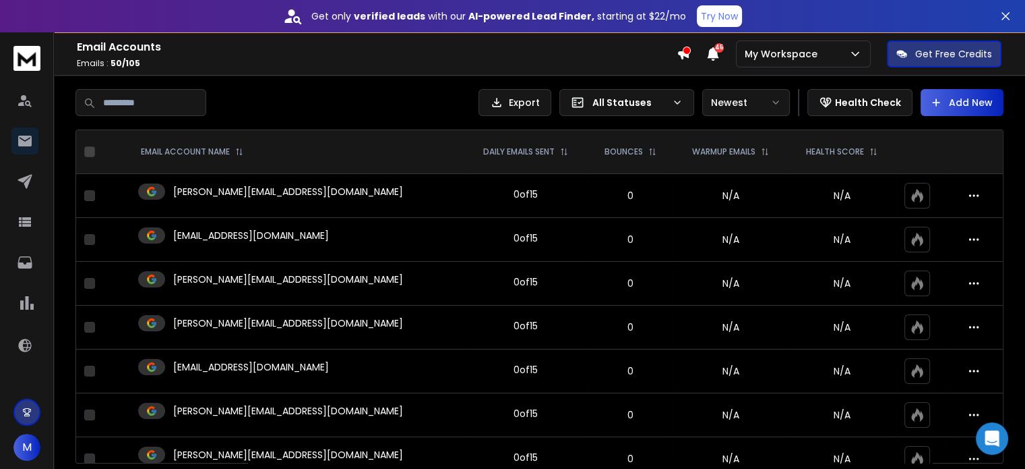
click at [934, 100] on icon at bounding box center [936, 102] width 9 height 9
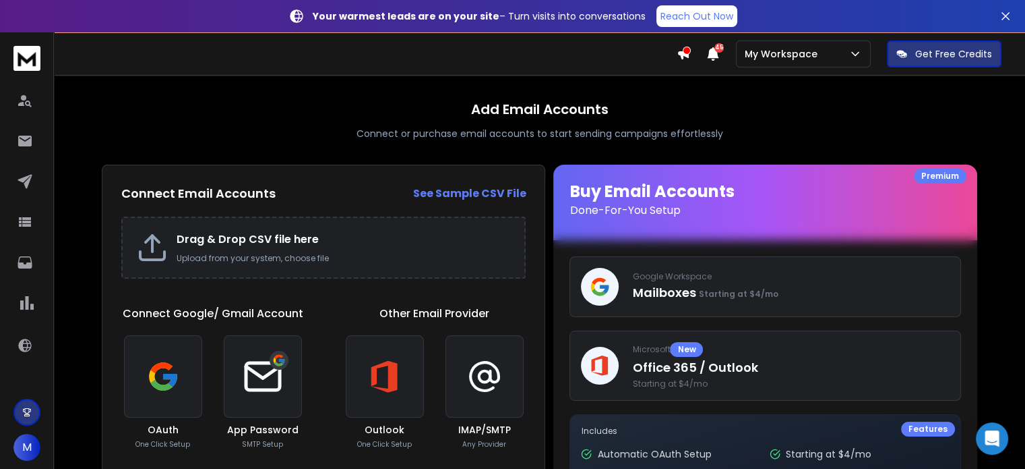
click at [180, 374] on icon at bounding box center [163, 376] width 34 height 40
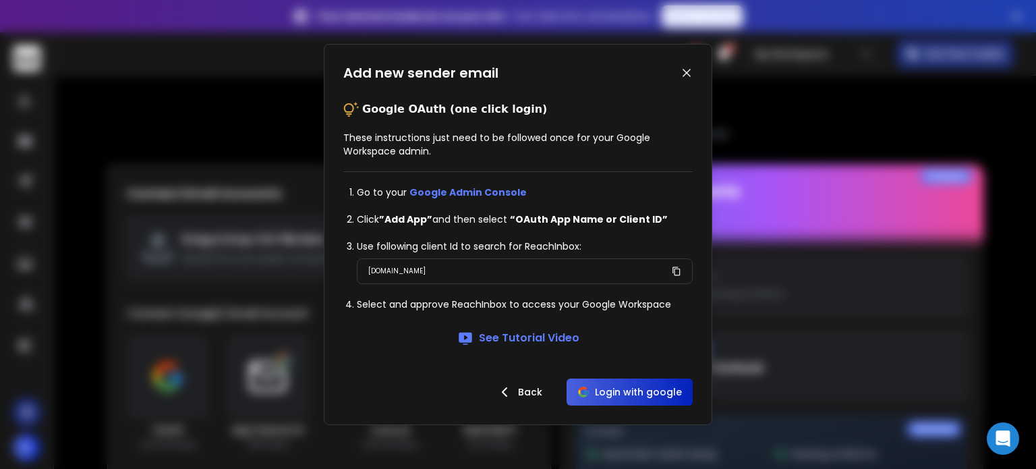
click at [628, 380] on button "Login with google" at bounding box center [629, 391] width 126 height 27
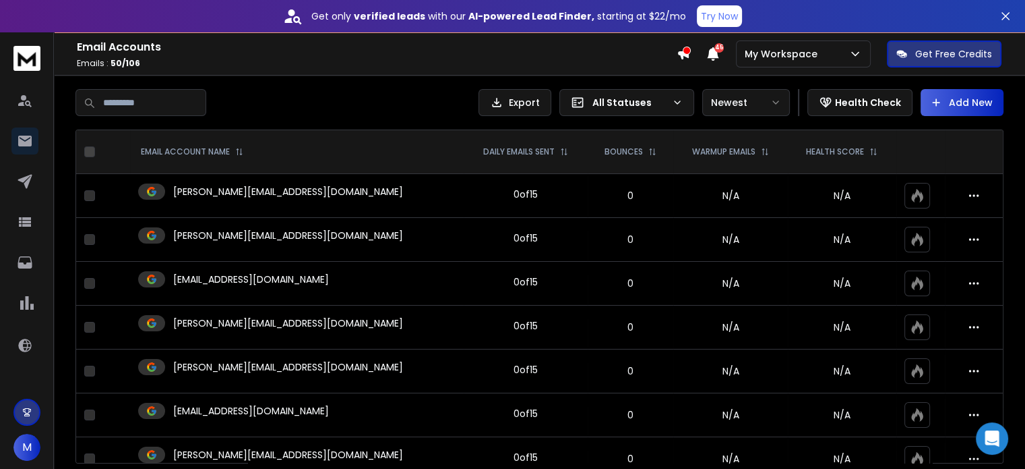
click at [936, 106] on icon at bounding box center [936, 102] width 9 height 9
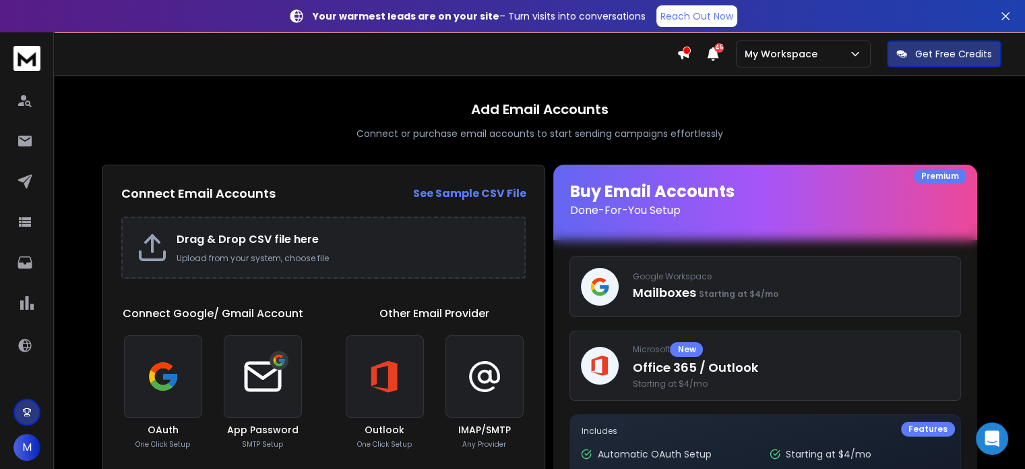
click at [160, 374] on icon at bounding box center [163, 376] width 34 height 40
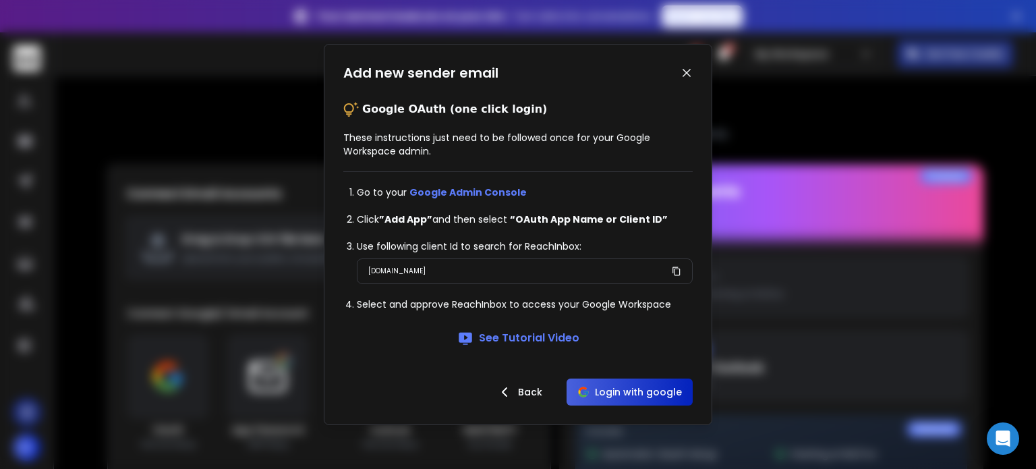
click at [615, 392] on button "Login with google" at bounding box center [629, 391] width 126 height 27
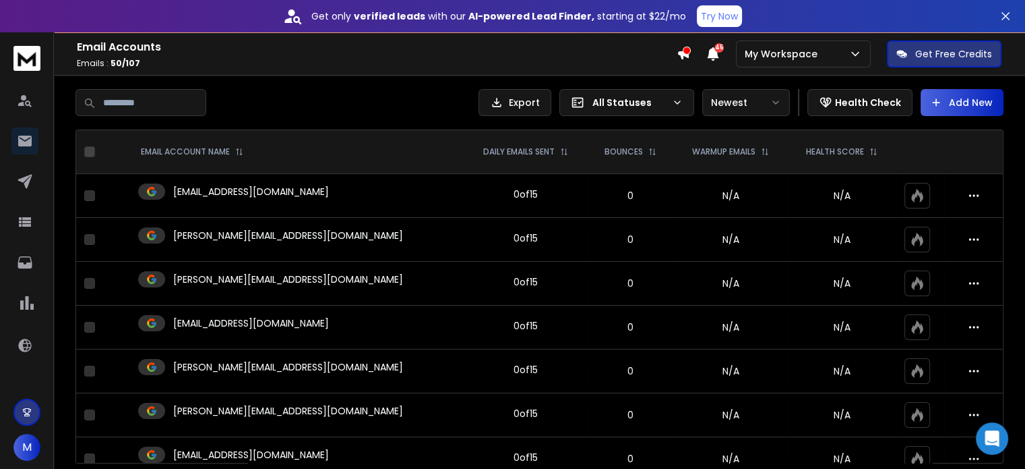
click at [131, 104] on input at bounding box center [141, 102] width 131 height 27
paste input "**********"
type input "**********"
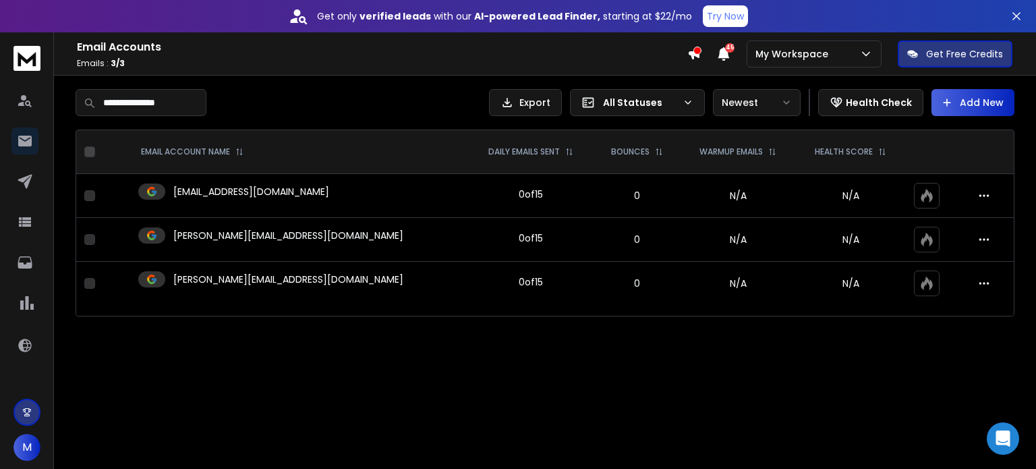
drag, startPoint x: 184, startPoint y: 99, endPoint x: 101, endPoint y: 105, distance: 83.1
click at [101, 105] on input "**********" at bounding box center [141, 102] width 131 height 27
click at [189, 109] on input "**********" at bounding box center [141, 102] width 131 height 27
type input "*"
